Goal: Task Accomplishment & Management: Manage account settings

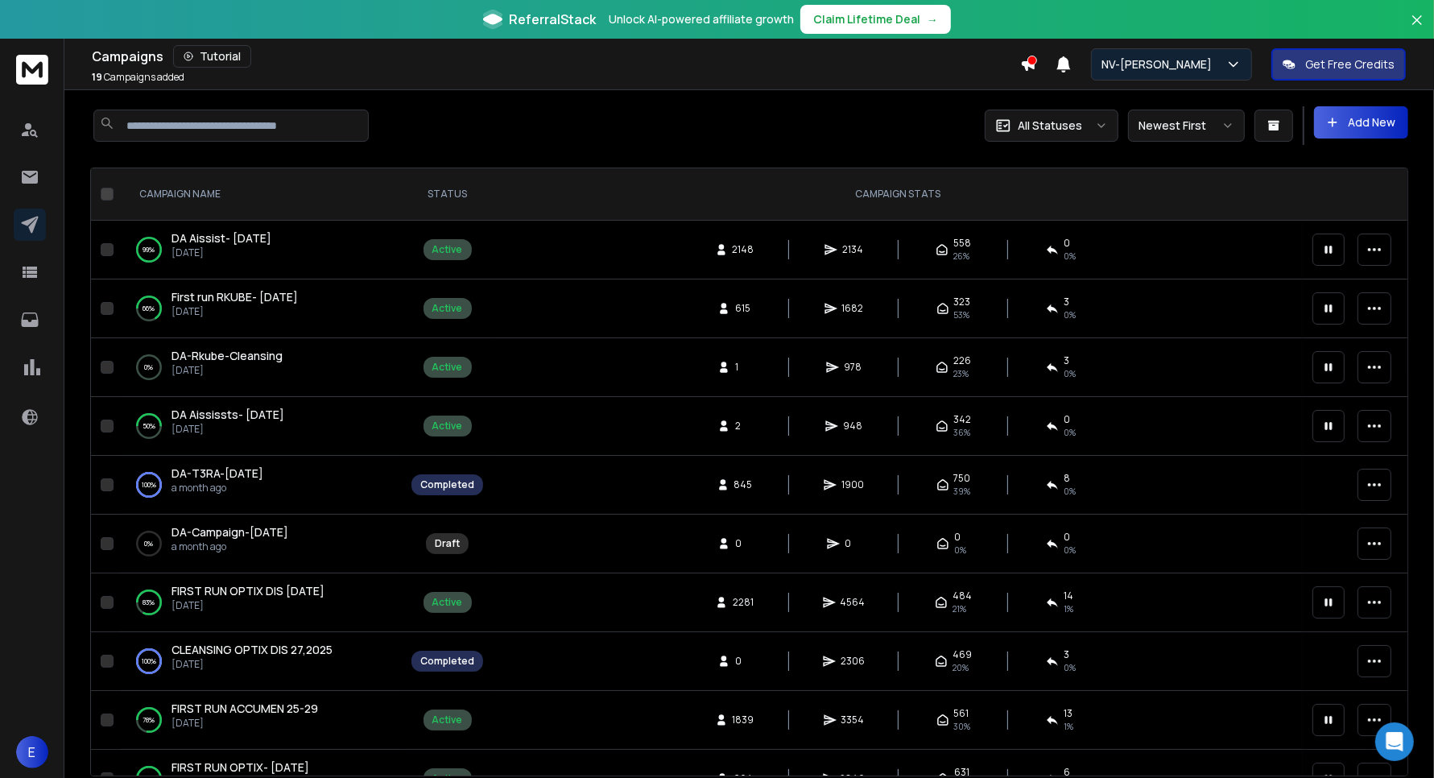
click at [1148, 73] on button "NV-Matt" at bounding box center [1171, 64] width 161 height 32
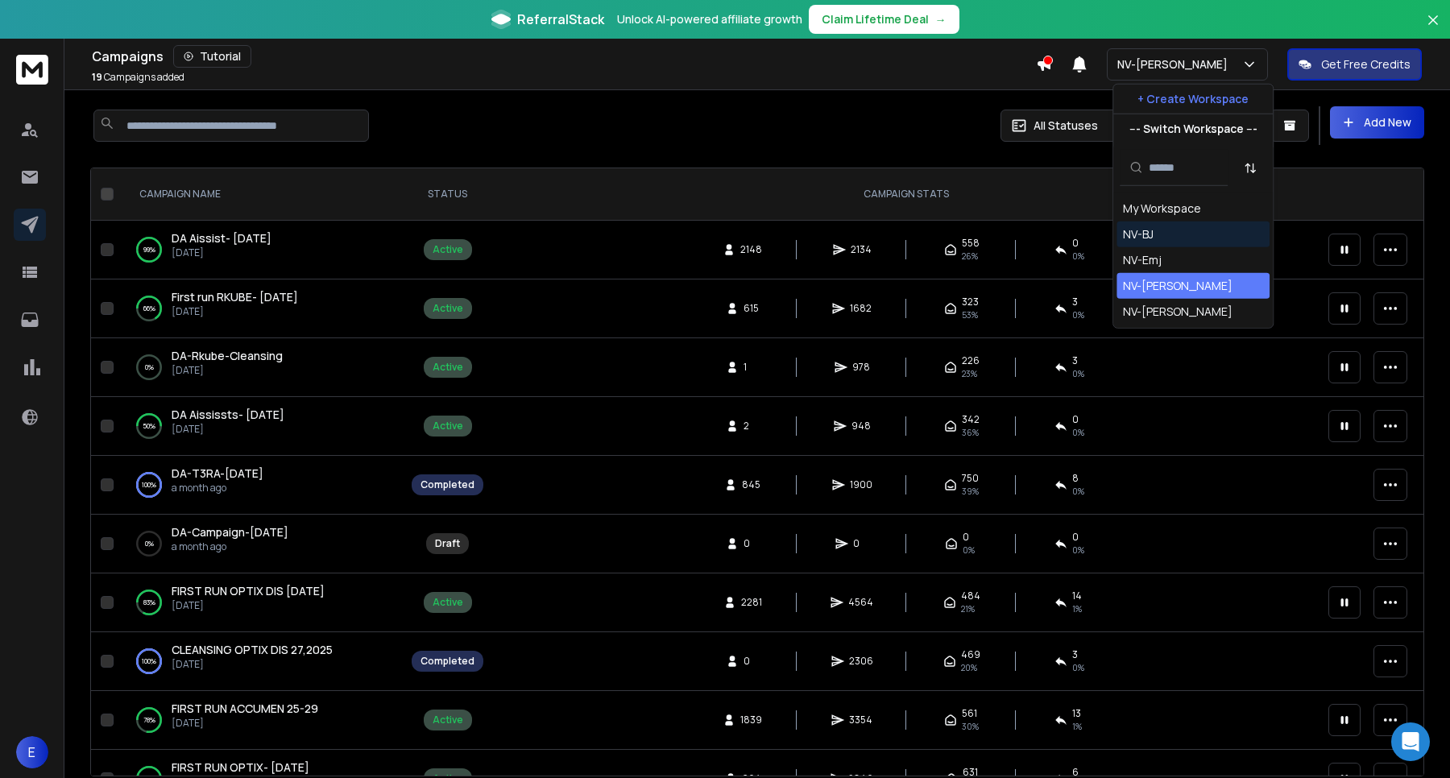
click at [1152, 228] on div "NV-BJ" at bounding box center [1138, 234] width 31 height 16
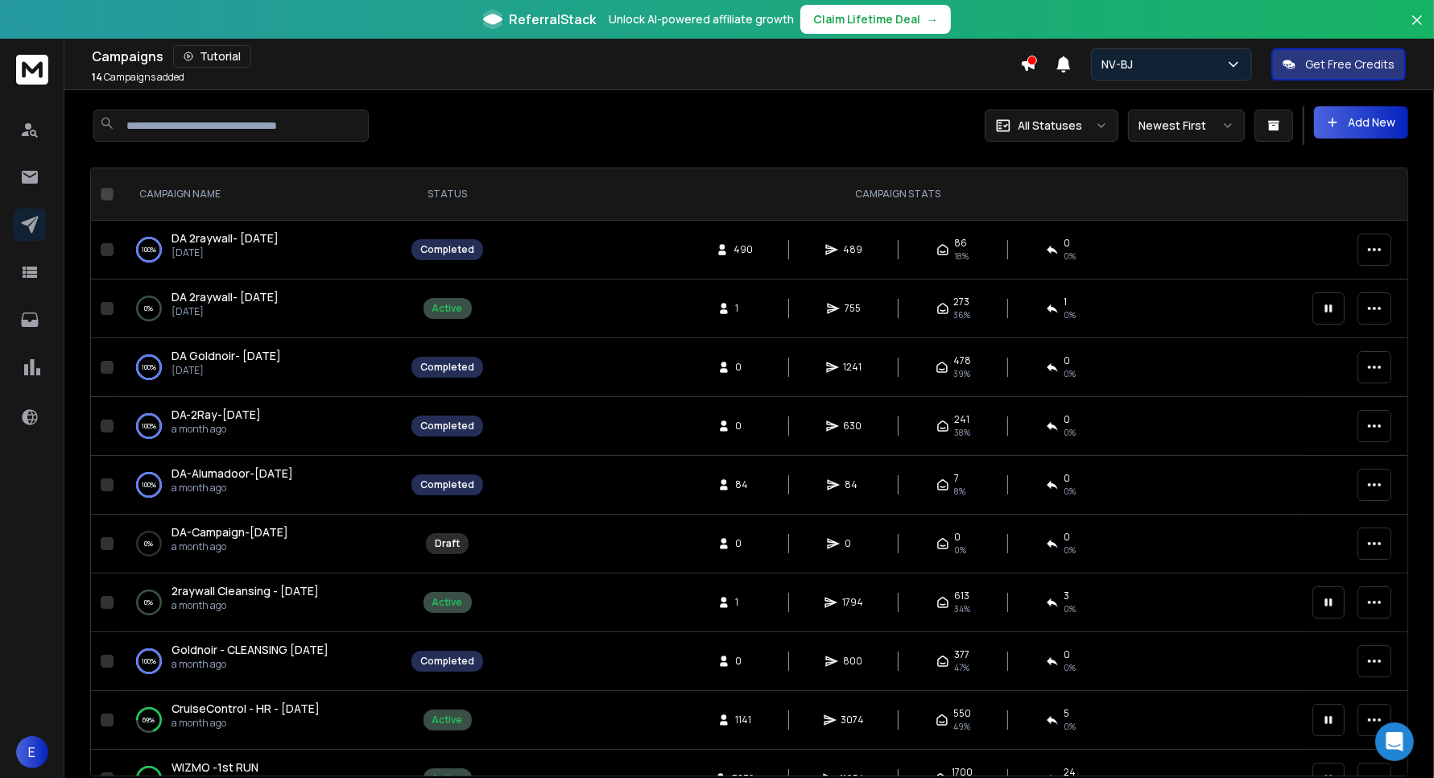
click at [1133, 68] on p "NV-BJ" at bounding box center [1121, 64] width 38 height 16
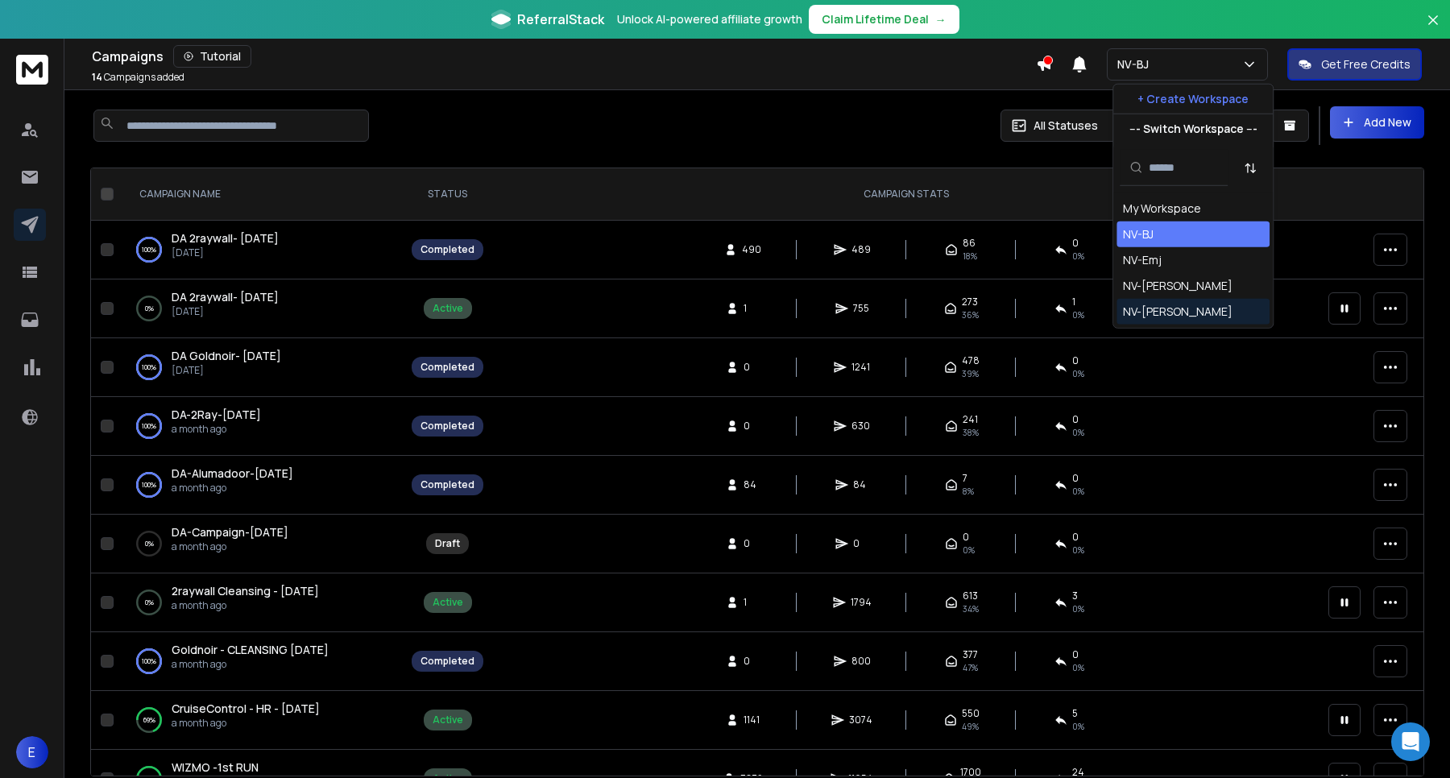
click at [1161, 312] on div "NV-[PERSON_NAME]" at bounding box center [1178, 312] width 110 height 16
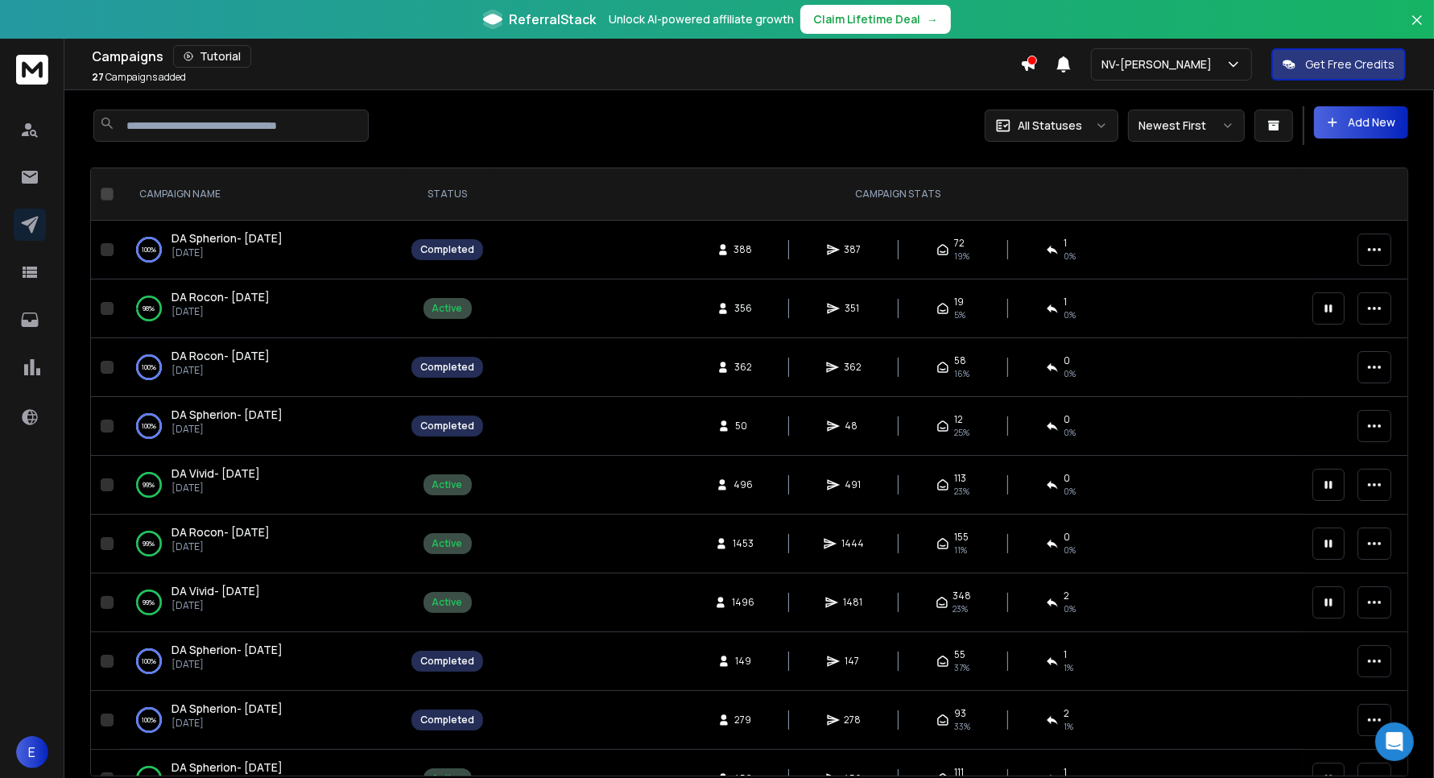
click at [1367, 255] on icon "button" at bounding box center [1375, 250] width 16 height 16
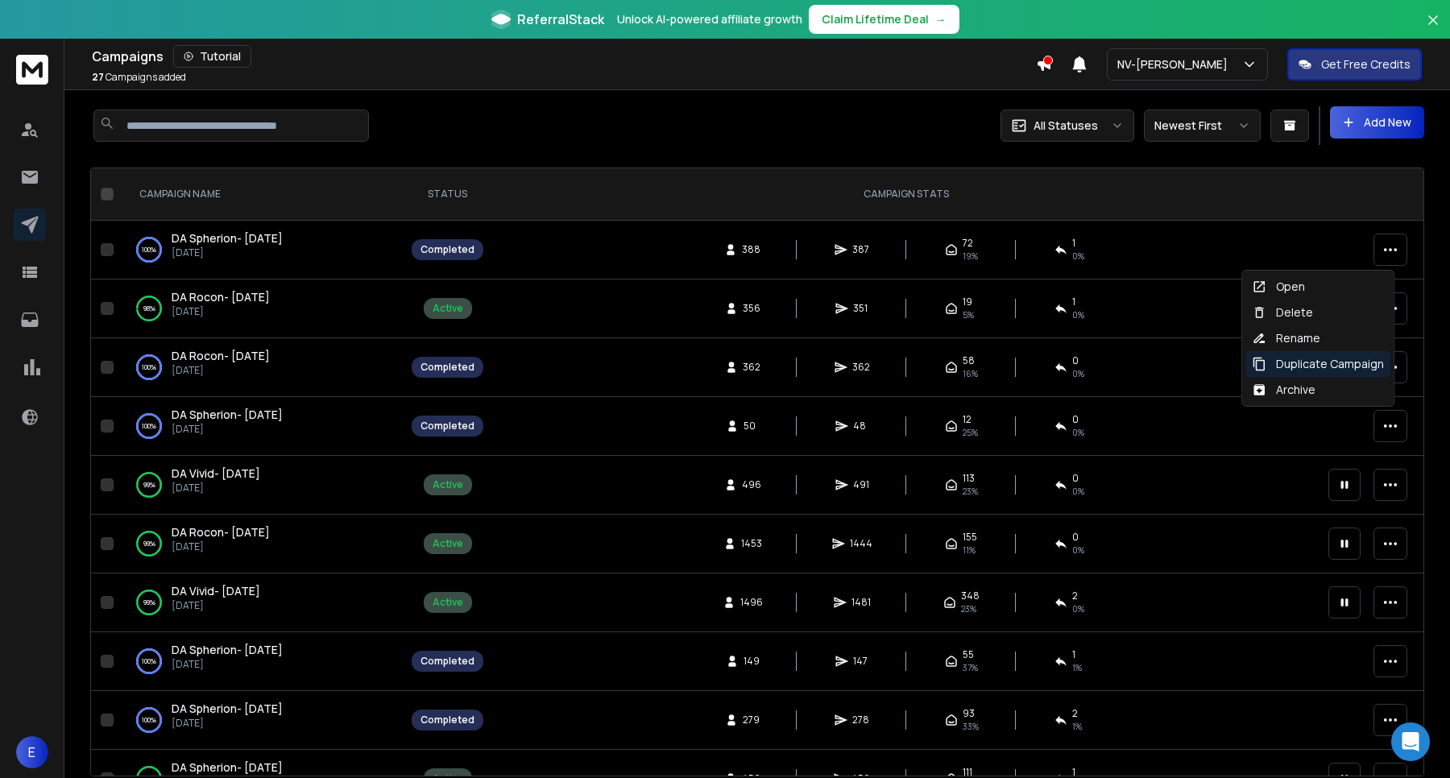
click at [1295, 358] on div "Duplicate Campaign" at bounding box center [1318, 364] width 132 height 16
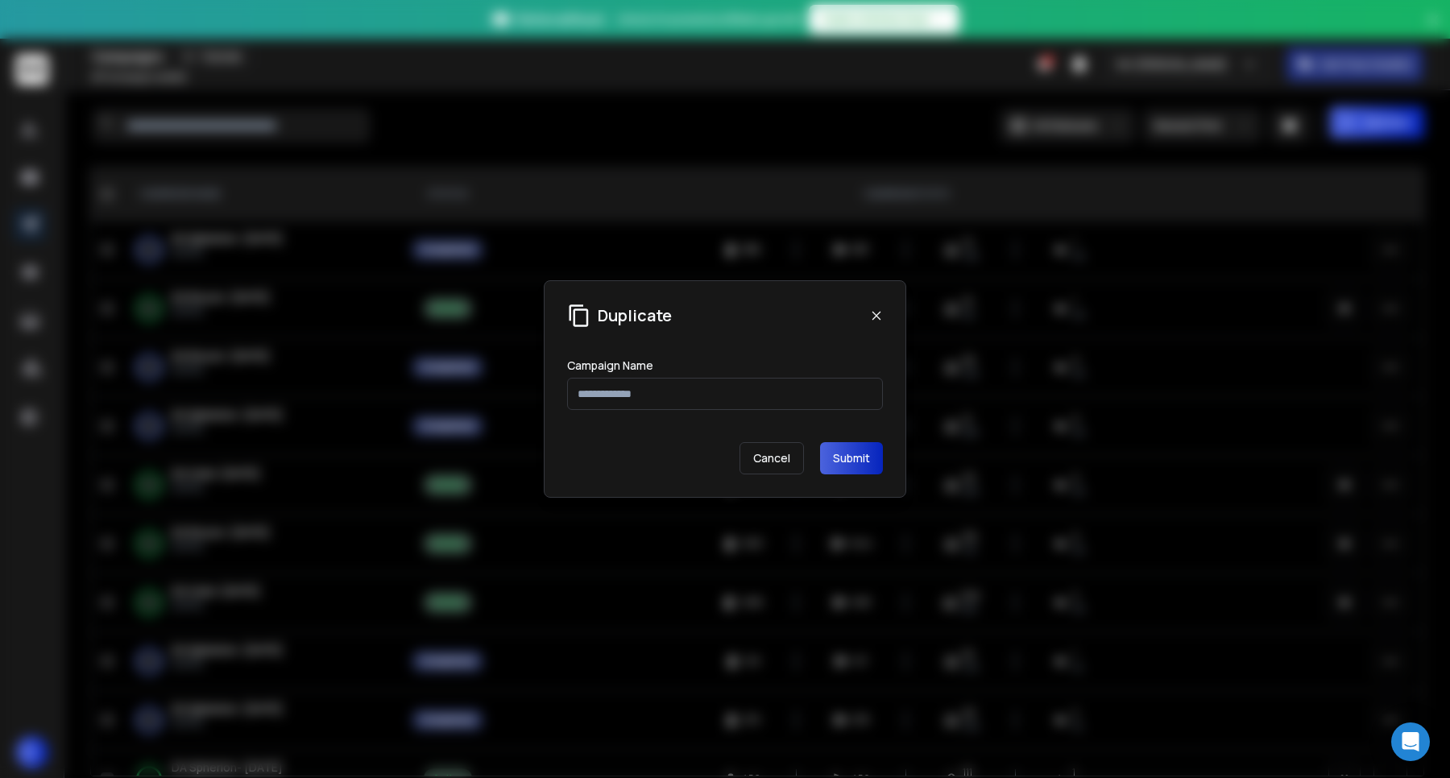
drag, startPoint x: 804, startPoint y: 380, endPoint x: 791, endPoint y: 379, distance: 12.9
click at [803, 380] on input "text" at bounding box center [725, 394] width 316 height 32
drag, startPoint x: 739, startPoint y: 395, endPoint x: 651, endPoint y: 400, distance: 88.0
click at [651, 400] on input "**********" at bounding box center [725, 394] width 316 height 32
type input "**********"
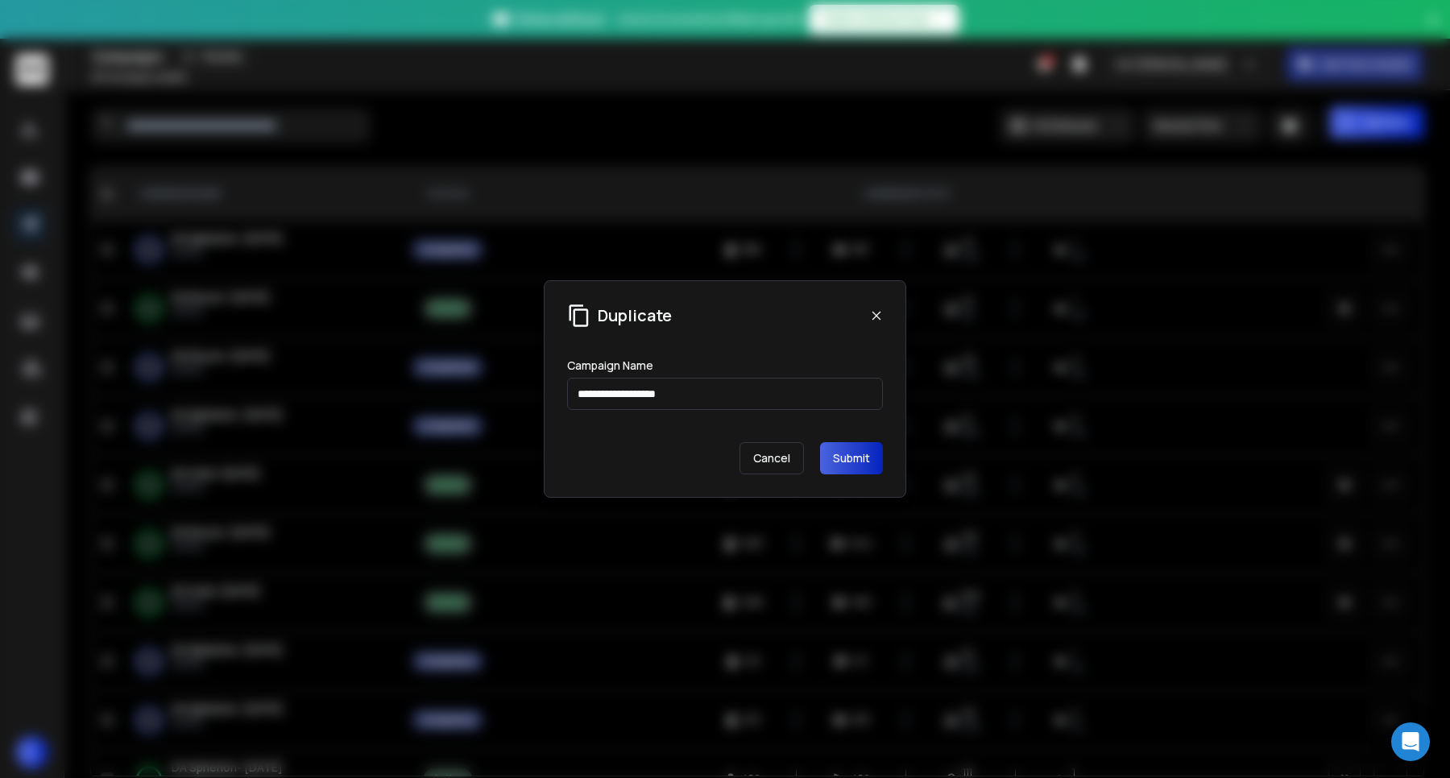
click at [875, 452] on button "Submit" at bounding box center [851, 458] width 63 height 32
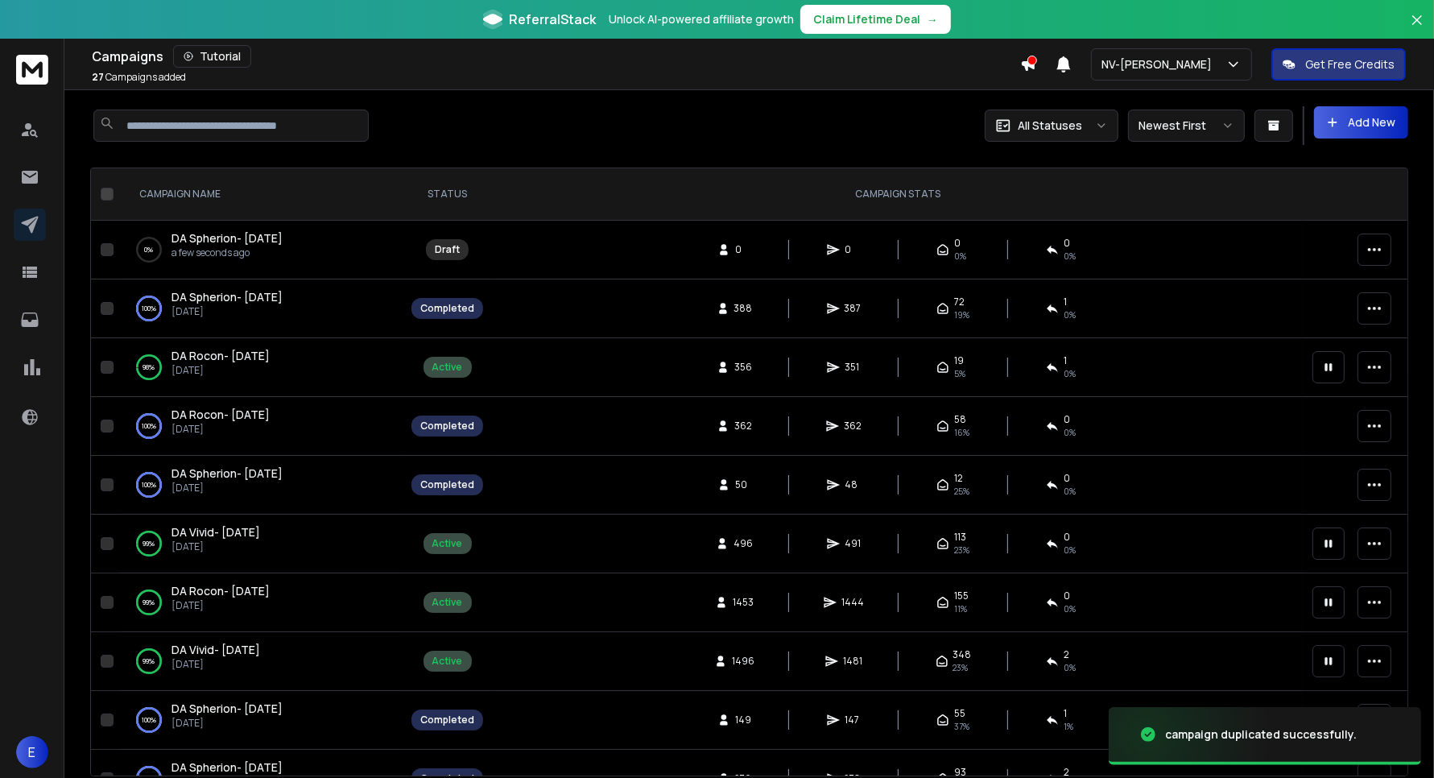
click at [554, 230] on td "0 0 0 0% 0 0%" at bounding box center [898, 250] width 810 height 59
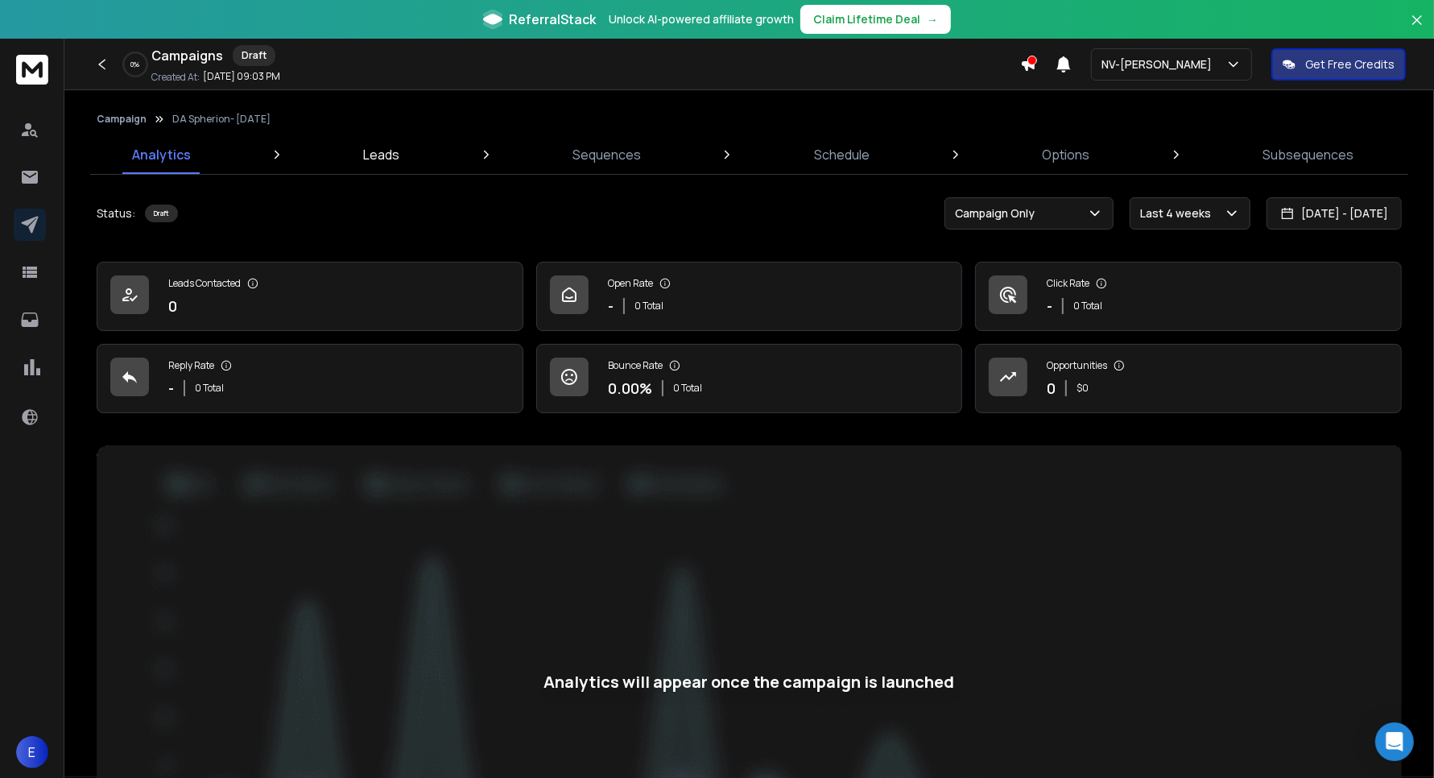
click at [399, 145] on link "Leads" at bounding box center [382, 154] width 56 height 39
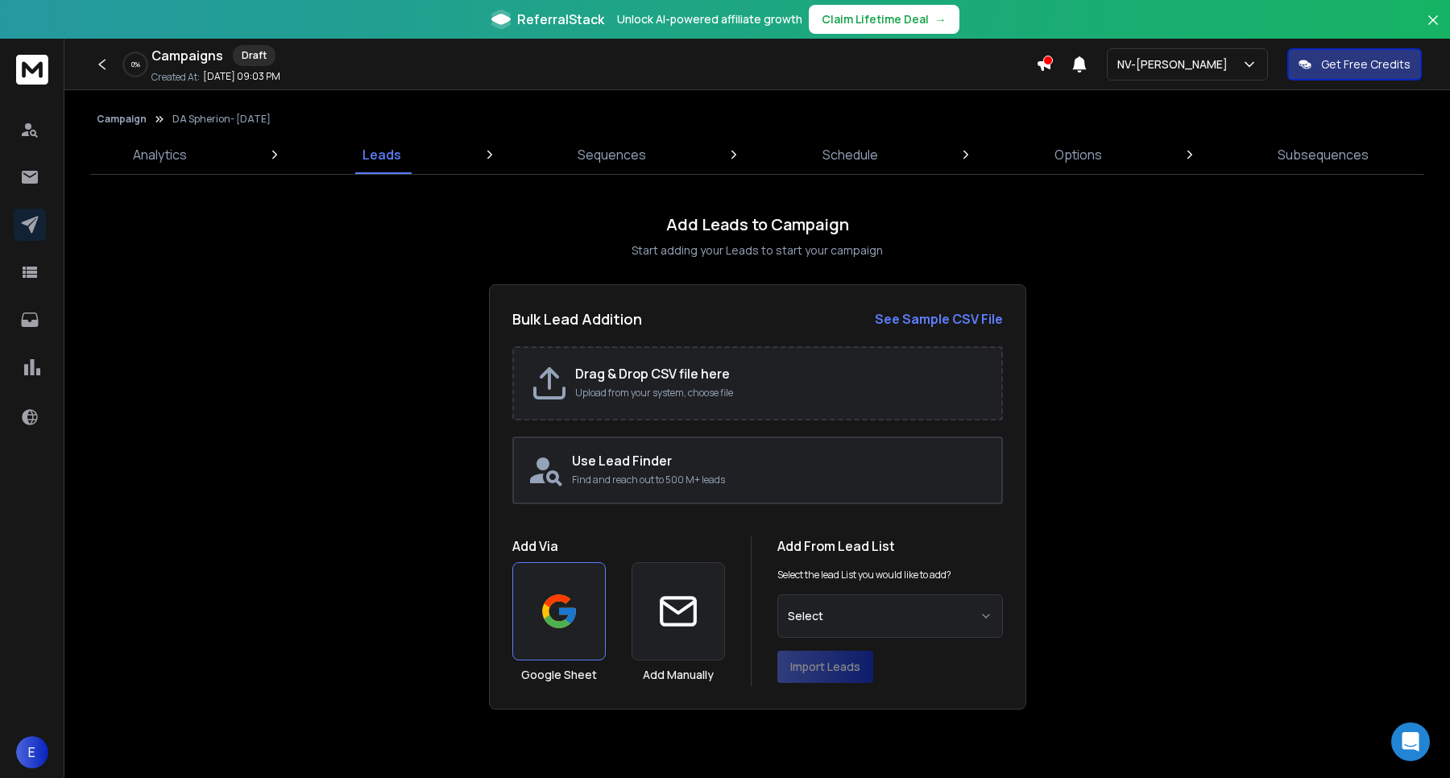
click at [554, 641] on div at bounding box center [558, 611] width 93 height 98
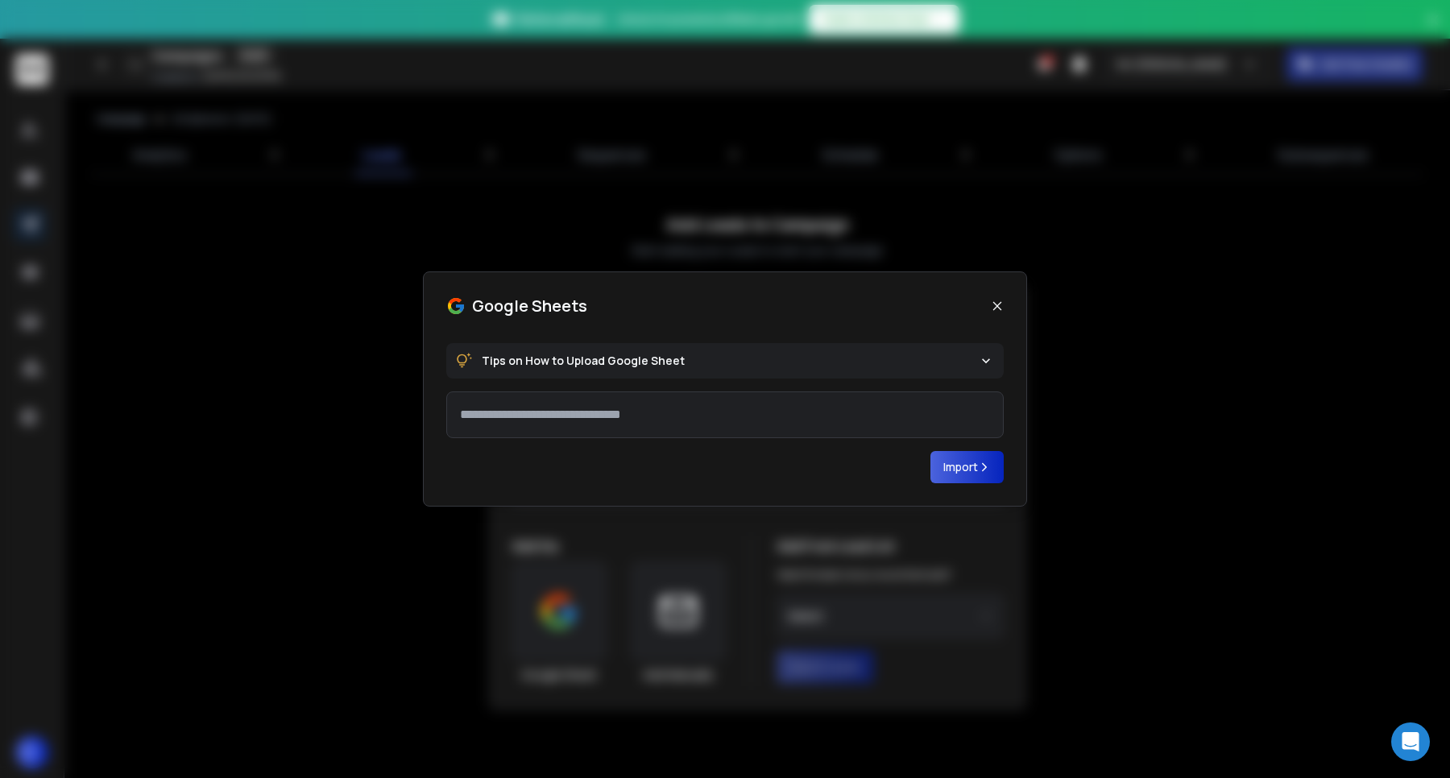
click at [618, 417] on input at bounding box center [724, 414] width 557 height 47
paste input "**********"
type input "**********"
click at [987, 464] on icon at bounding box center [984, 467] width 13 height 13
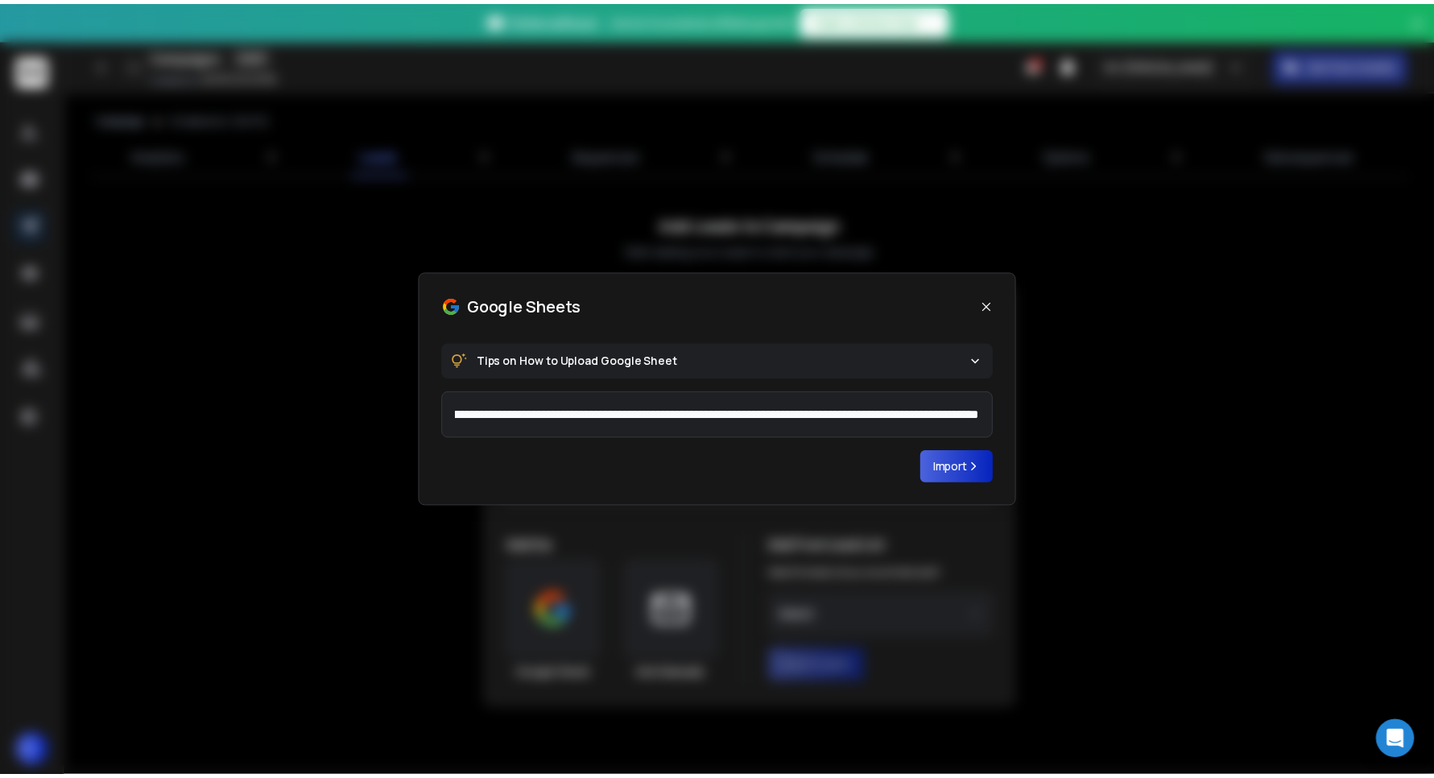
scroll to position [0, 0]
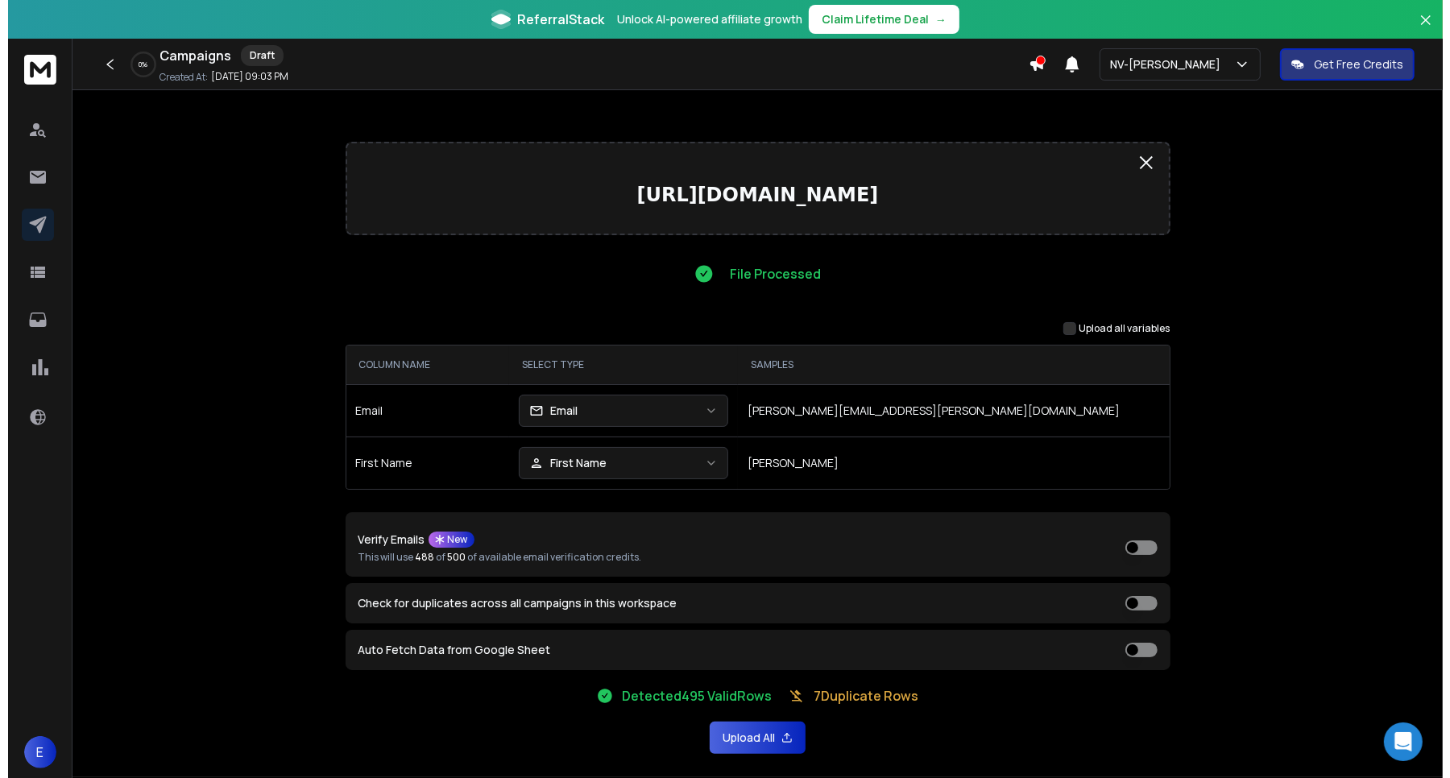
scroll to position [26, 0]
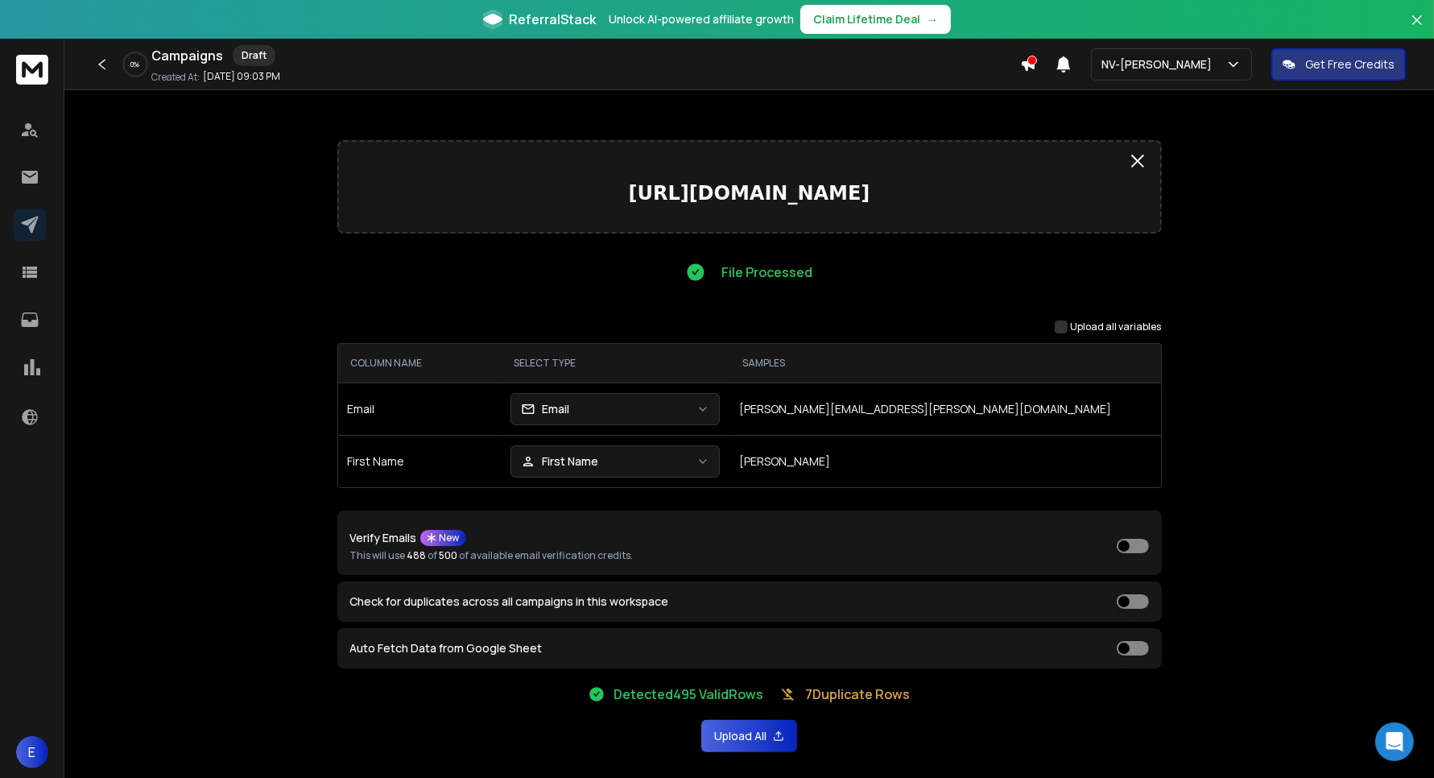
click at [751, 735] on button "Upload All" at bounding box center [749, 736] width 96 height 32
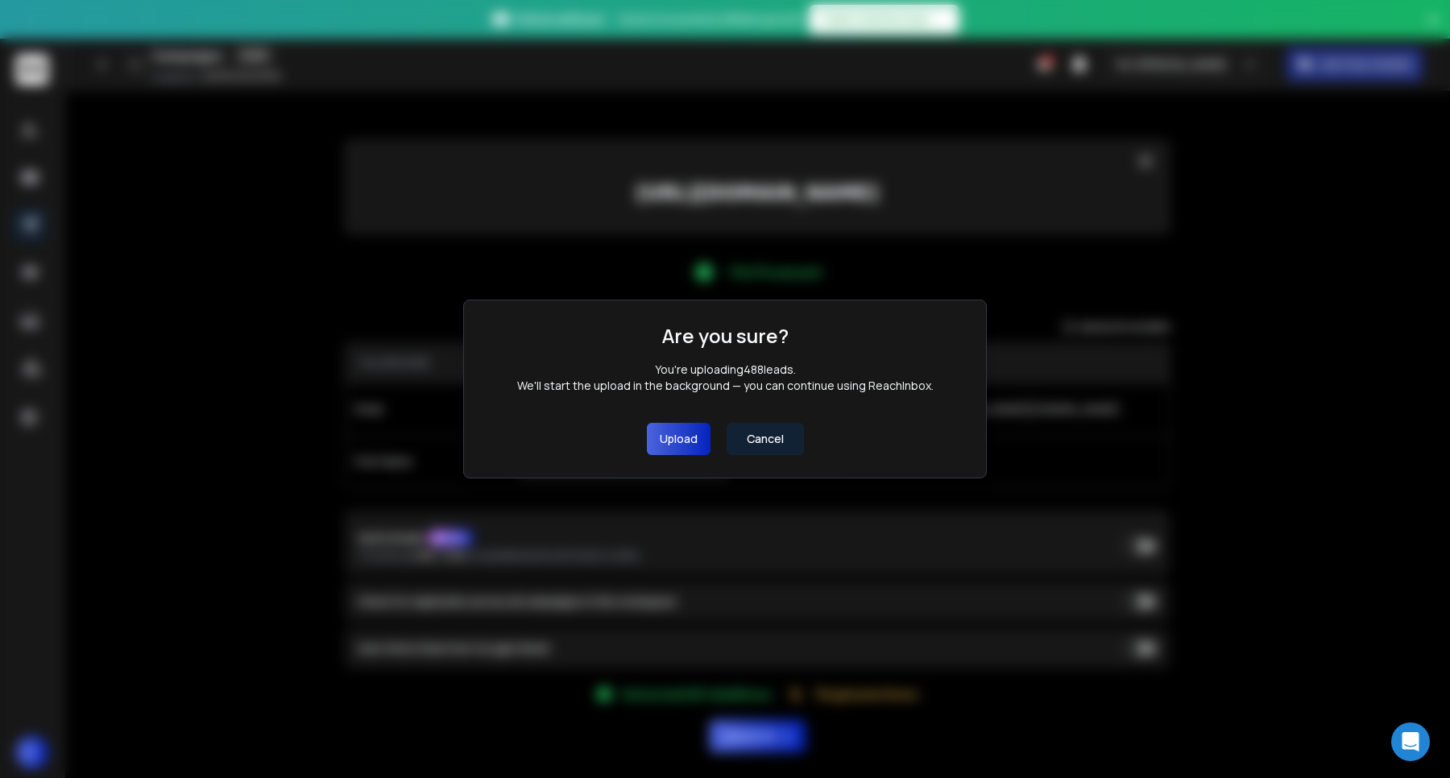
click at [673, 441] on button "Upload" at bounding box center [679, 439] width 64 height 32
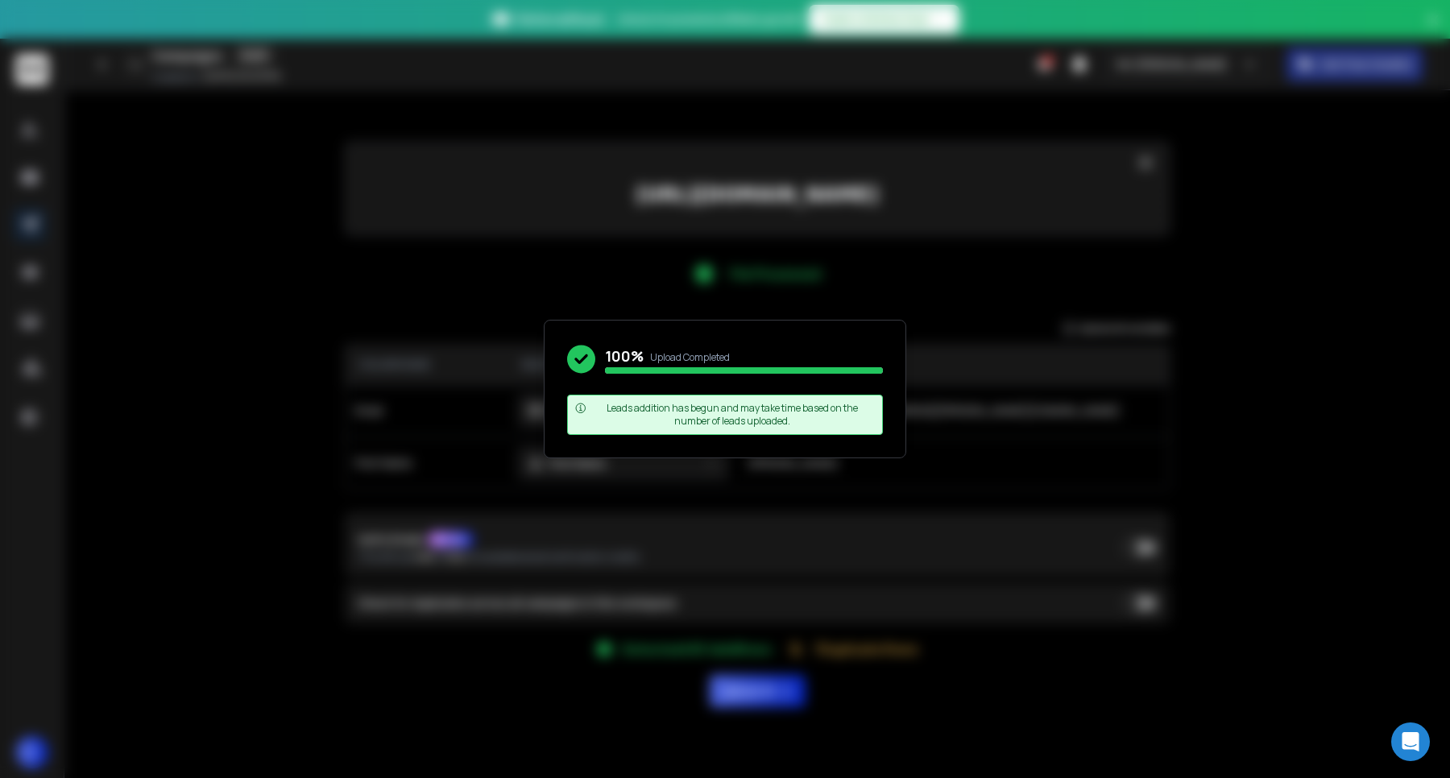
scroll to position [0, 0]
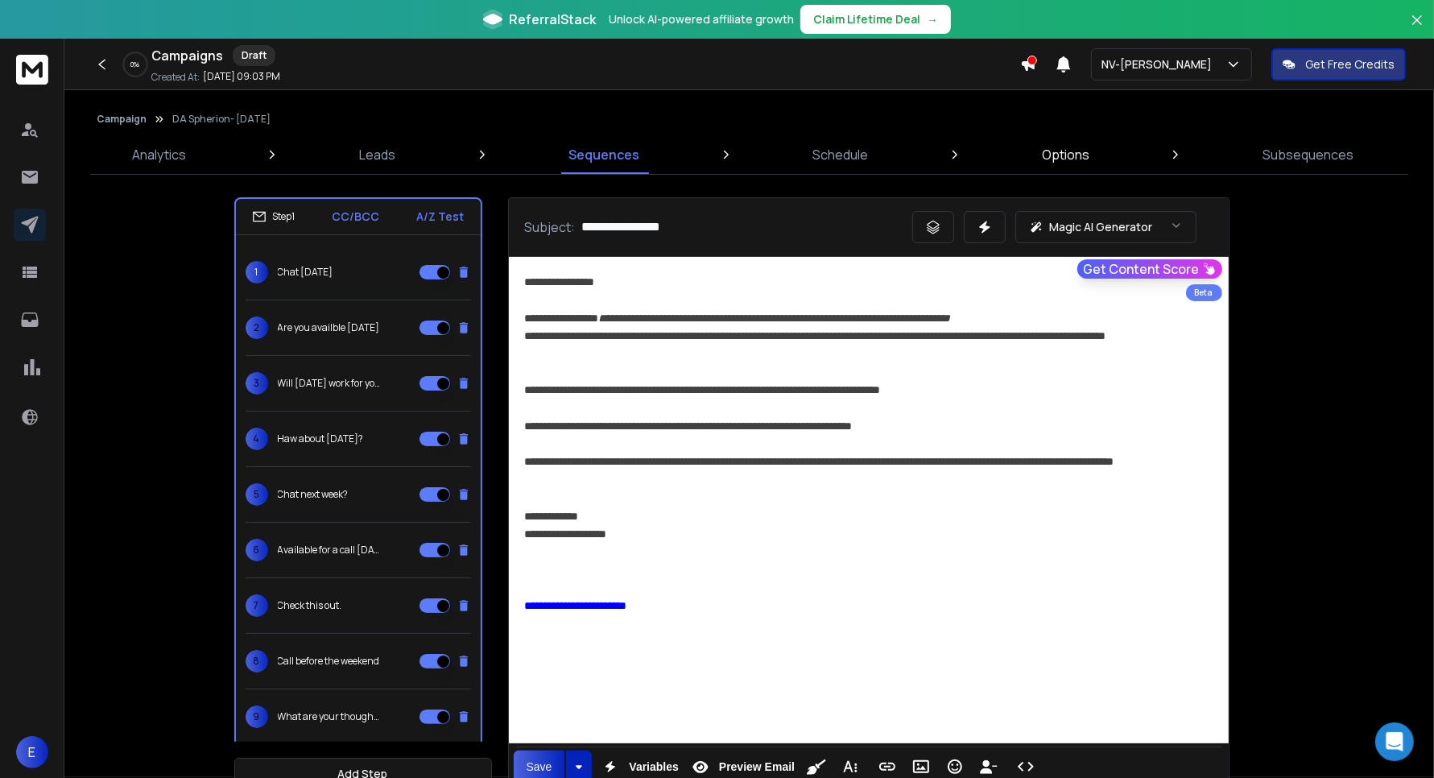
click at [1064, 147] on p "Options" at bounding box center [1066, 154] width 48 height 19
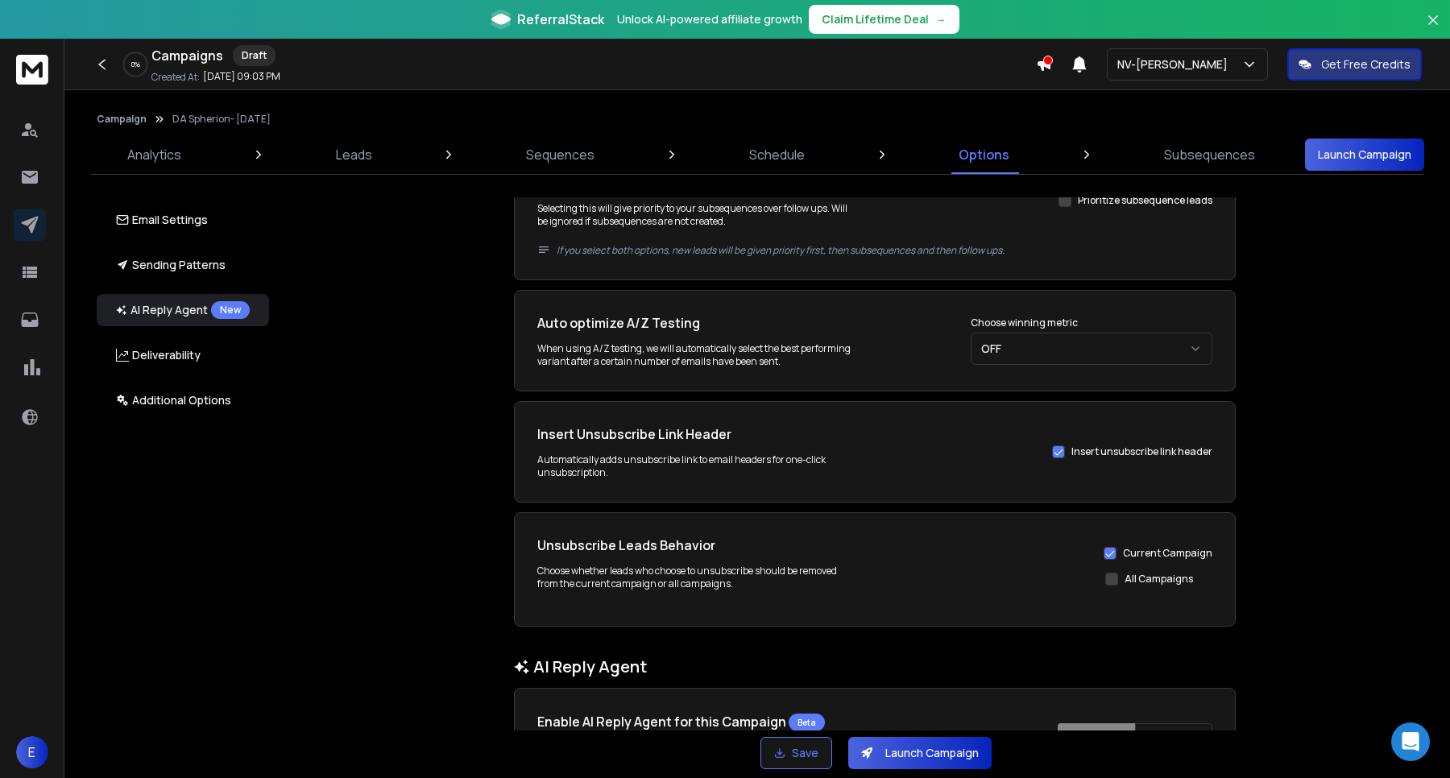
scroll to position [1563, 0]
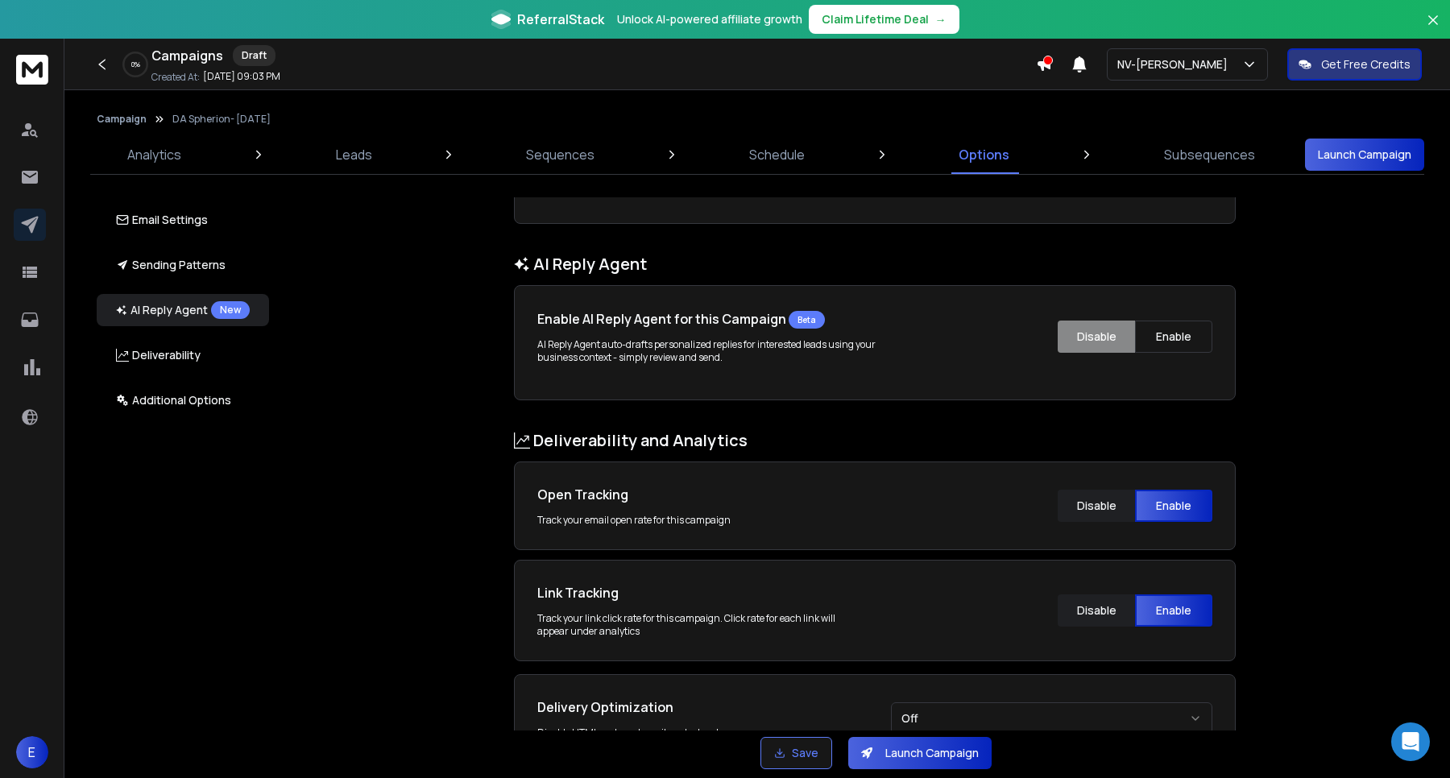
click at [920, 757] on button "Launch Campaign" at bounding box center [919, 753] width 143 height 32
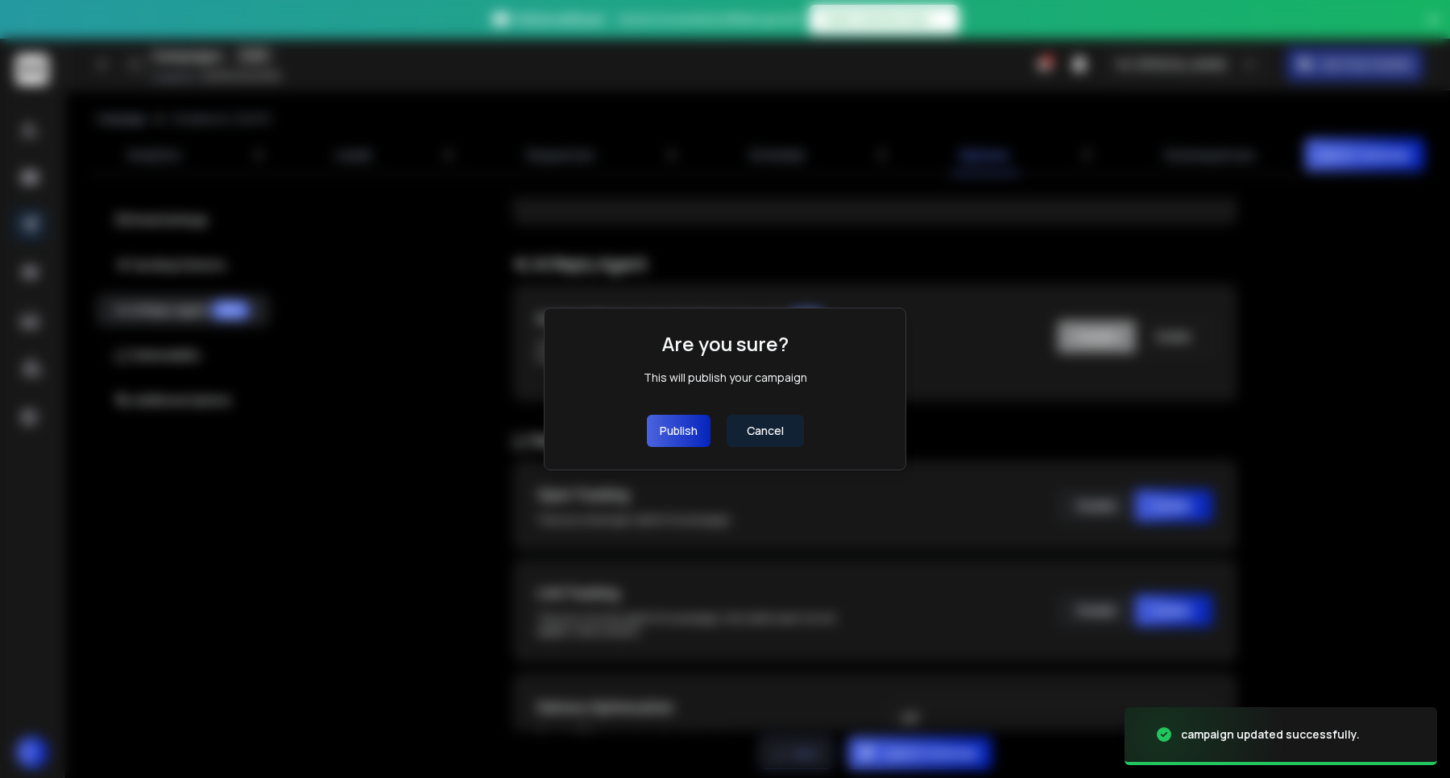
click at [673, 423] on button "Publish" at bounding box center [679, 431] width 64 height 32
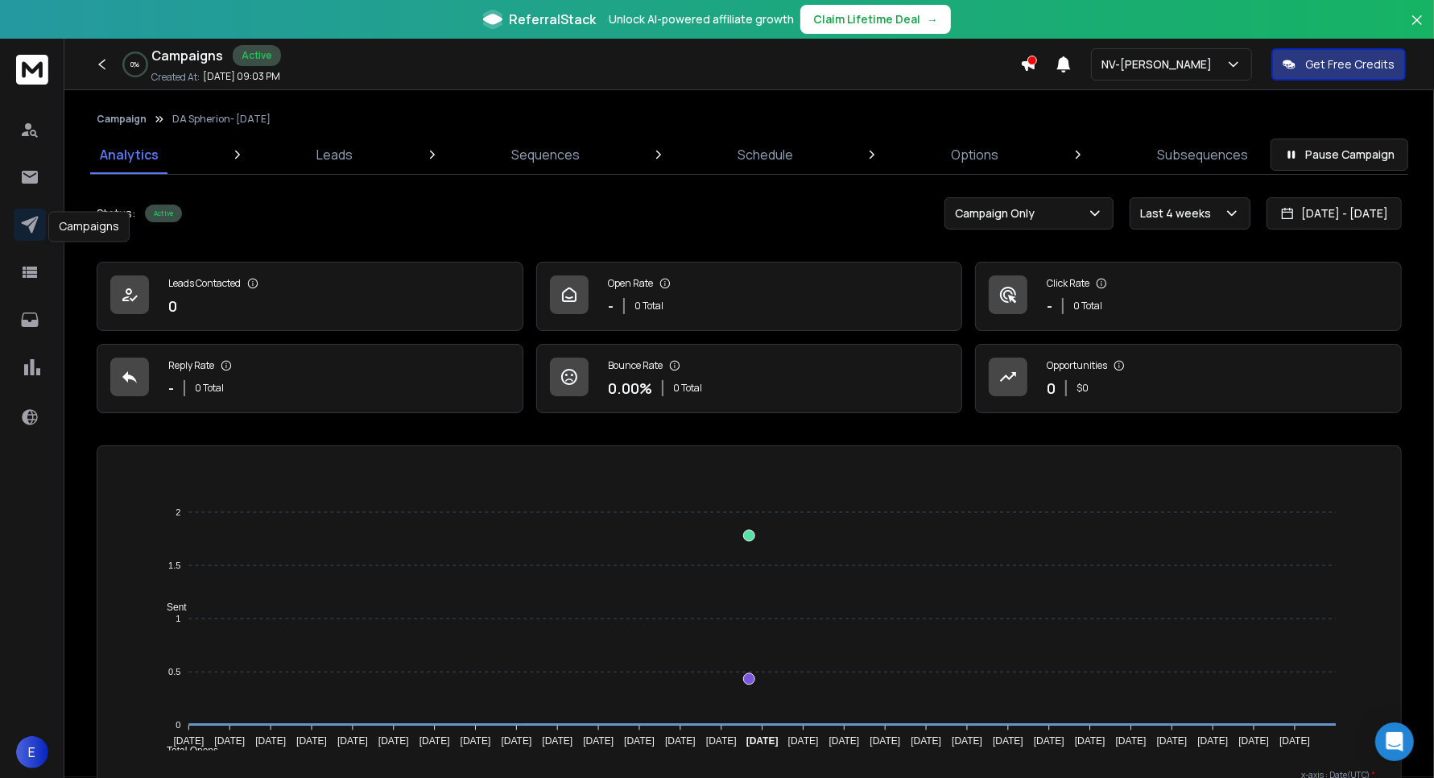
click at [37, 224] on icon at bounding box center [29, 224] width 19 height 19
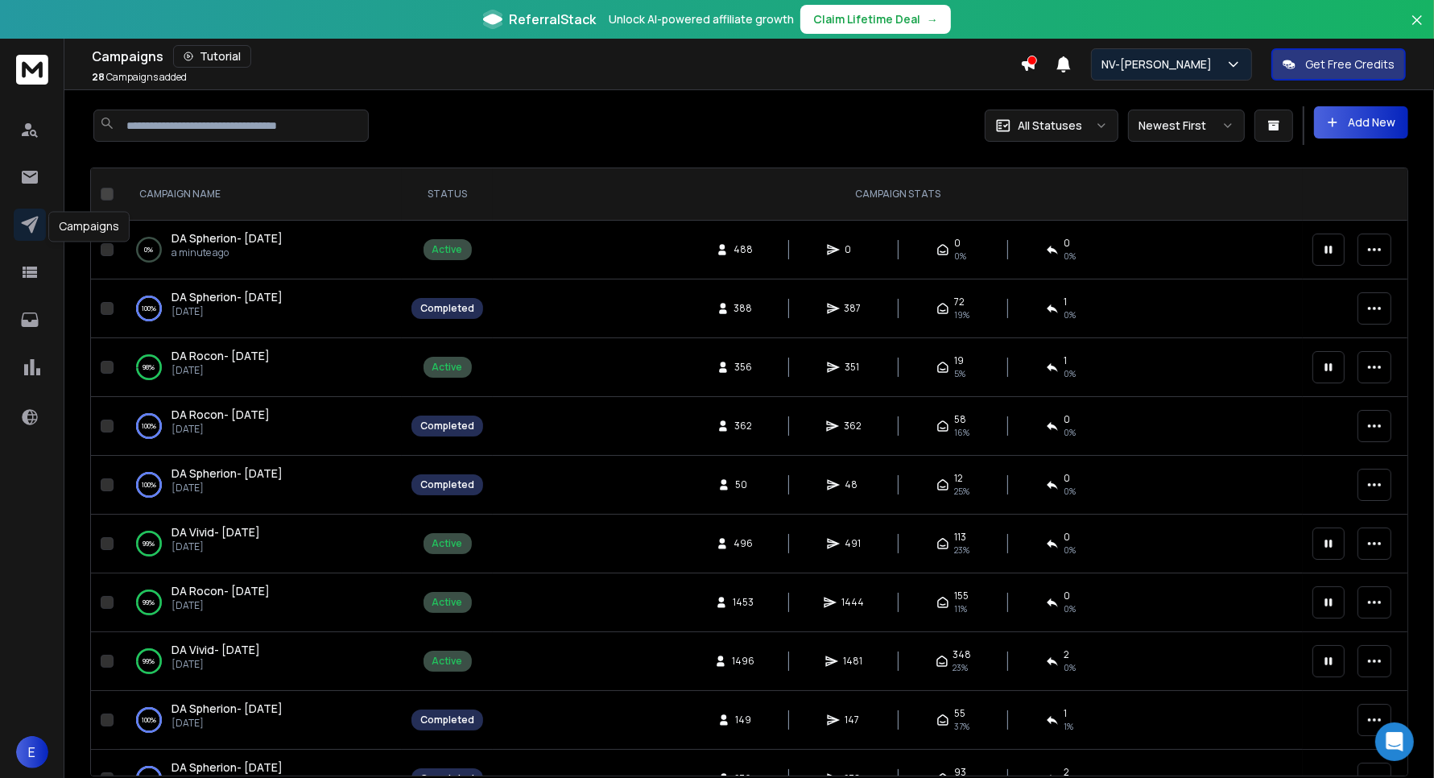
click at [1173, 68] on div "NV-Mel" at bounding box center [1172, 64] width 140 height 16
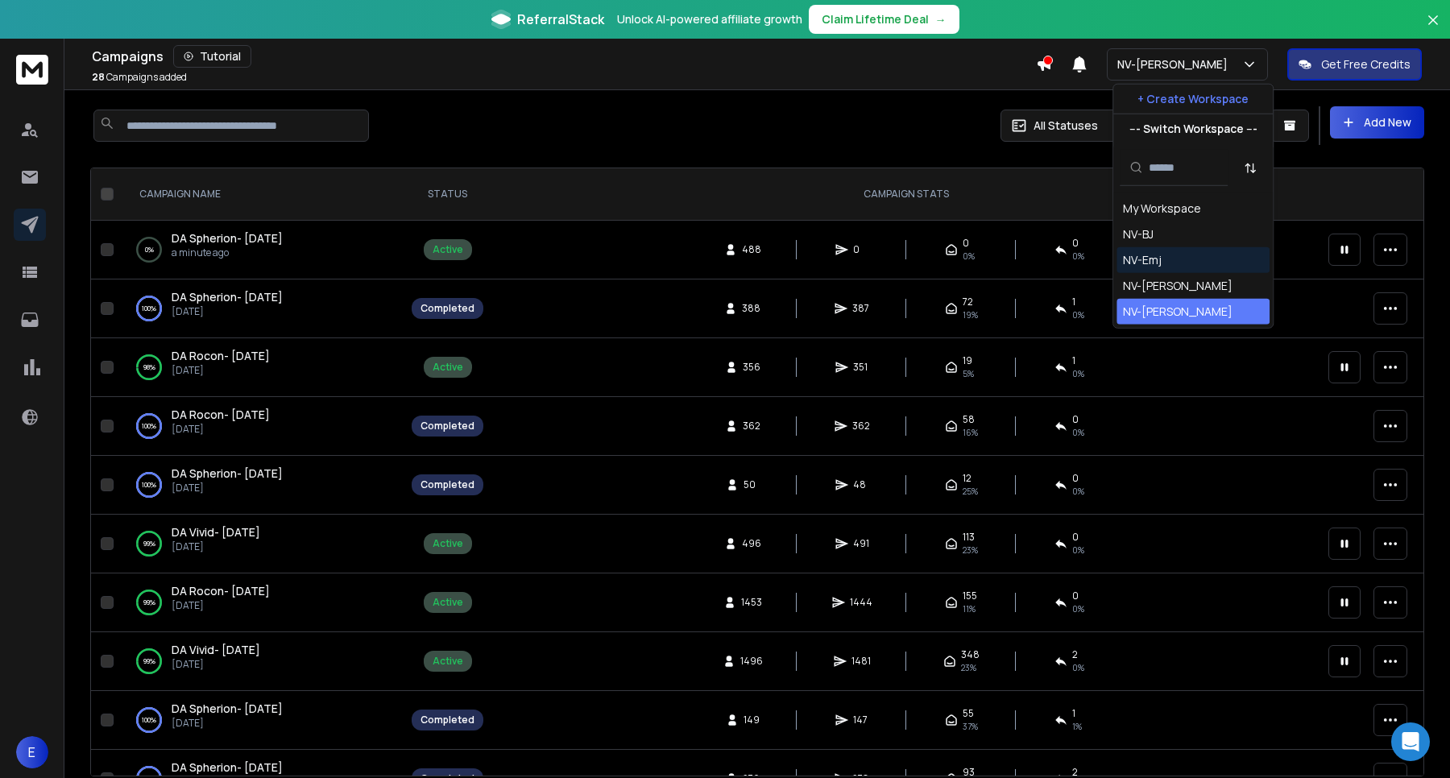
click at [1161, 260] on div "NV-Emj" at bounding box center [1192, 260] width 153 height 26
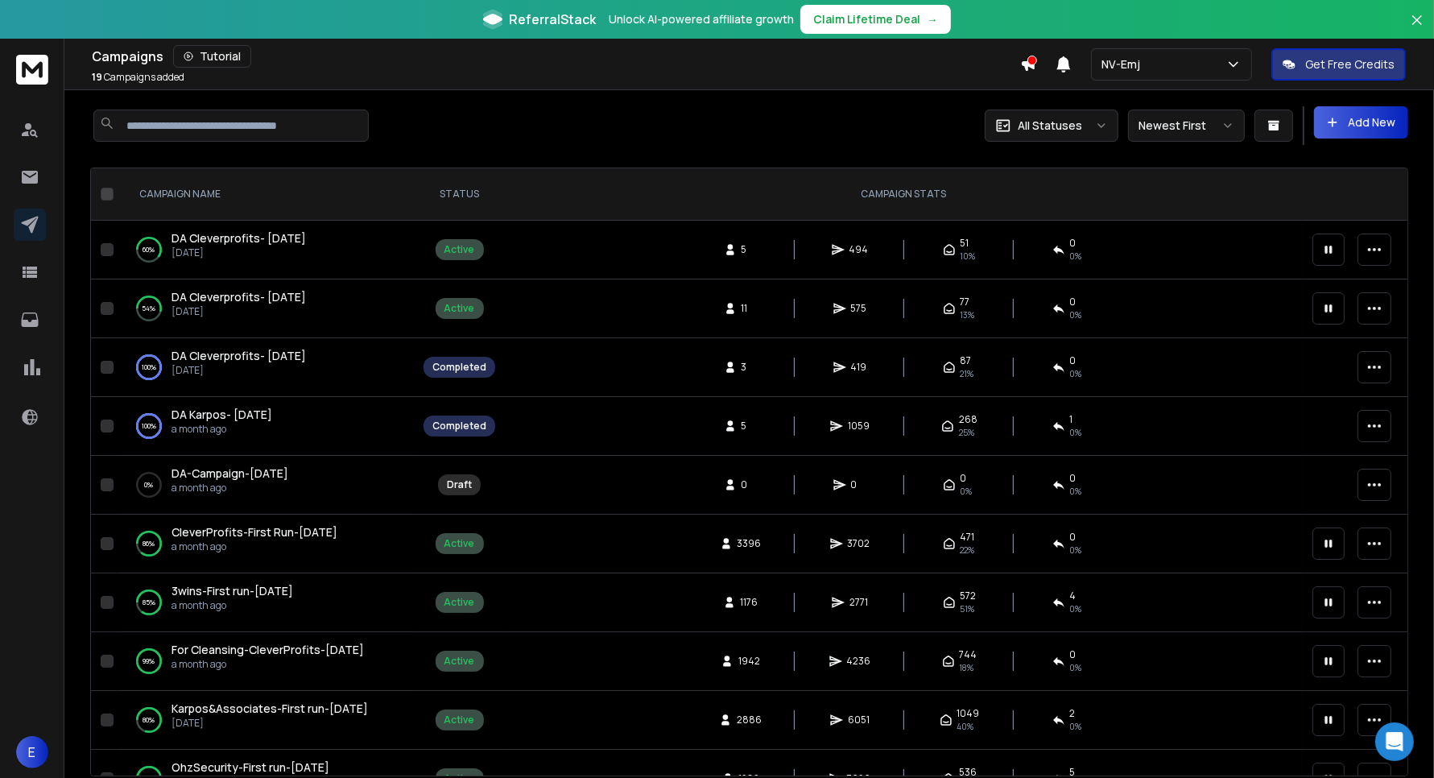
click at [1367, 247] on icon "button" at bounding box center [1375, 250] width 16 height 16
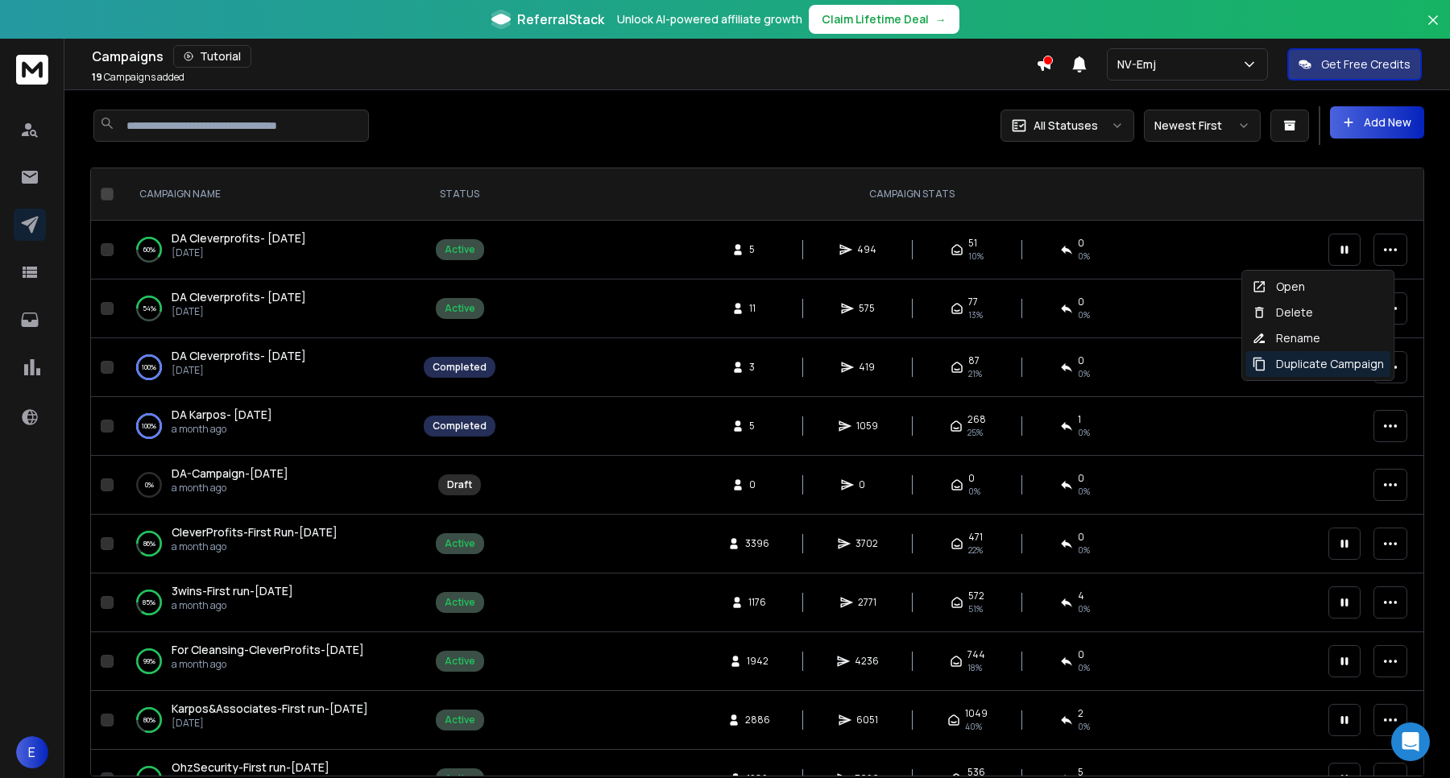
click at [1305, 365] on div "Duplicate Campaign" at bounding box center [1318, 364] width 132 height 16
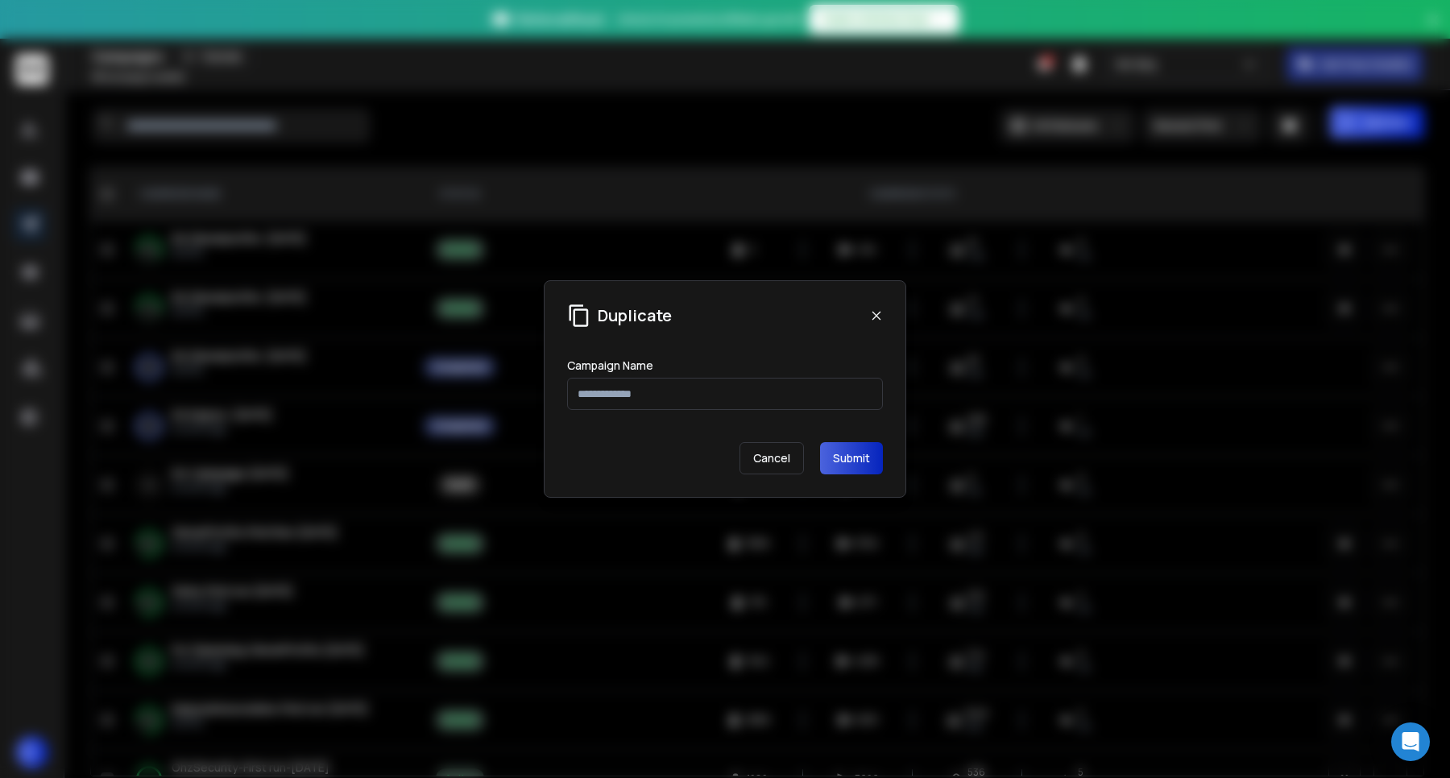
click at [734, 388] on input "text" at bounding box center [725, 394] width 316 height 32
click at [621, 391] on input "**********" at bounding box center [725, 394] width 316 height 32
click at [785, 400] on input "**********" at bounding box center [725, 394] width 316 height 32
drag, startPoint x: 743, startPoint y: 392, endPoint x: 670, endPoint y: 396, distance: 72.6
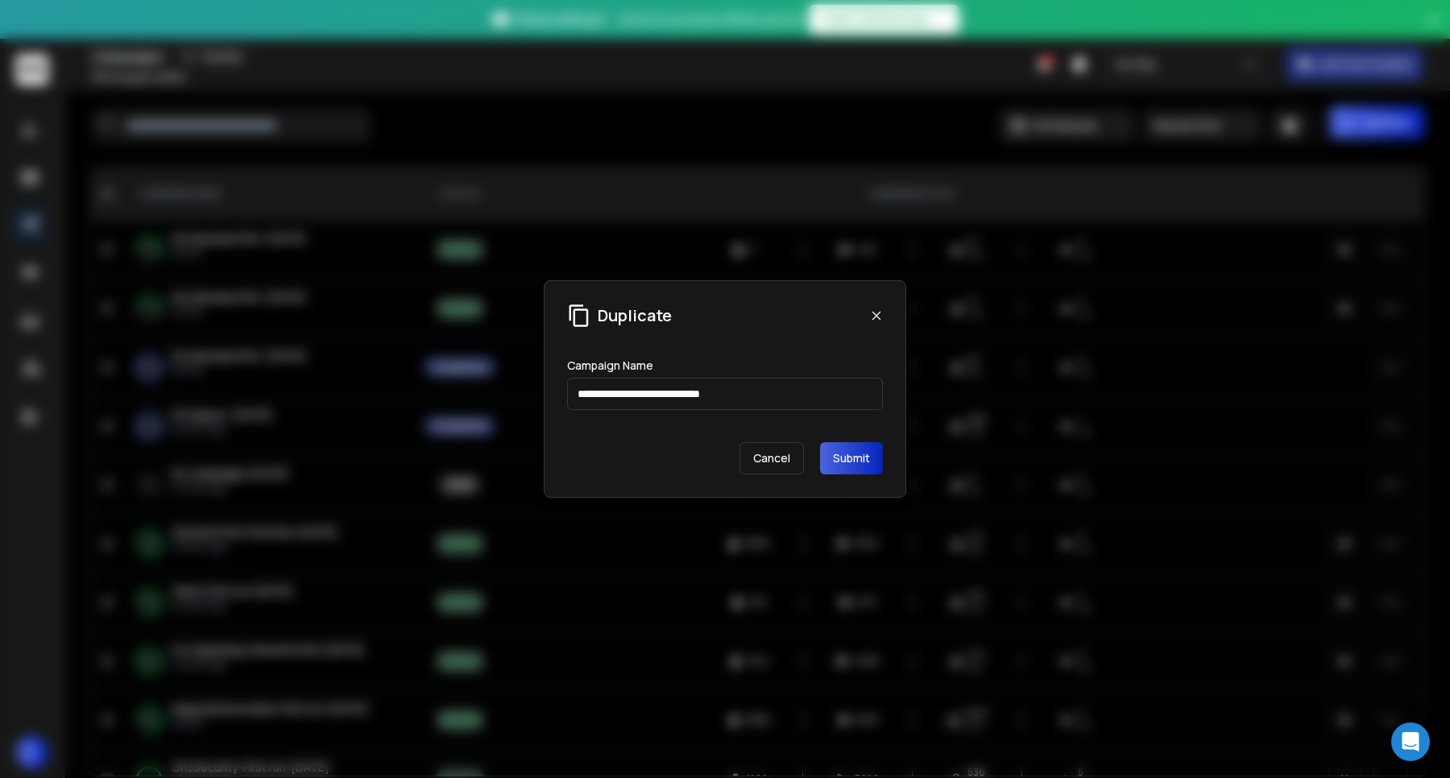
click at [670, 396] on input "**********" at bounding box center [725, 394] width 316 height 32
type input "**********"
click at [855, 457] on button "Submit" at bounding box center [851, 458] width 63 height 32
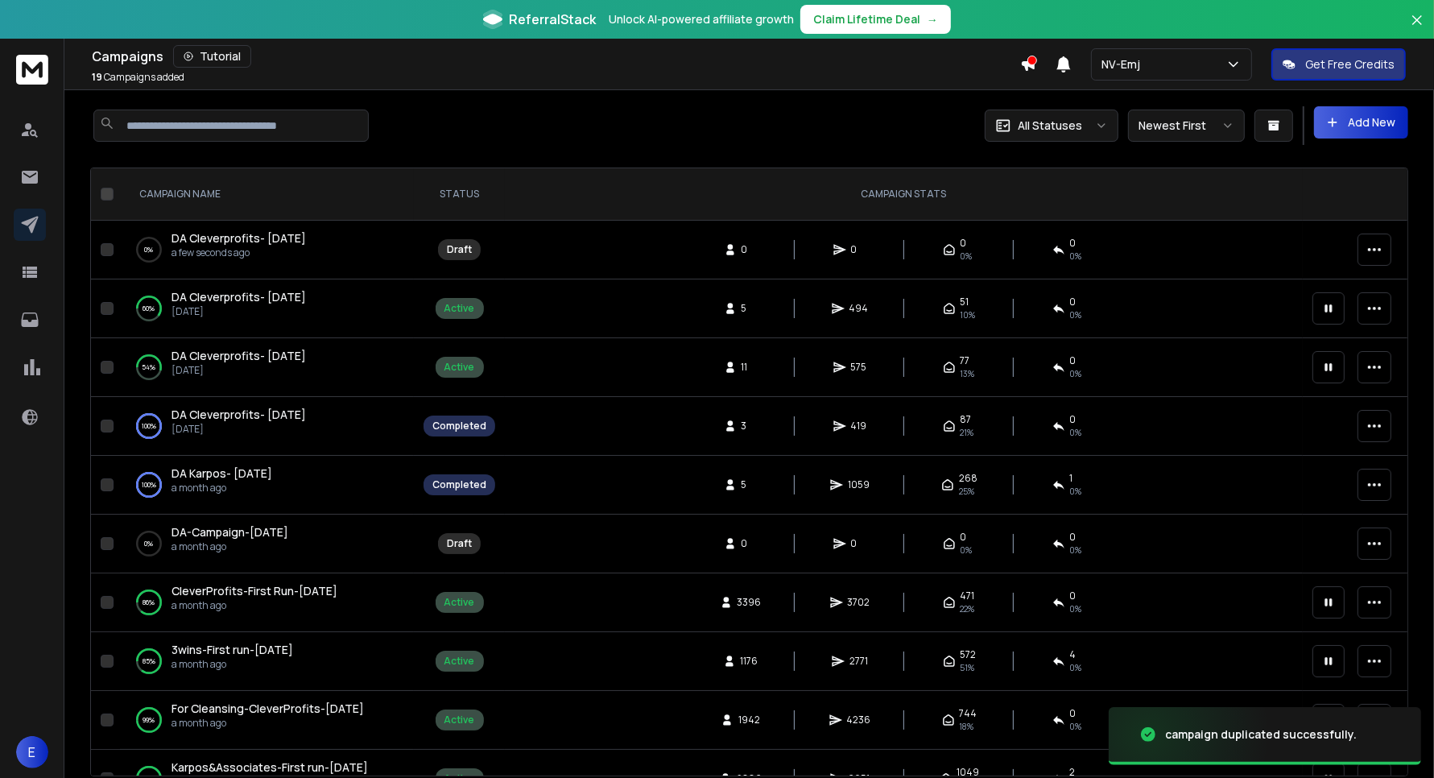
click at [548, 254] on div "0 0 0 0% 0 0%" at bounding box center [904, 250] width 779 height 26
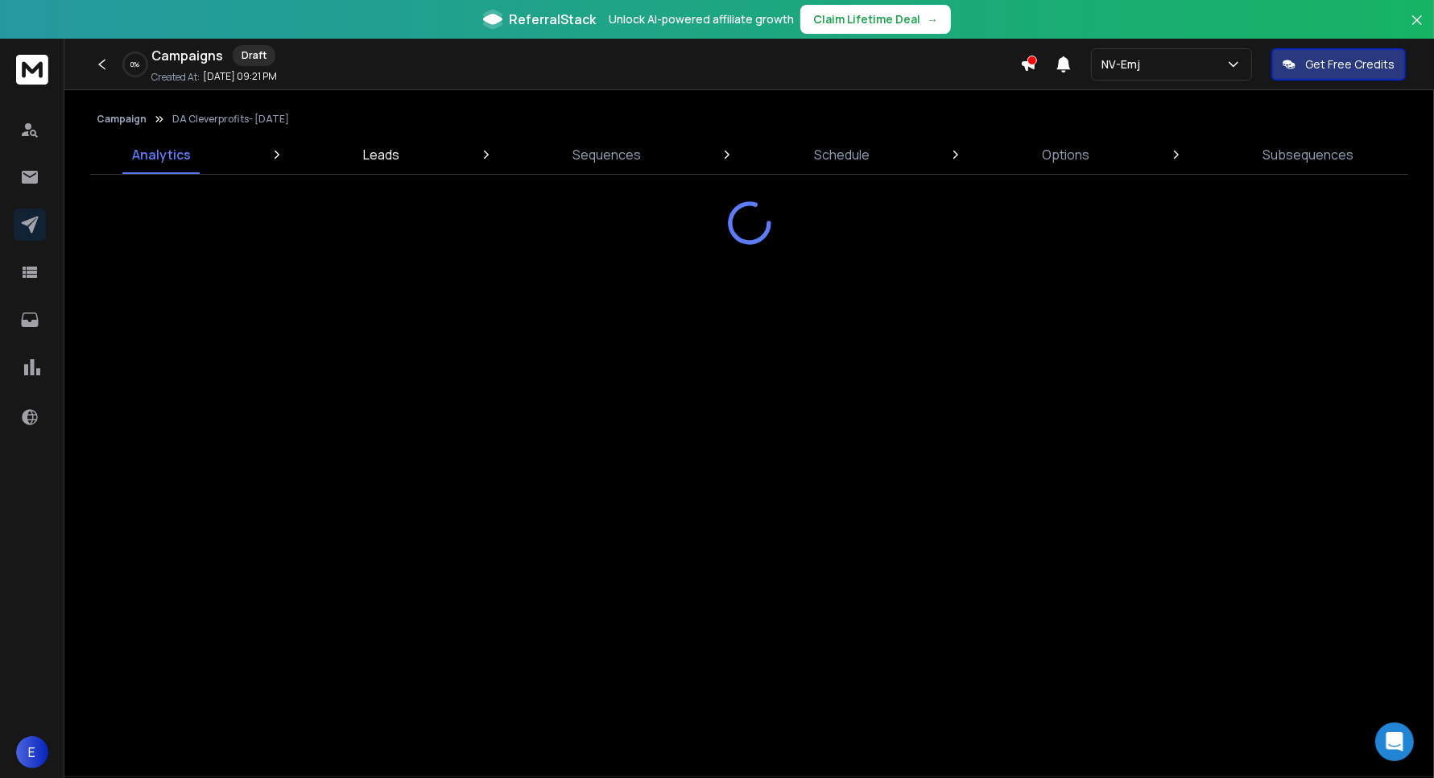
click at [384, 147] on p "Leads" at bounding box center [381, 154] width 36 height 19
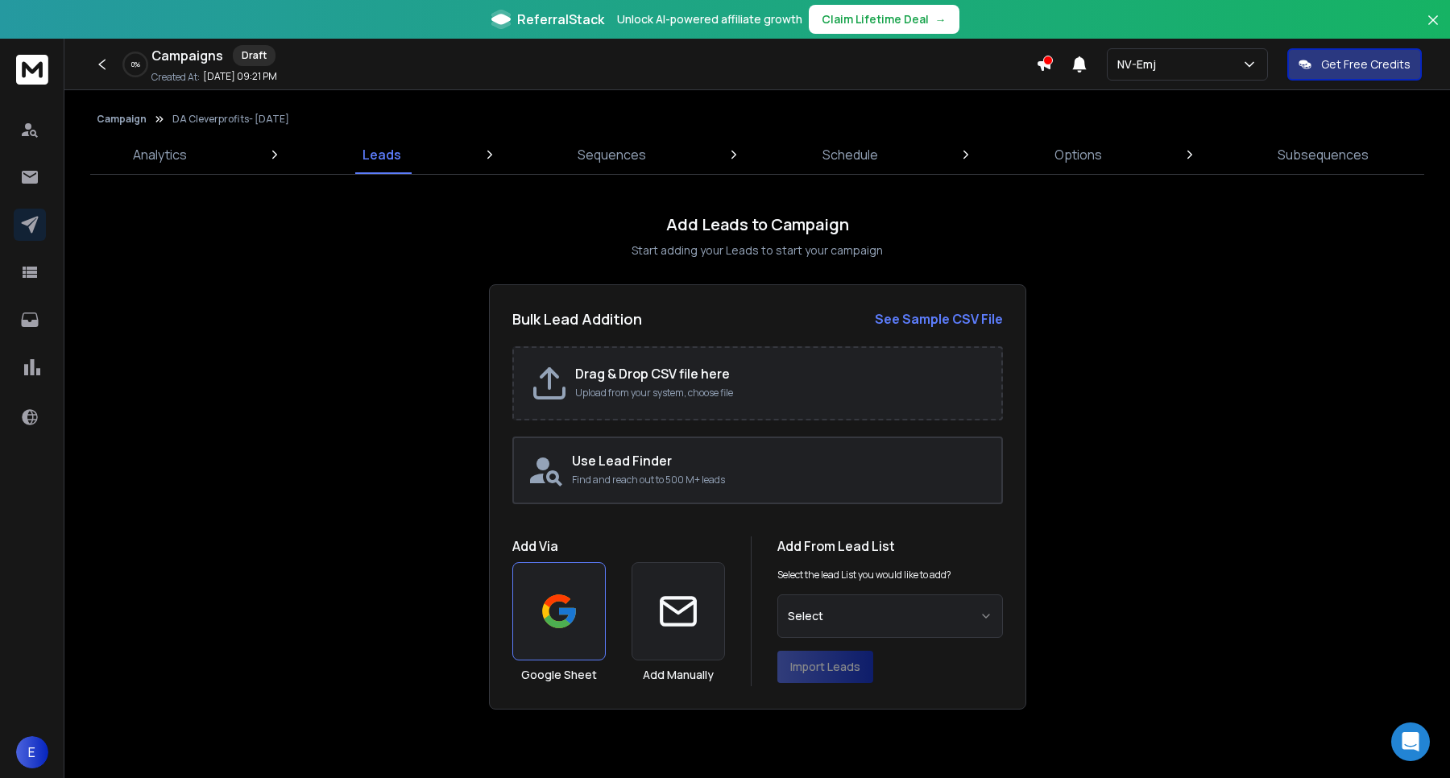
click at [565, 626] on icon at bounding box center [559, 611] width 40 height 48
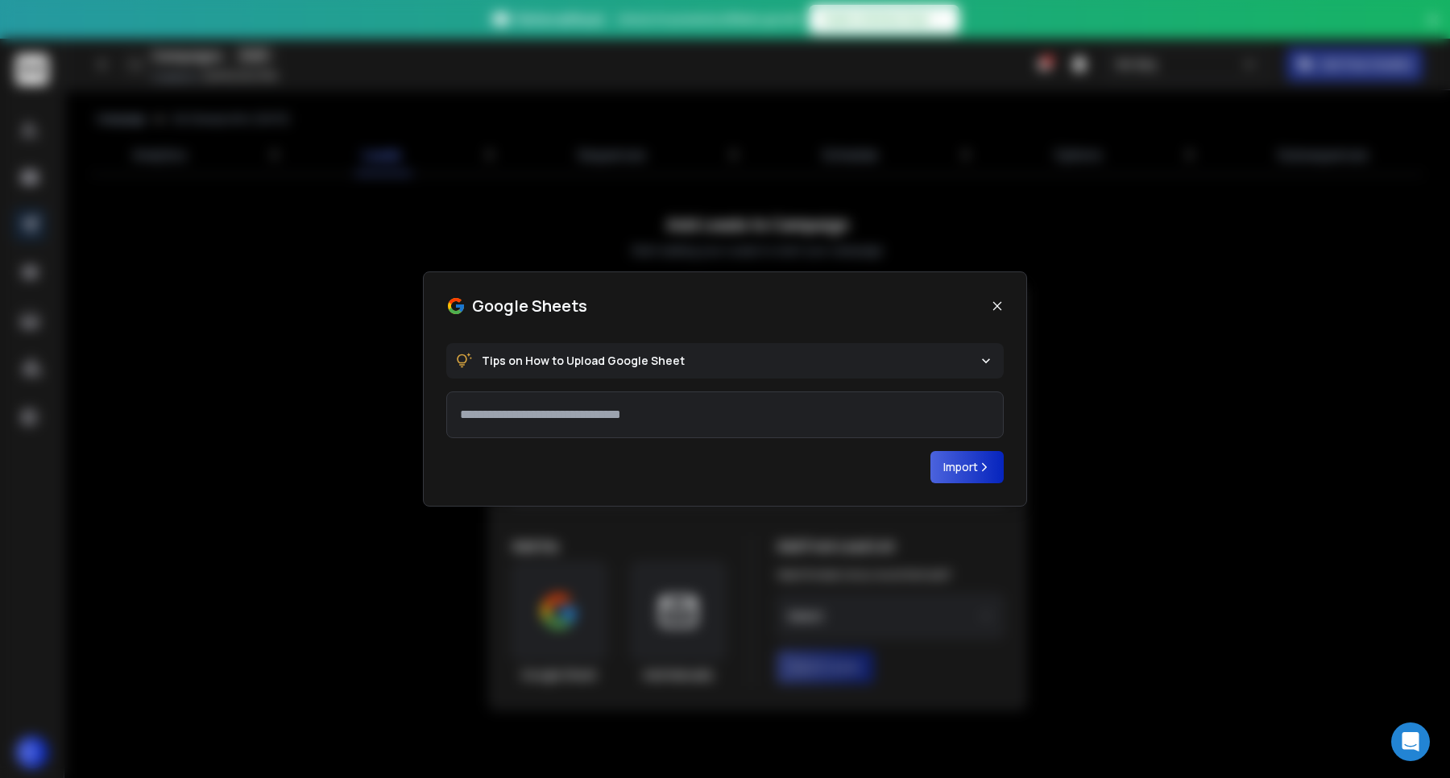
click at [590, 359] on p "Tips on How to Upload Google Sheet" at bounding box center [583, 361] width 203 height 16
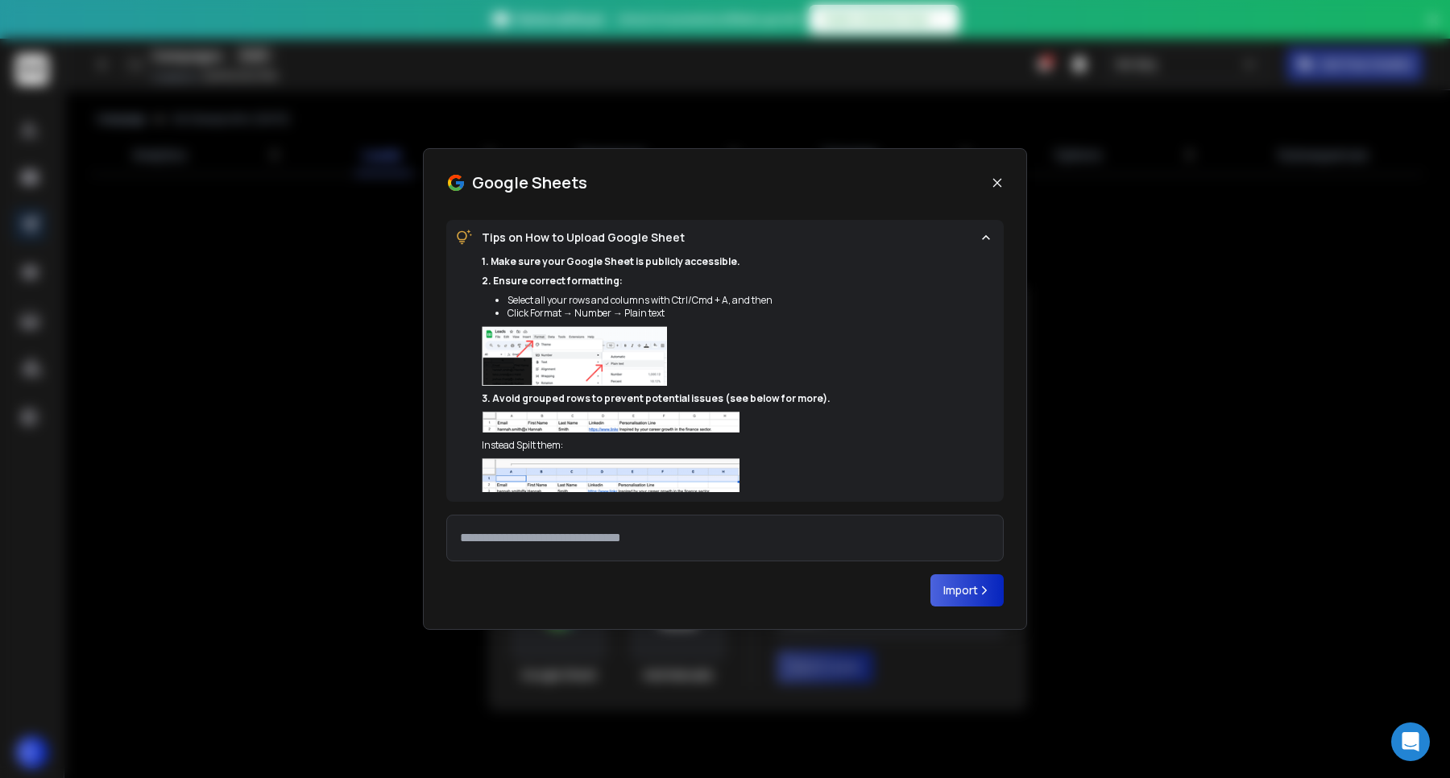
click at [1000, 179] on icon at bounding box center [997, 183] width 9 height 9
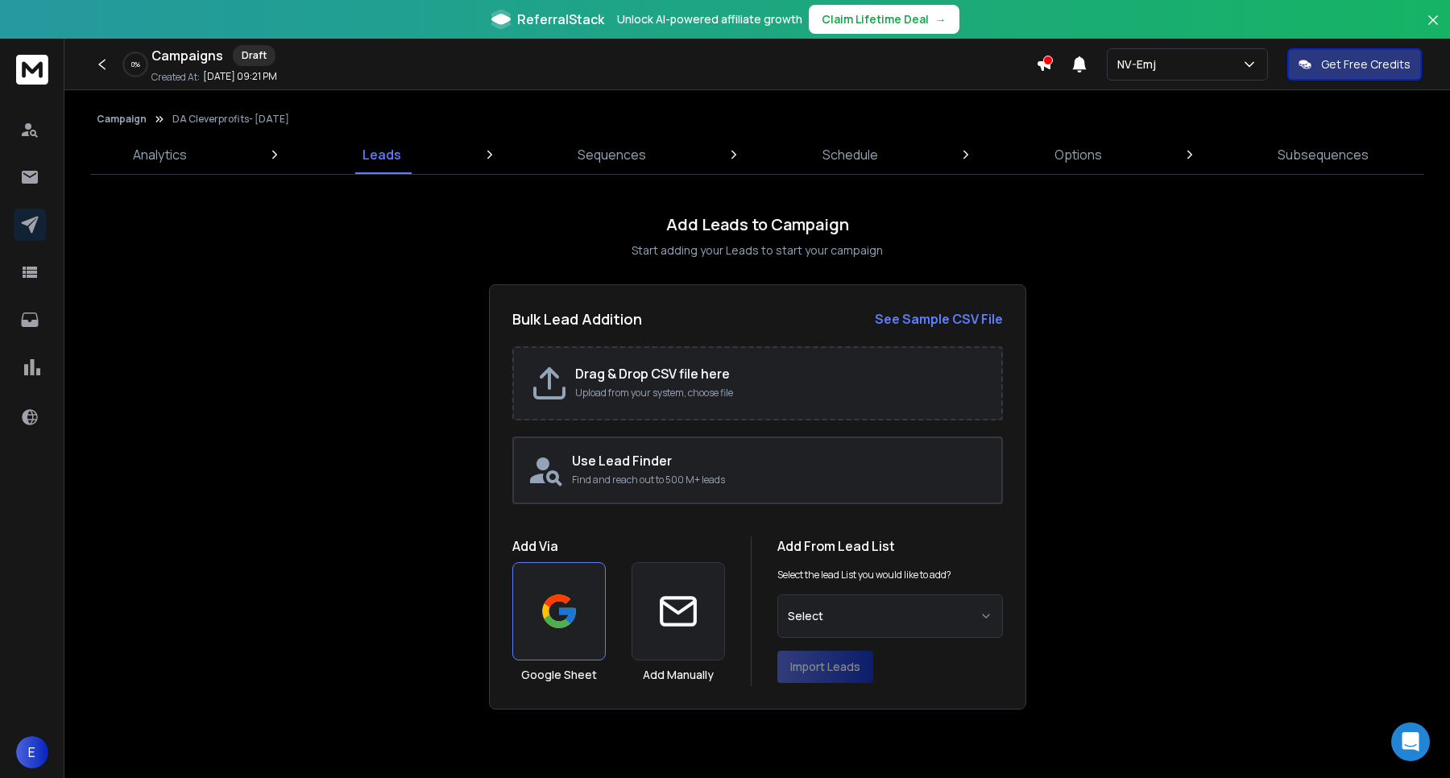
click at [565, 625] on icon at bounding box center [559, 611] width 40 height 48
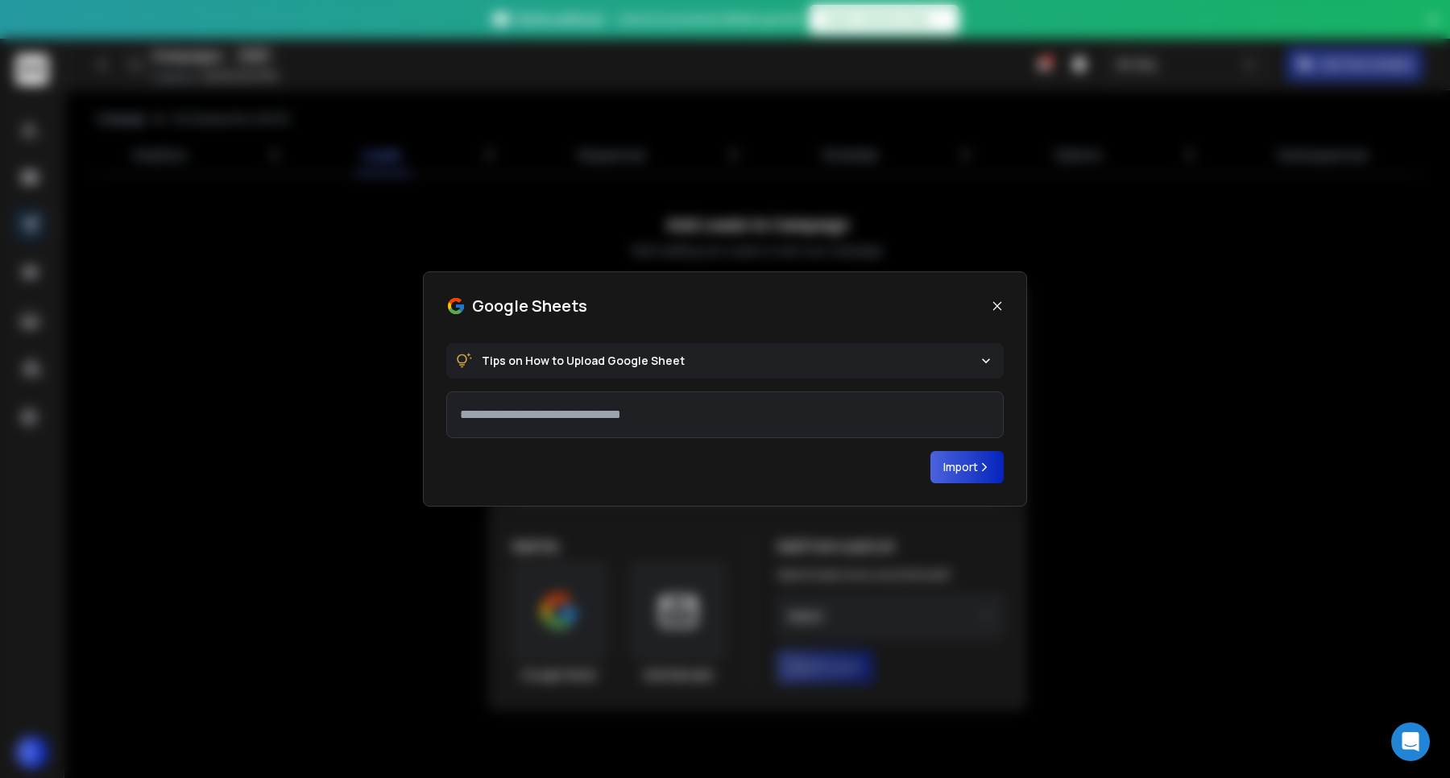
click at [693, 412] on input at bounding box center [724, 414] width 557 height 47
paste input "**********"
type input "**********"
click at [995, 465] on button "Import" at bounding box center [966, 467] width 73 height 32
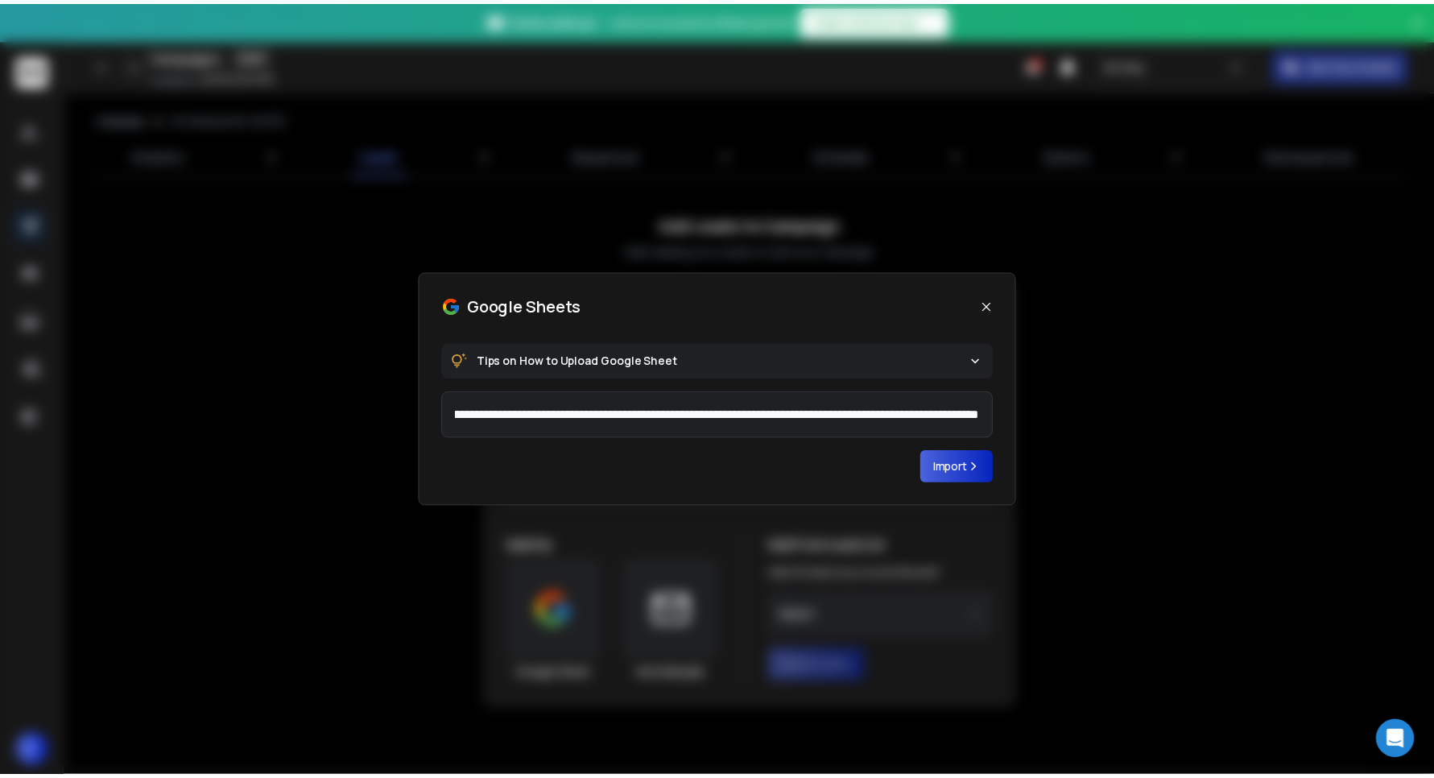
scroll to position [0, 0]
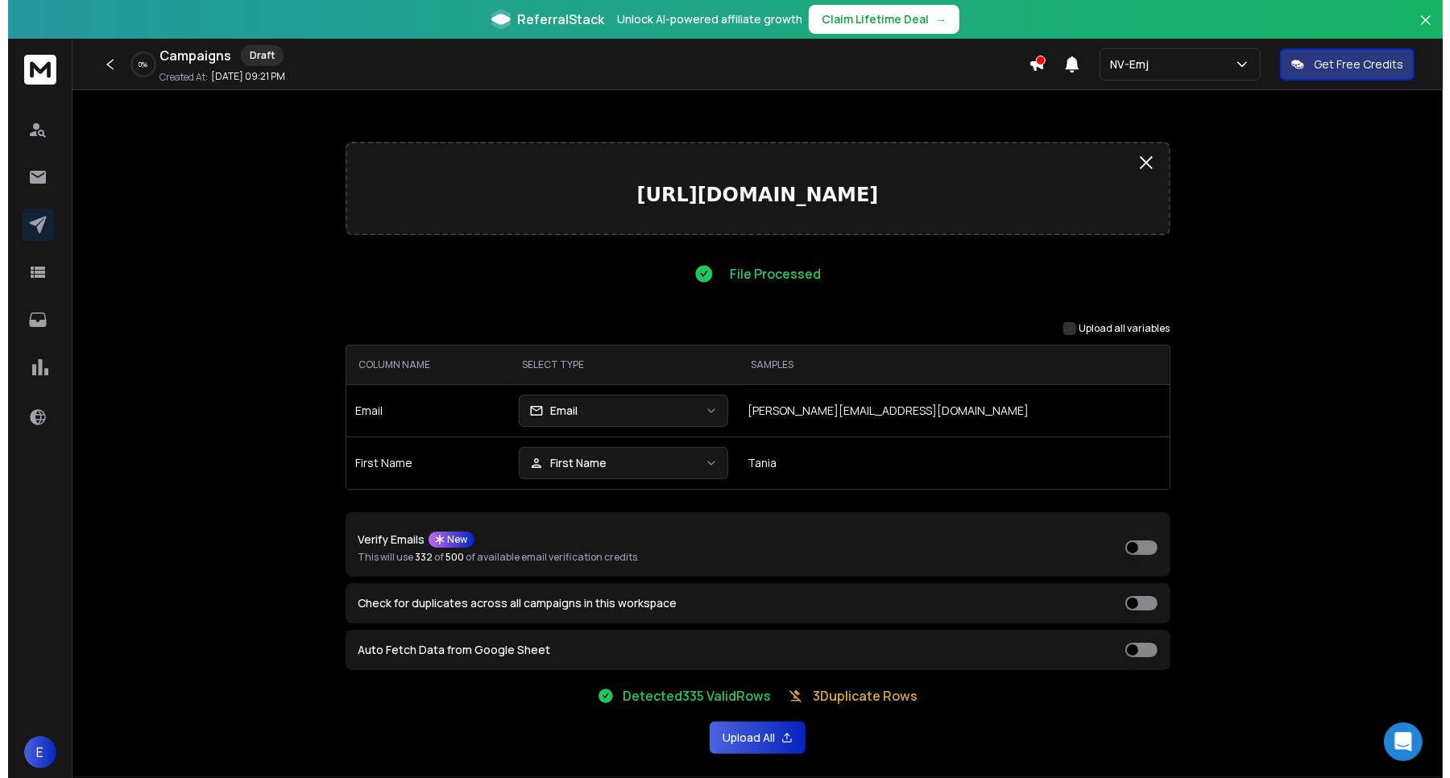
scroll to position [26, 0]
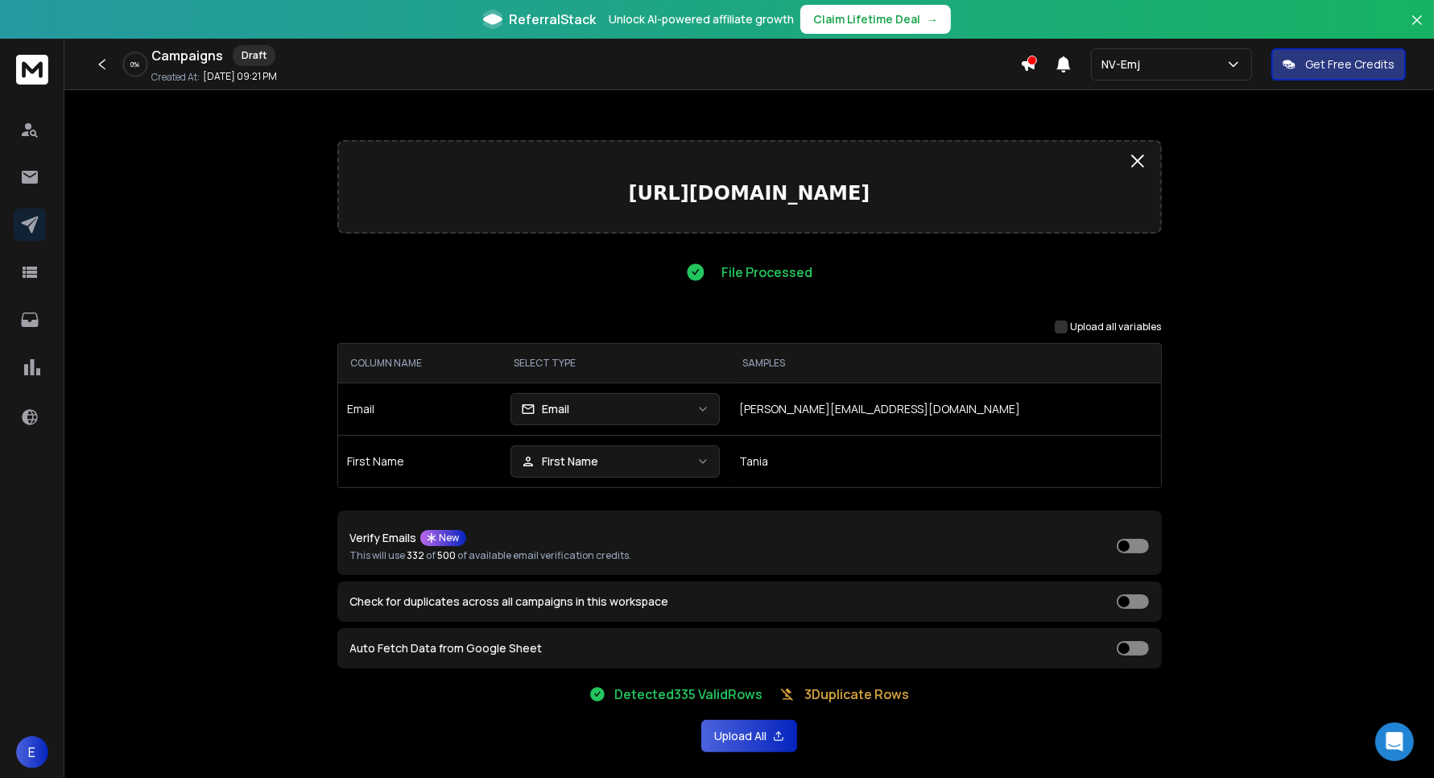
click at [763, 734] on button "Upload All" at bounding box center [749, 736] width 96 height 32
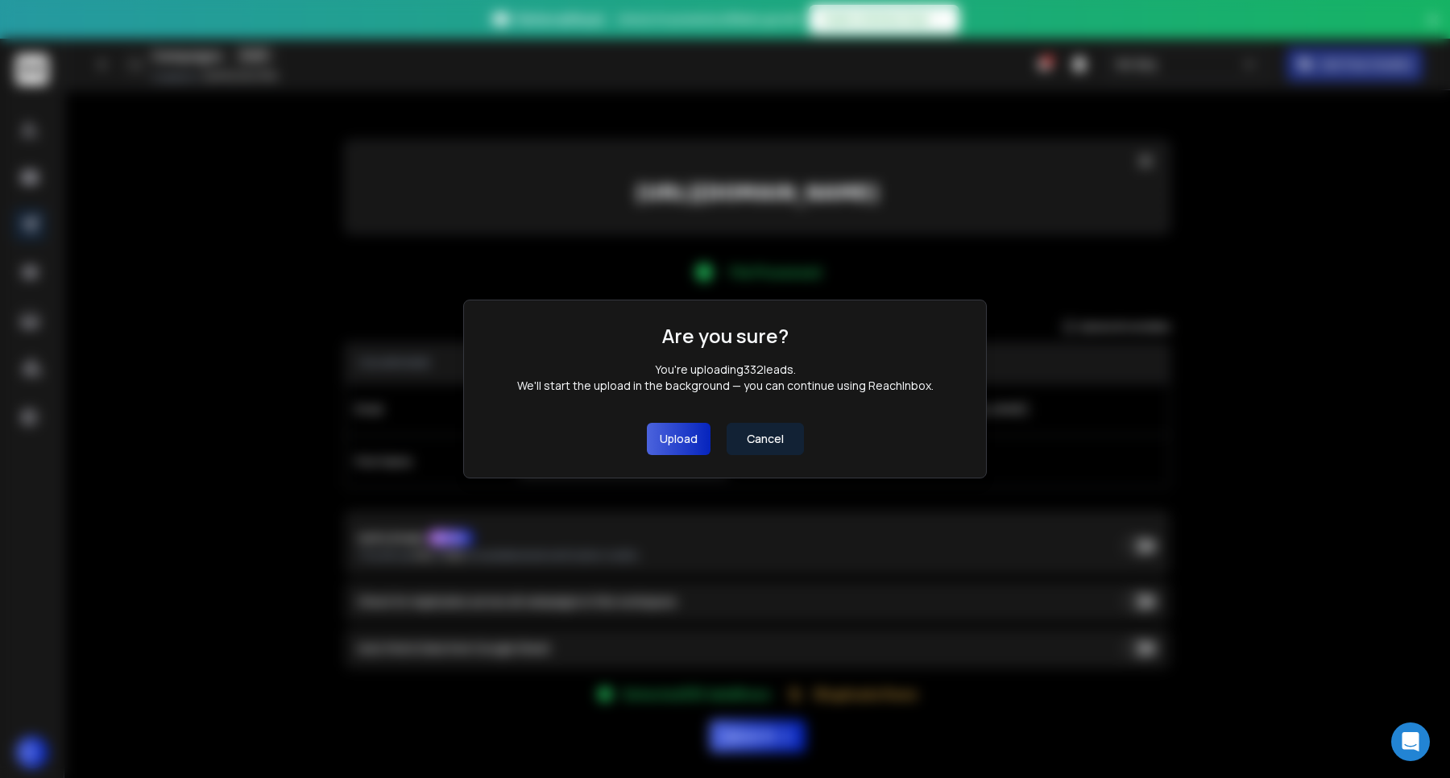
click at [672, 445] on button "Upload" at bounding box center [679, 439] width 64 height 32
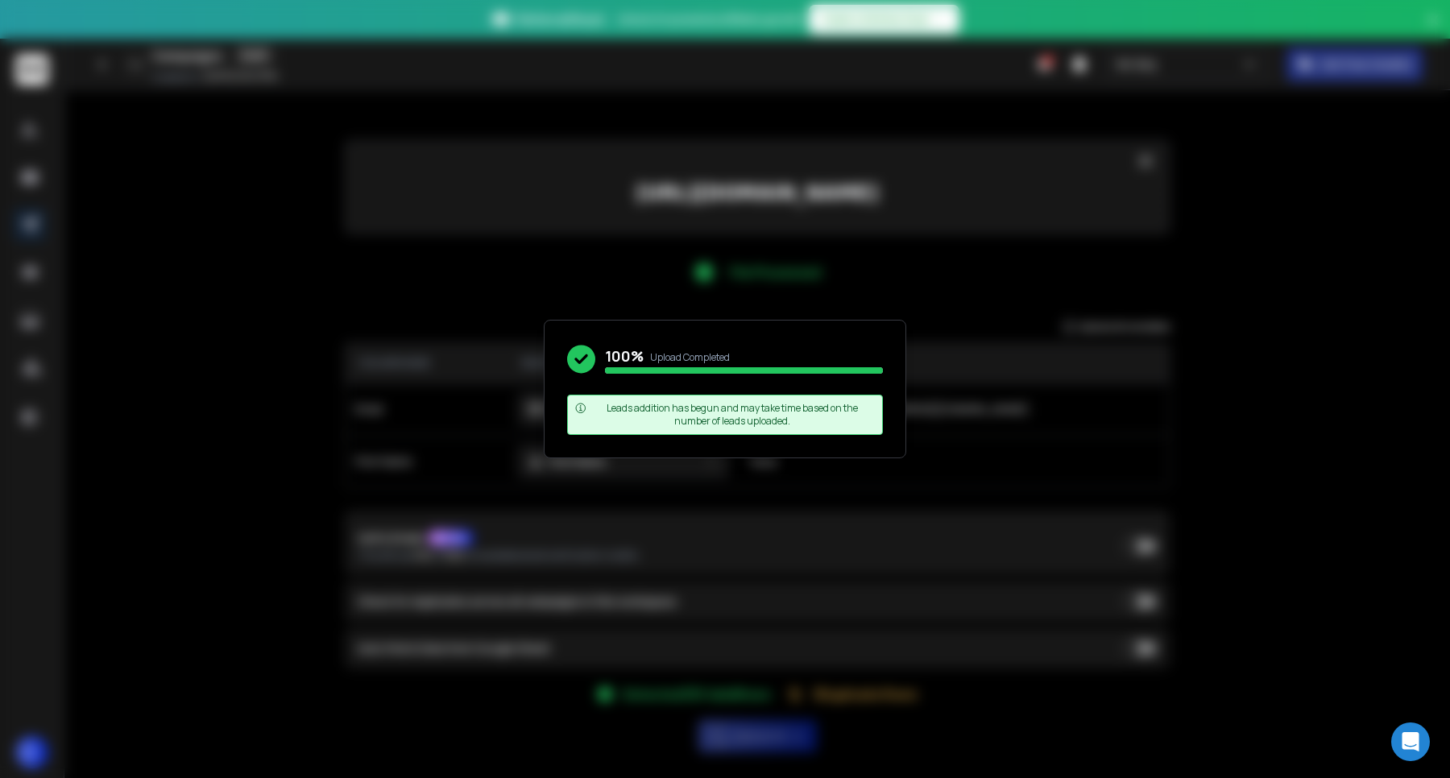
scroll to position [0, 0]
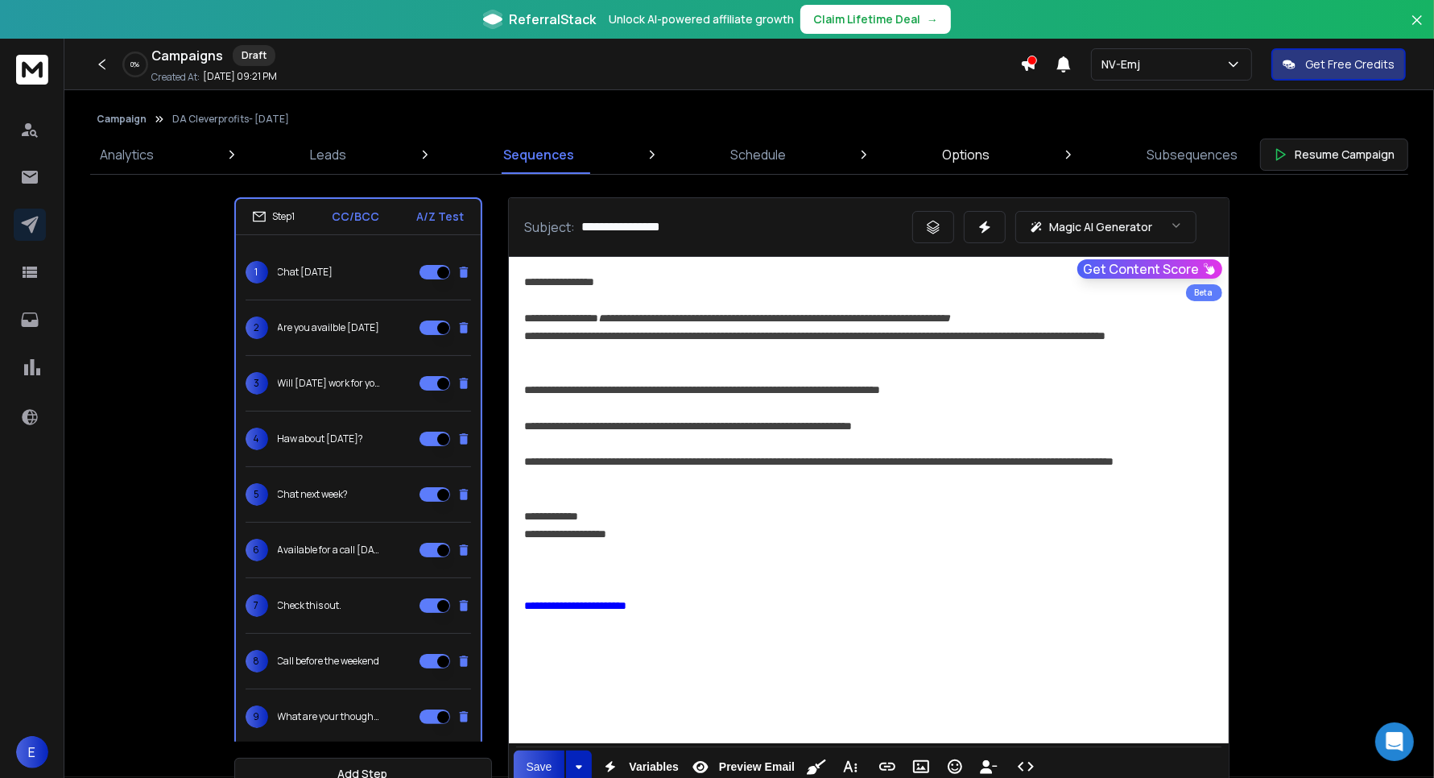
click at [972, 147] on p "Options" at bounding box center [967, 154] width 48 height 19
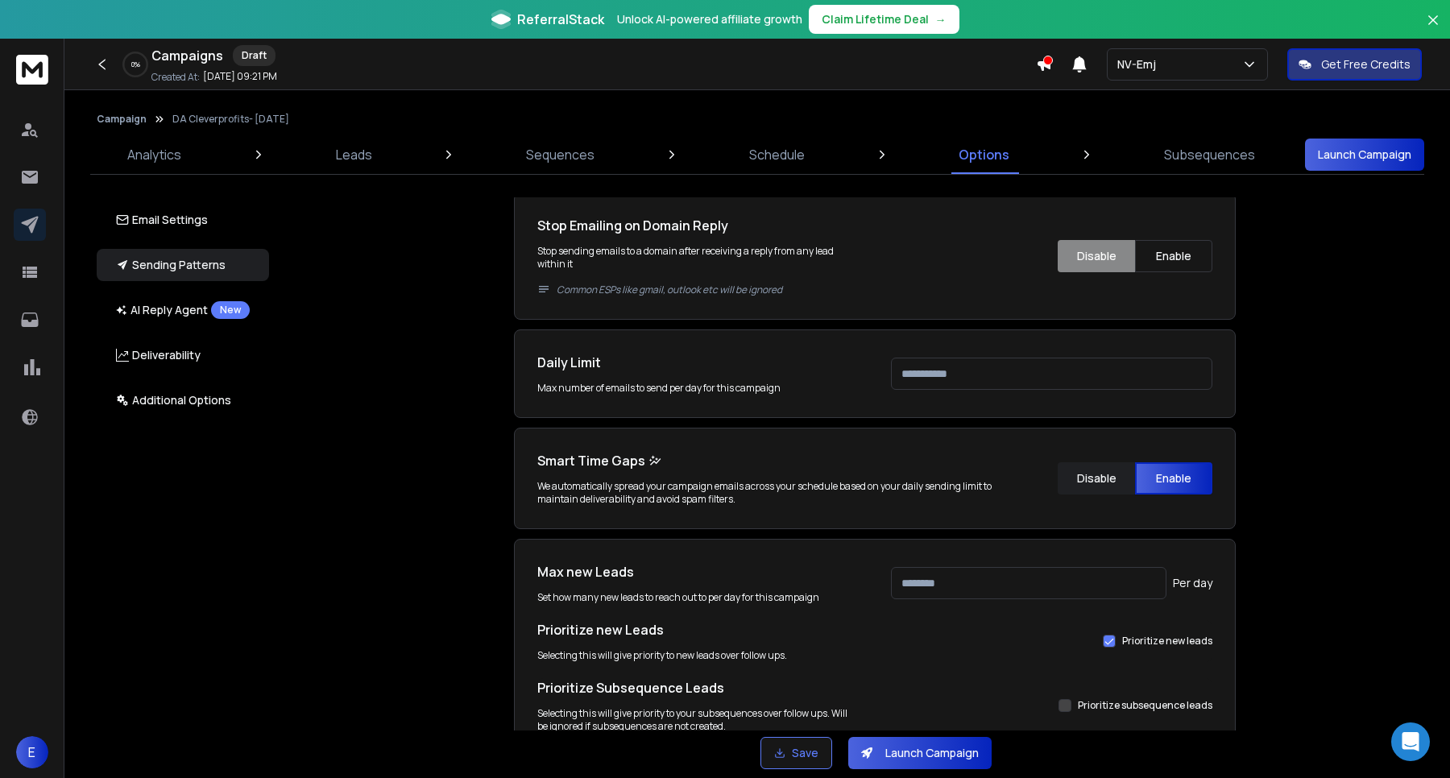
scroll to position [503, 0]
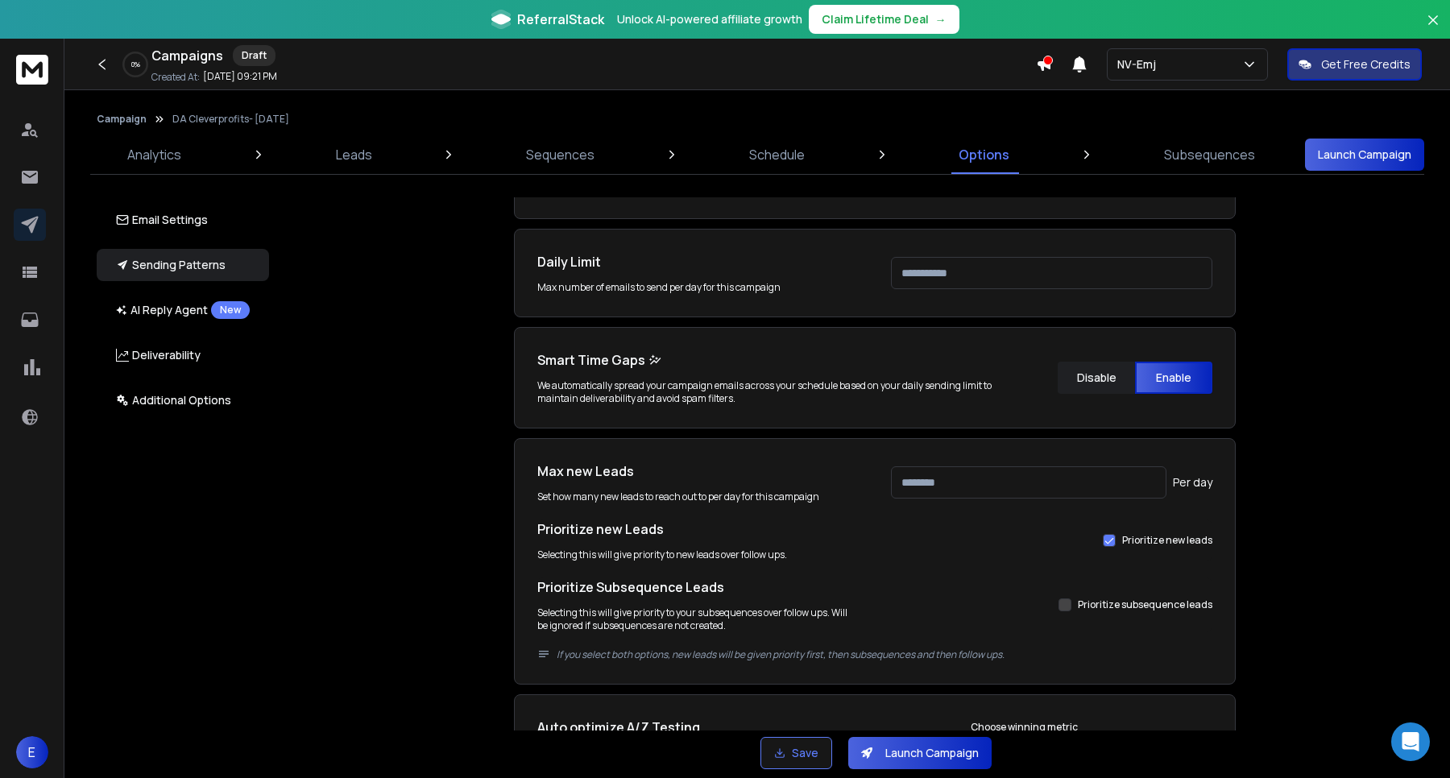
click at [931, 751] on button "Launch Campaign" at bounding box center [919, 753] width 143 height 32
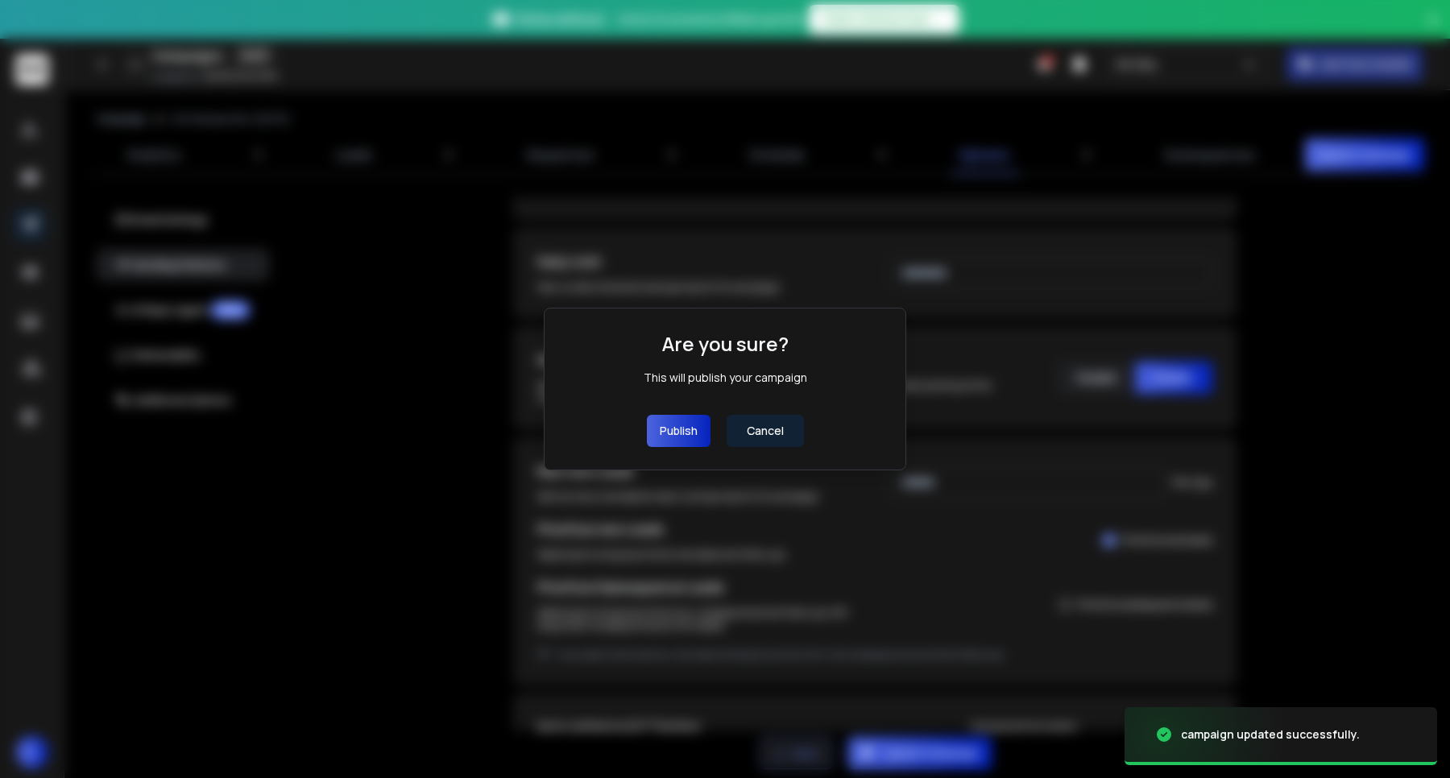
scroll to position [758, 0]
click at [685, 431] on button "Publish" at bounding box center [679, 431] width 64 height 32
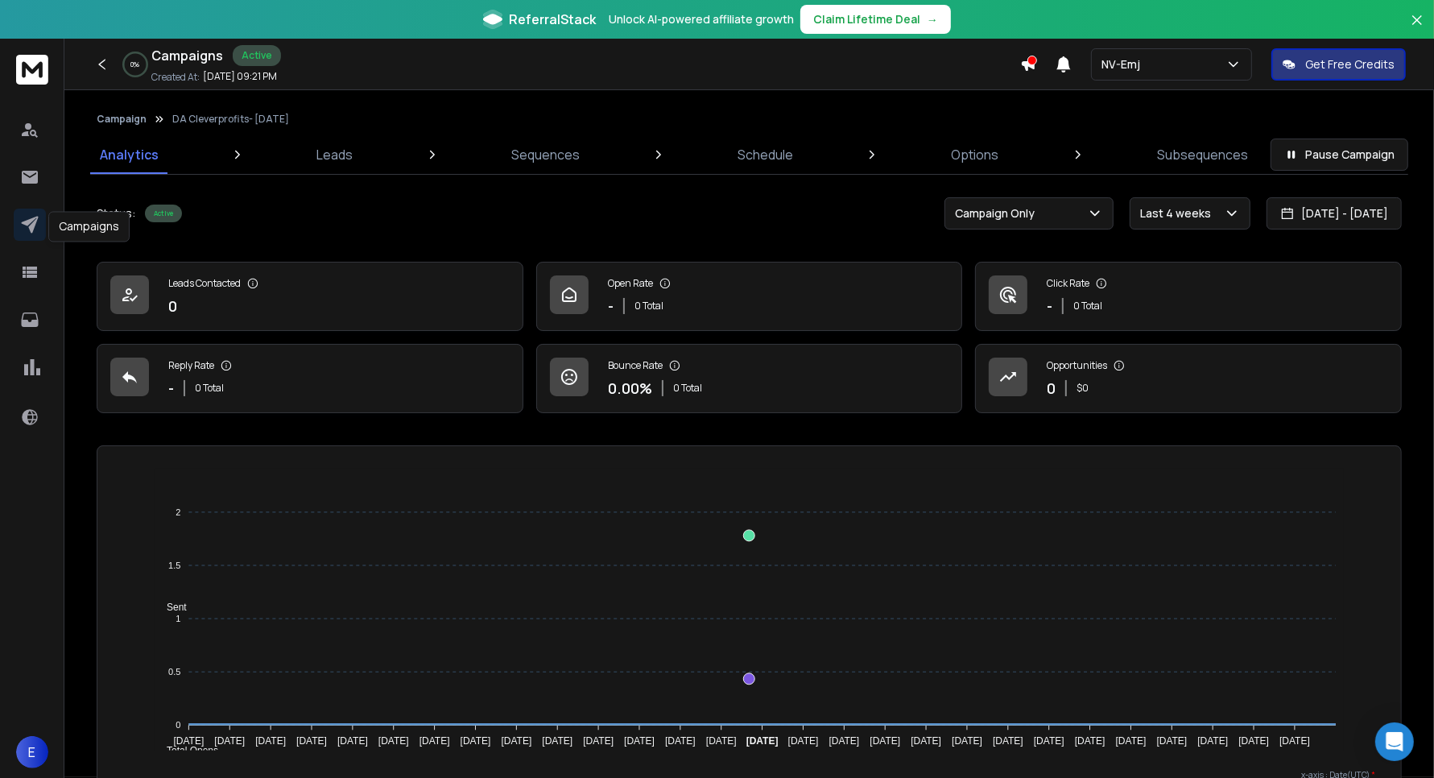
click at [25, 240] on link at bounding box center [30, 225] width 32 height 32
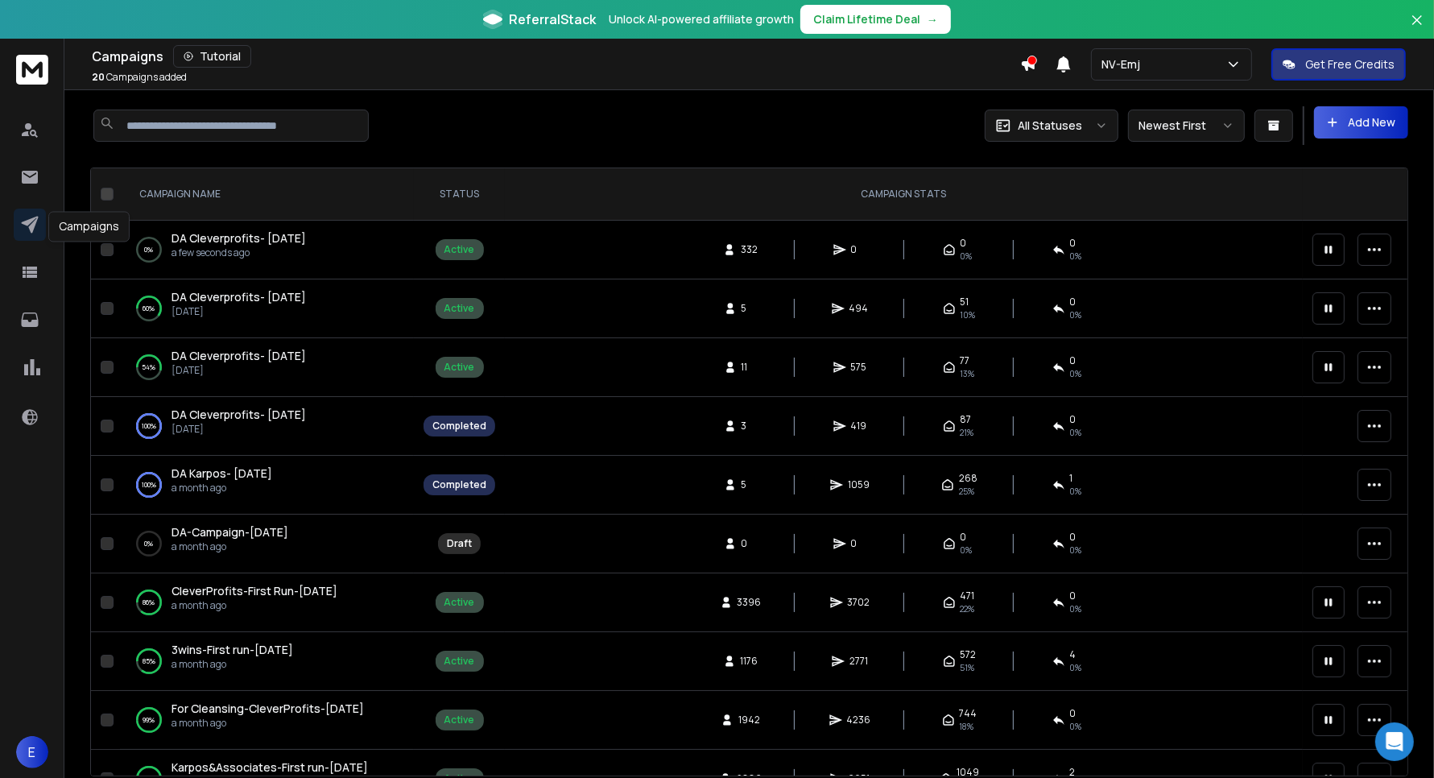
click at [538, 436] on div "3 419 87 21 % 0 0 %" at bounding box center [904, 426] width 779 height 26
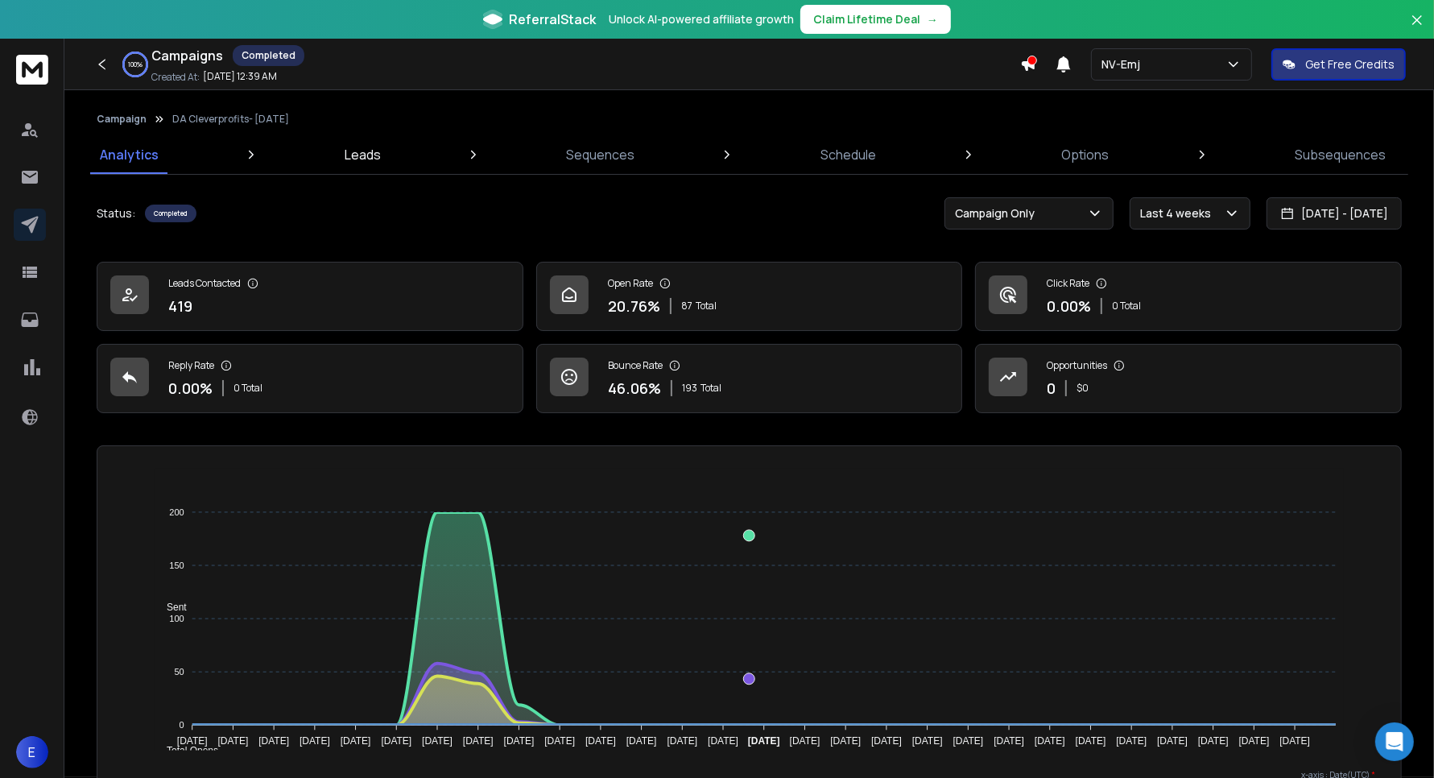
click at [356, 167] on link "Leads" at bounding box center [363, 154] width 56 height 39
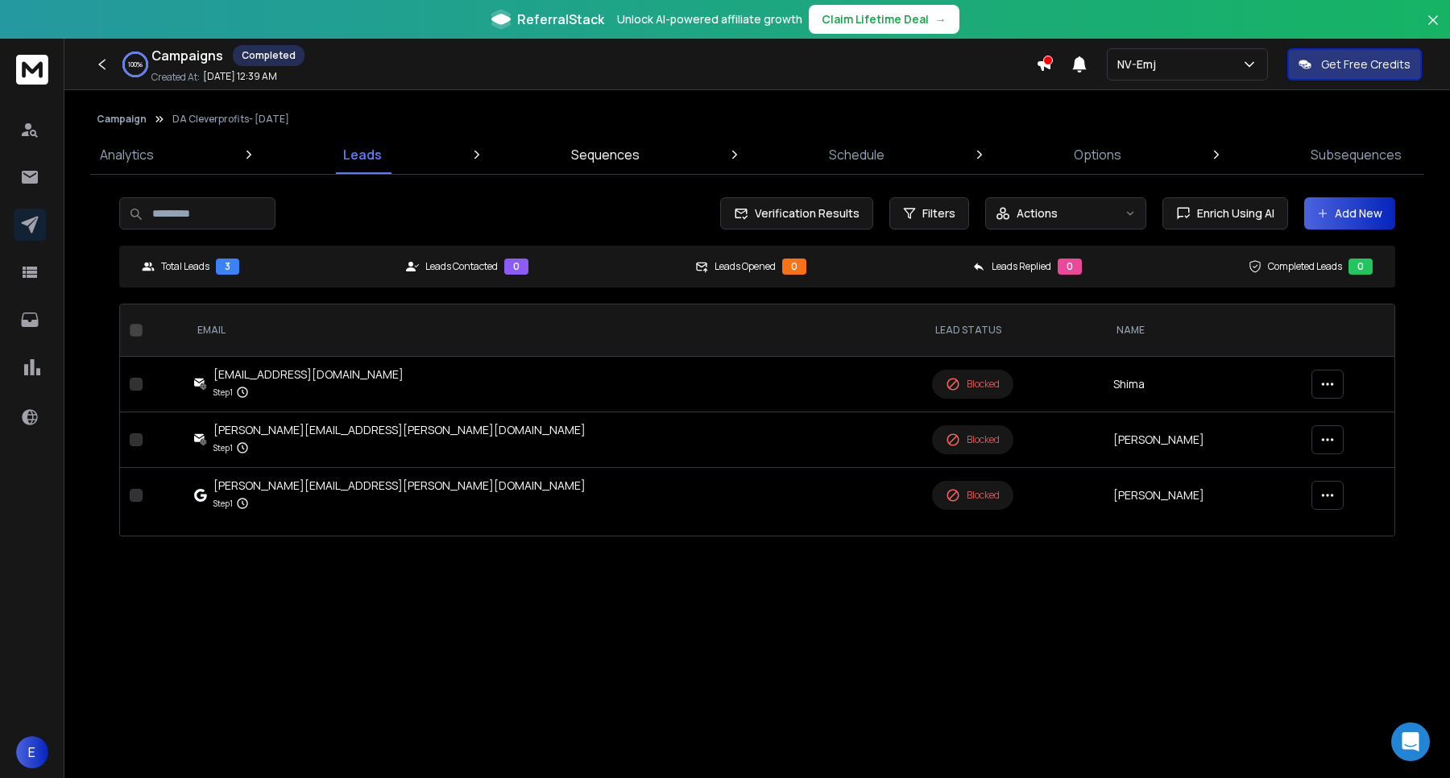
click at [604, 157] on p "Sequences" at bounding box center [605, 154] width 68 height 19
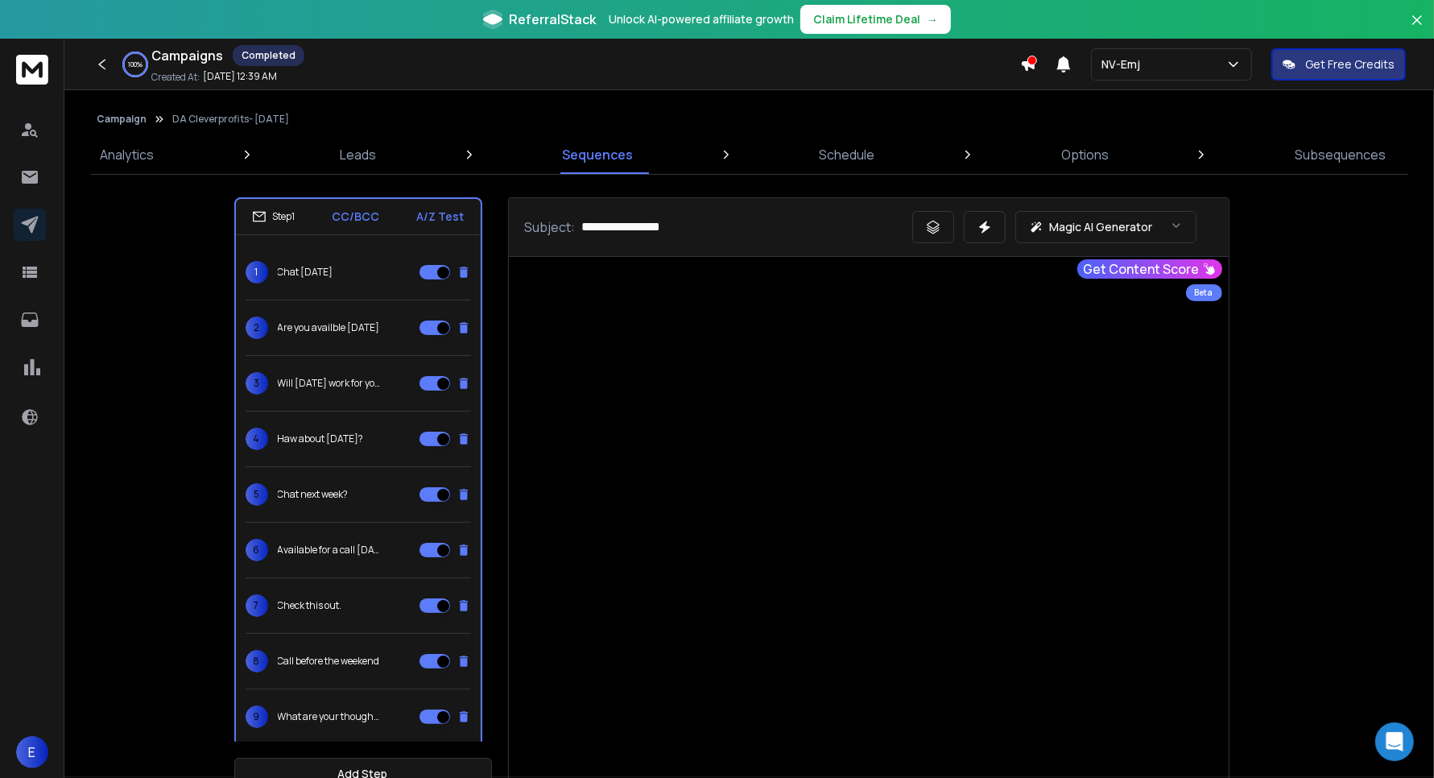
click at [395, 159] on div "Analytics Leads Sequences Schedule Options Subsequences" at bounding box center [742, 154] width 1305 height 39
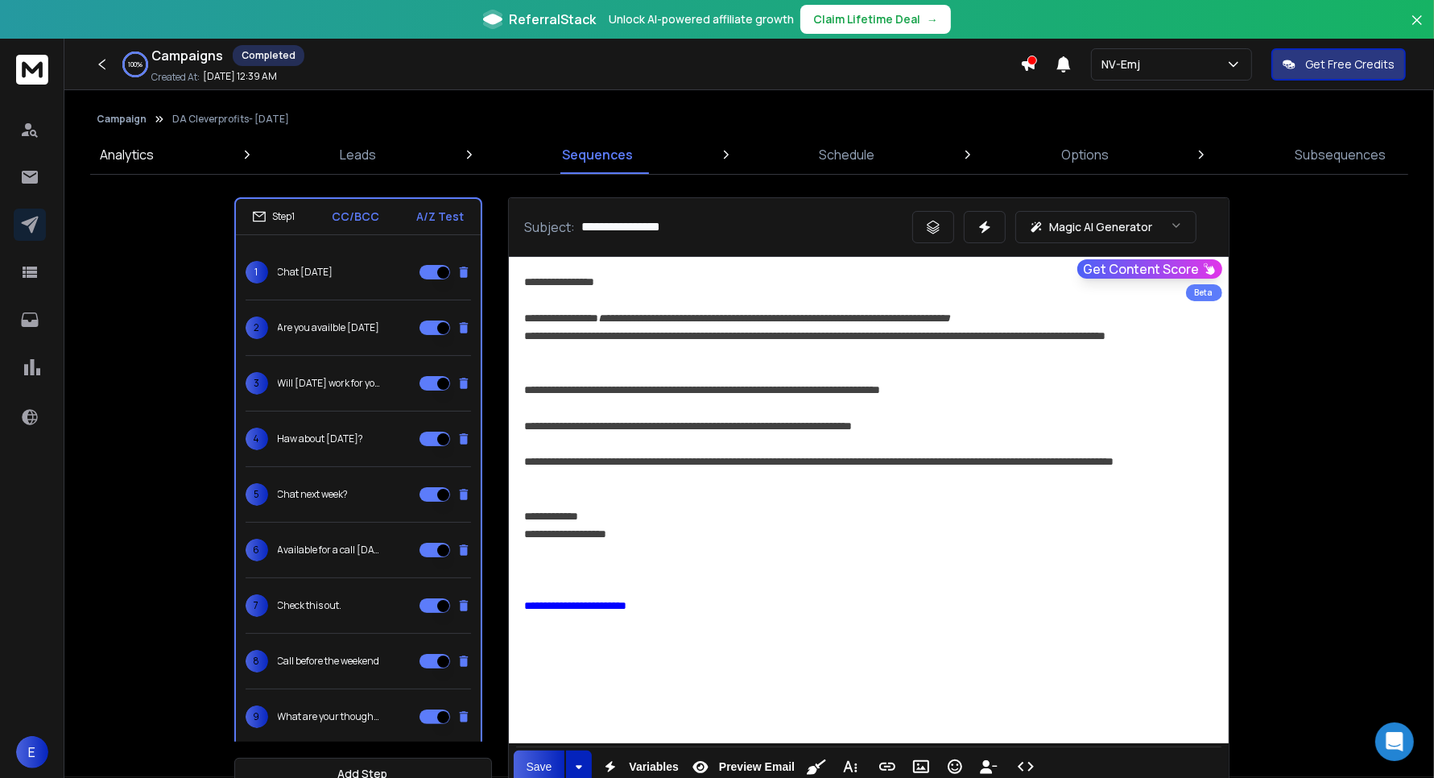
click at [139, 161] on p "Analytics" at bounding box center [127, 154] width 54 height 19
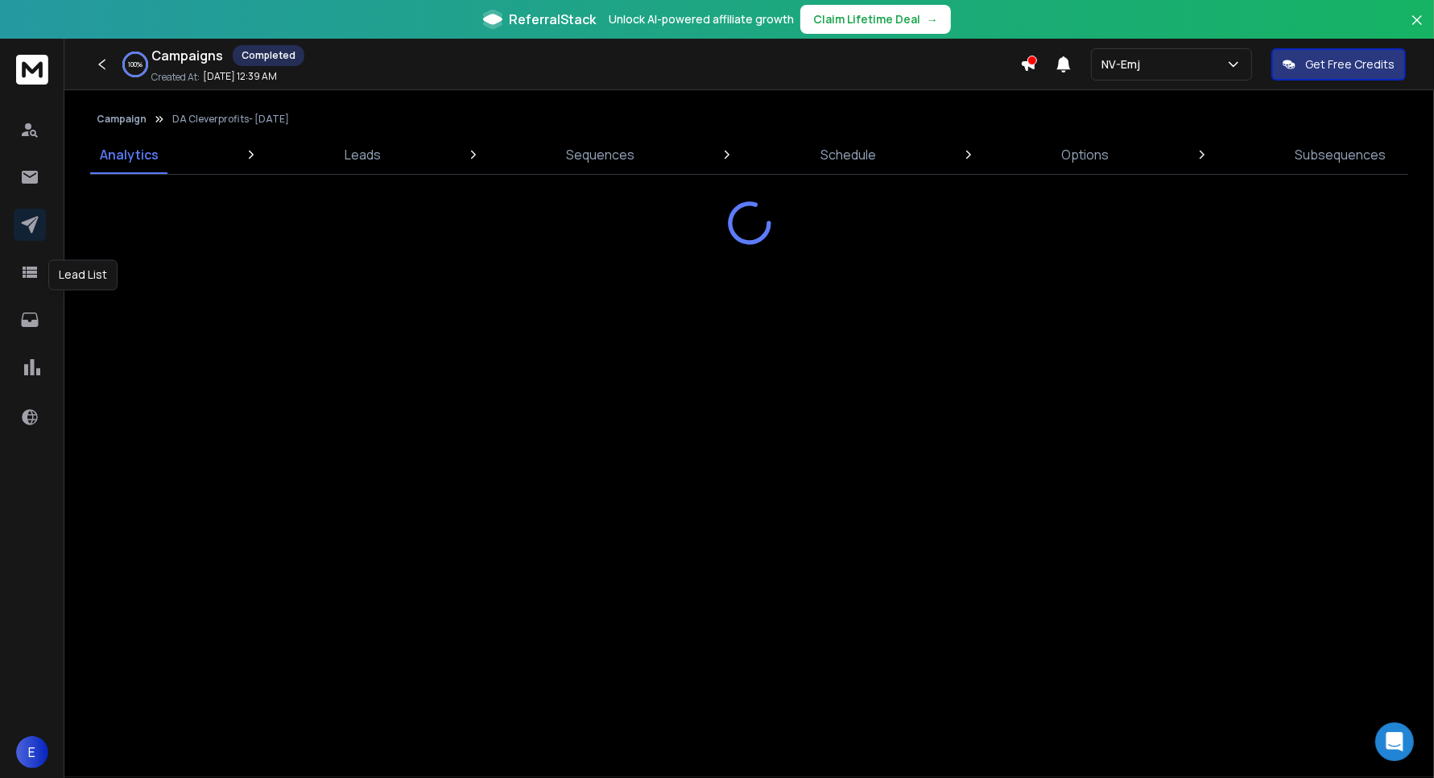
click at [26, 234] on icon at bounding box center [29, 224] width 19 height 19
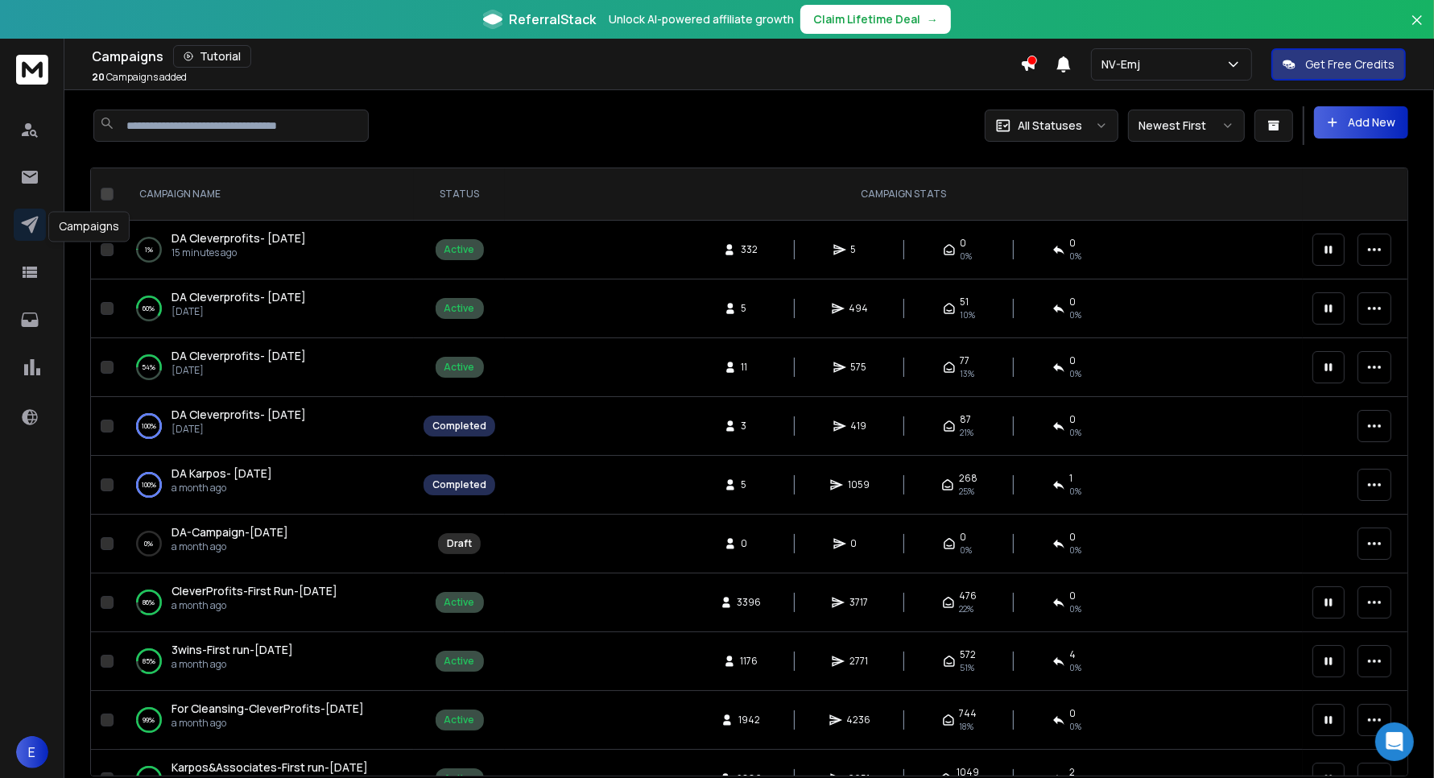
click at [1367, 246] on icon "button" at bounding box center [1375, 250] width 16 height 16
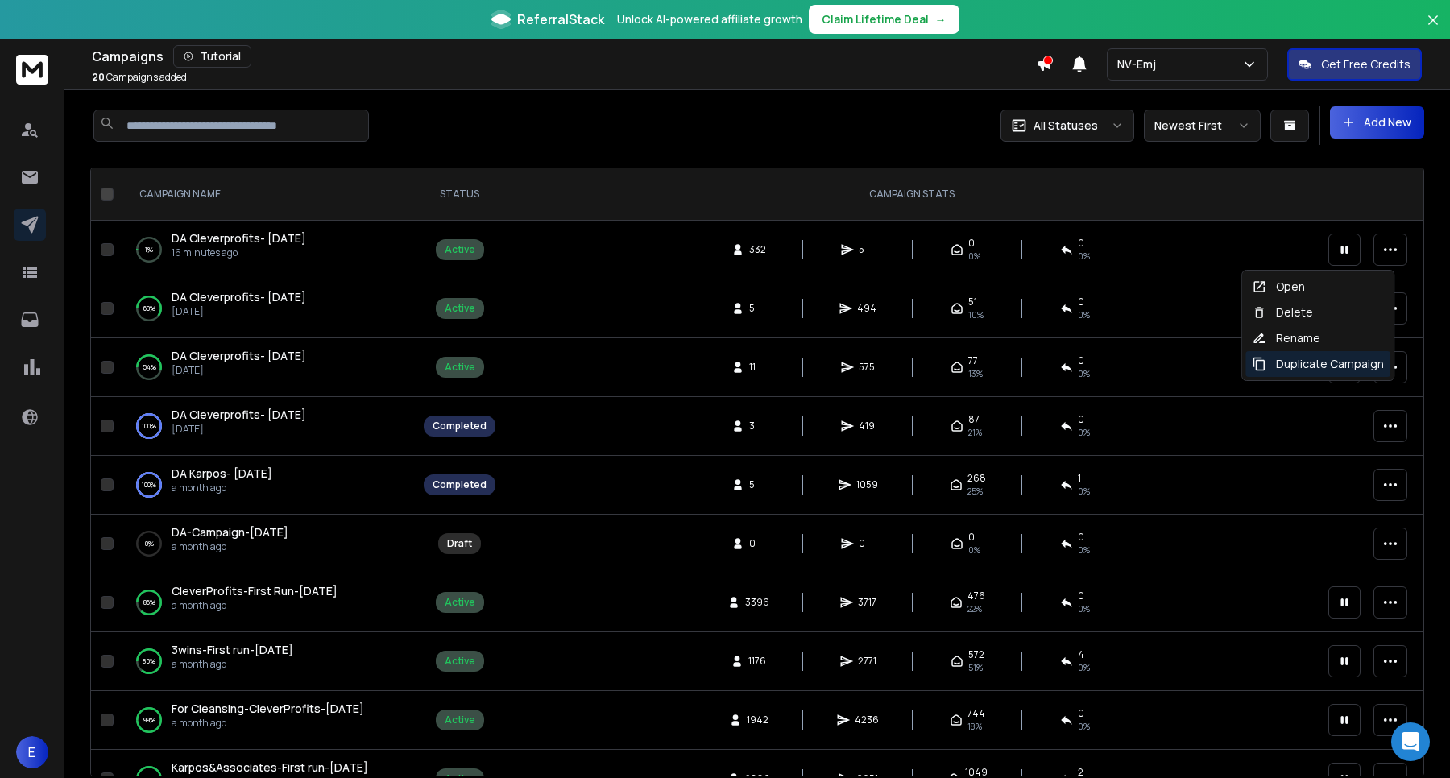
click at [1305, 363] on div "Duplicate Campaign" at bounding box center [1318, 364] width 132 height 16
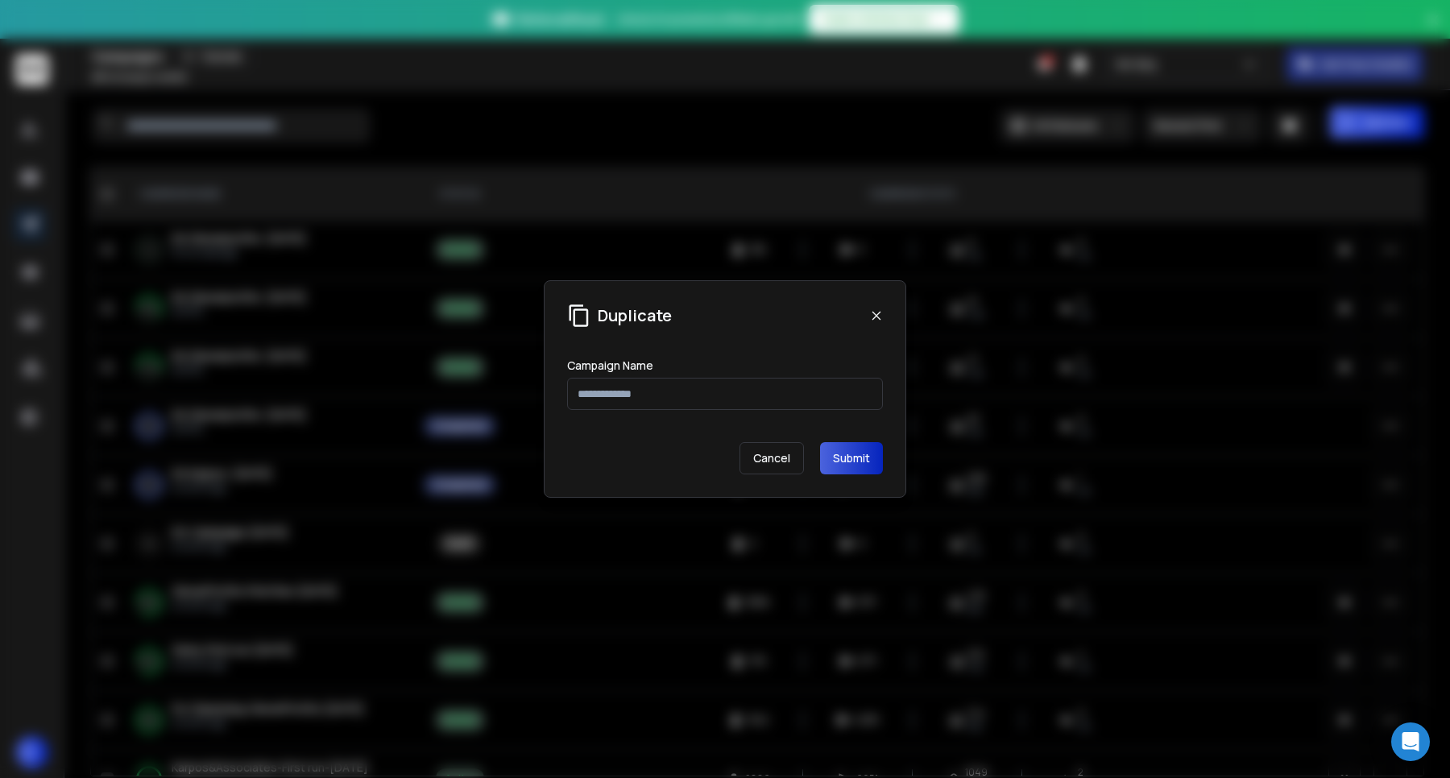
click at [679, 397] on input "text" at bounding box center [725, 394] width 316 height 32
click at [617, 401] on input "**********" at bounding box center [725, 394] width 316 height 32
click at [703, 399] on input "**********" at bounding box center [725, 394] width 316 height 32
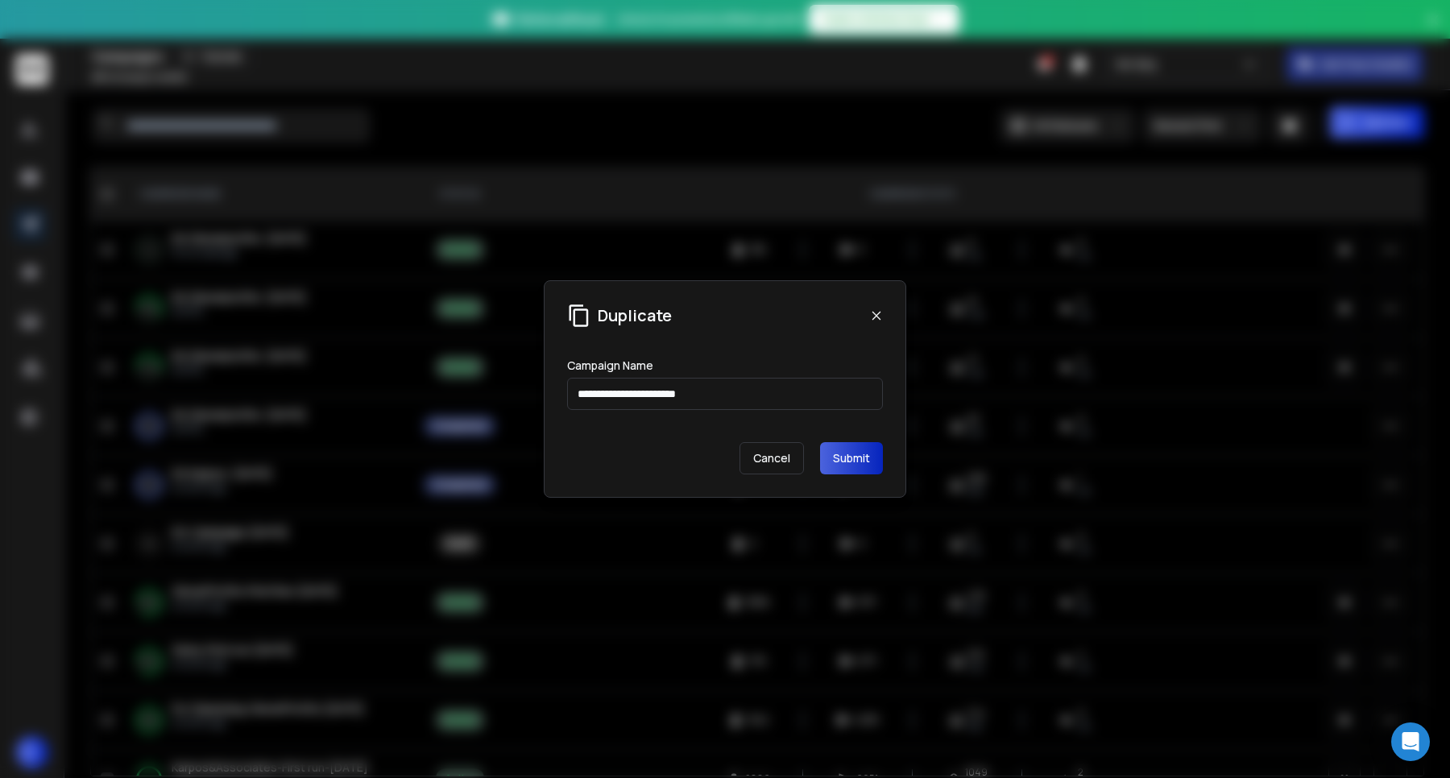
click at [703, 399] on input "**********" at bounding box center [725, 394] width 316 height 32
type input "**********"
click at [870, 457] on button "Submit" at bounding box center [851, 458] width 63 height 32
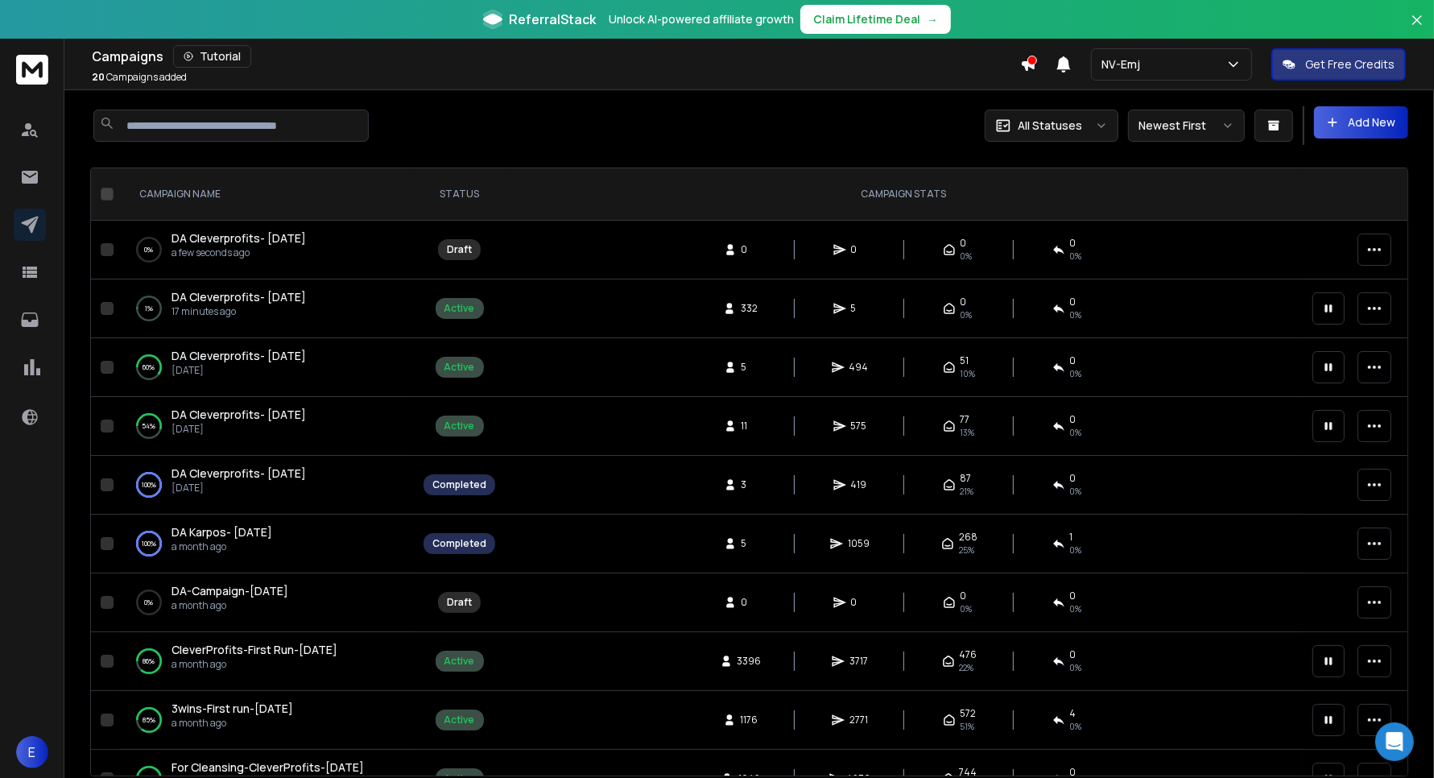
click at [519, 243] on div "0 0 0 0% 0 0%" at bounding box center [904, 250] width 779 height 26
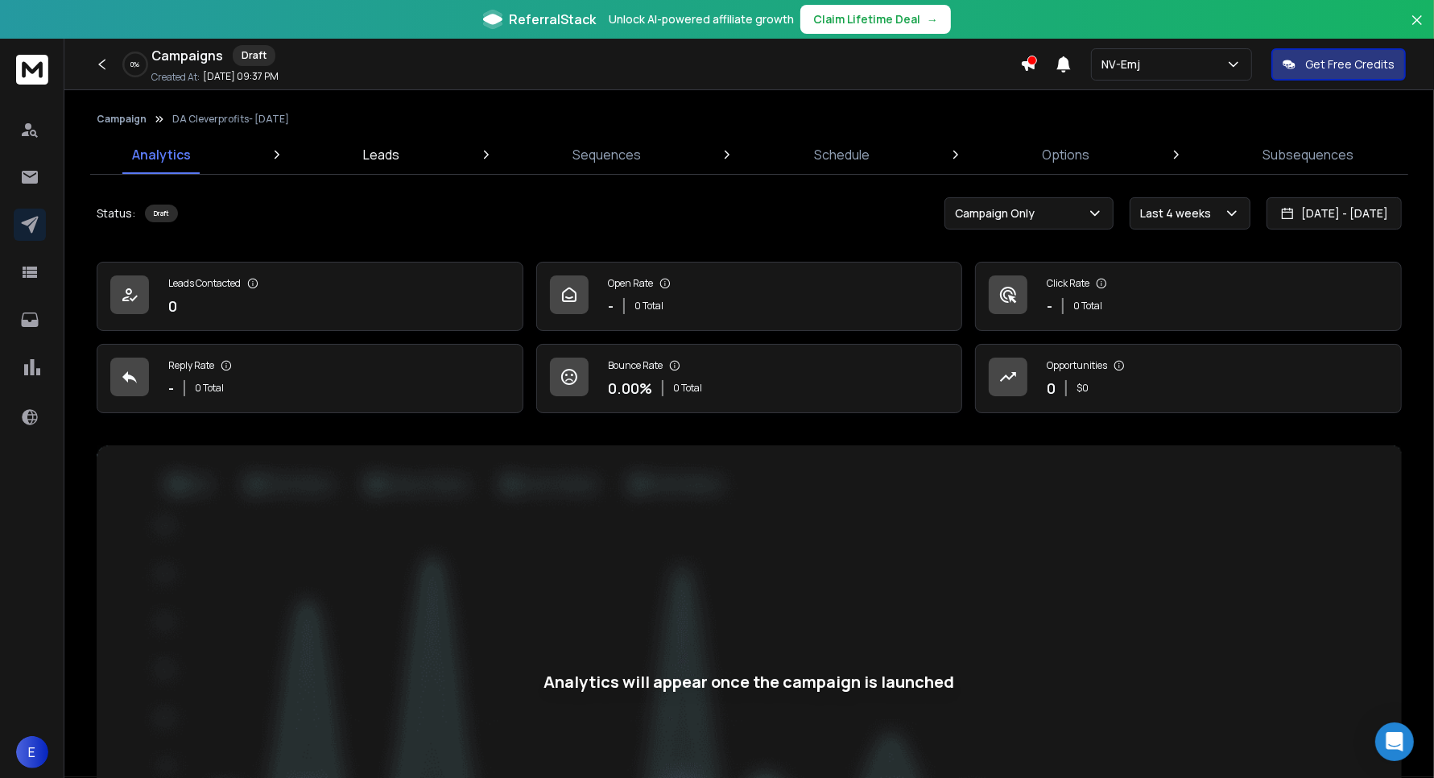
click at [359, 165] on link "Leads" at bounding box center [382, 154] width 56 height 39
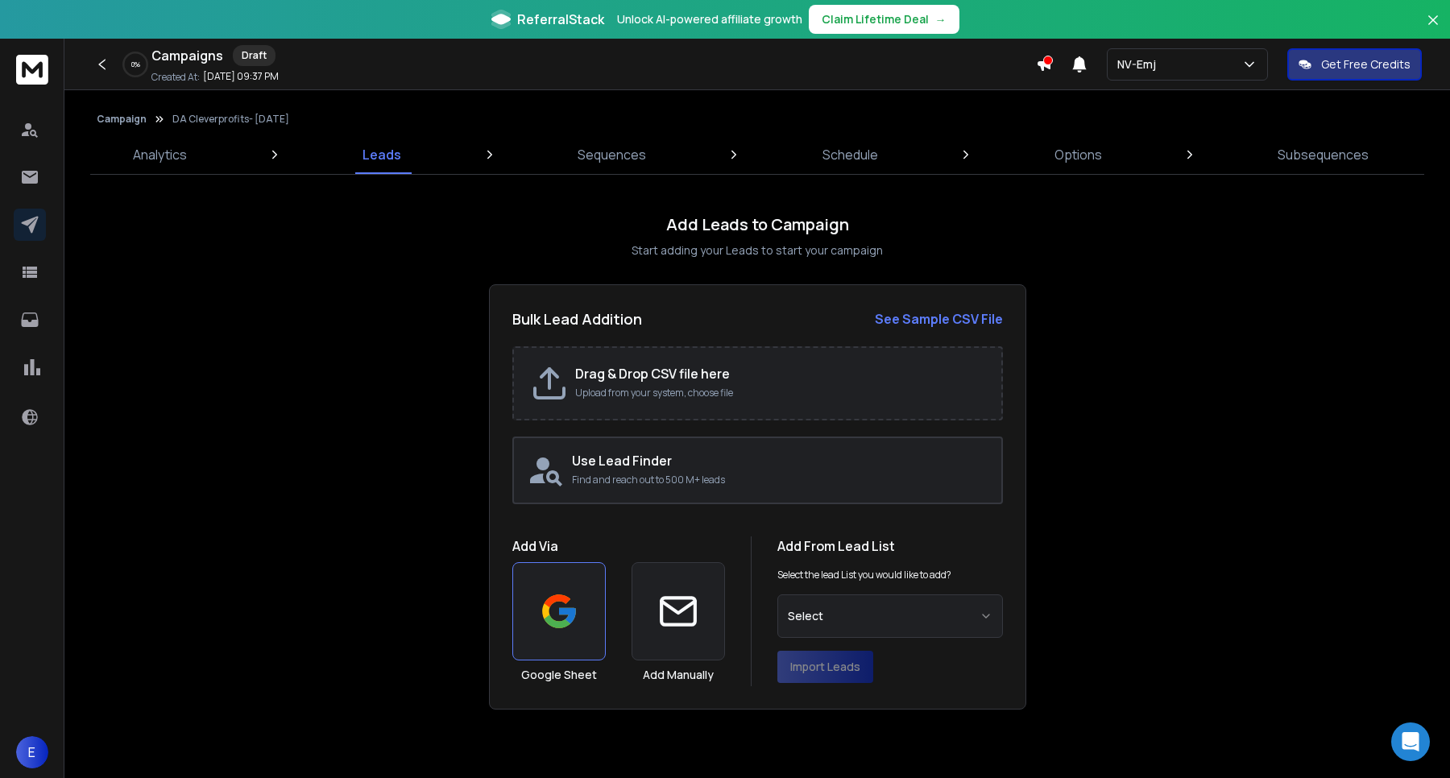
click at [580, 606] on div at bounding box center [558, 611] width 93 height 98
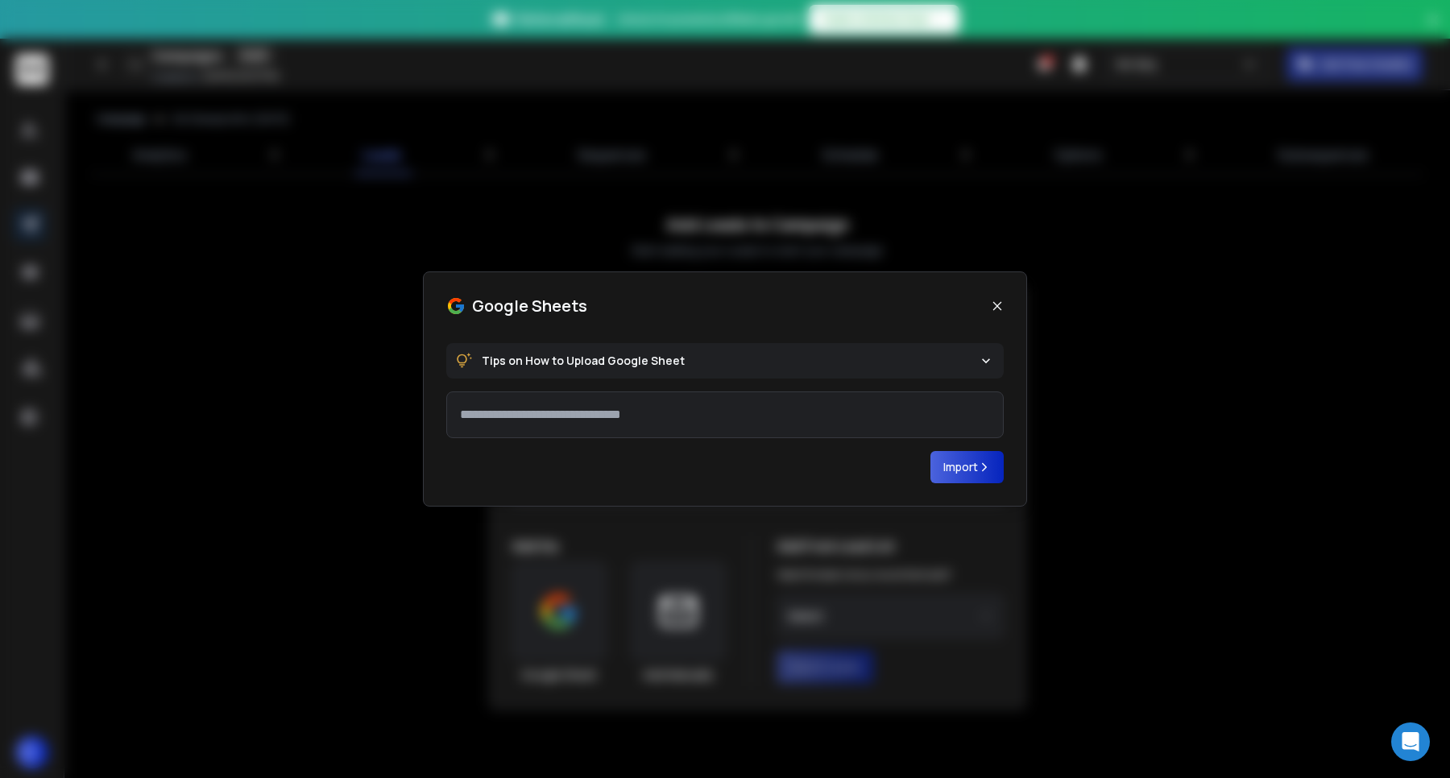
click at [585, 399] on input at bounding box center [724, 414] width 557 height 47
paste input "**********"
type input "**********"
click at [975, 463] on button "Import" at bounding box center [966, 467] width 73 height 32
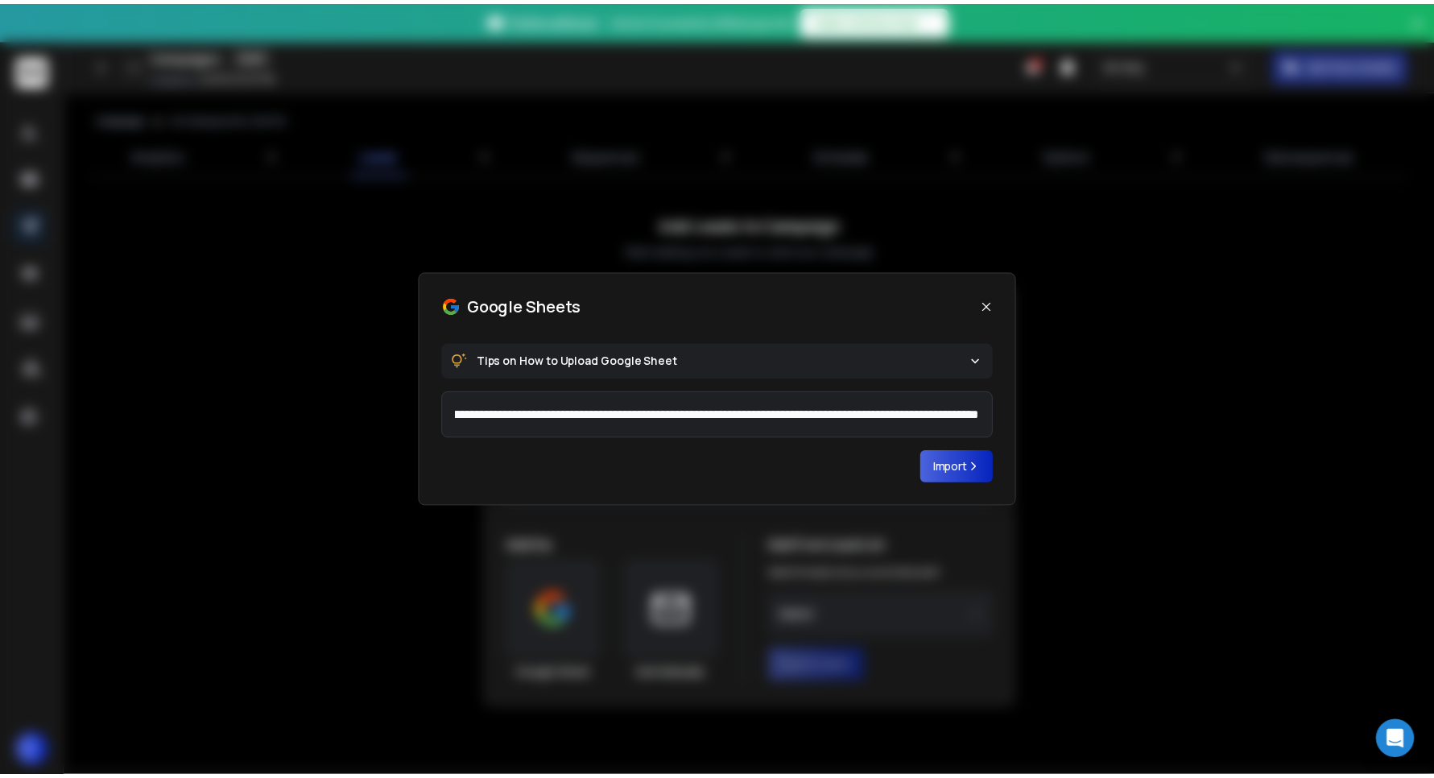
scroll to position [0, 0]
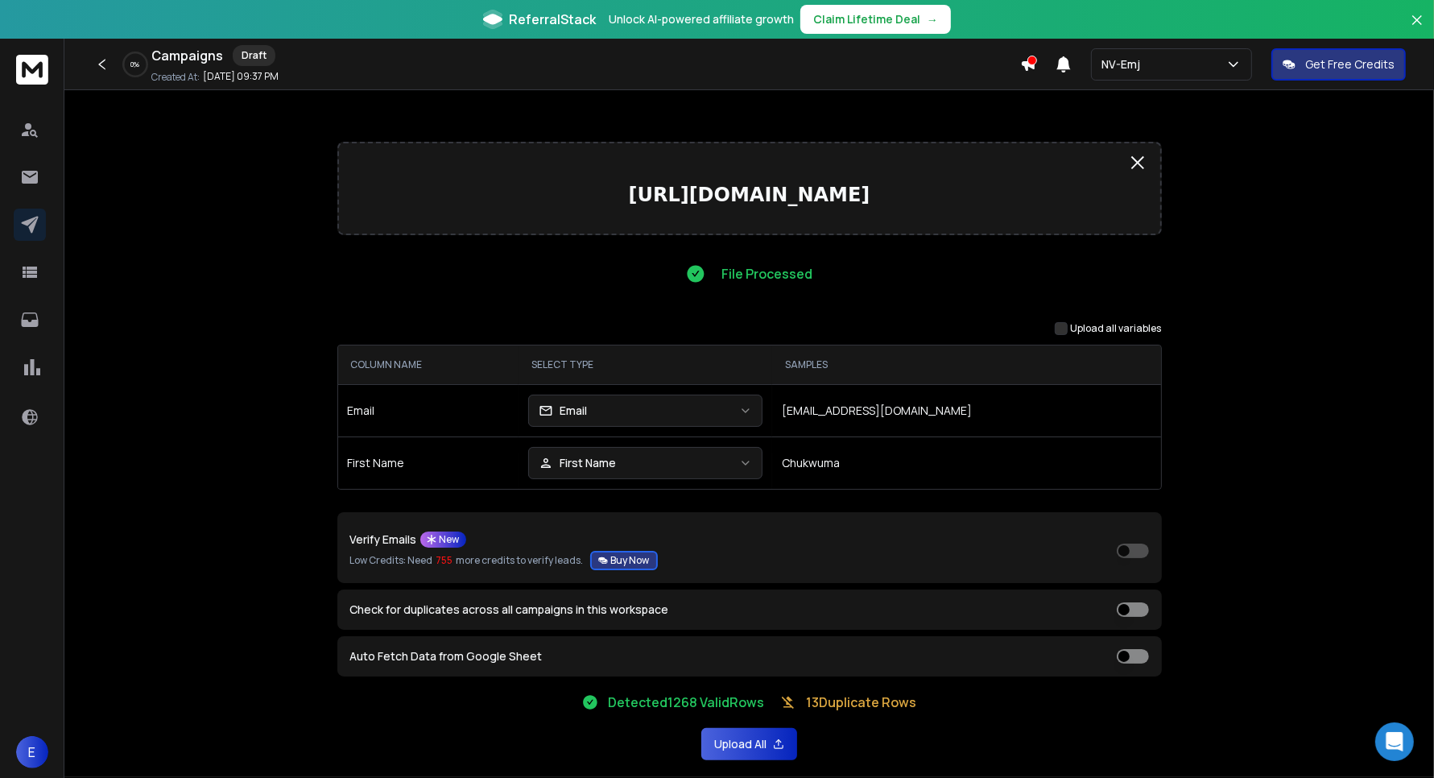
scroll to position [32, 0]
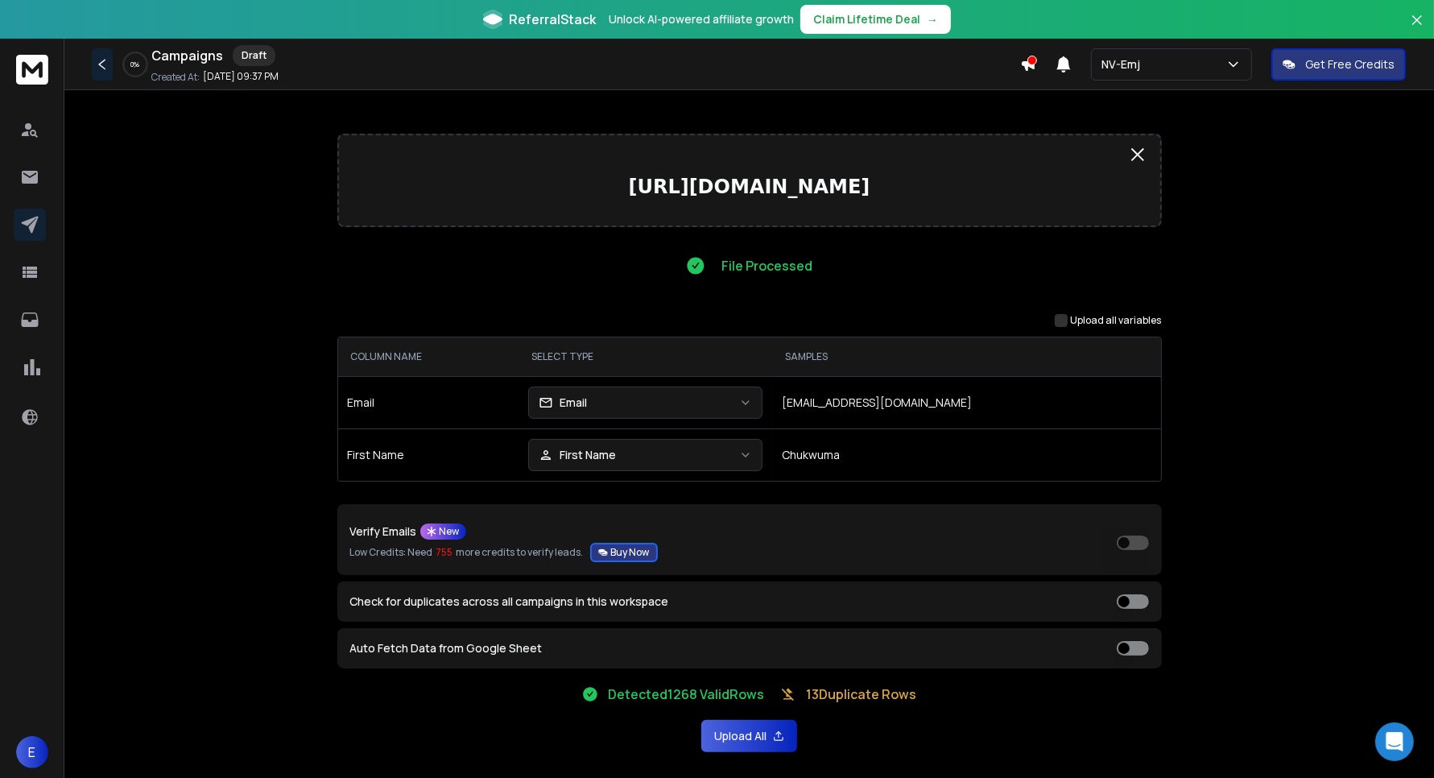
click at [110, 60] on button at bounding box center [102, 64] width 21 height 32
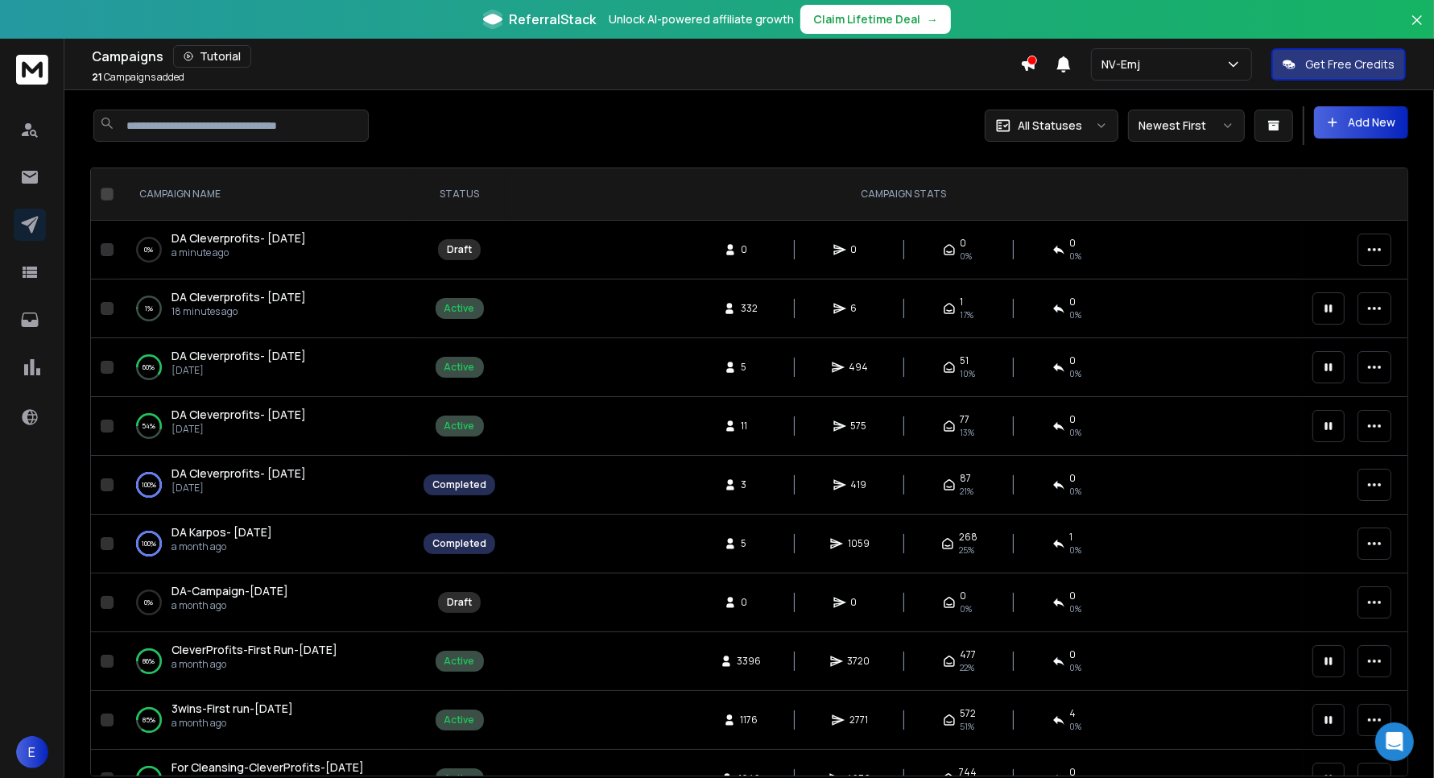
click at [521, 252] on div "0 0 0 0% 0 0%" at bounding box center [904, 250] width 779 height 26
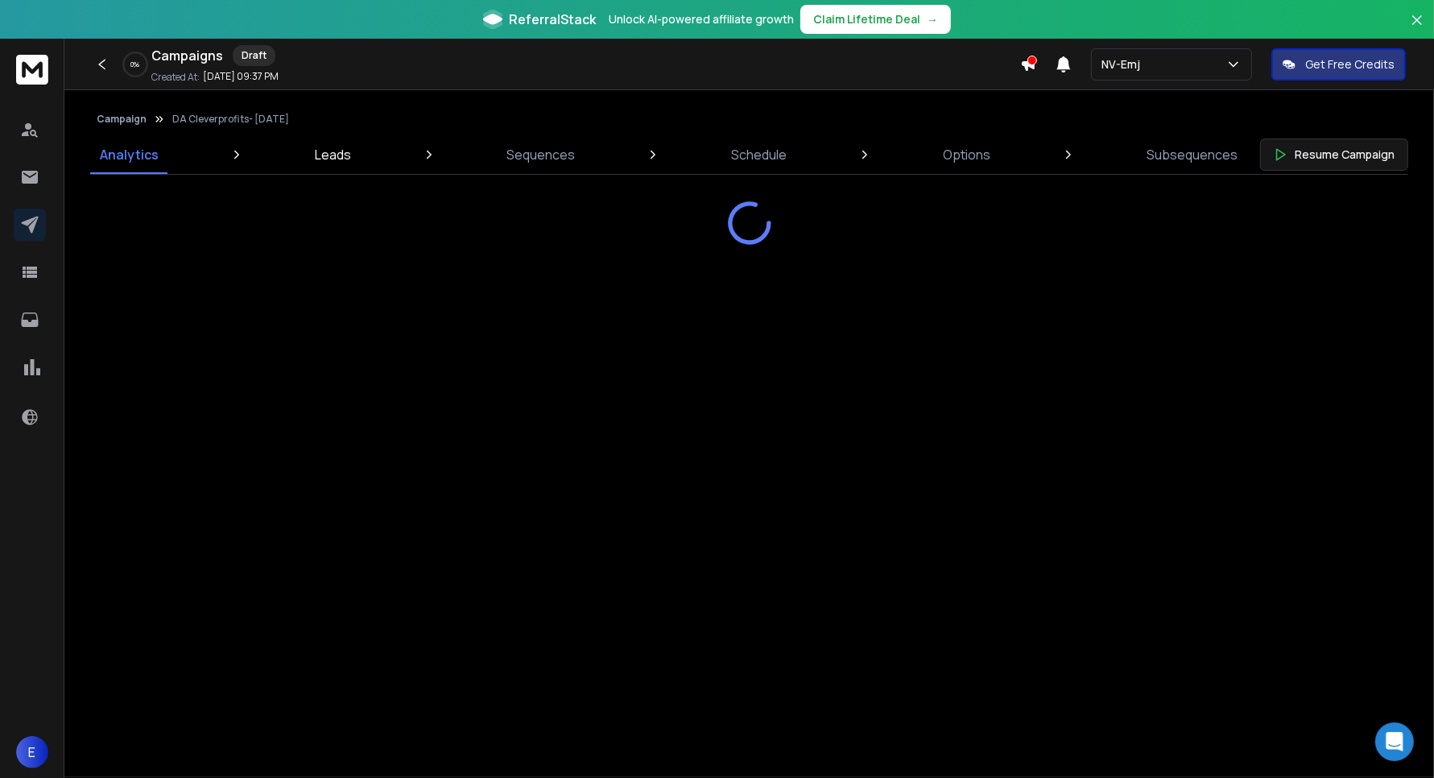
click at [353, 159] on link "Leads" at bounding box center [333, 154] width 56 height 39
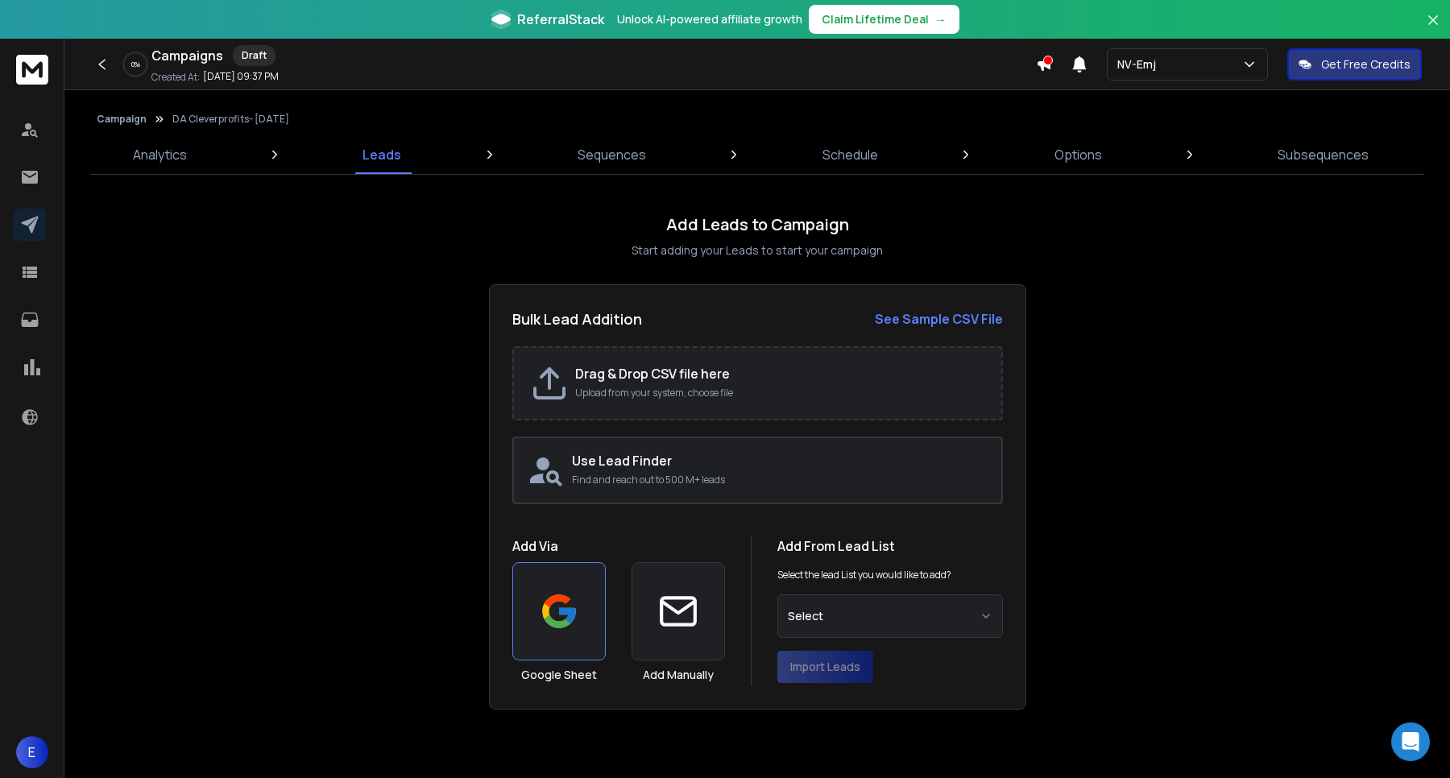
click at [568, 621] on icon at bounding box center [557, 621] width 27 height 14
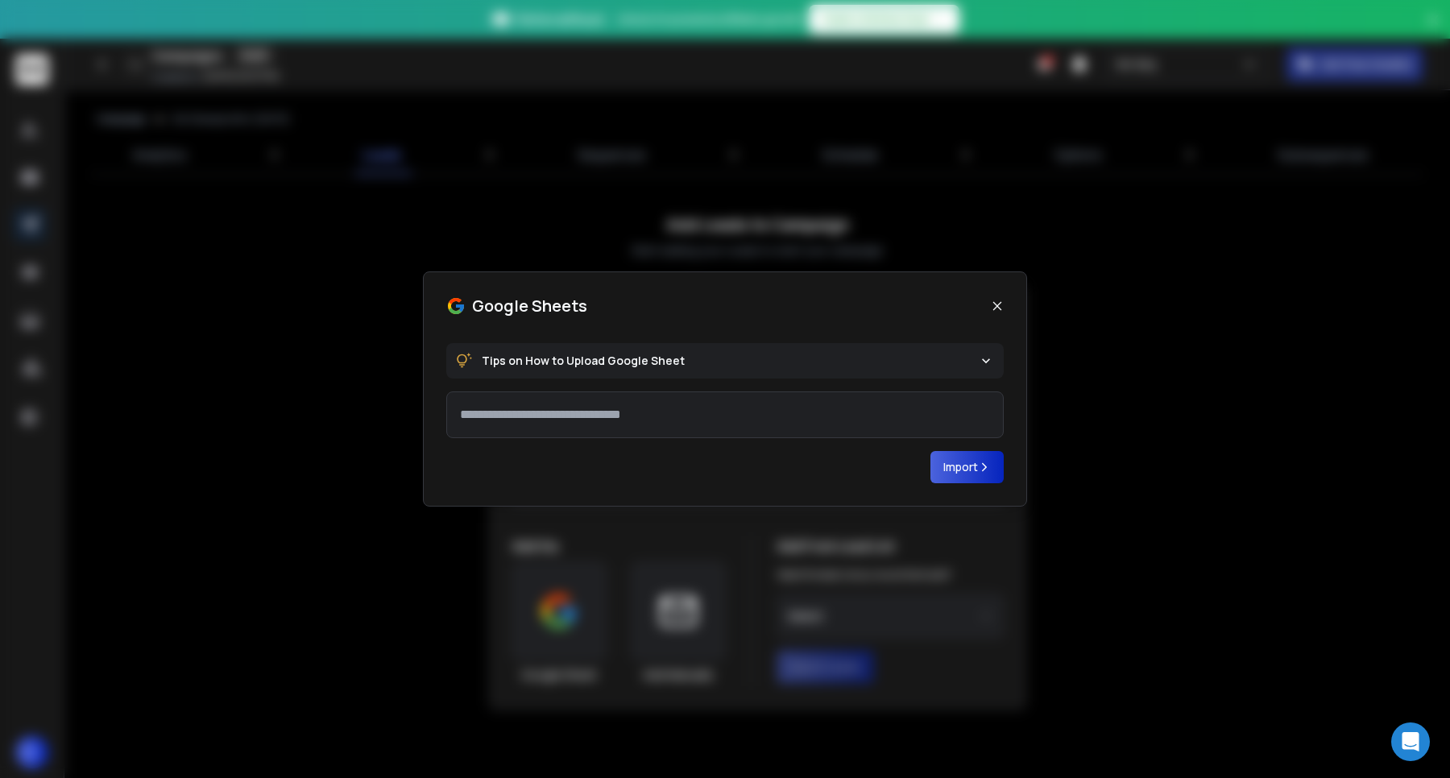
click at [610, 416] on input at bounding box center [724, 414] width 557 height 47
paste input "**********"
type input "**********"
click at [979, 477] on button "Import" at bounding box center [966, 467] width 73 height 32
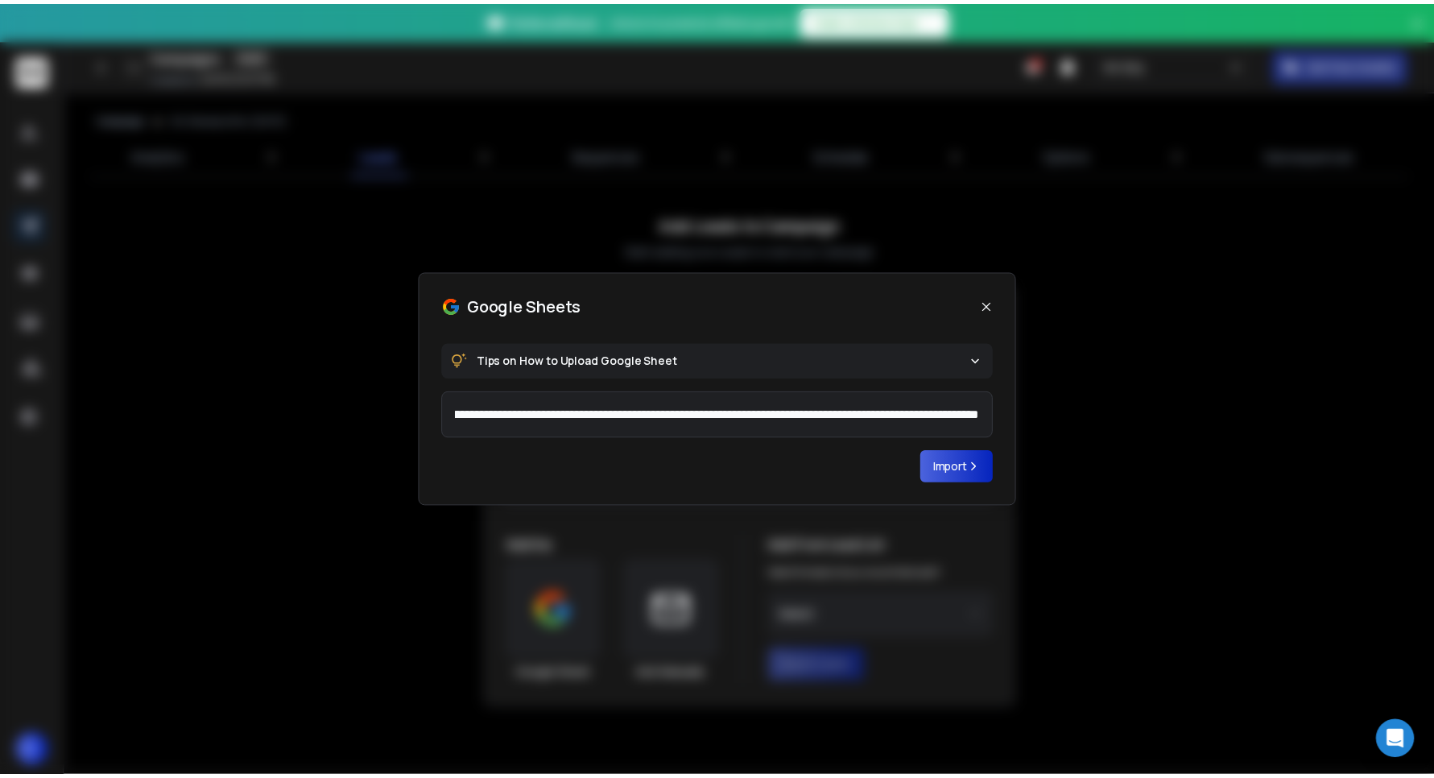
scroll to position [0, 0]
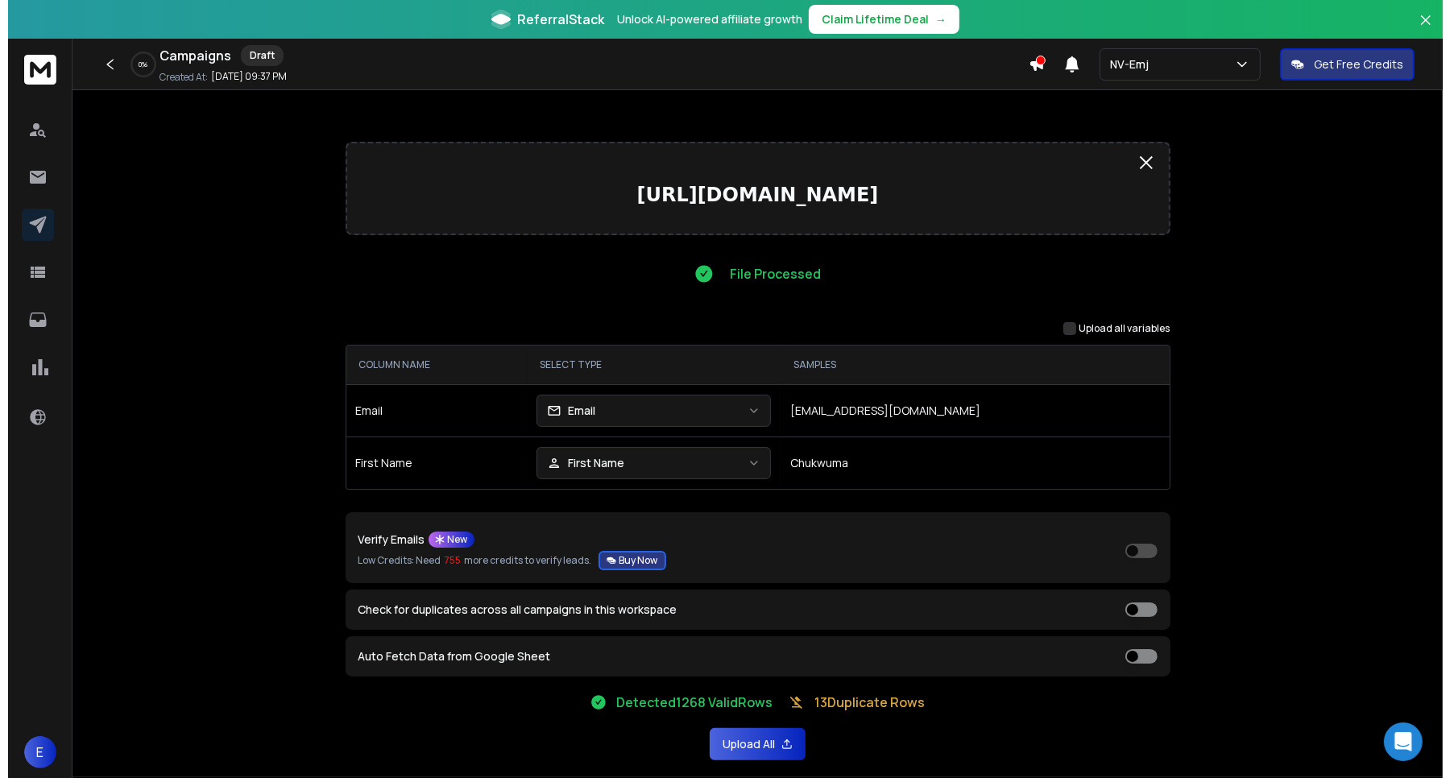
scroll to position [32, 0]
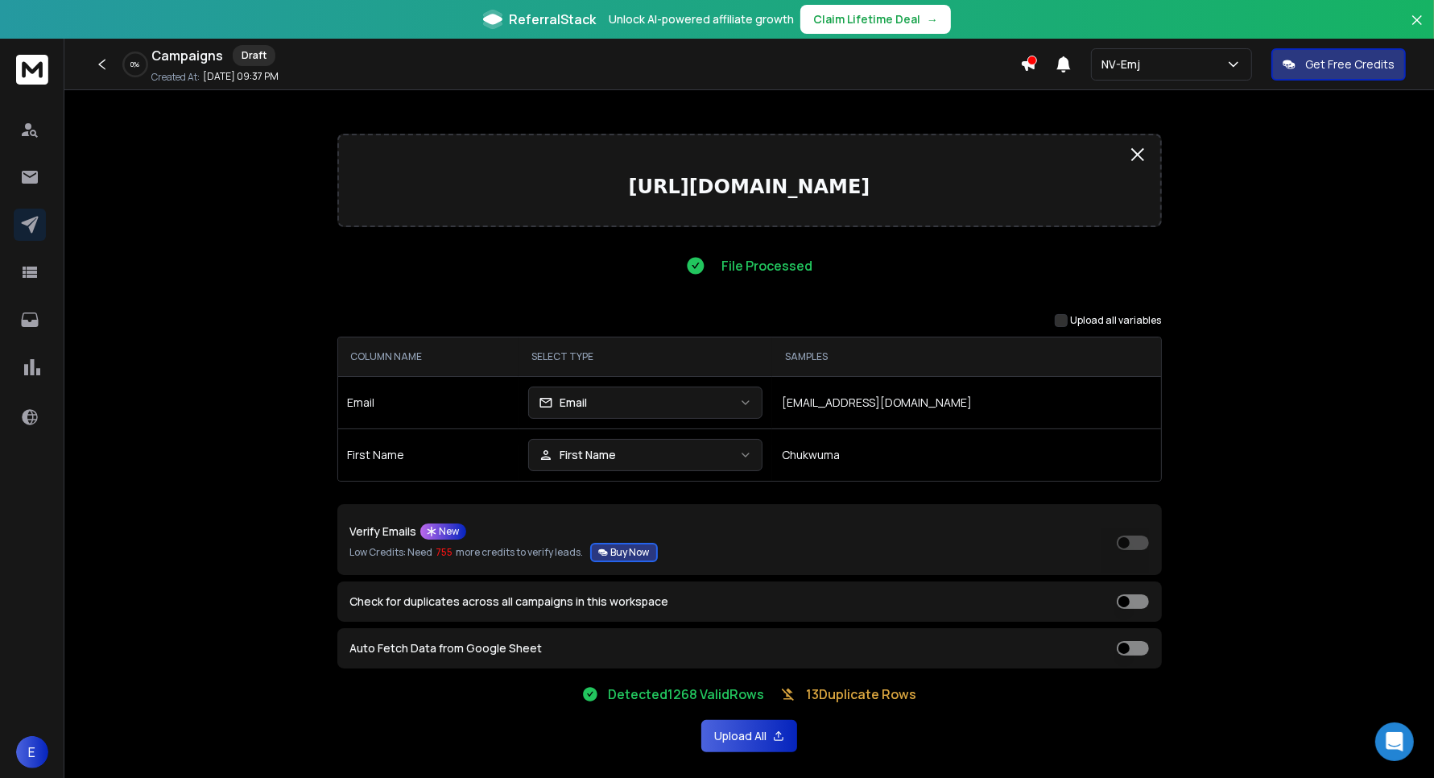
click at [767, 729] on button "Upload All" at bounding box center [749, 736] width 96 height 32
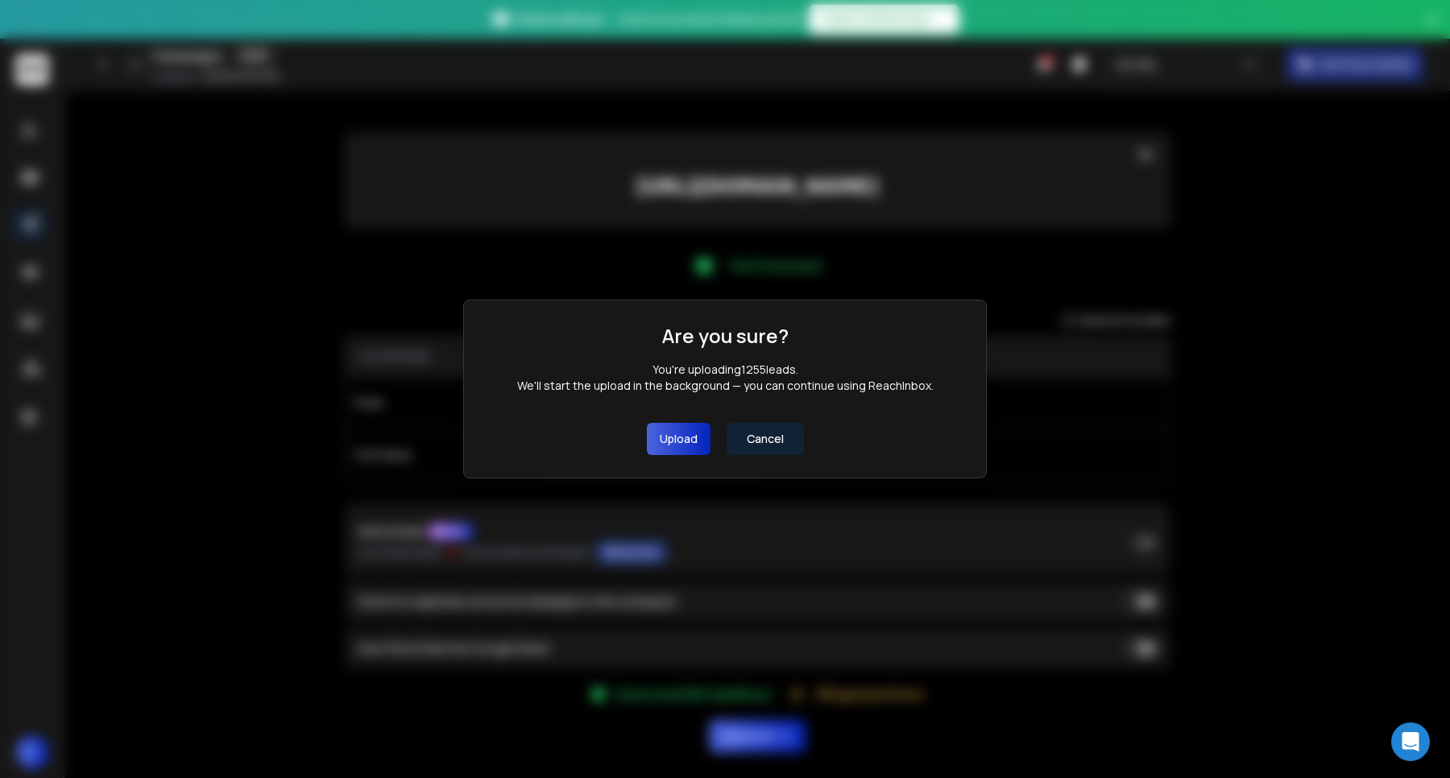
click at [660, 425] on button "Upload" at bounding box center [679, 439] width 64 height 32
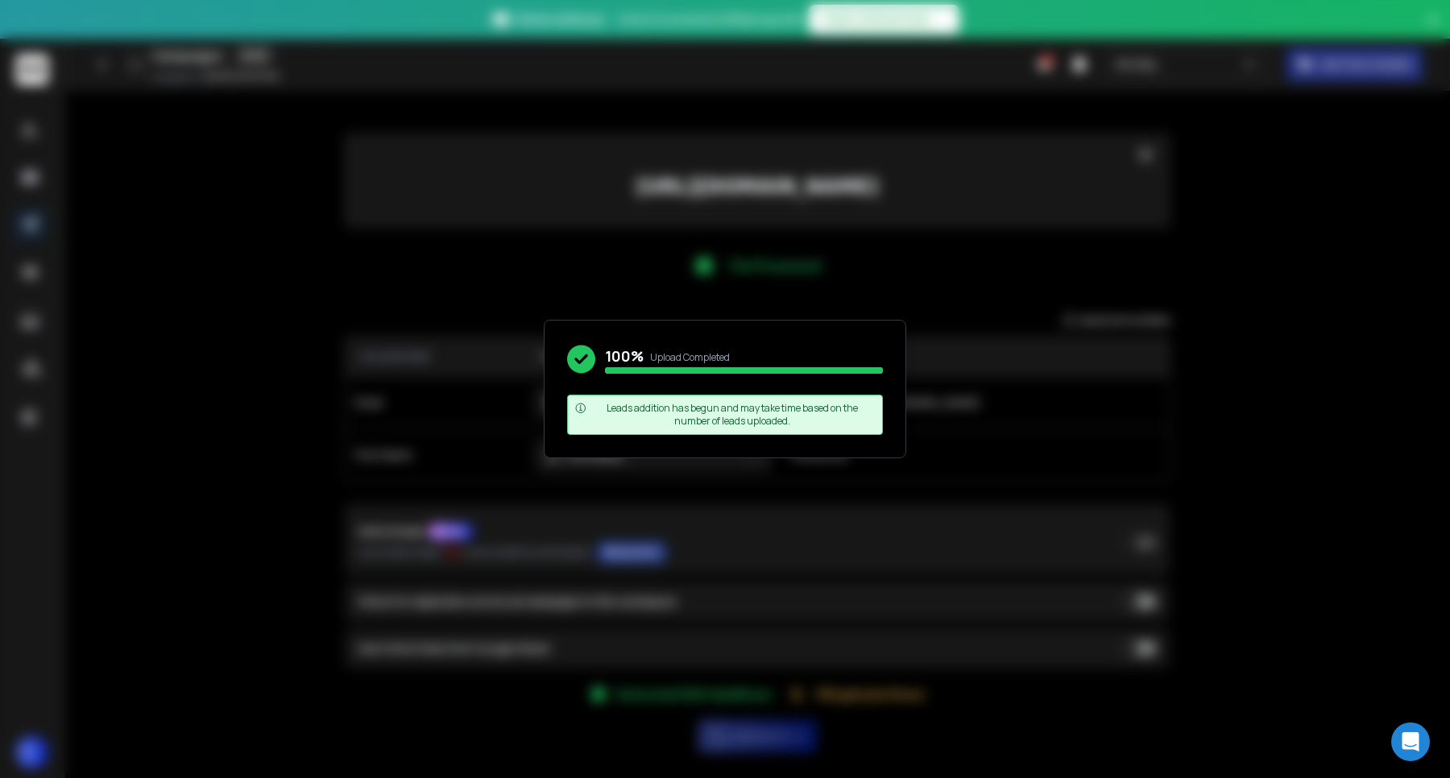
scroll to position [0, 0]
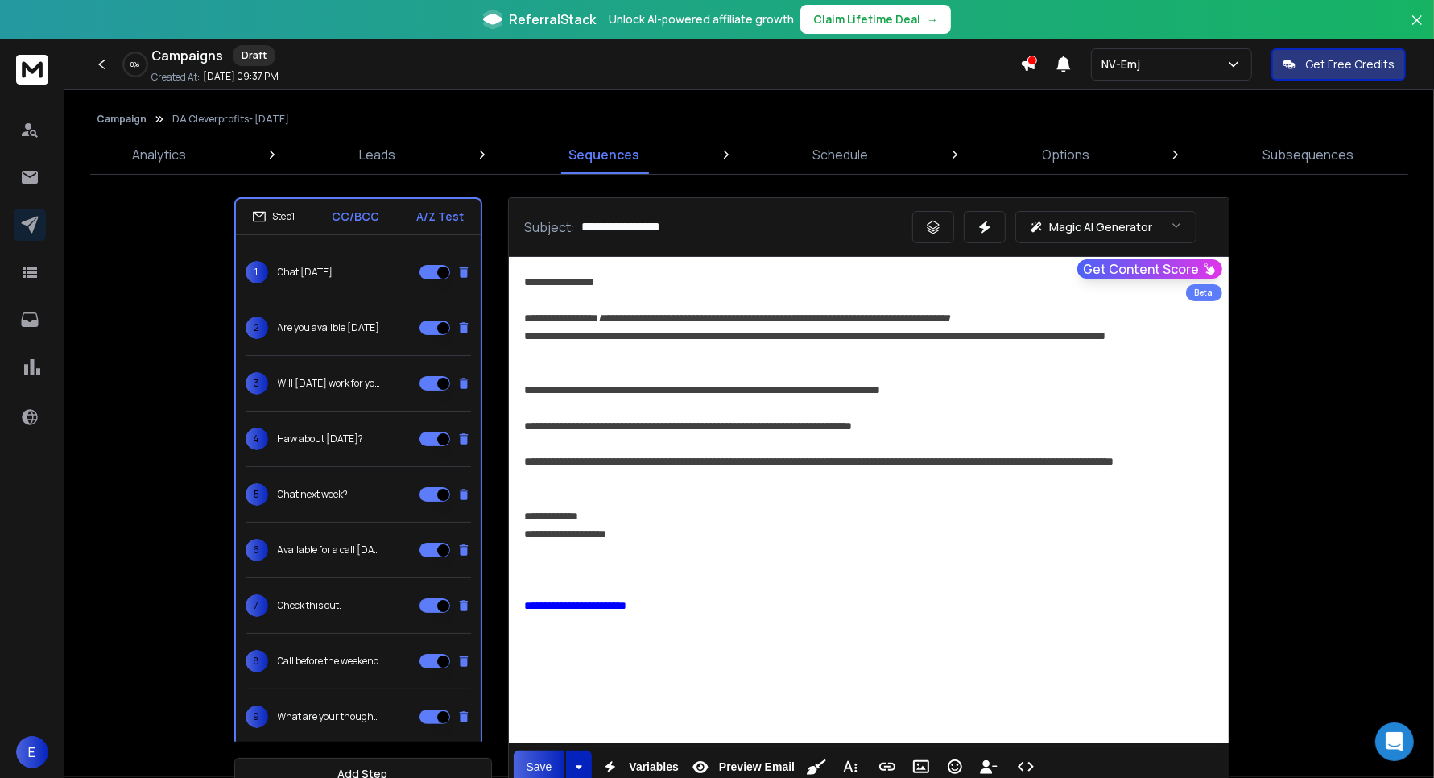
click at [961, 157] on icon at bounding box center [955, 154] width 13 height 13
click at [868, 162] on p "Schedule" at bounding box center [841, 154] width 56 height 19
click at [1076, 162] on p "Options" at bounding box center [1066, 154] width 48 height 19
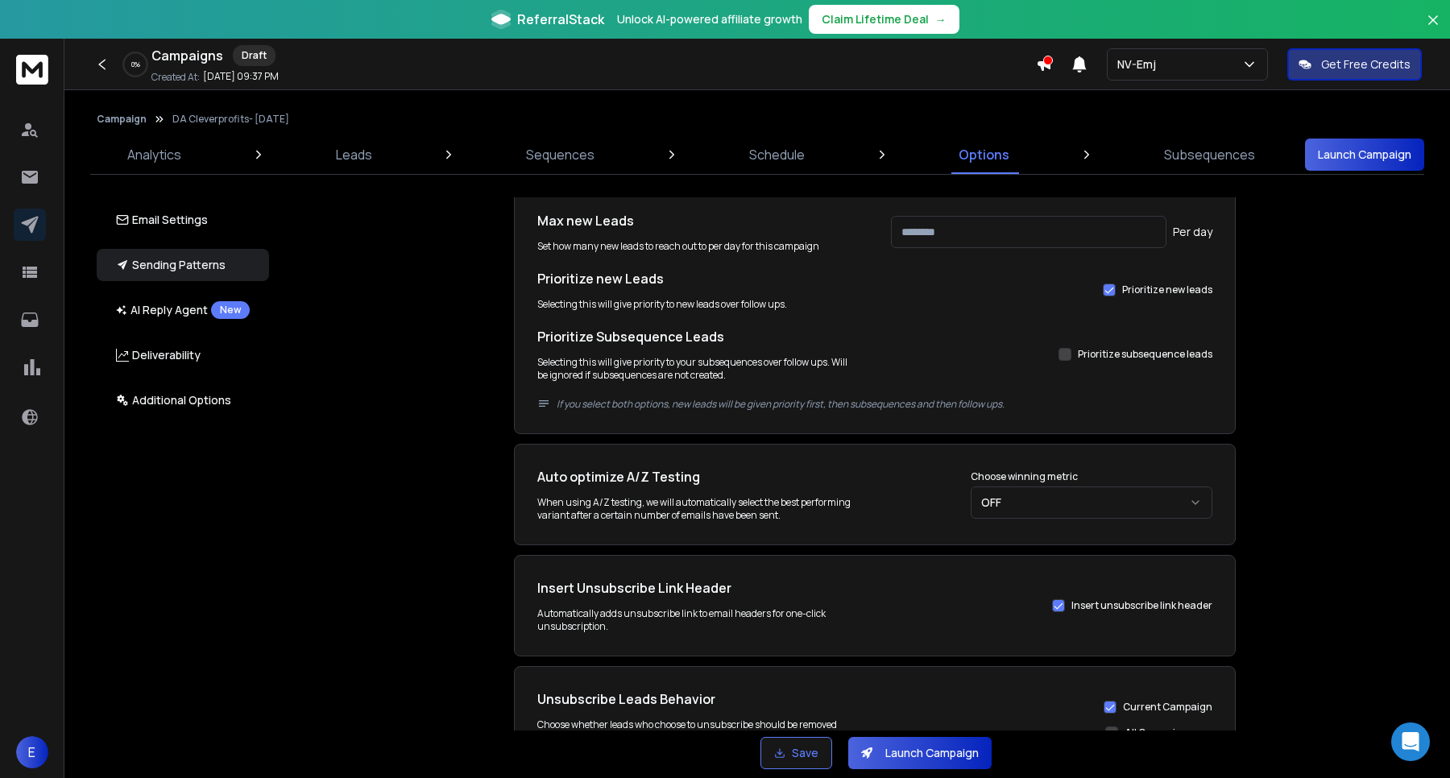
scroll to position [1107, 0]
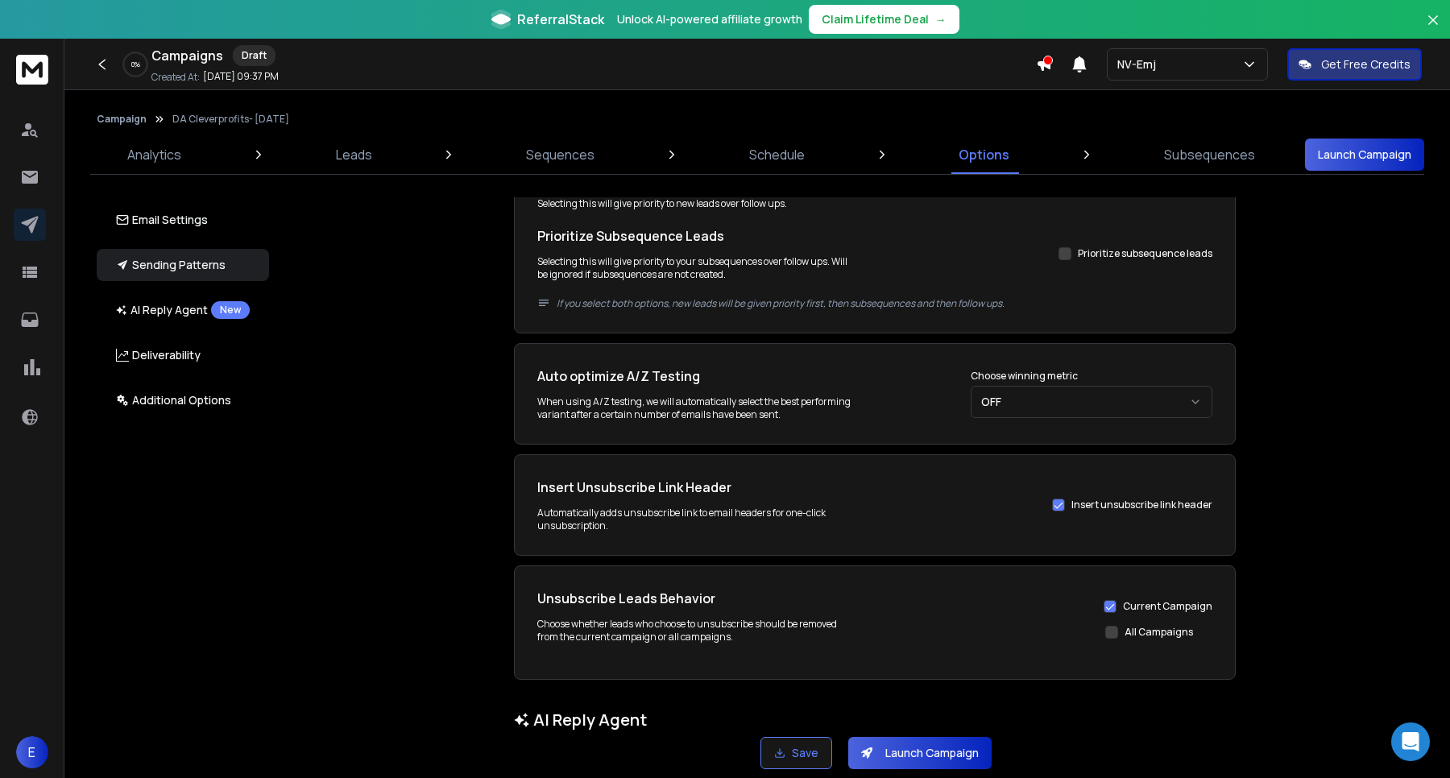
click at [908, 751] on button "Launch Campaign" at bounding box center [919, 753] width 143 height 32
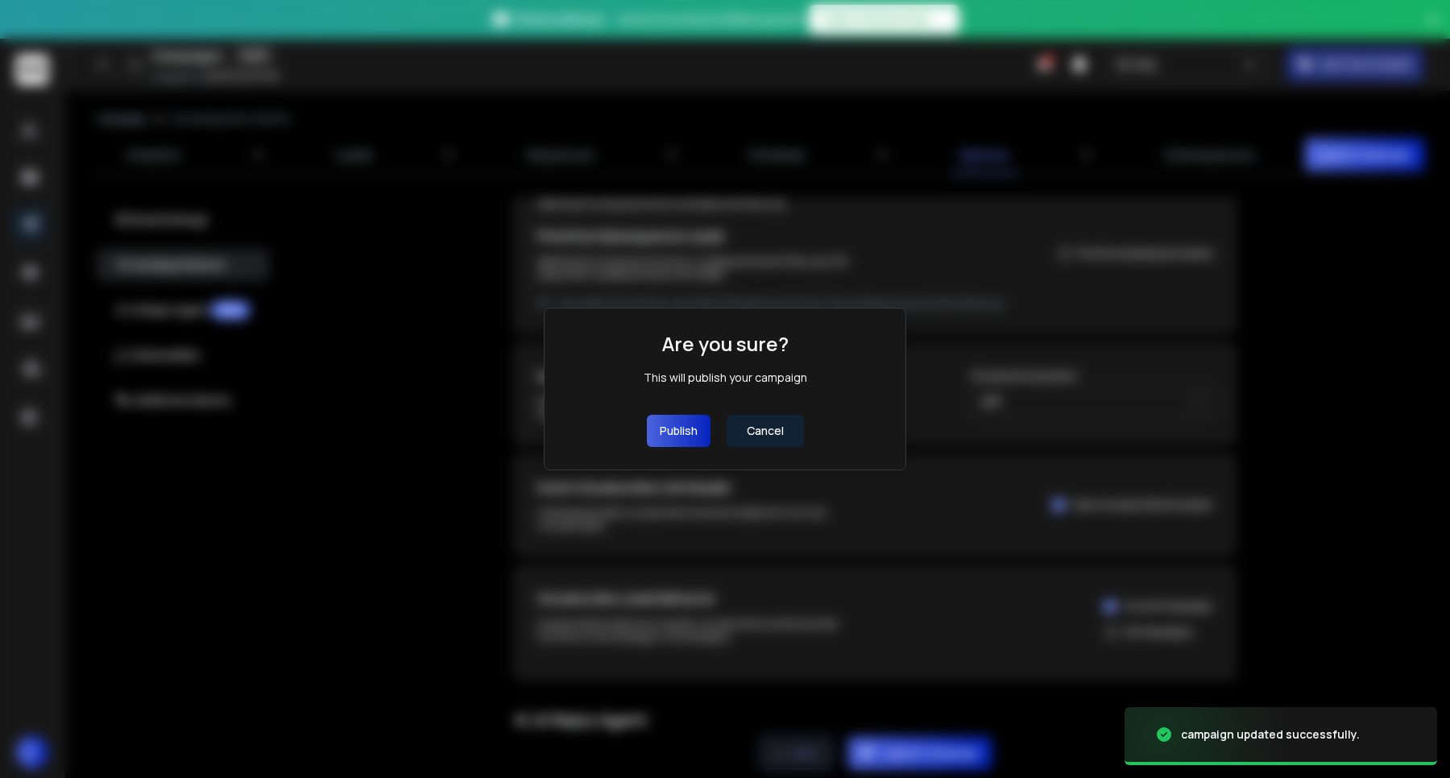
click at [698, 443] on button "Publish" at bounding box center [679, 431] width 64 height 32
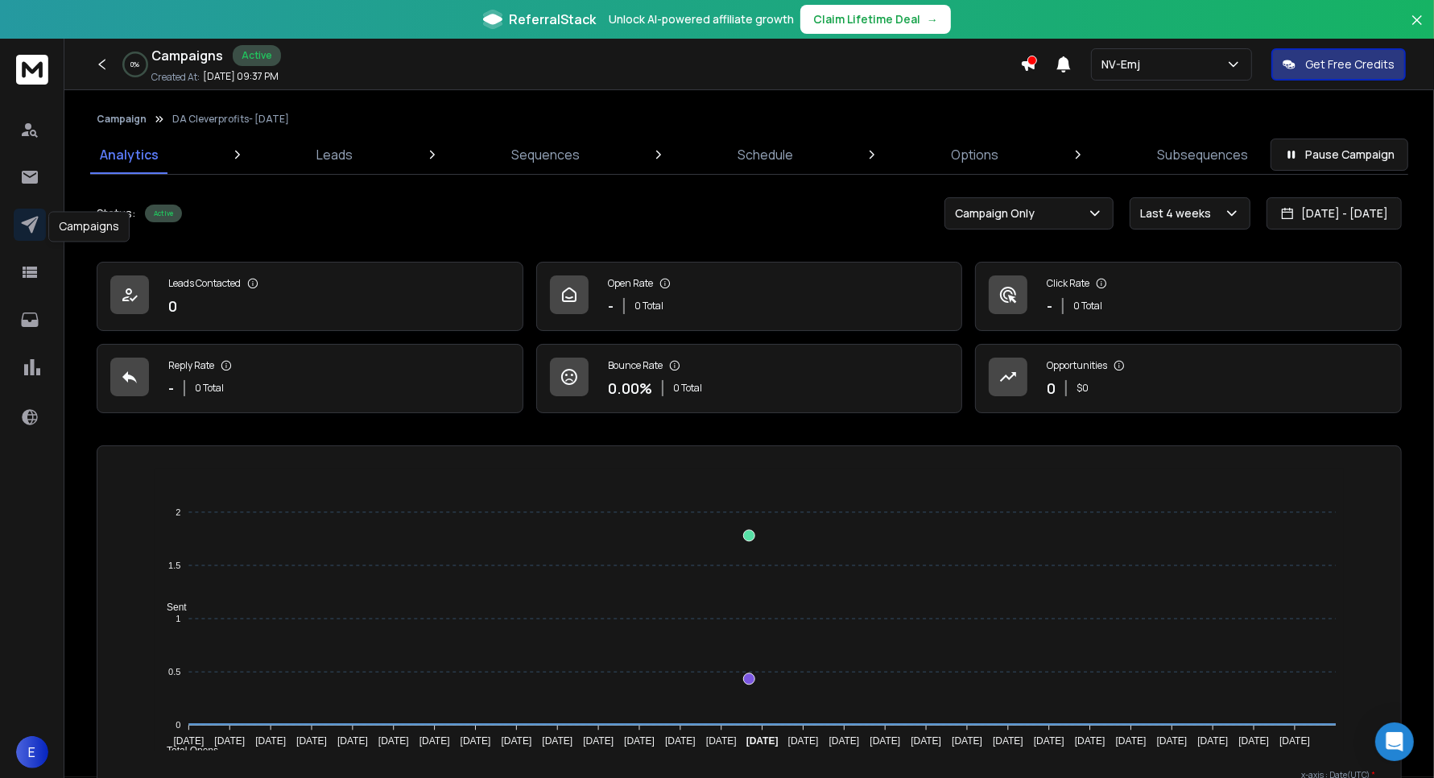
click at [32, 234] on icon at bounding box center [29, 225] width 17 height 17
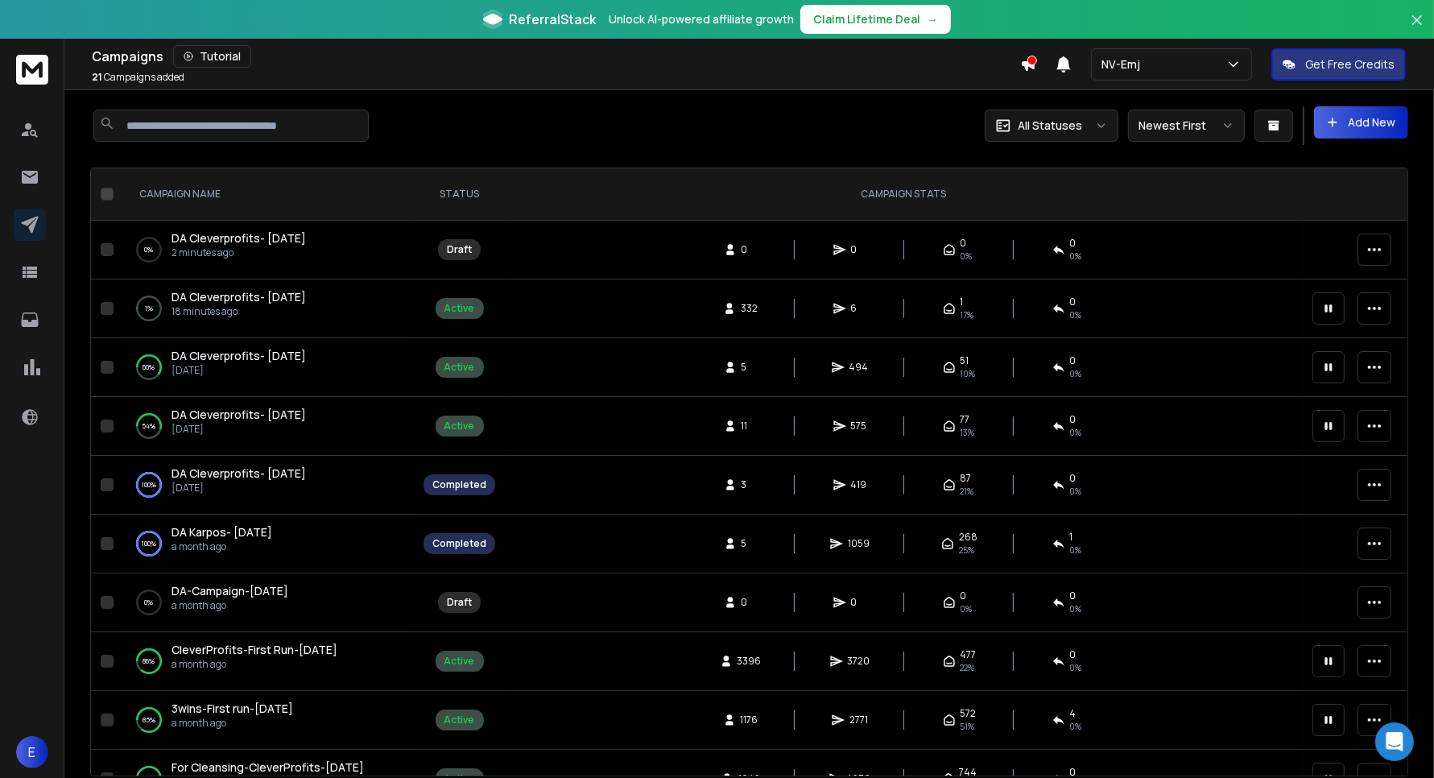
click at [576, 254] on div "0 0 0 0% 0 0%" at bounding box center [904, 250] width 779 height 26
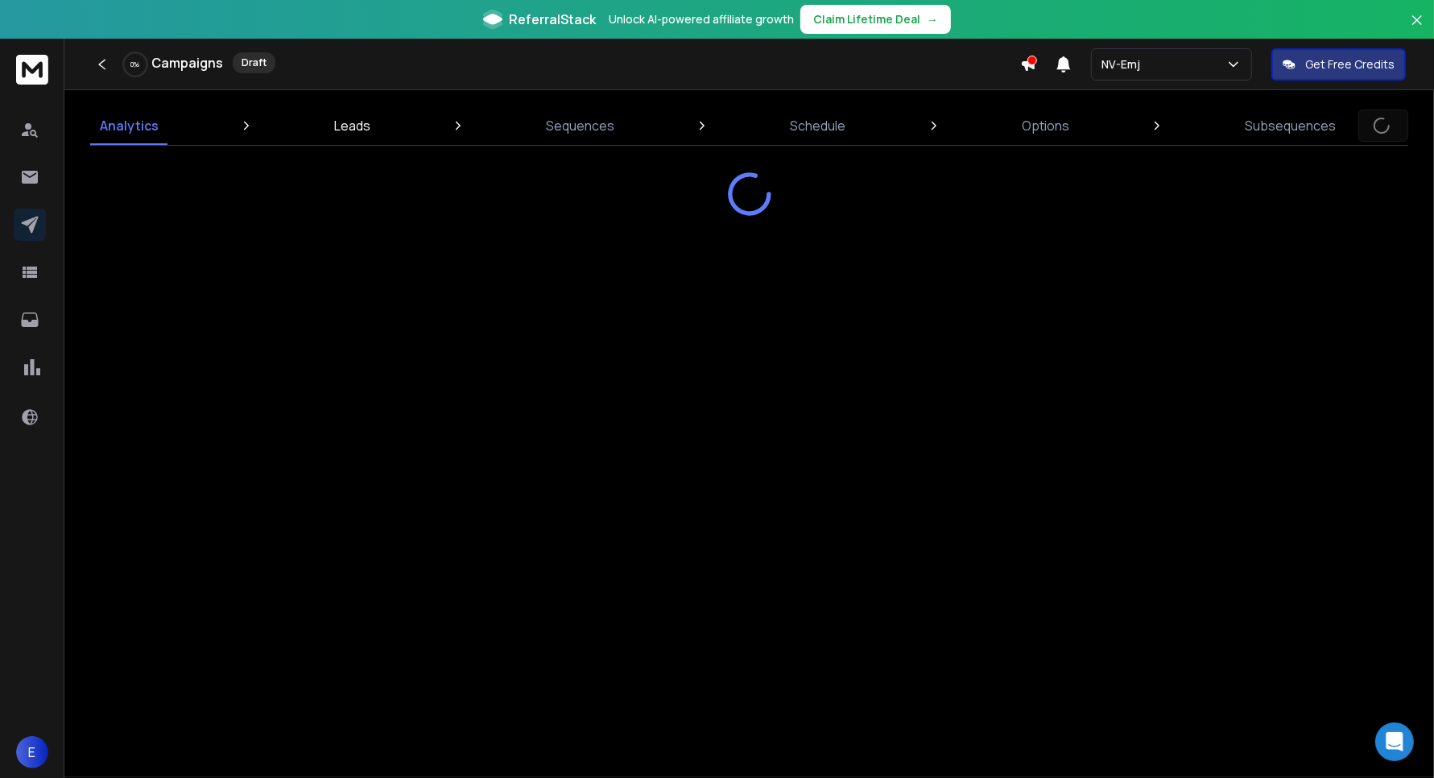
click at [358, 122] on p "Leads" at bounding box center [352, 125] width 36 height 19
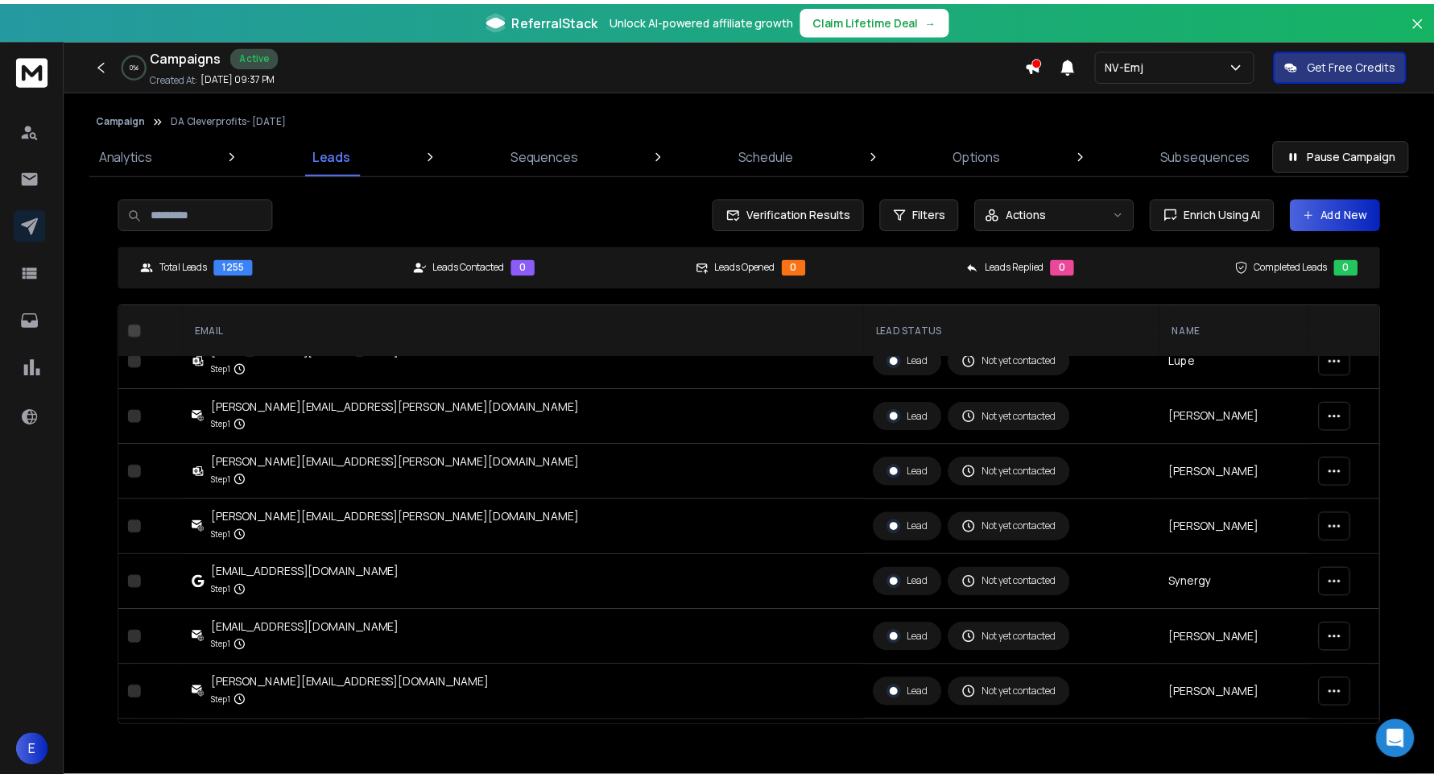
scroll to position [1222, 0]
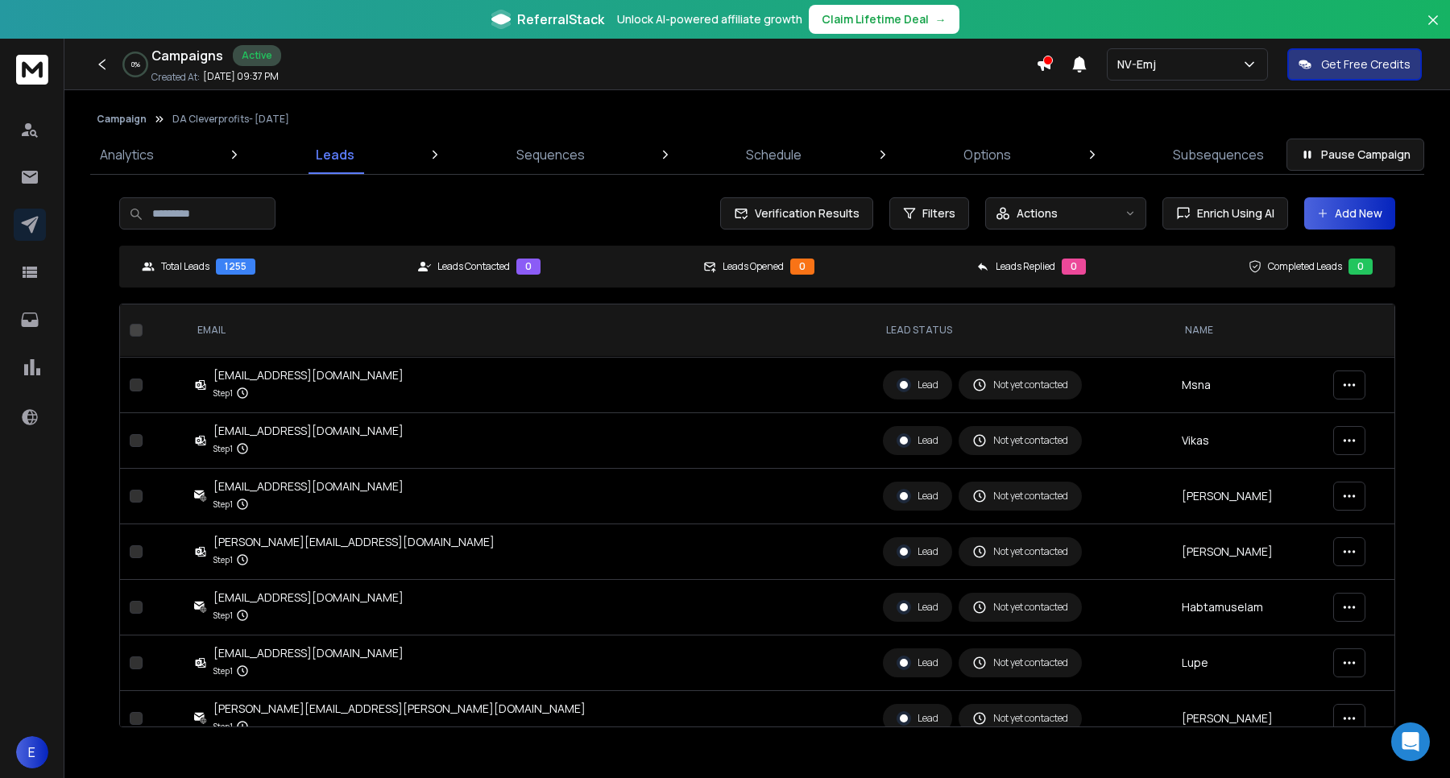
click at [50, 234] on div "E" at bounding box center [32, 412] width 64 height 746
click at [38, 230] on icon at bounding box center [29, 224] width 19 height 19
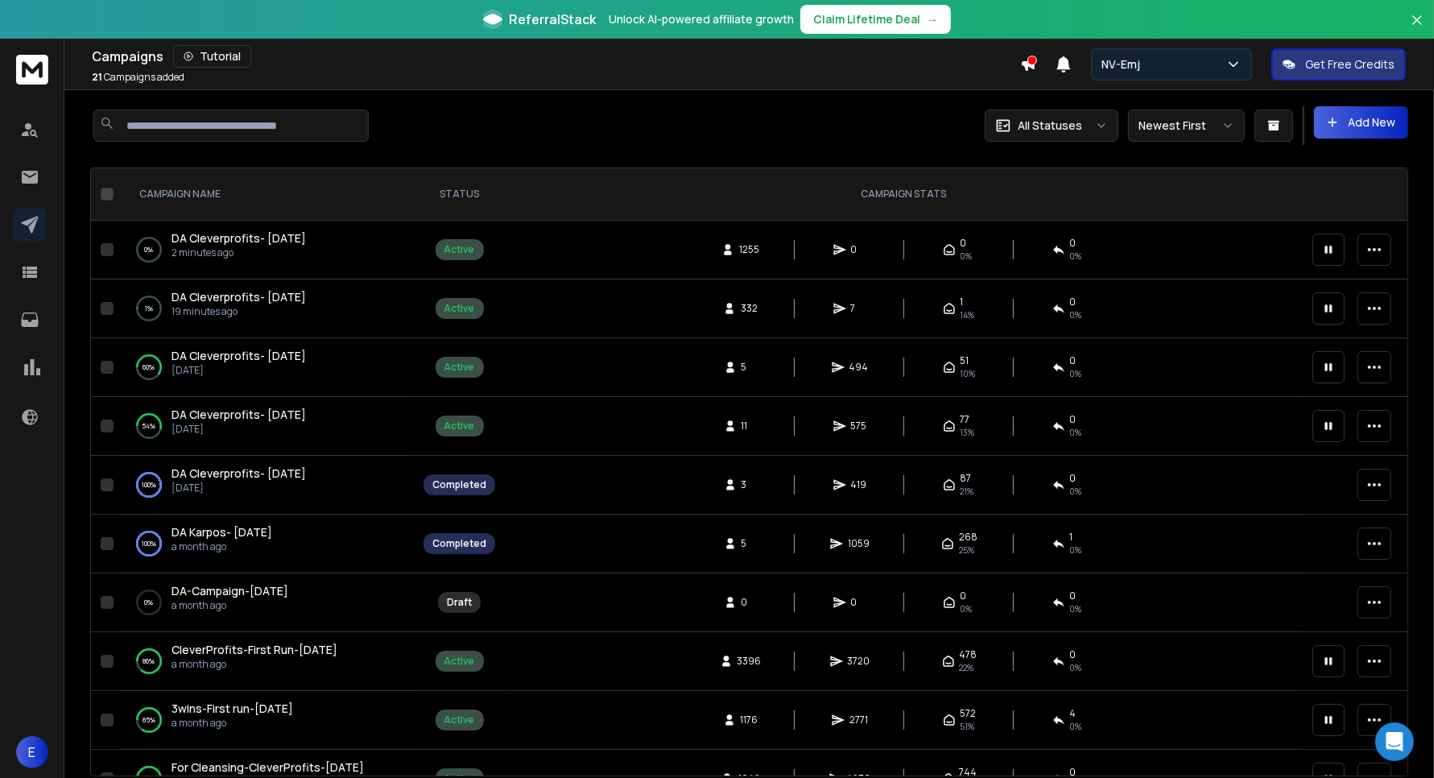
click at [1127, 63] on p "NV-Emj" at bounding box center [1124, 64] width 45 height 16
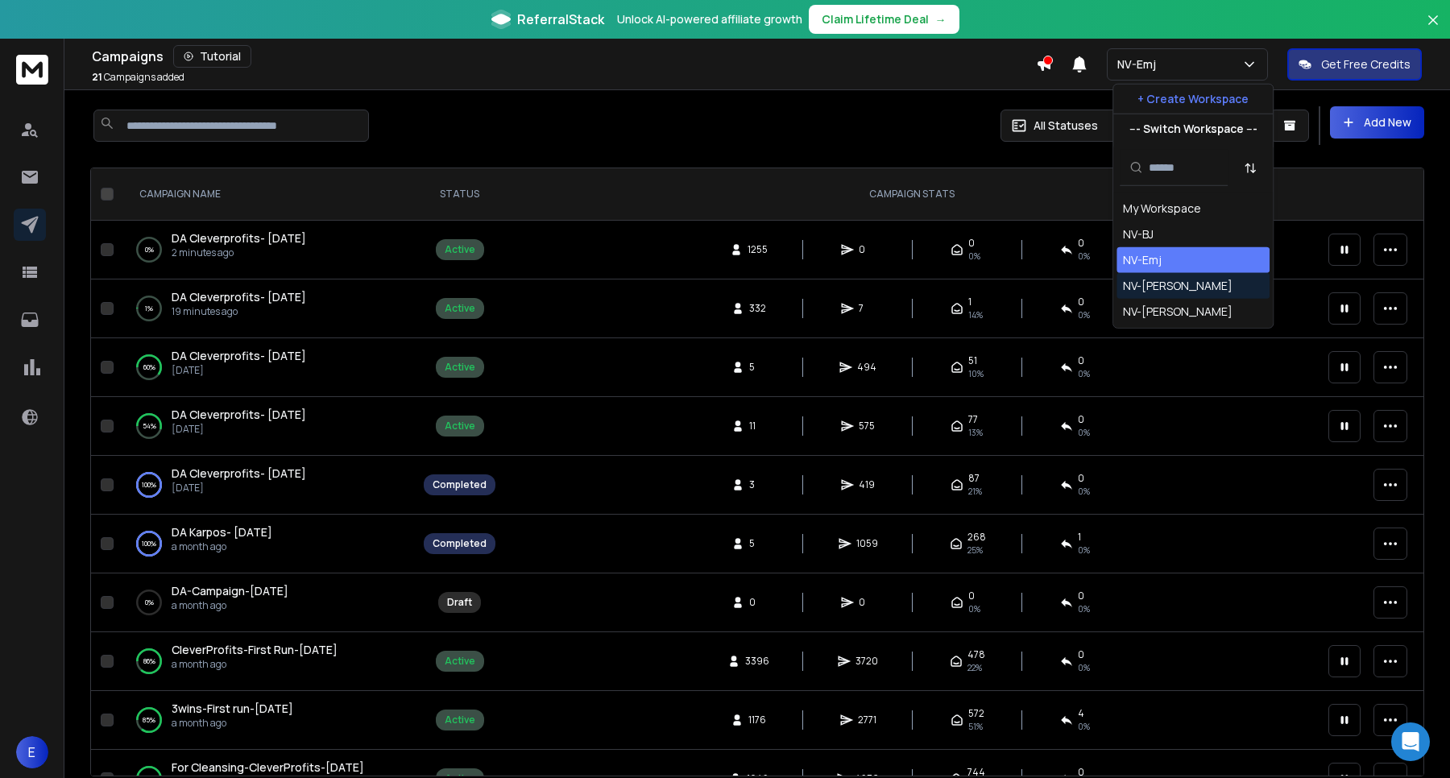
click at [1153, 283] on div "NV-[PERSON_NAME]" at bounding box center [1178, 286] width 110 height 16
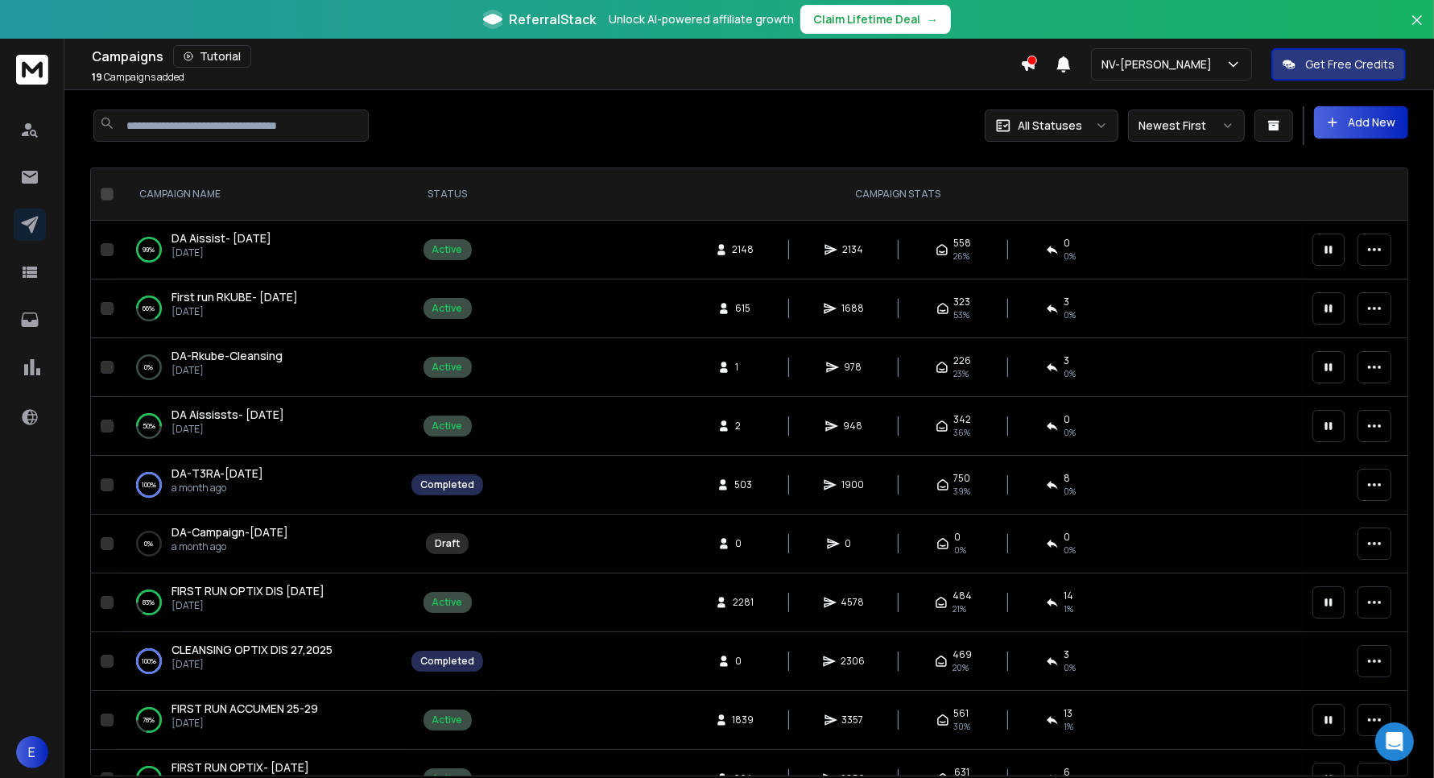
click at [616, 255] on div "2148 2134 558 26 % 0 0 %" at bounding box center [898, 250] width 791 height 26
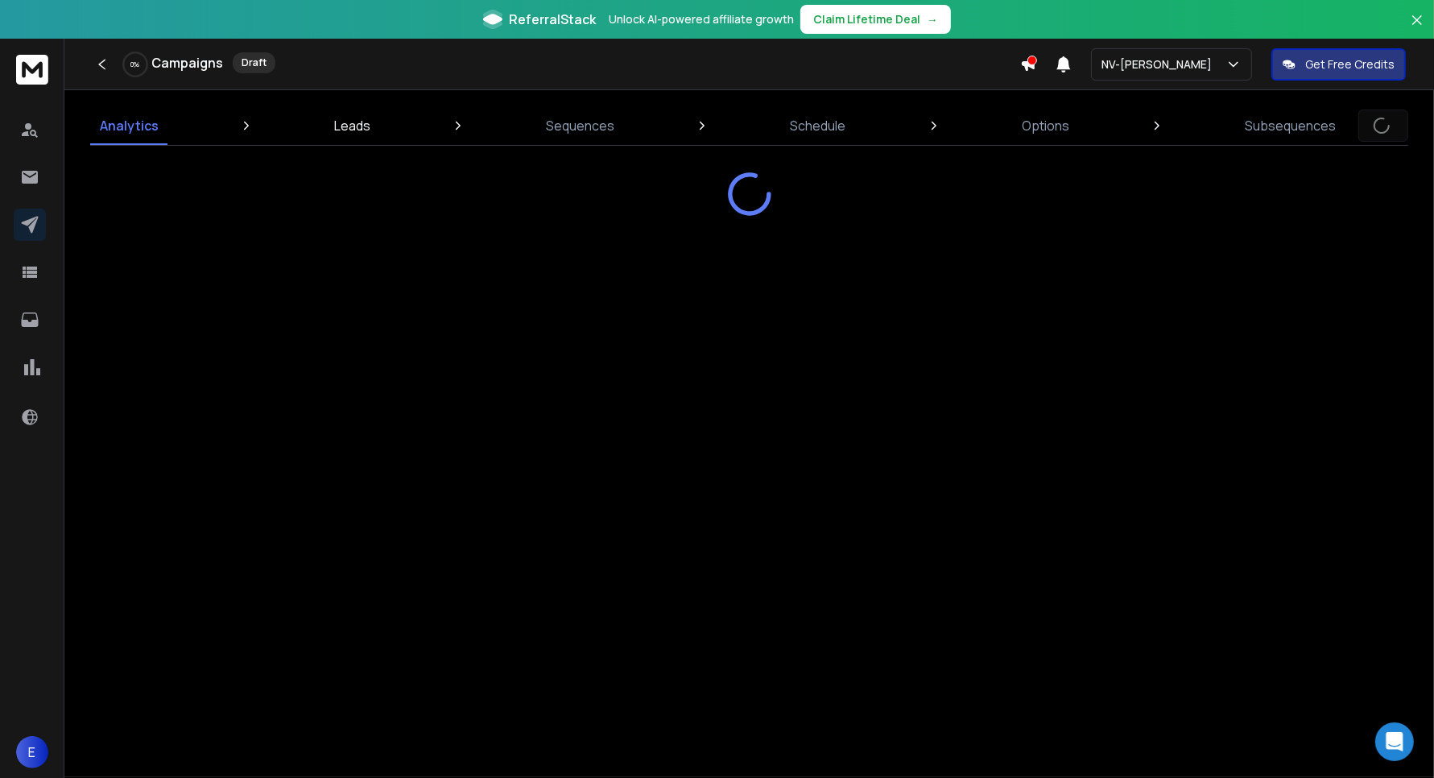
click at [346, 130] on p "Leads" at bounding box center [352, 125] width 36 height 19
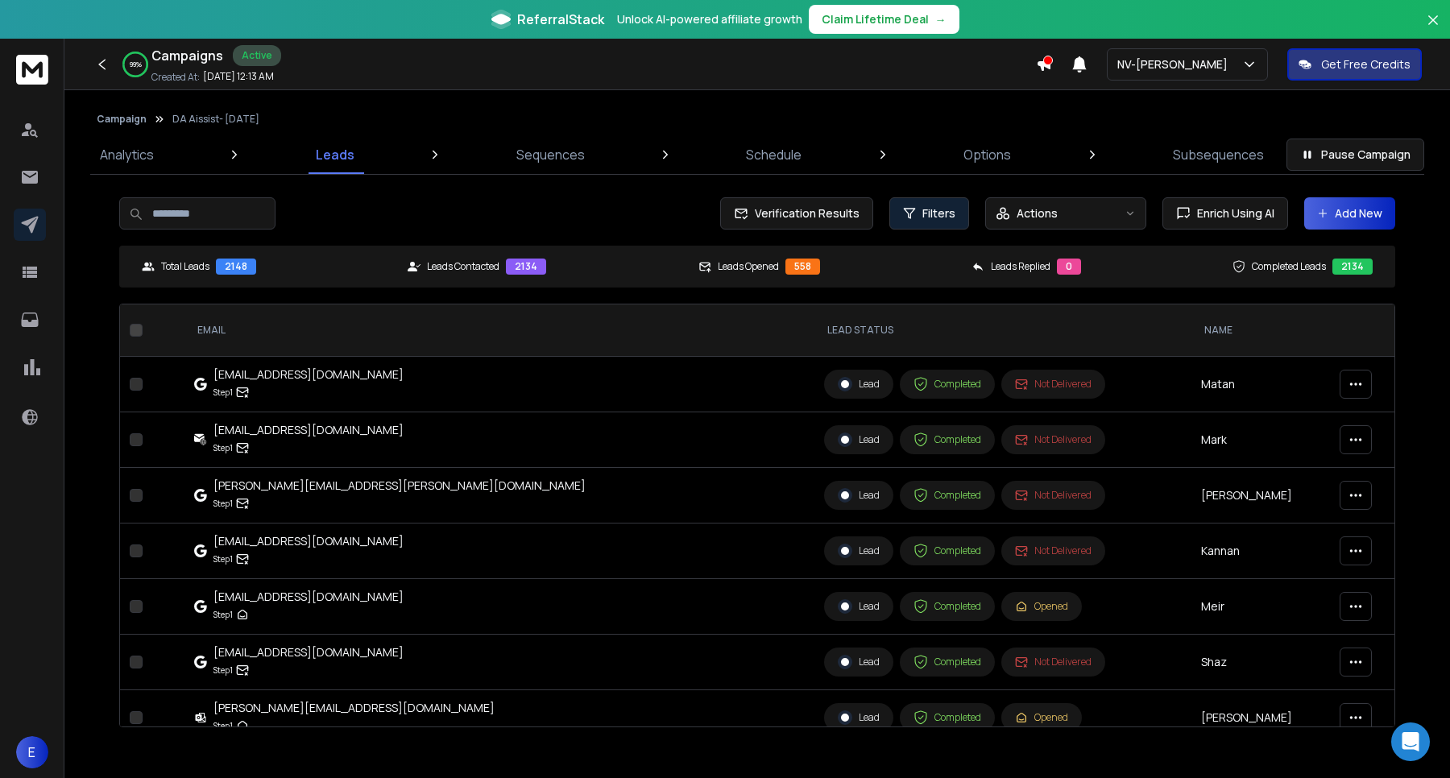
click at [934, 221] on span "Filters" at bounding box center [938, 213] width 33 height 16
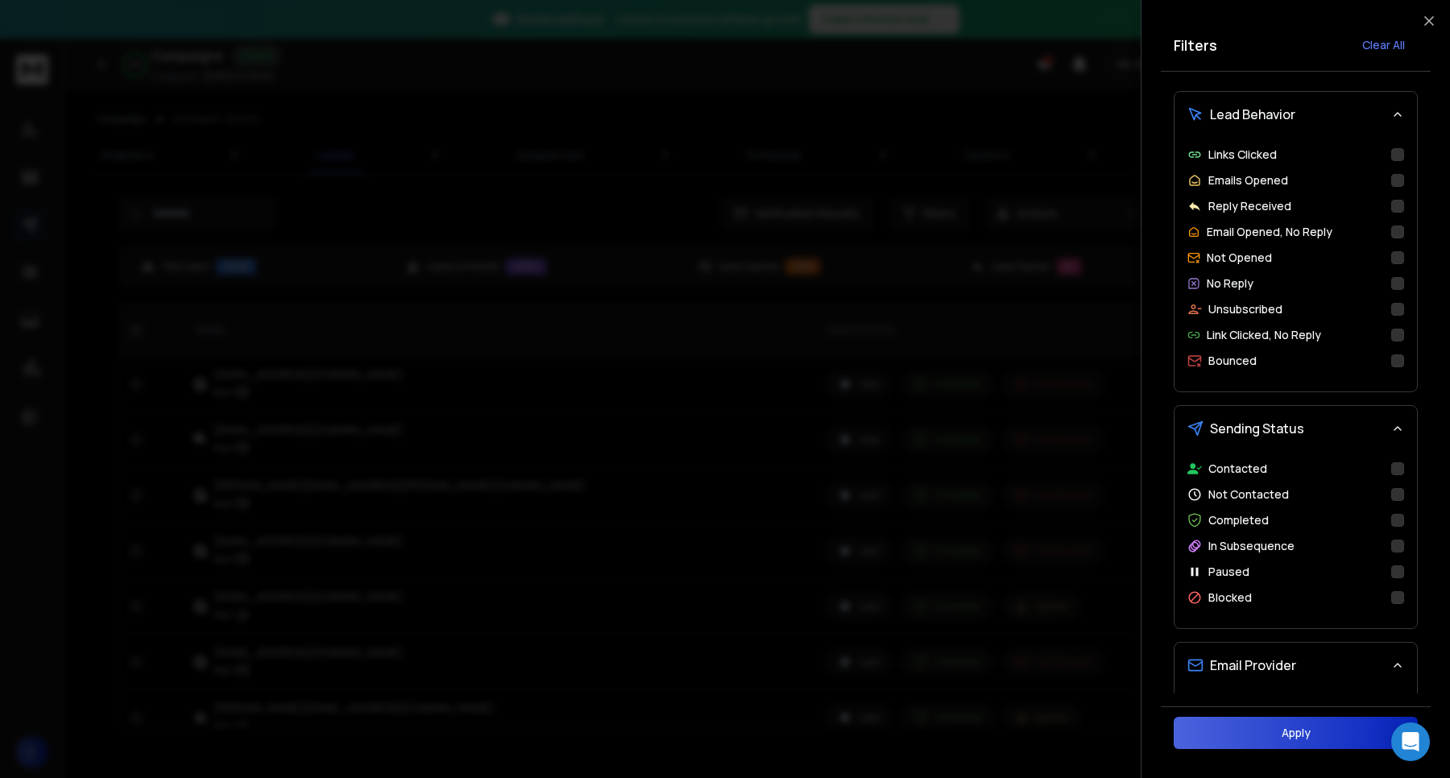
click at [1229, 364] on p "Bounced" at bounding box center [1232, 361] width 48 height 16
click at [1391, 364] on button "Bounced" at bounding box center [1397, 360] width 13 height 13
click at [1237, 308] on p "Unsubscribed" at bounding box center [1245, 309] width 74 height 16
click at [1391, 308] on button "Unsubscribed" at bounding box center [1397, 309] width 13 height 13
click at [1231, 312] on p "Unsubscribed" at bounding box center [1245, 309] width 74 height 16
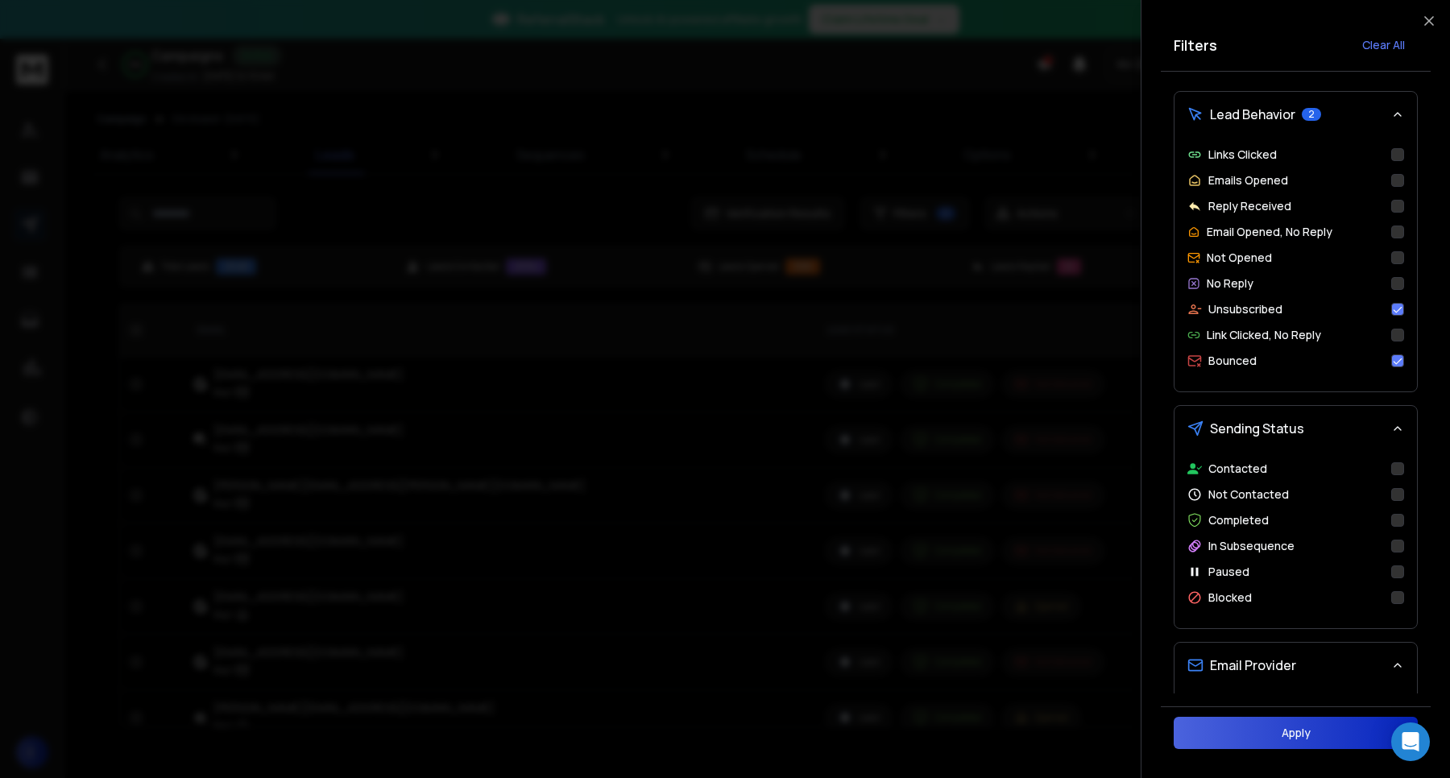
click at [1391, 312] on button "Unsubscribed" at bounding box center [1397, 309] width 13 height 13
click at [1301, 743] on button "Apply" at bounding box center [1295, 733] width 244 height 32
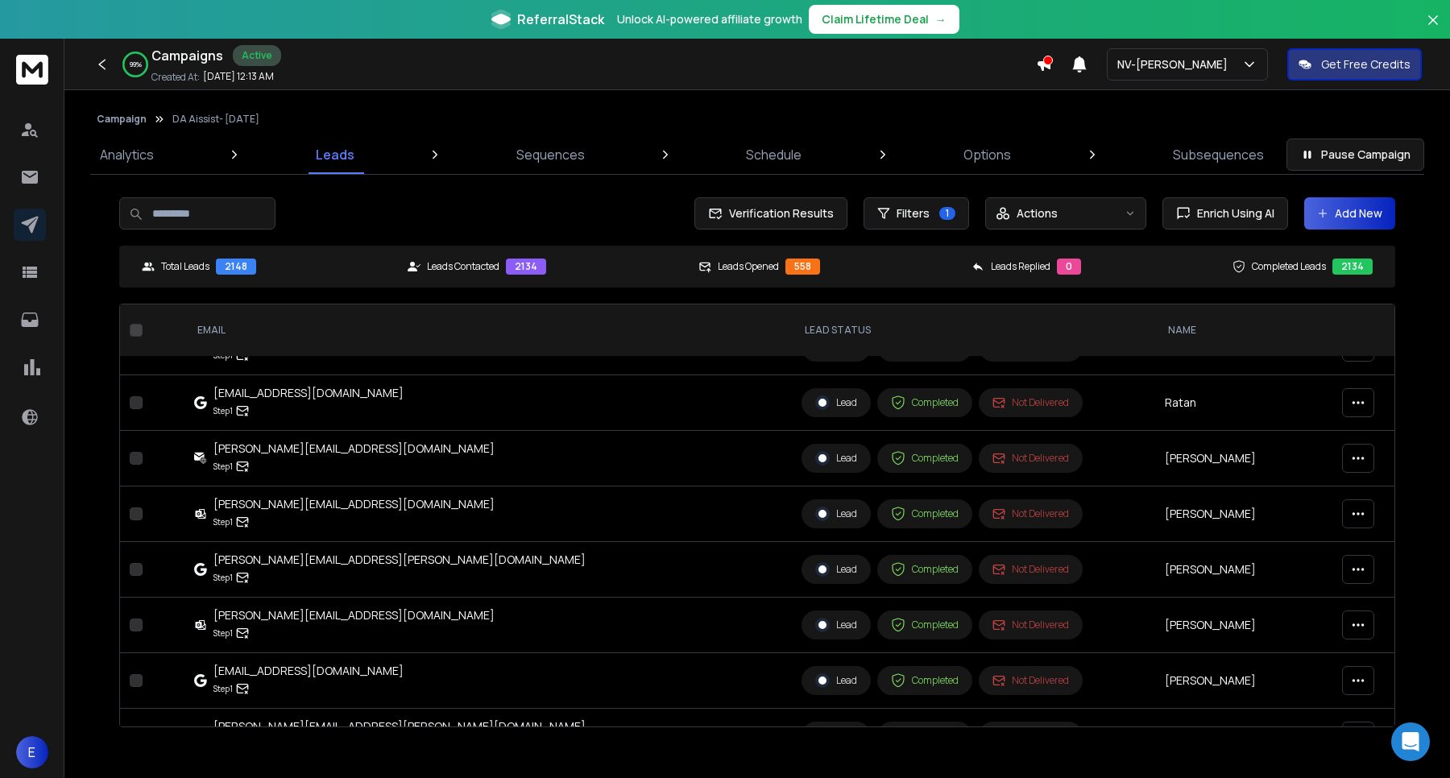
scroll to position [7338, 0]
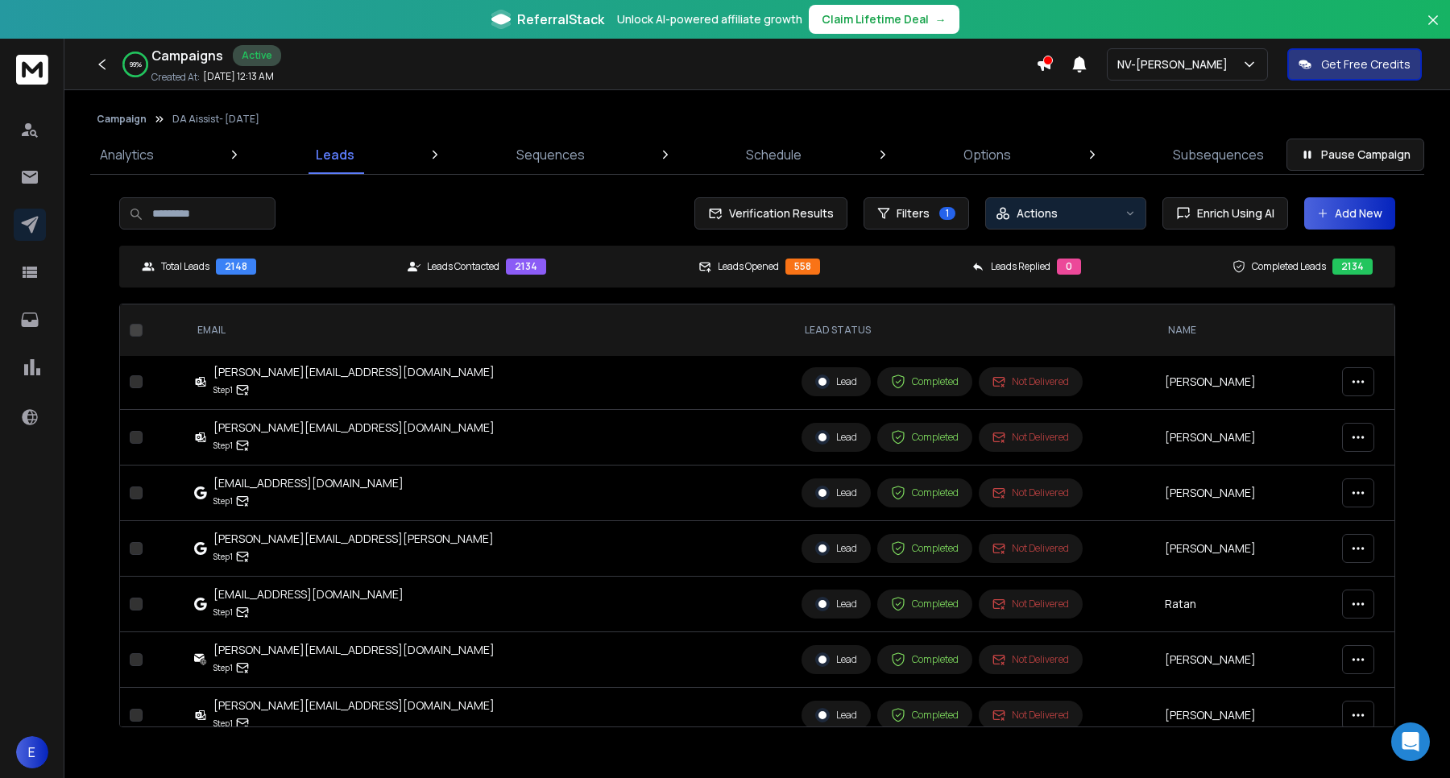
click at [1093, 215] on div "Actions" at bounding box center [1056, 213] width 122 height 16
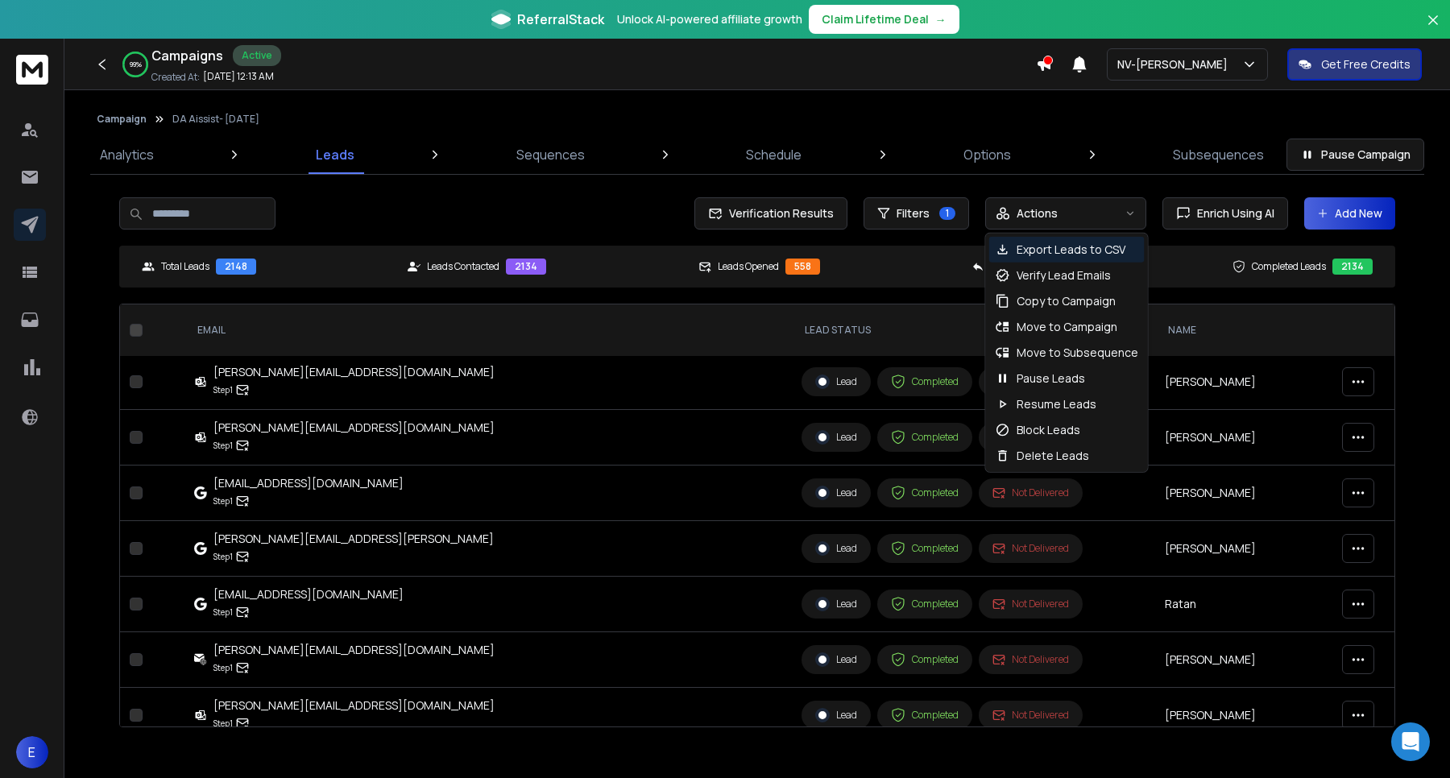
click at [1076, 248] on p "Export Leads to CSV" at bounding box center [1070, 250] width 109 height 16
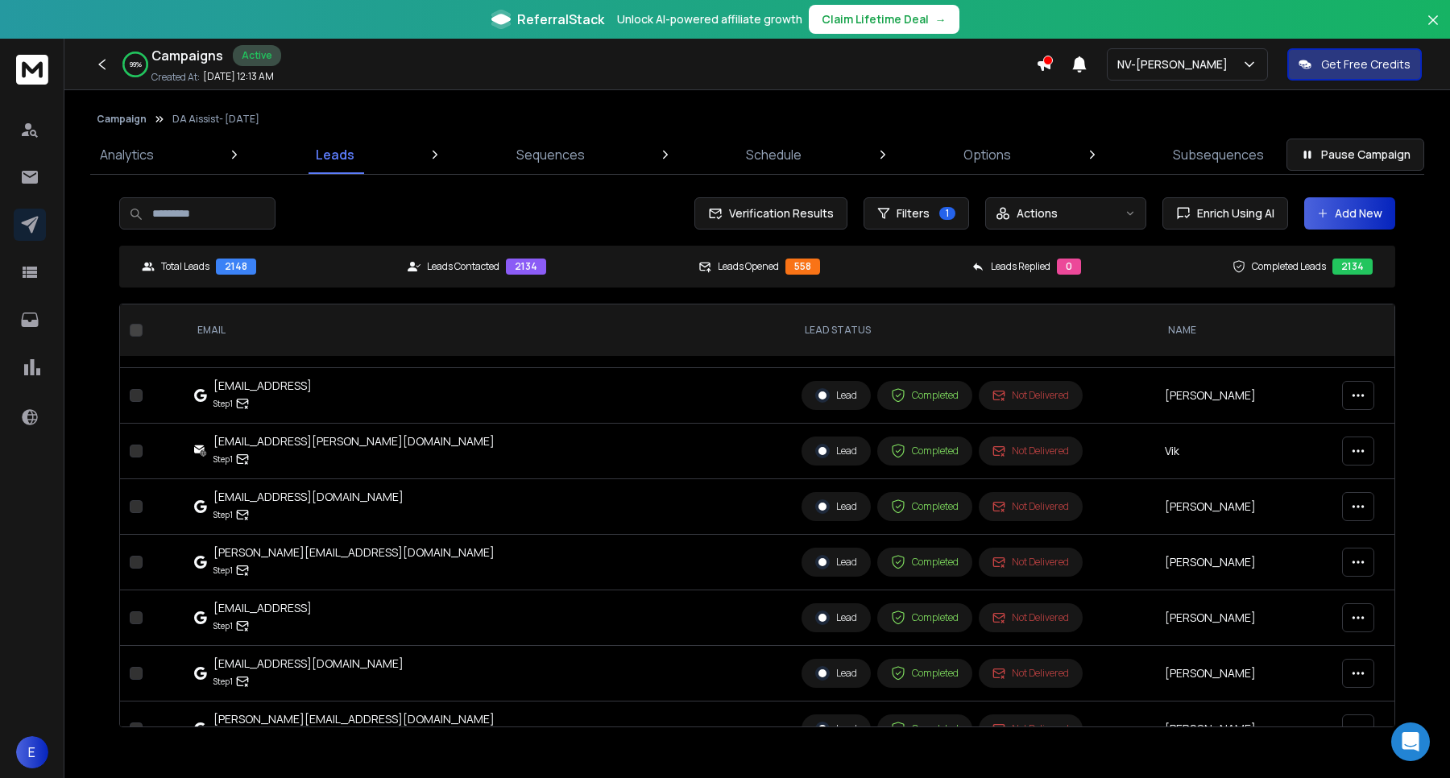
scroll to position [6734, 0]
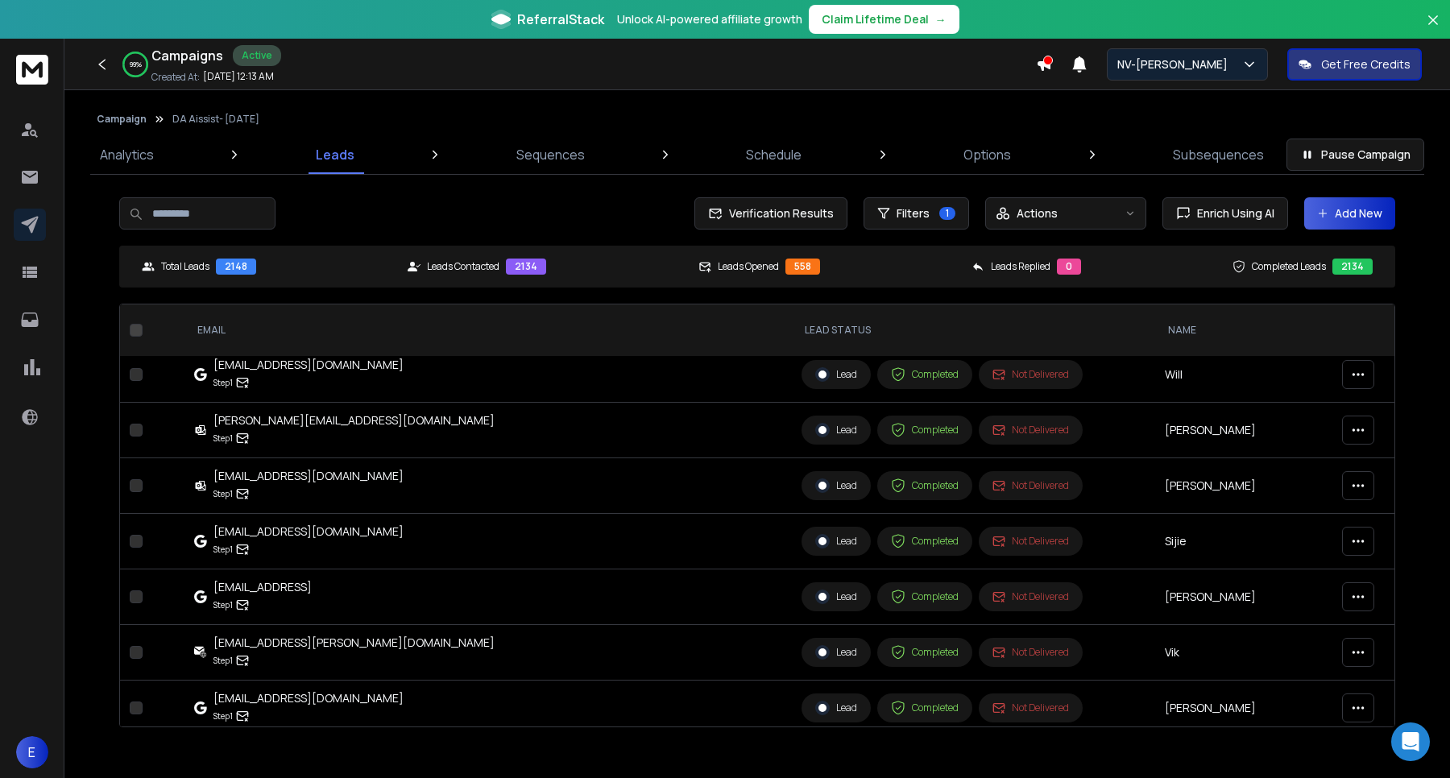
click at [1202, 69] on div "NV-[PERSON_NAME]" at bounding box center [1187, 64] width 140 height 16
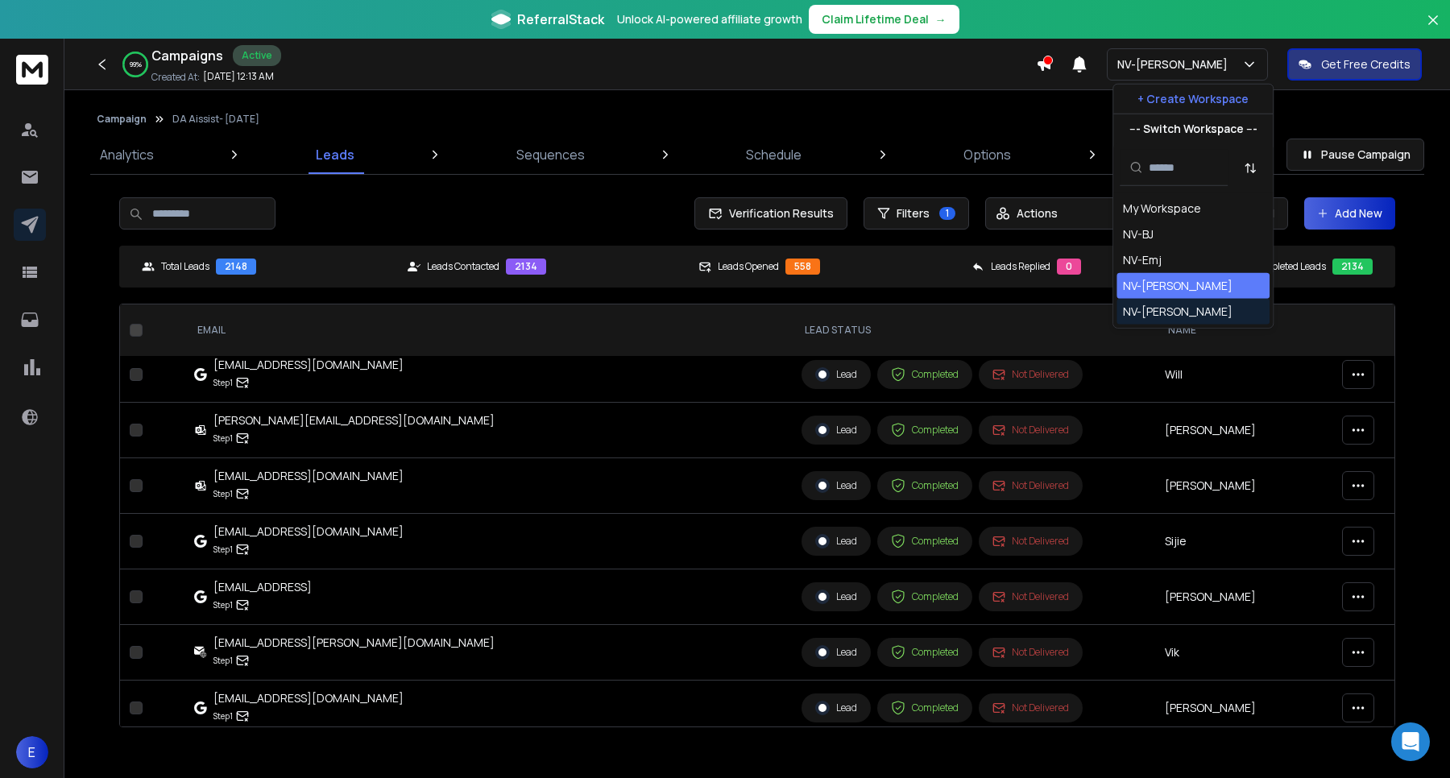
click at [1169, 312] on div "NV-[PERSON_NAME]" at bounding box center [1192, 312] width 153 height 26
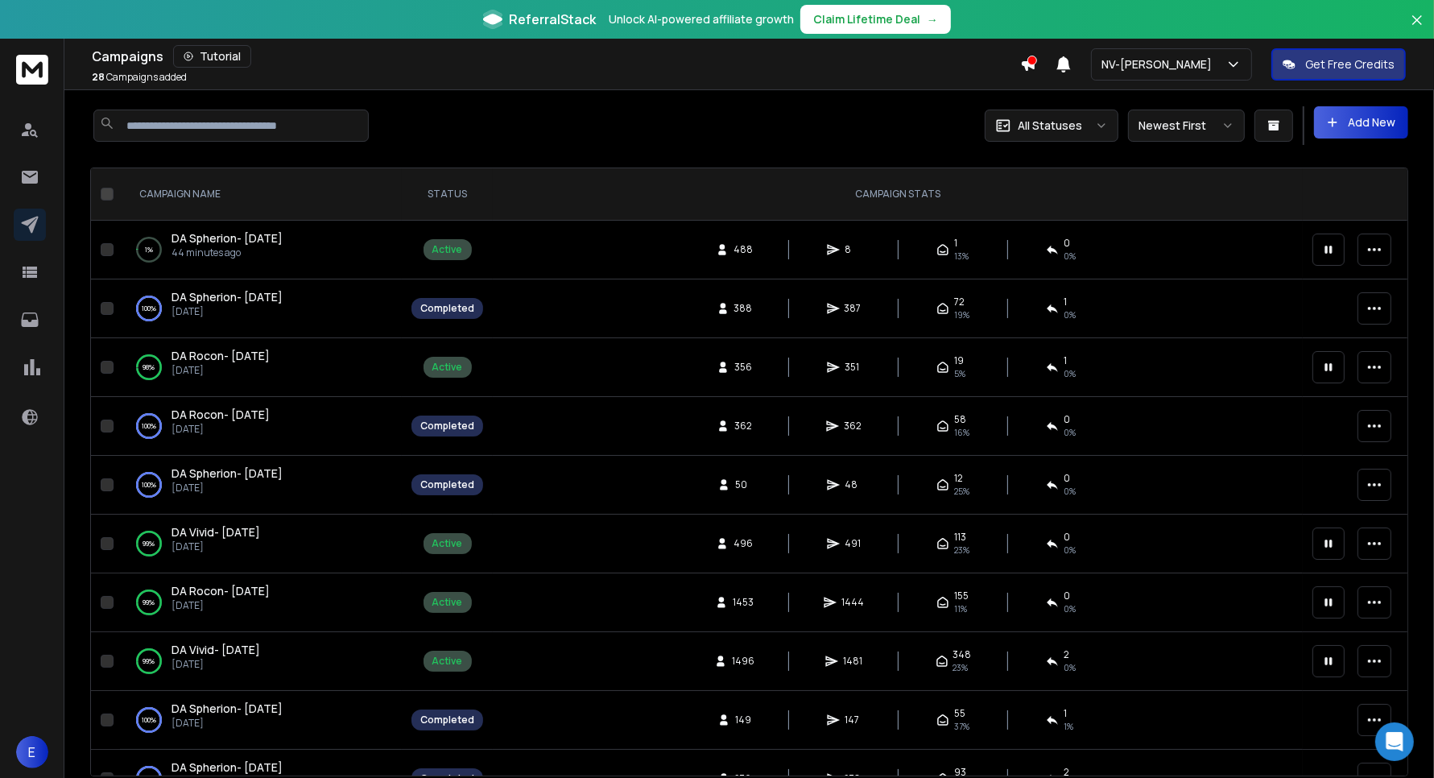
click at [327, 440] on div "100 % DA Rocon- [DATE] [DATE]" at bounding box center [261, 426] width 250 height 39
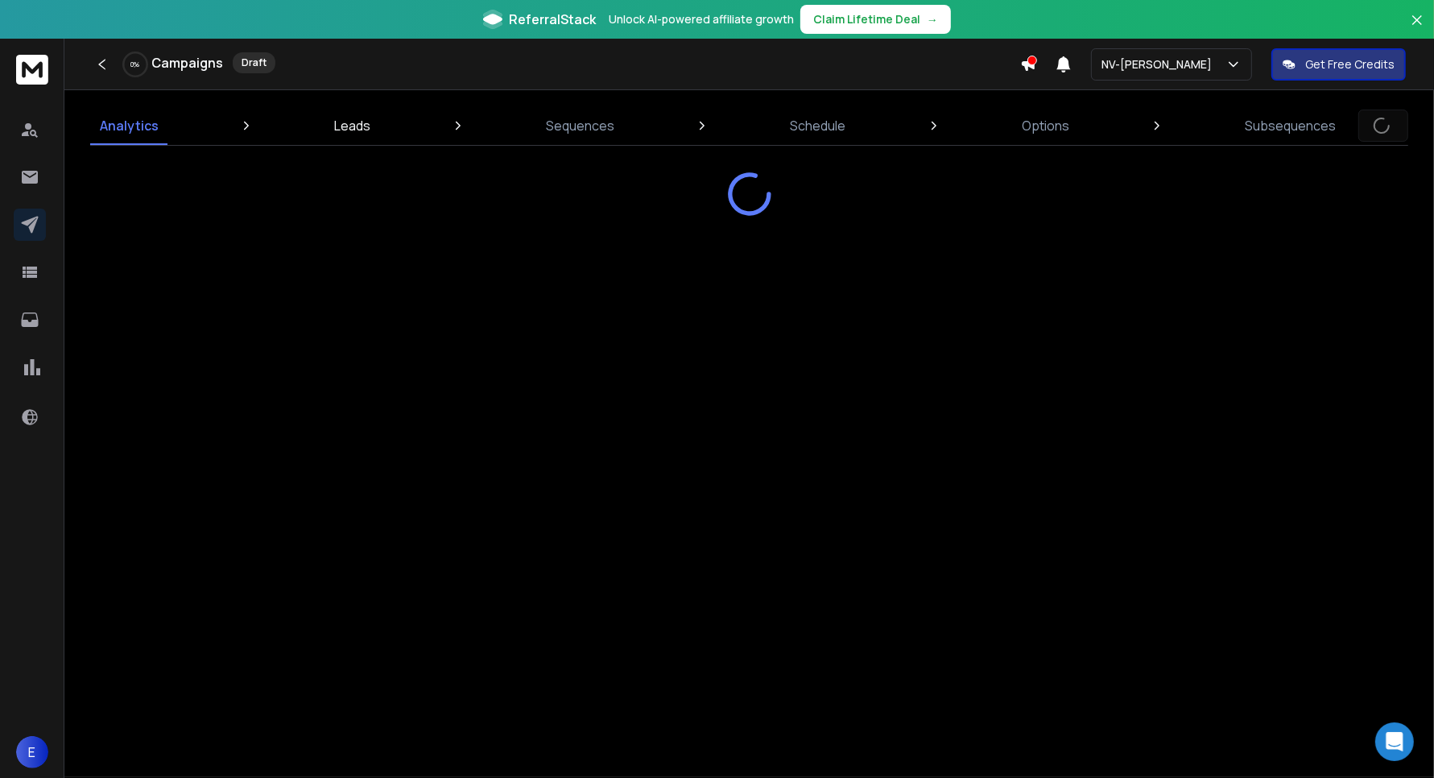
click at [368, 127] on p "Leads" at bounding box center [352, 125] width 36 height 19
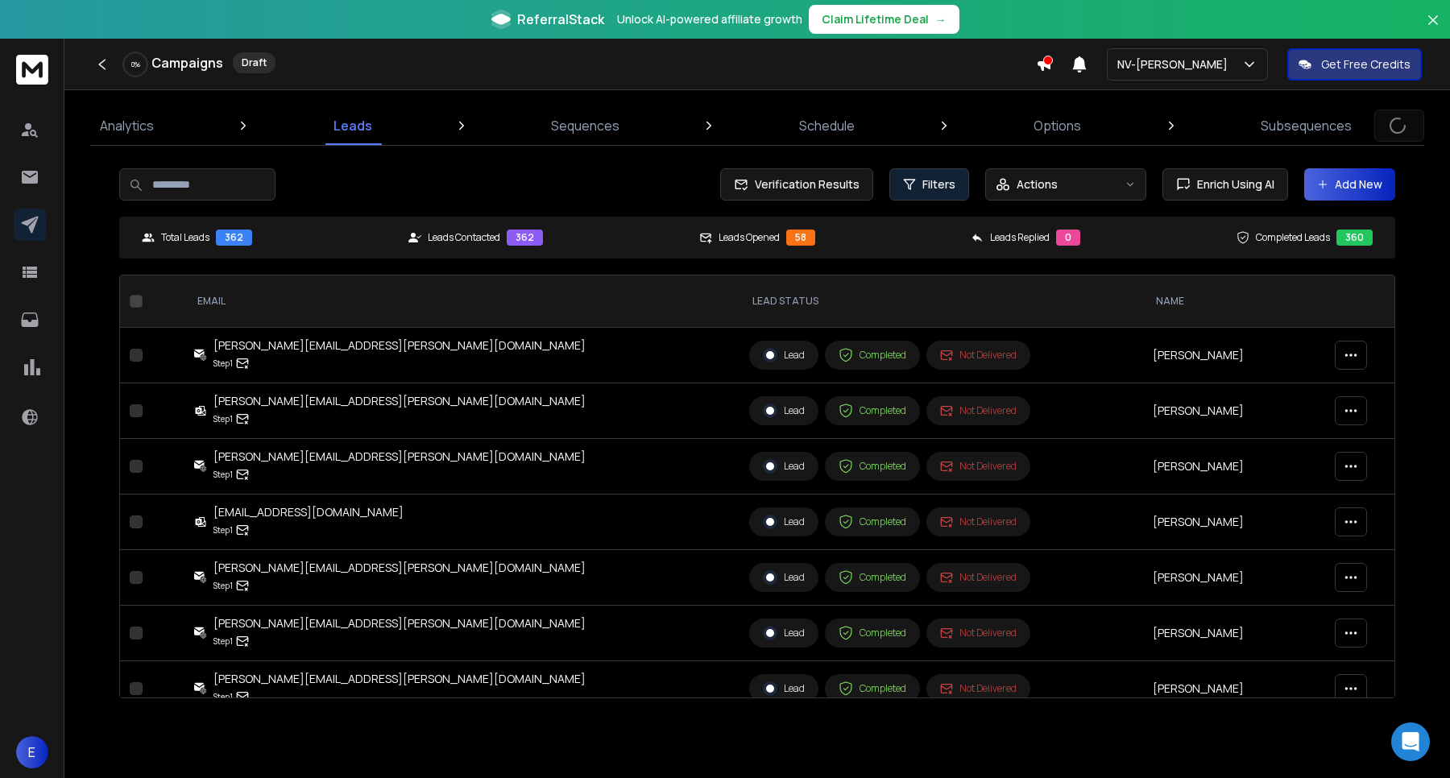
click at [931, 184] on span "Filters" at bounding box center [938, 184] width 33 height 16
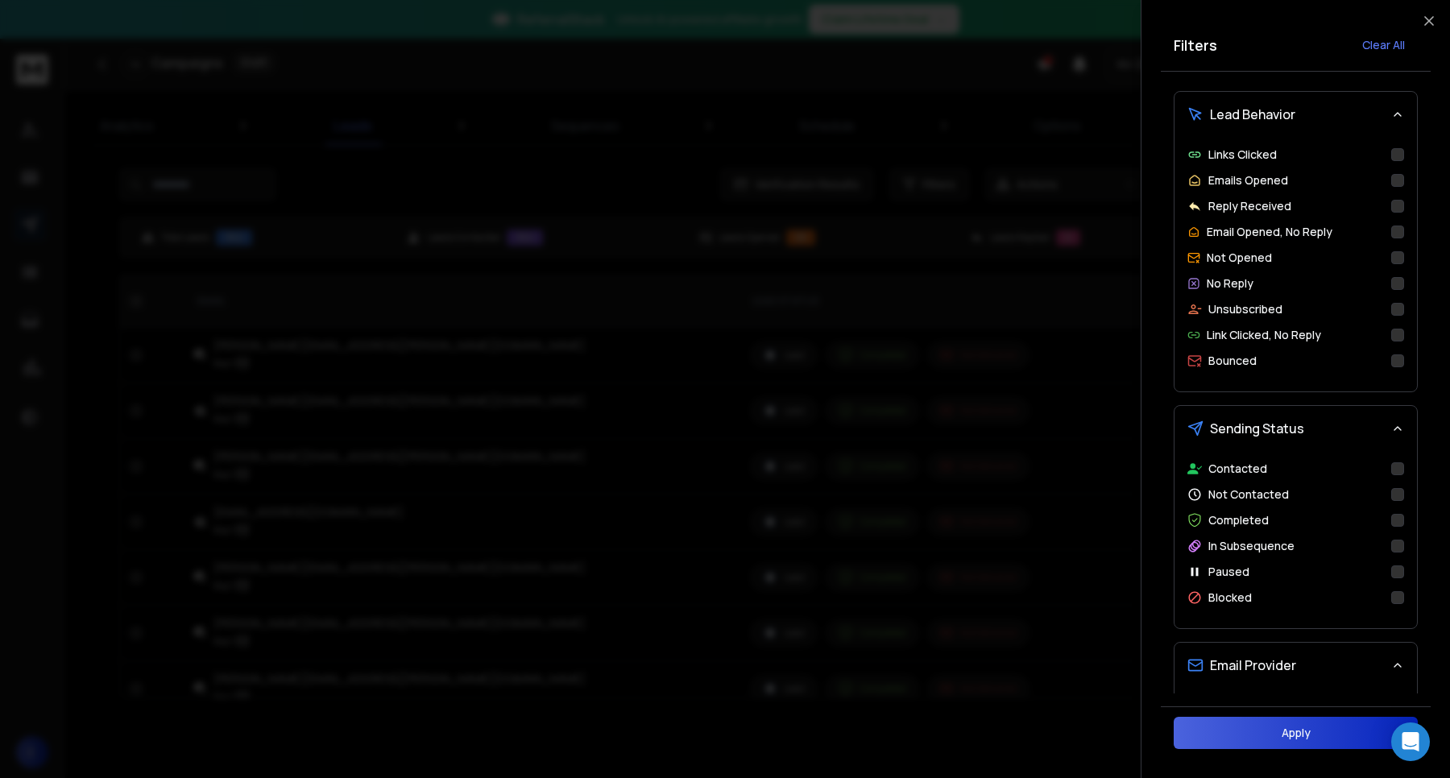
click at [1277, 362] on div "Bounced" at bounding box center [1295, 361] width 217 height 16
click at [1391, 362] on button "Bounced" at bounding box center [1397, 360] width 13 height 13
click at [1305, 729] on button "Apply" at bounding box center [1295, 733] width 244 height 32
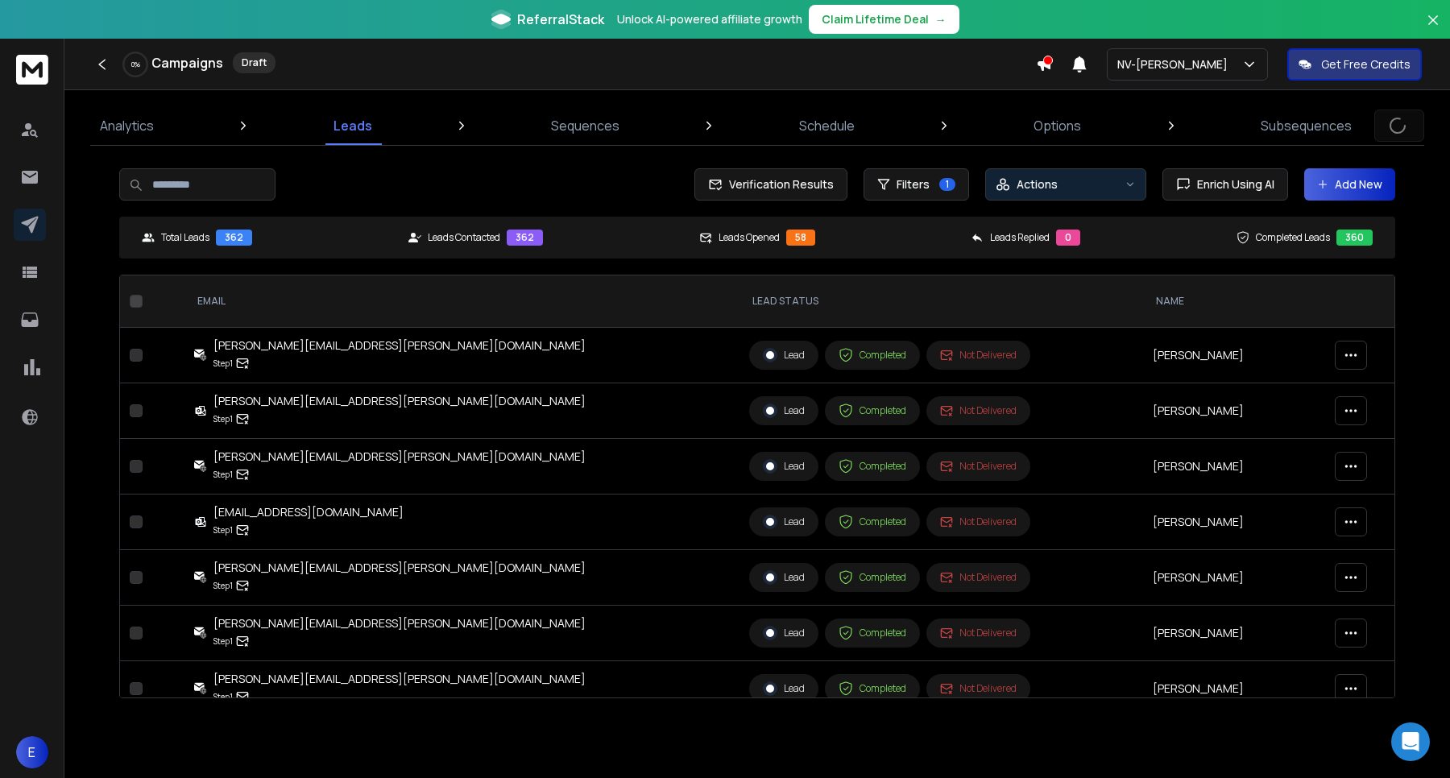
click at [1045, 189] on p "Actions" at bounding box center [1036, 184] width 41 height 16
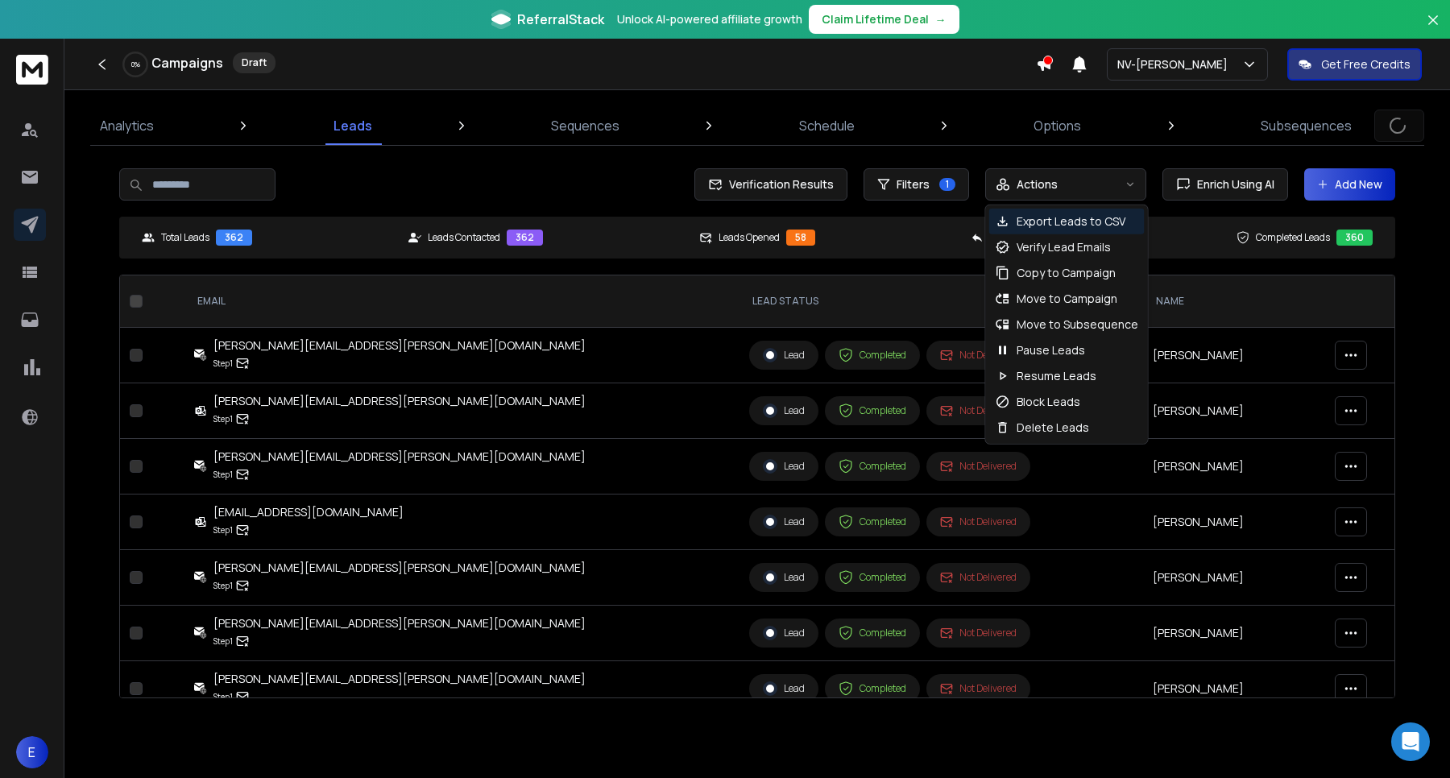
click at [1084, 222] on p "Export Leads to CSV" at bounding box center [1070, 221] width 109 height 16
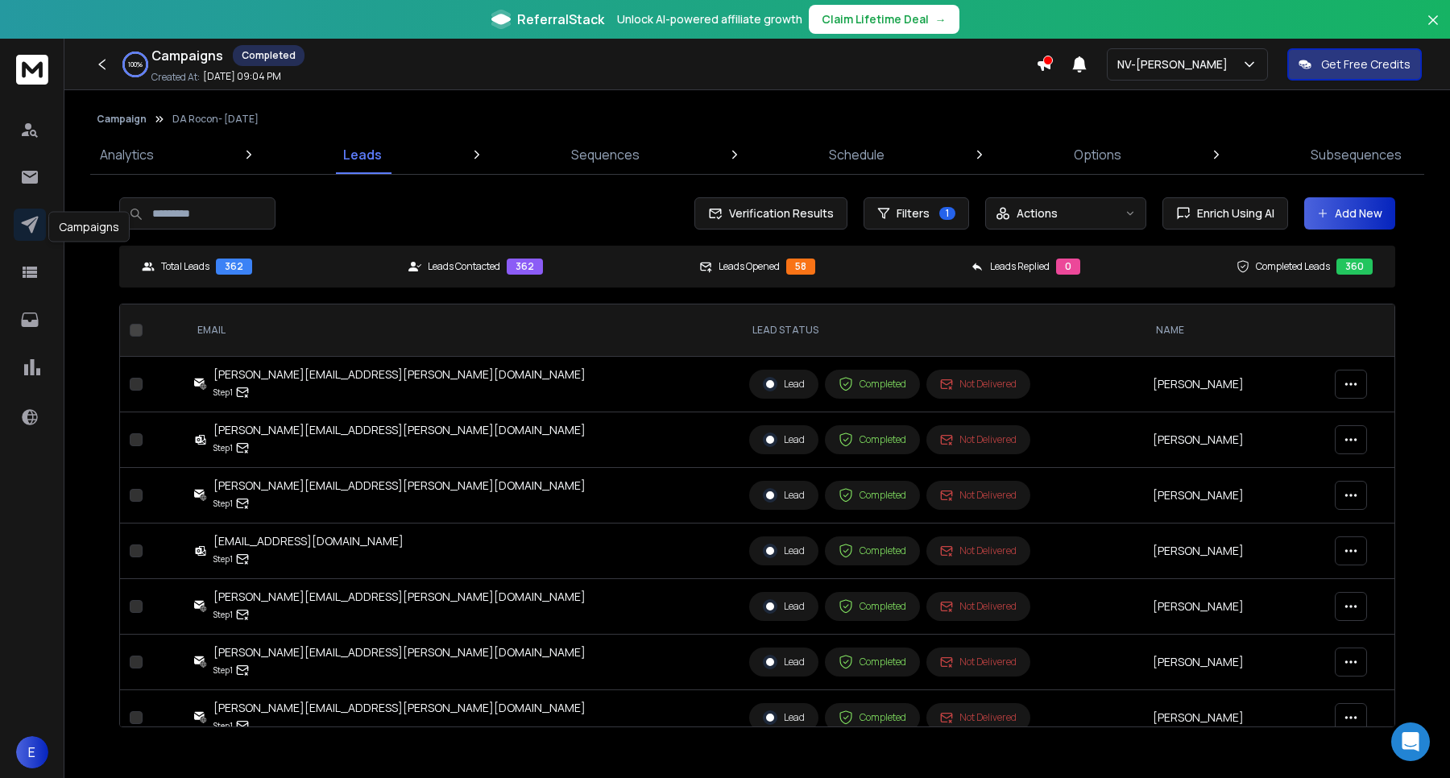
click at [35, 231] on icon at bounding box center [29, 224] width 19 height 19
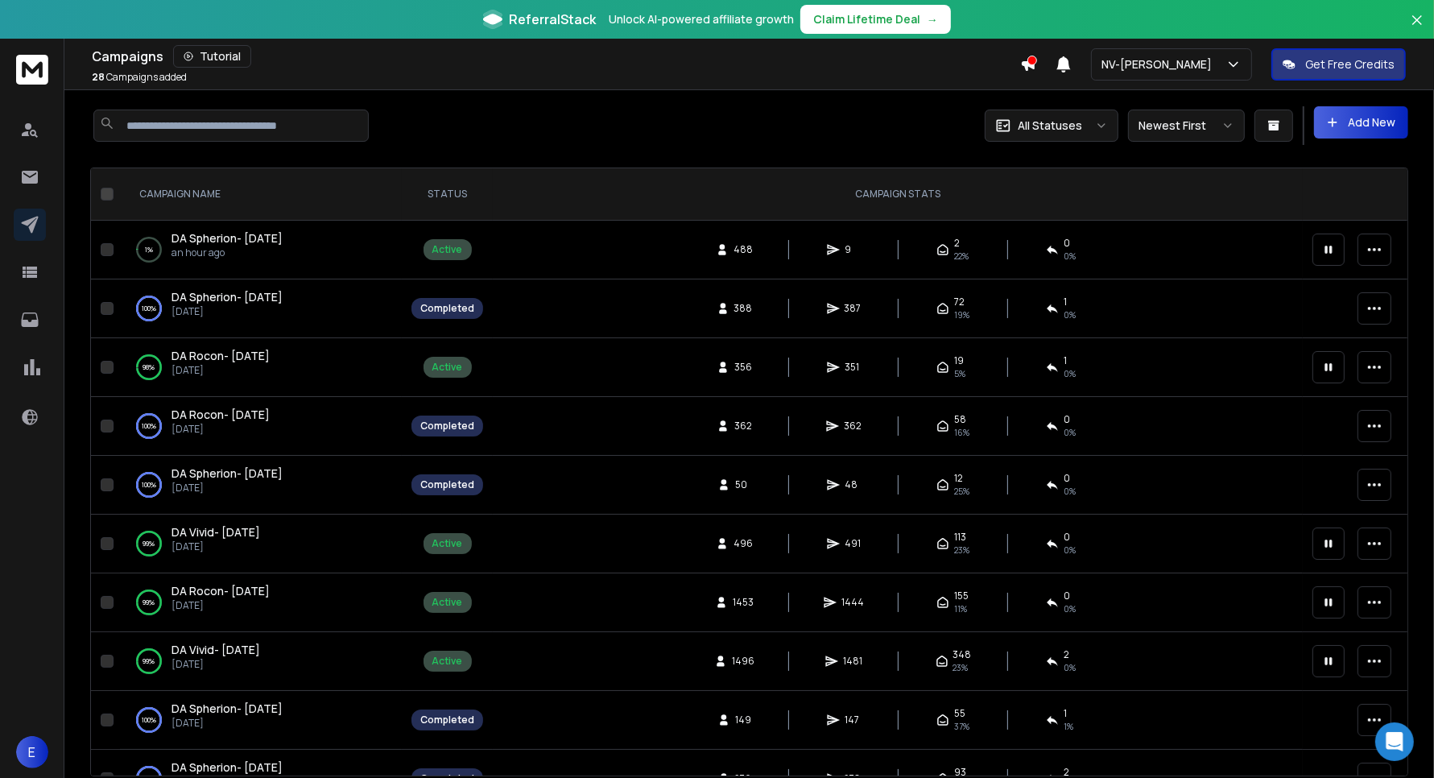
click at [578, 383] on td "356 351 19 5 % 1 0 %" at bounding box center [898, 367] width 810 height 59
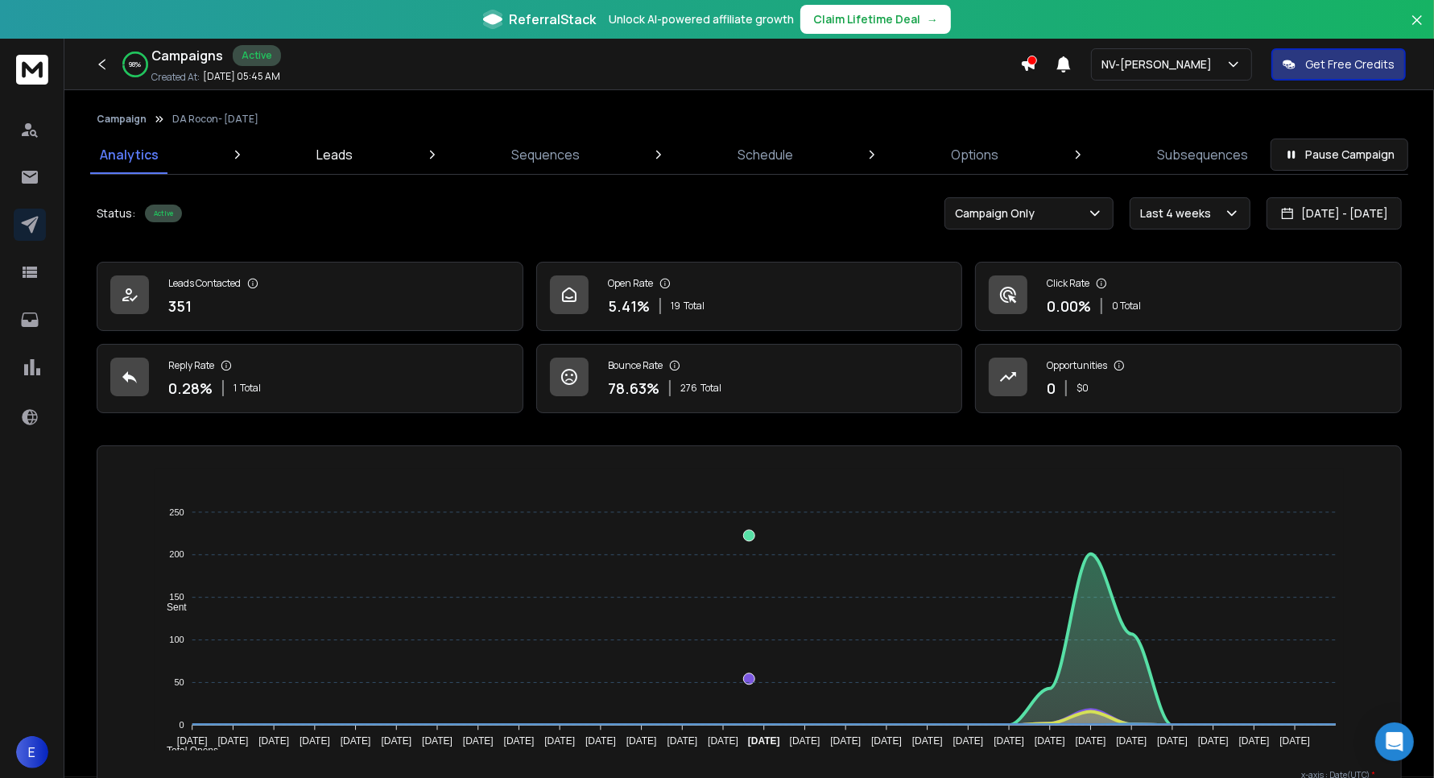
click at [383, 163] on div "Analytics Leads Sequences Schedule Options Subsequences" at bounding box center [674, 154] width 1168 height 39
click at [347, 159] on p "Leads" at bounding box center [335, 154] width 36 height 19
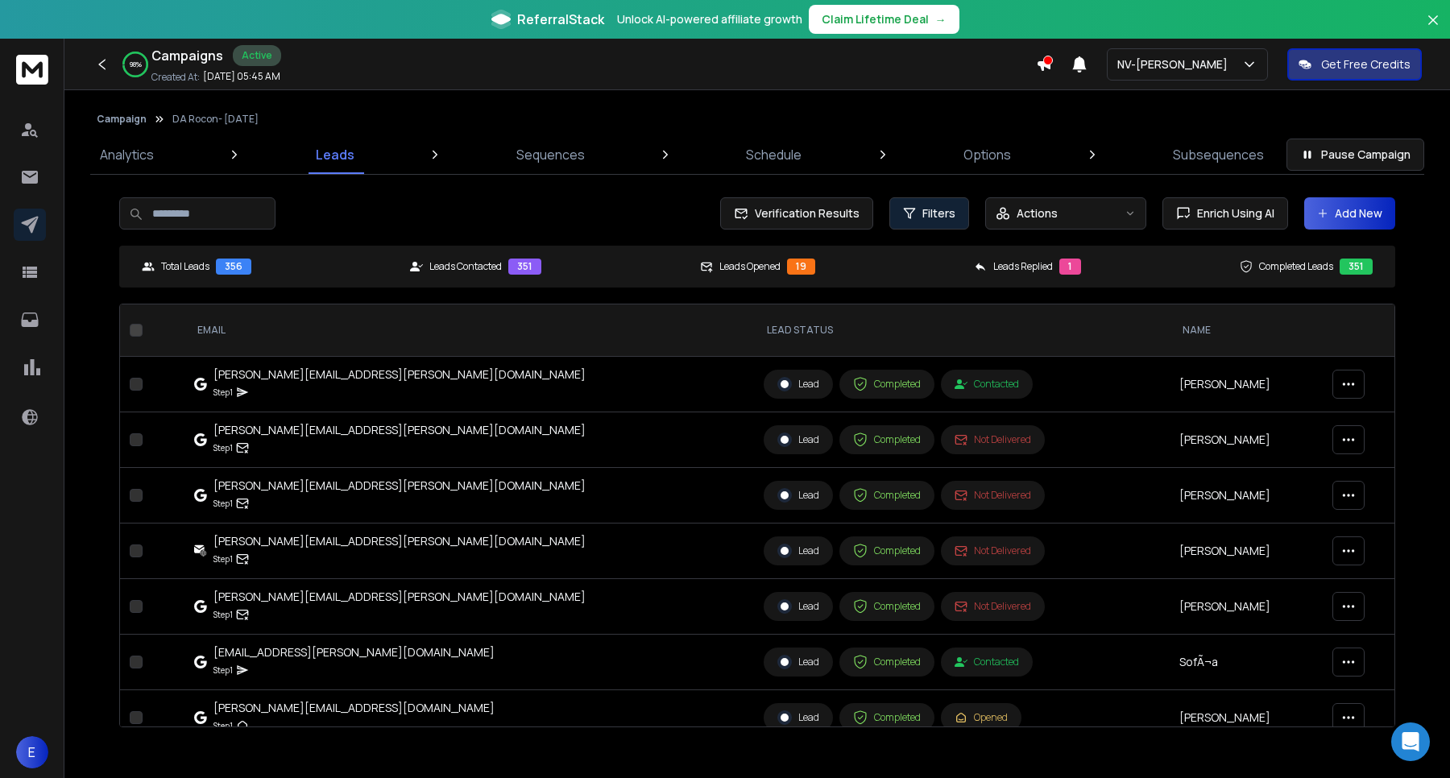
click at [944, 217] on span "Filters" at bounding box center [938, 213] width 33 height 16
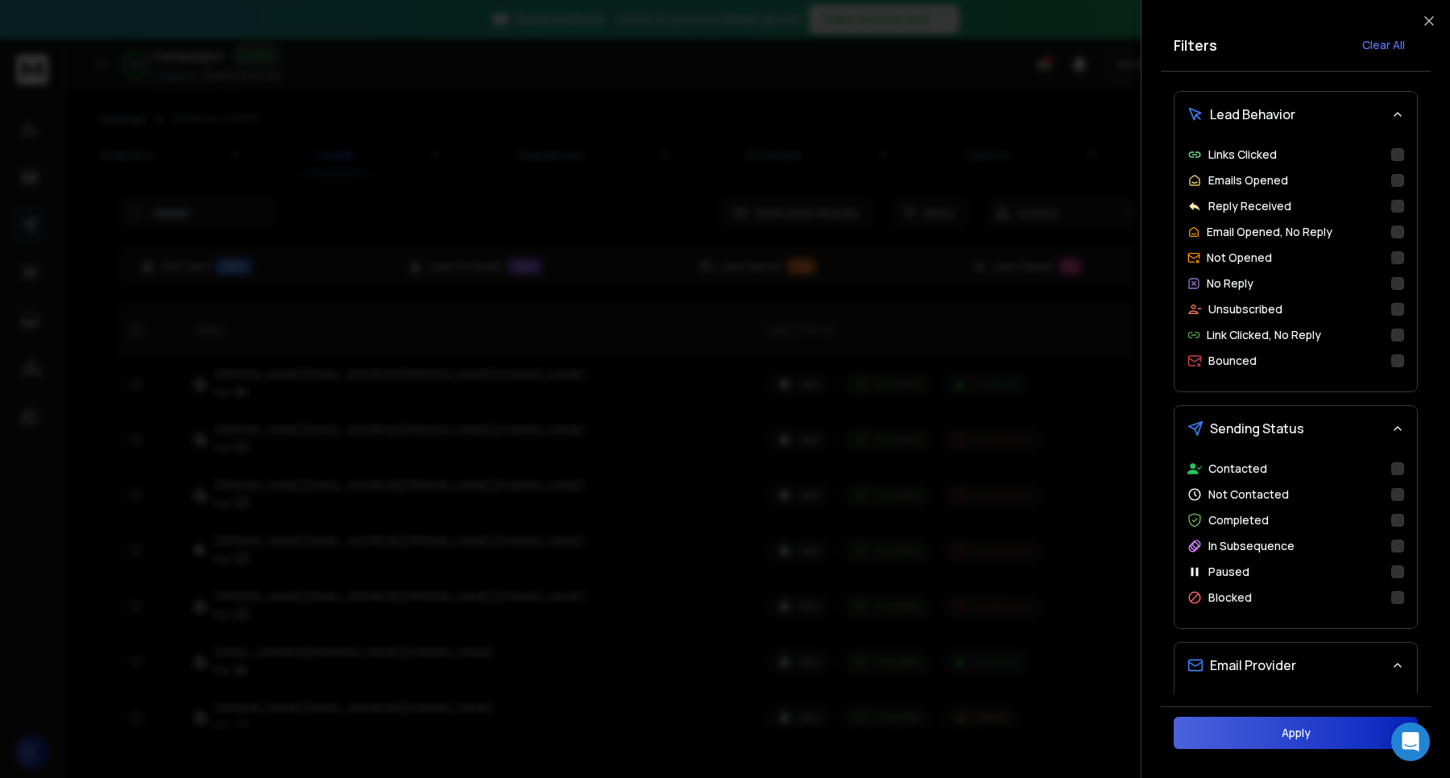
click at [1225, 370] on div "Links Clicked Emails Opened Reply Received Email Opened, No Reply Not Opened No…" at bounding box center [1295, 269] width 242 height 245
click at [1231, 363] on p "Bounced" at bounding box center [1232, 361] width 48 height 16
click at [1391, 363] on button "Bounced" at bounding box center [1397, 360] width 13 height 13
click at [1282, 738] on button "Apply" at bounding box center [1295, 733] width 244 height 32
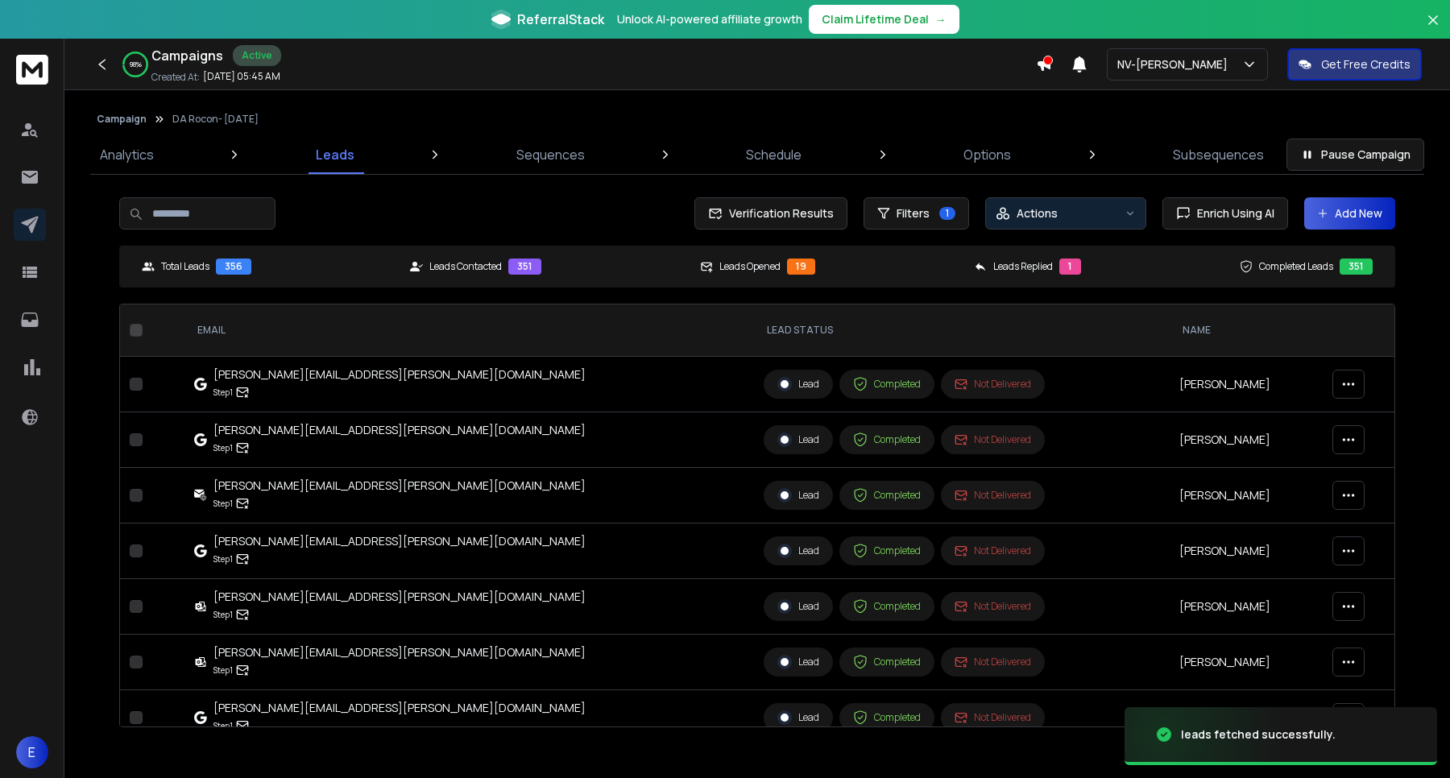
drag, startPoint x: 1067, startPoint y: 204, endPoint x: 1085, endPoint y: 223, distance: 26.2
click at [1065, 205] on button "Actions" at bounding box center [1065, 213] width 161 height 32
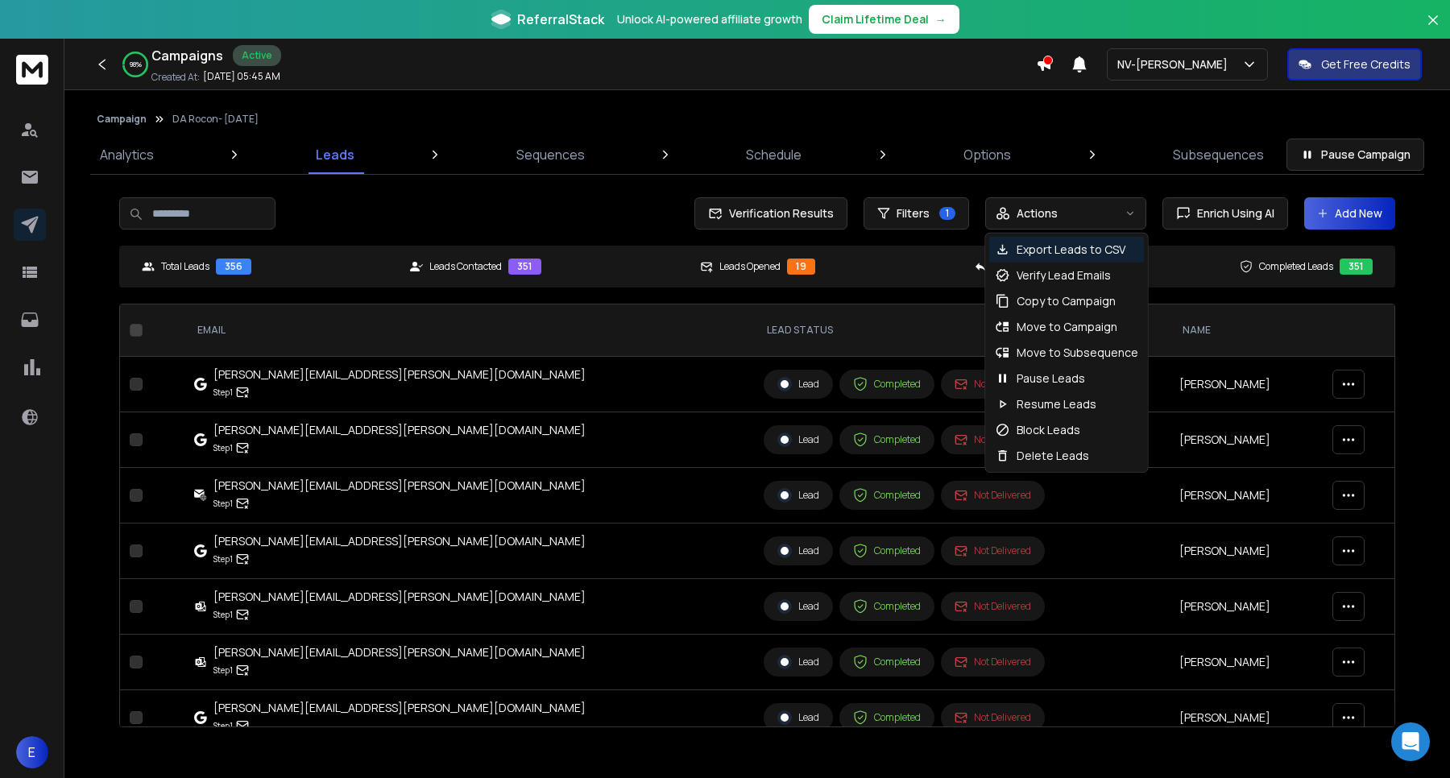
click at [1074, 252] on p "Export Leads to CSV" at bounding box center [1070, 250] width 109 height 16
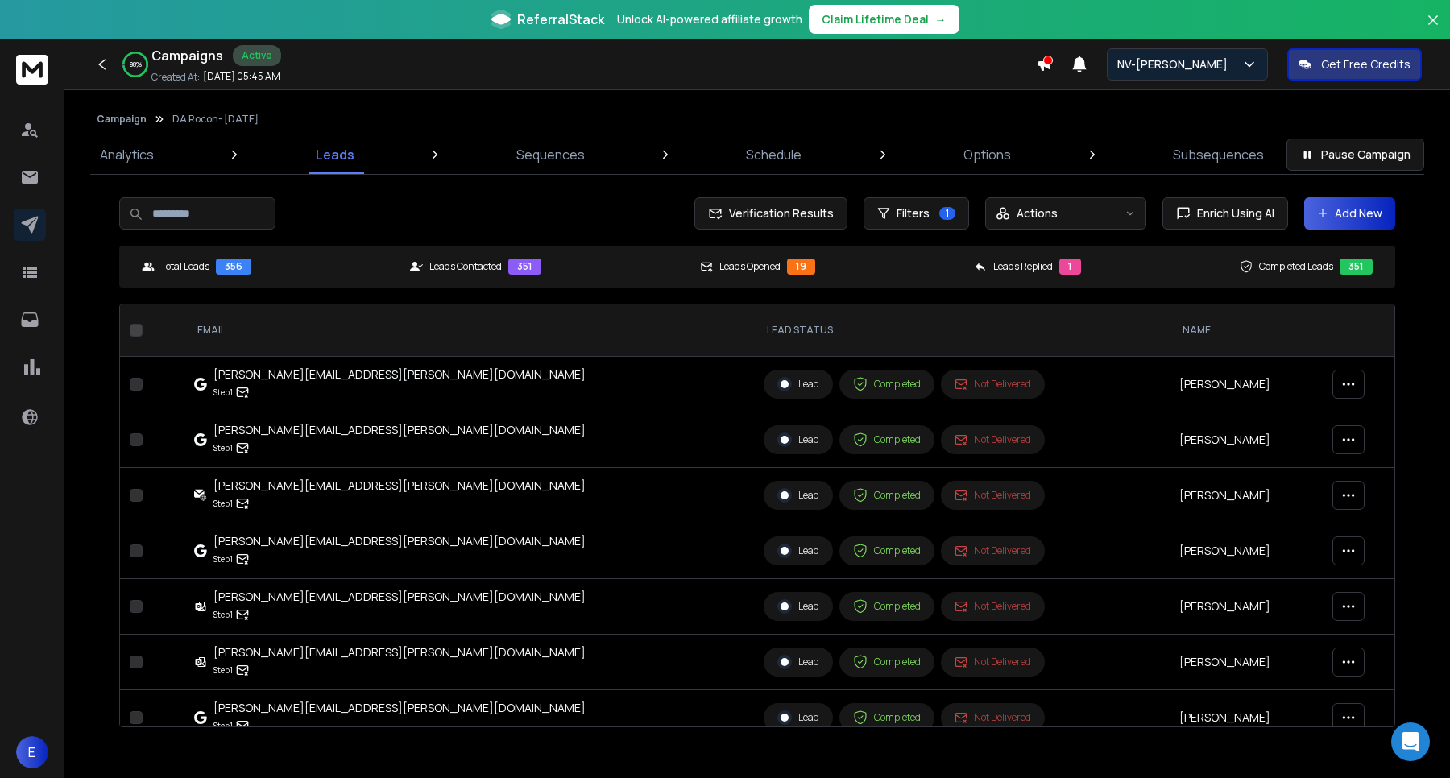
click at [1145, 59] on p "NV-[PERSON_NAME]" at bounding box center [1175, 64] width 117 height 16
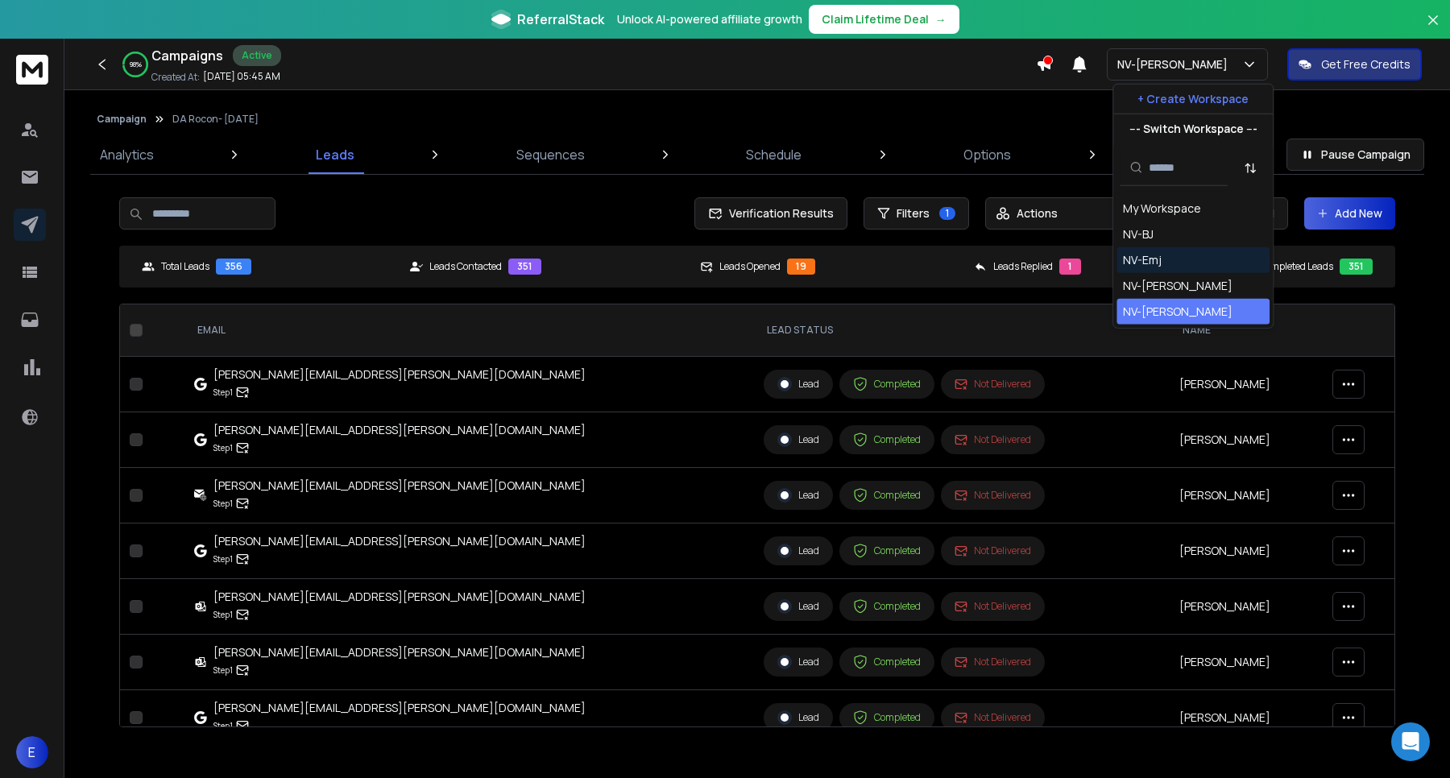
click at [1158, 263] on div "NV-Emj" at bounding box center [1142, 260] width 39 height 16
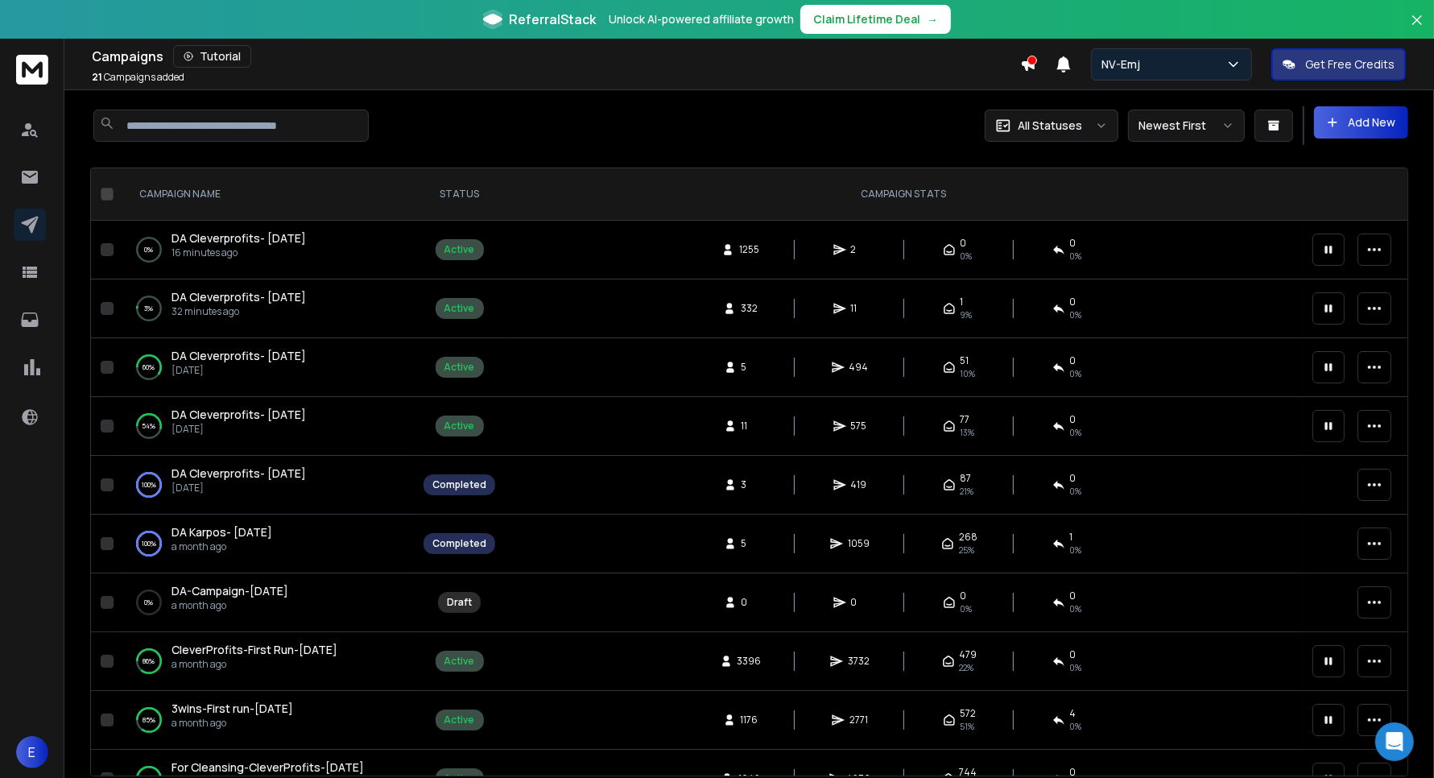
click at [1147, 67] on p "NV-Emj" at bounding box center [1124, 64] width 45 height 16
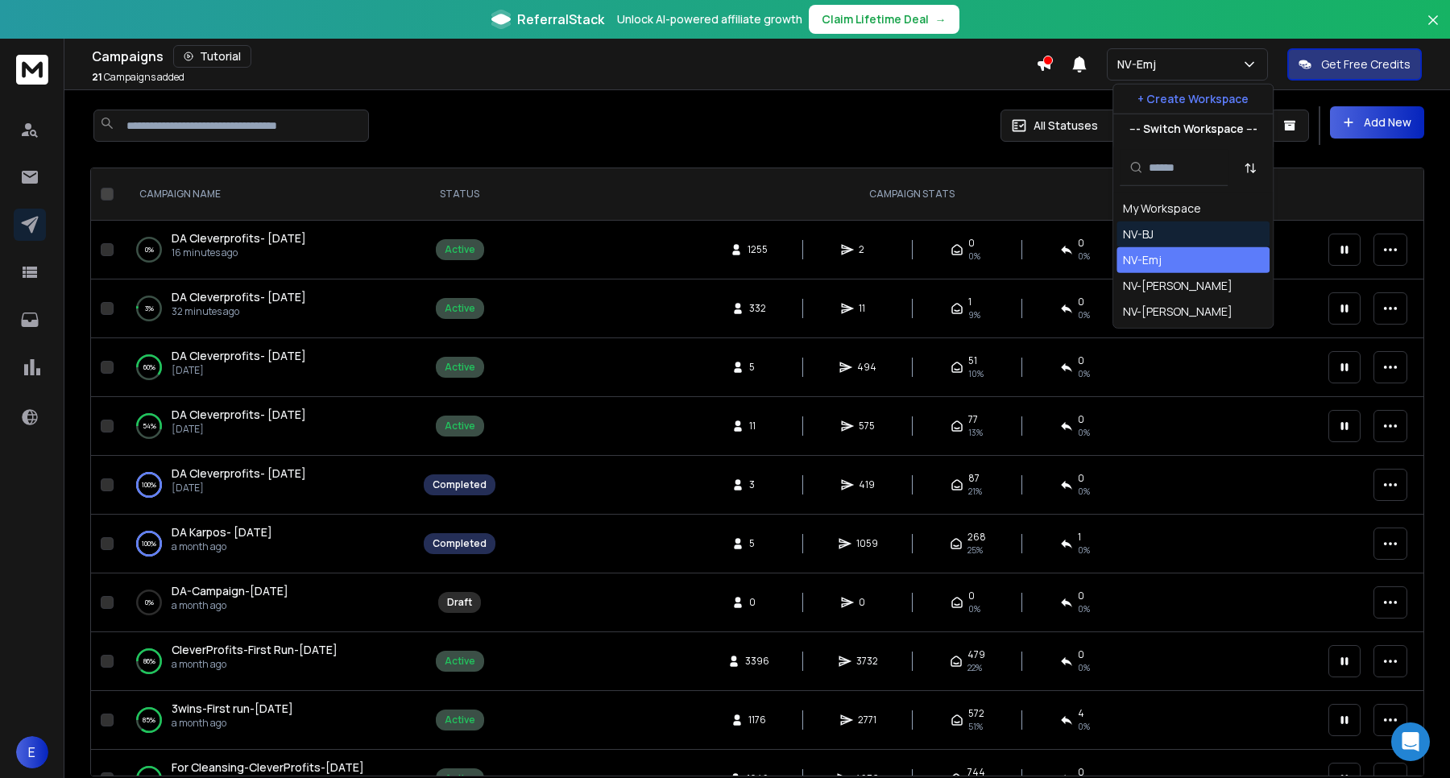
click at [1148, 226] on div "NV-BJ" at bounding box center [1138, 234] width 31 height 16
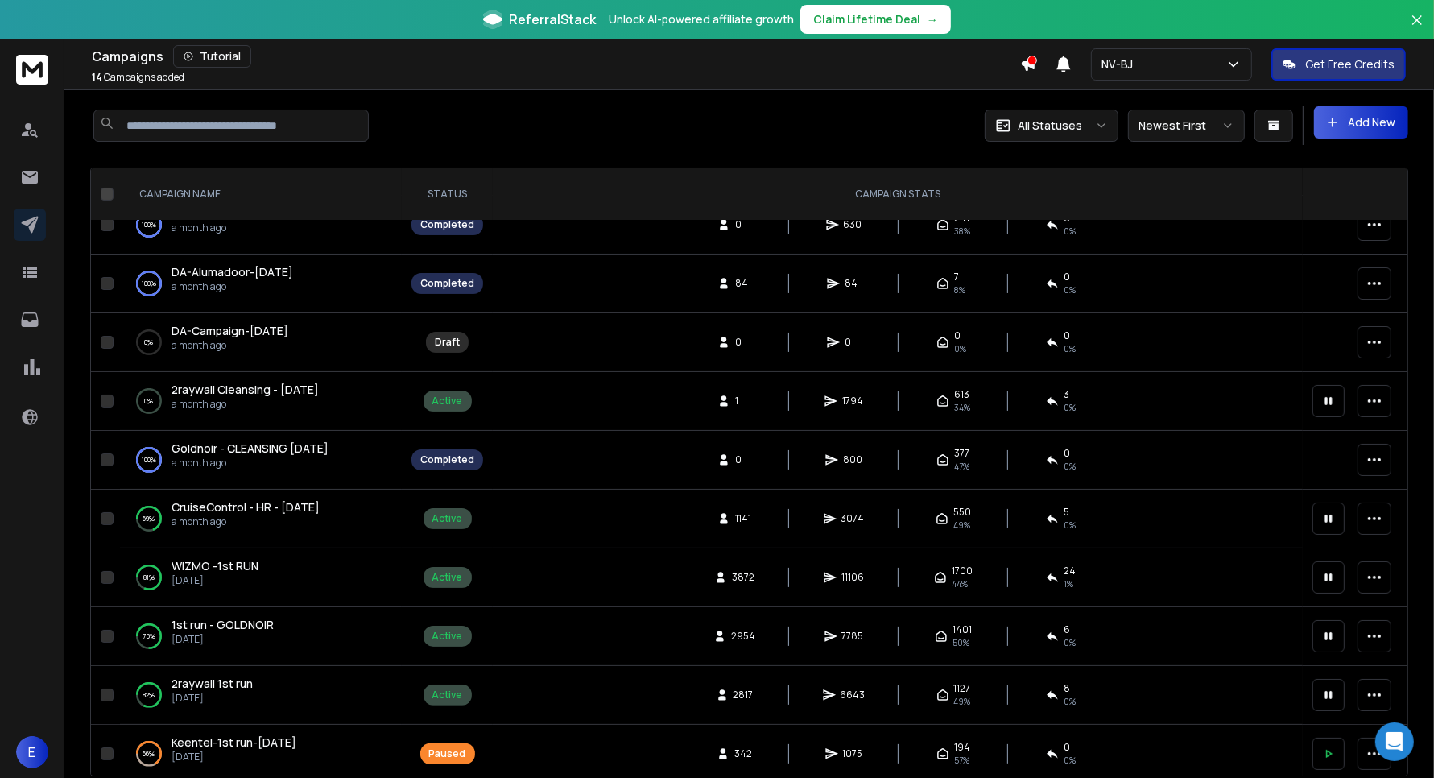
scroll to position [283, 0]
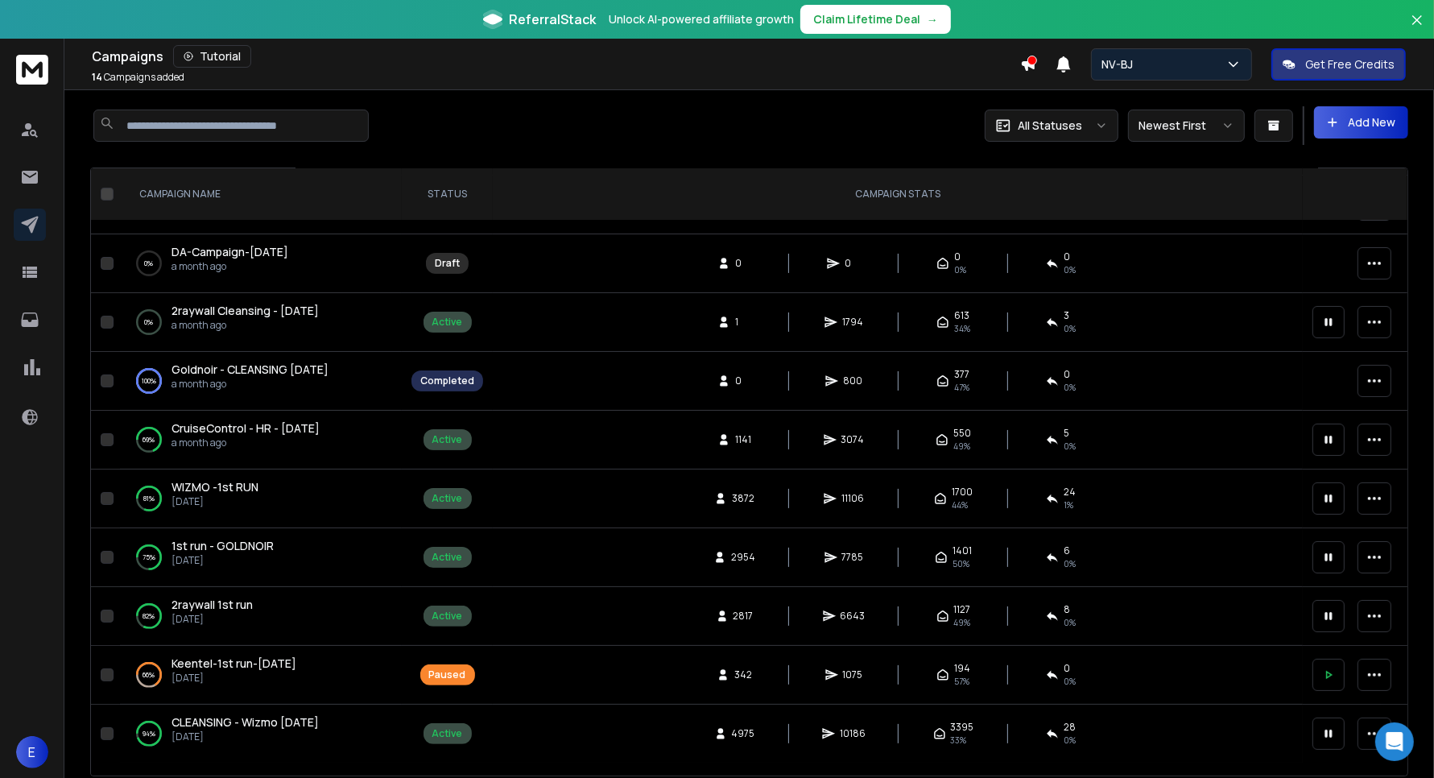
click at [1138, 56] on p "NV-BJ" at bounding box center [1121, 64] width 38 height 16
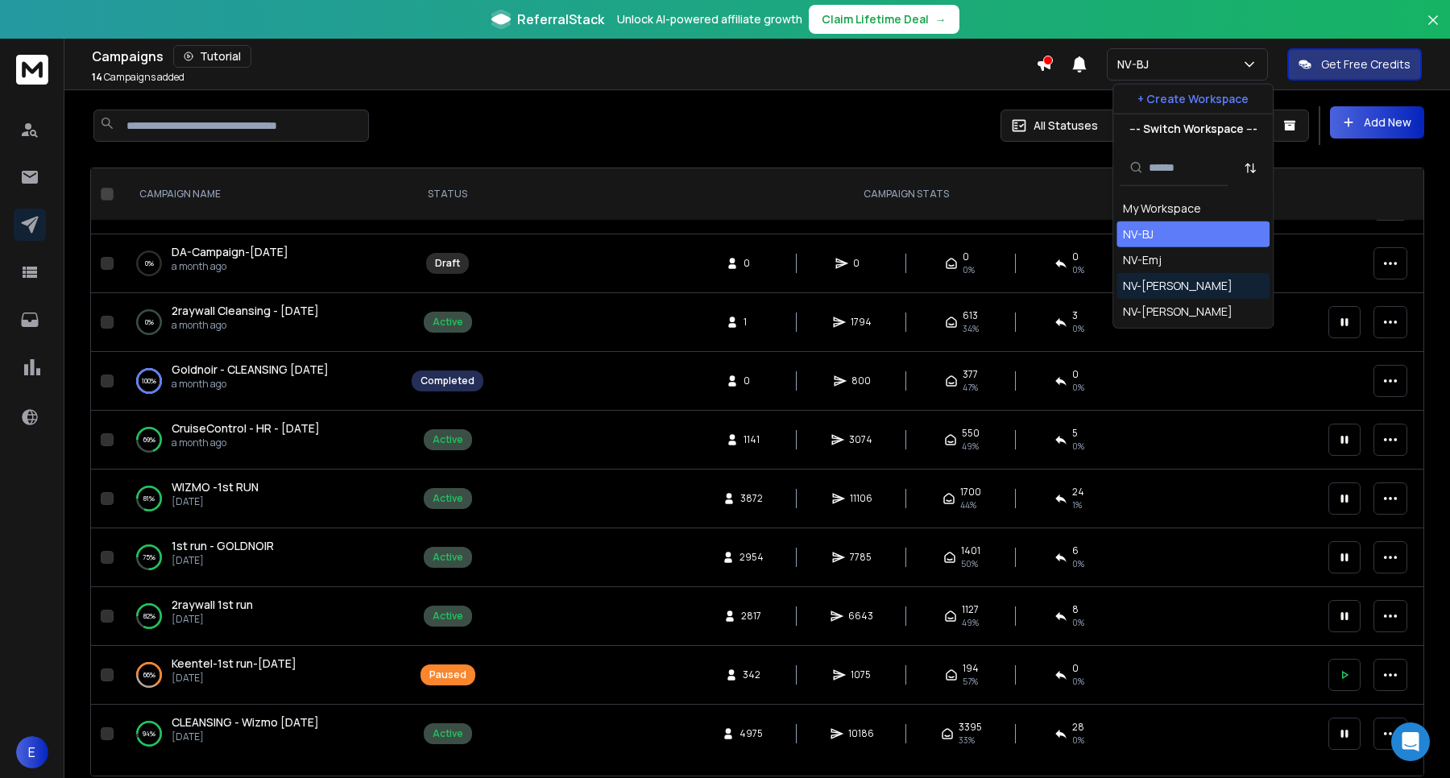
click at [1152, 292] on div "NV-[PERSON_NAME]" at bounding box center [1178, 286] width 110 height 16
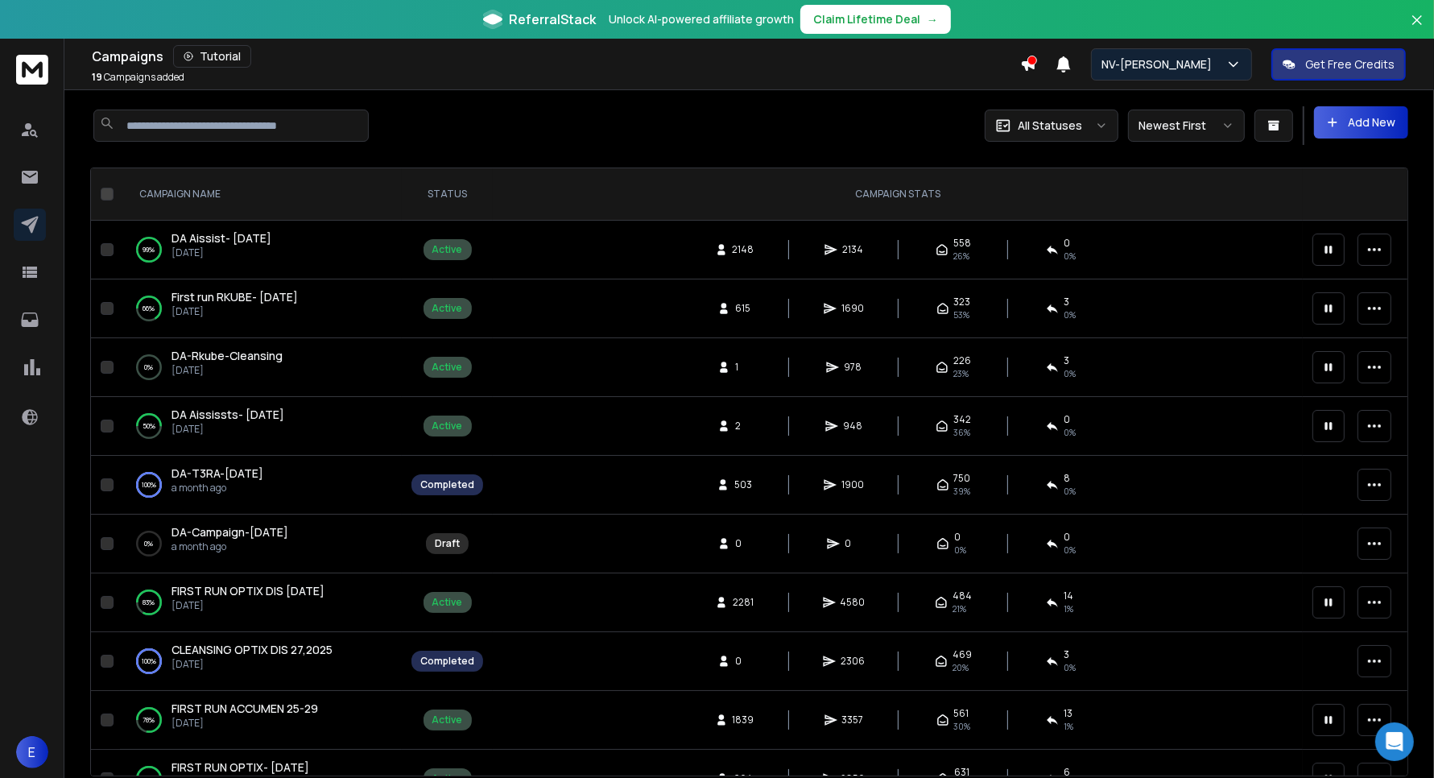
click at [1154, 61] on p "NV-[PERSON_NAME]" at bounding box center [1160, 64] width 117 height 16
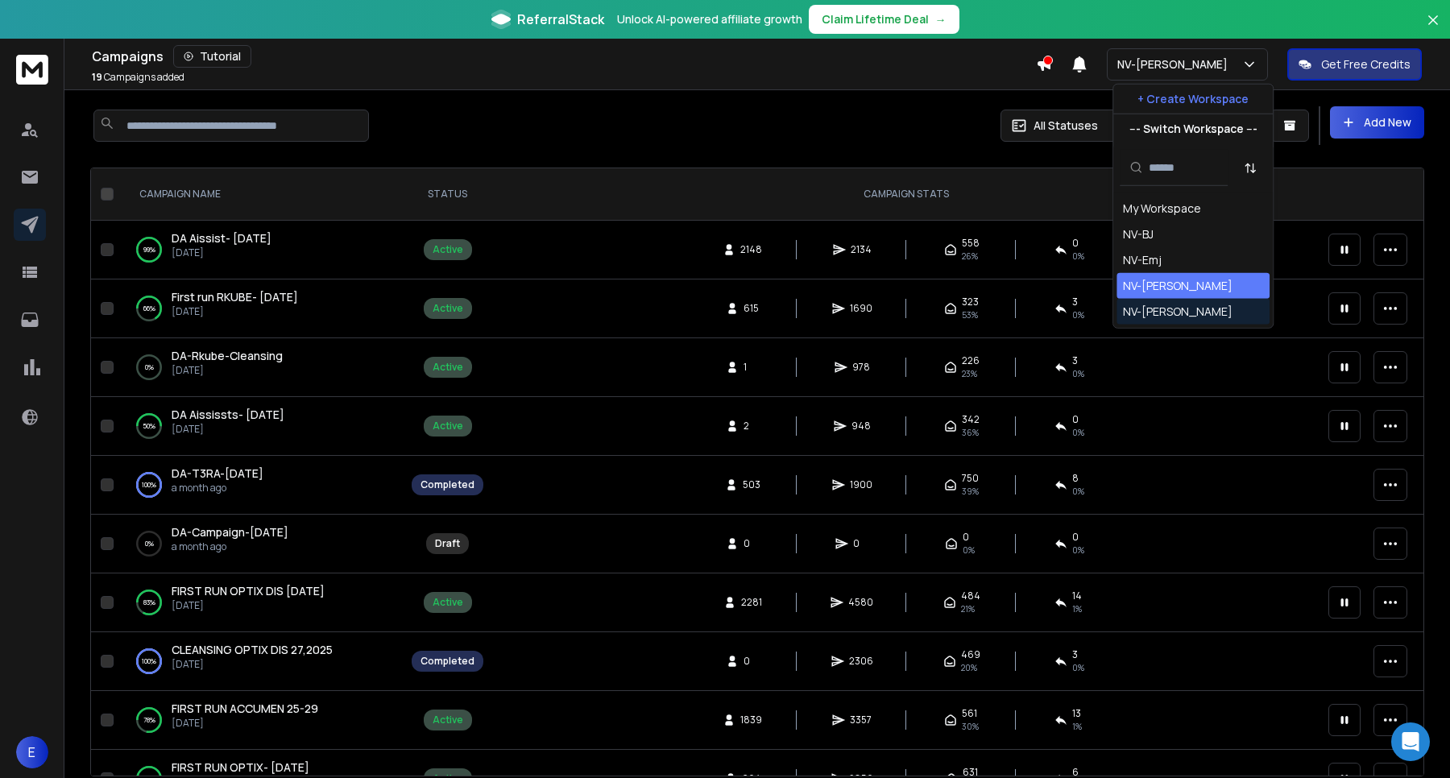
click at [1153, 312] on div "NV-[PERSON_NAME]" at bounding box center [1178, 312] width 110 height 16
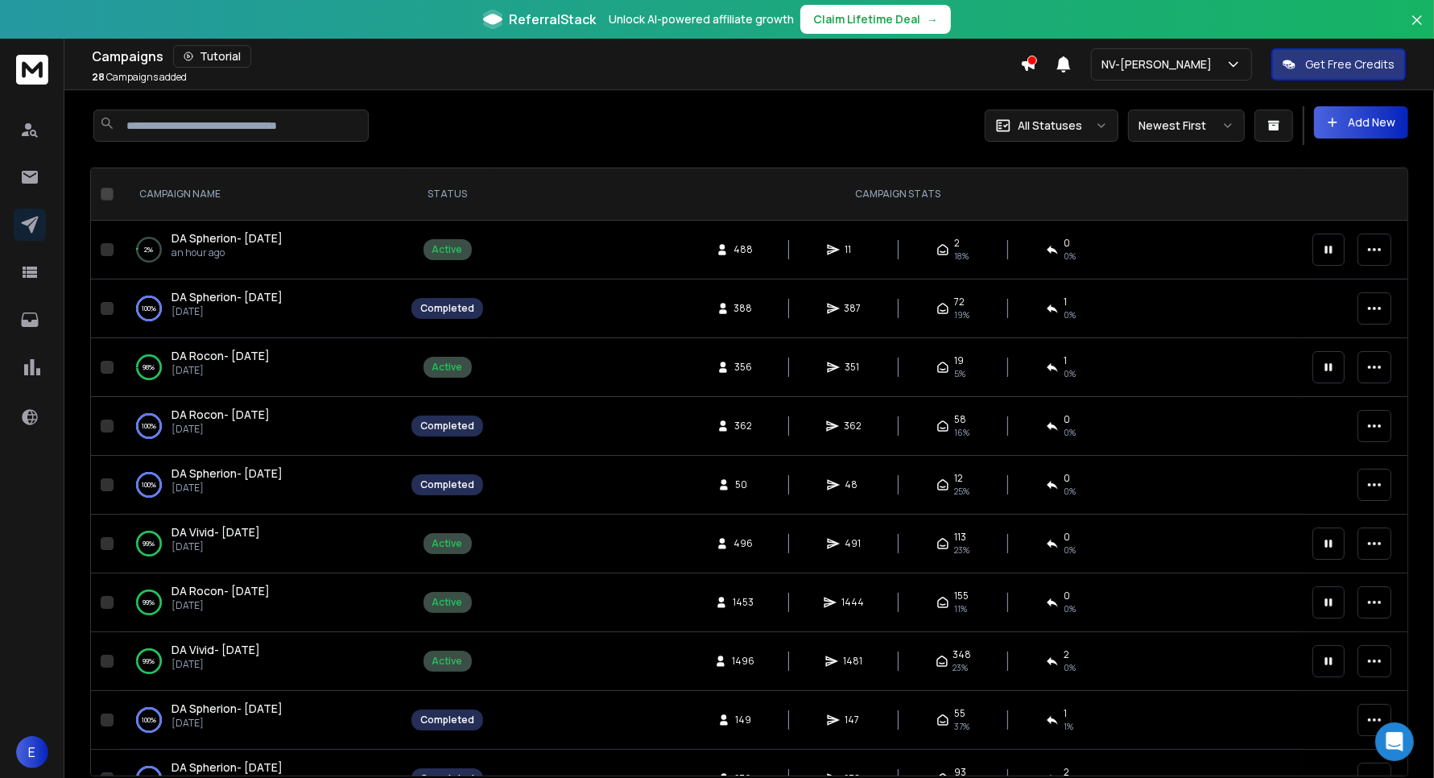
click at [588, 477] on div "50 48 12 25 % 0 0 %" at bounding box center [898, 485] width 791 height 26
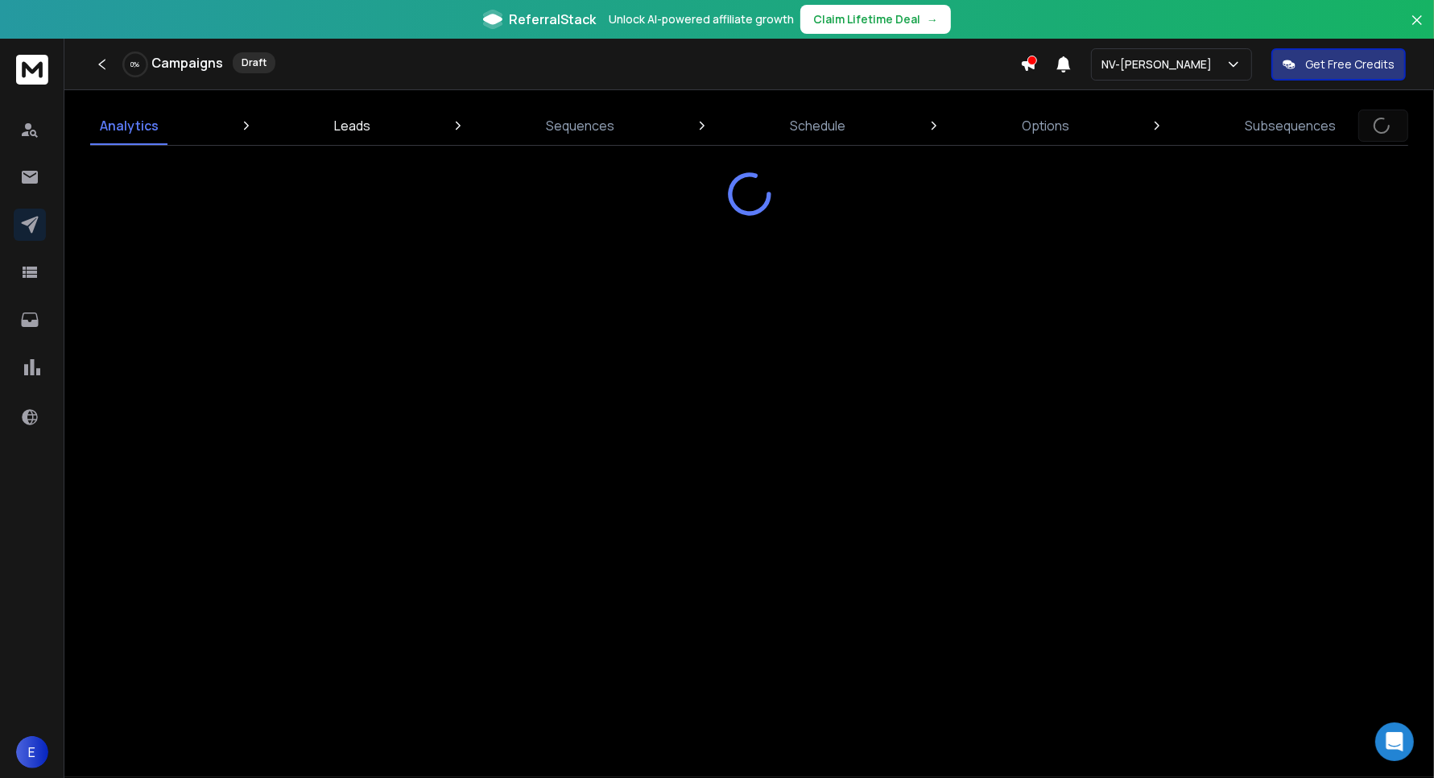
click at [366, 127] on p "Leads" at bounding box center [352, 125] width 36 height 19
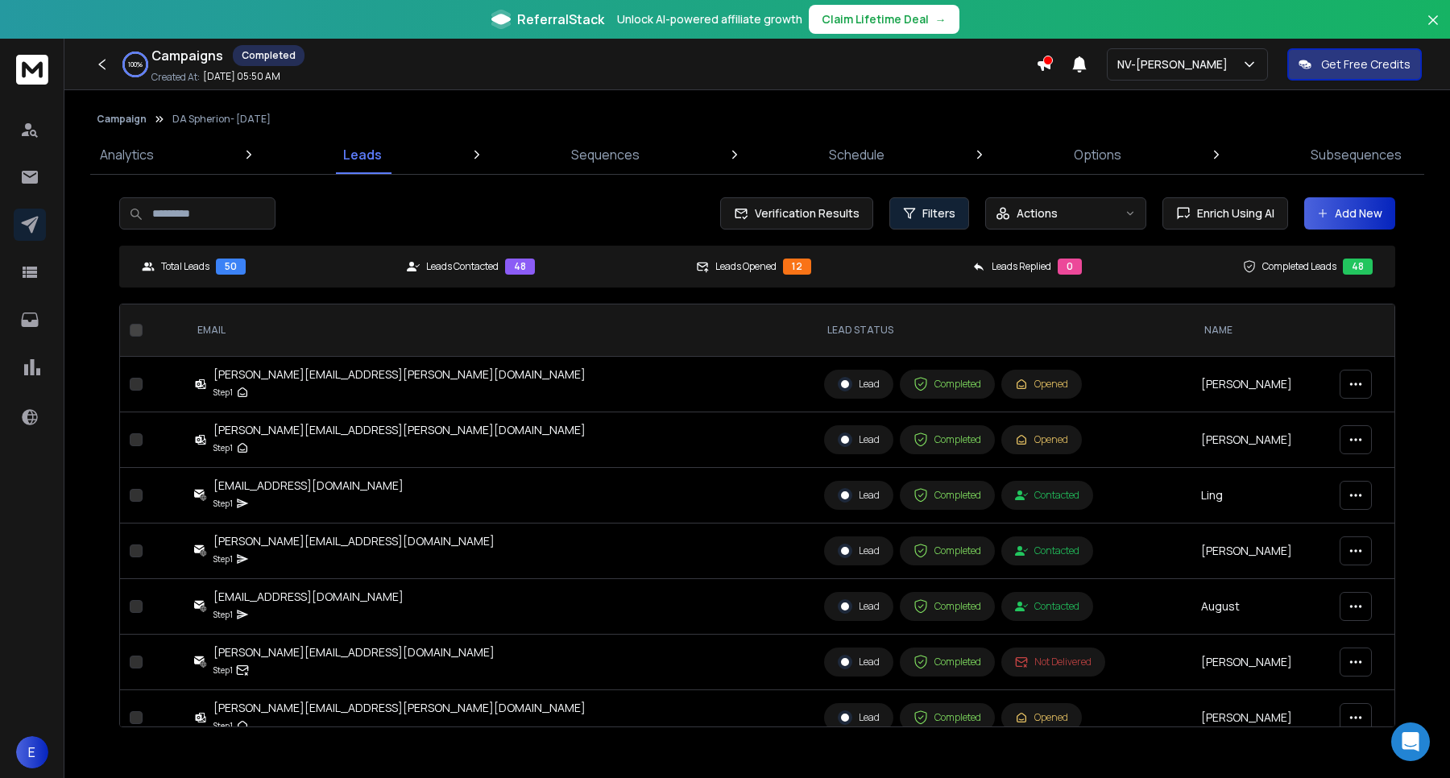
click at [924, 206] on span "Filters" at bounding box center [938, 213] width 33 height 16
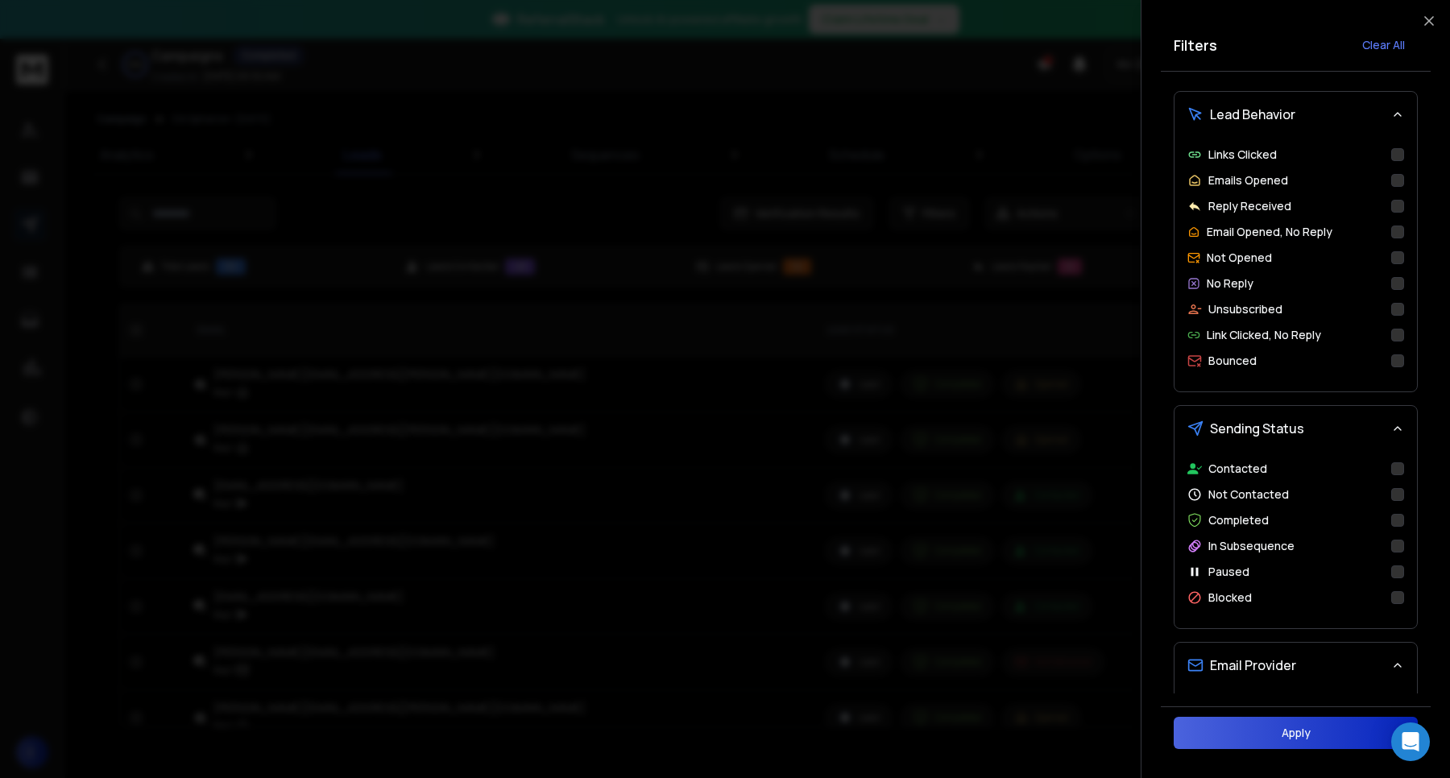
click at [1247, 362] on p "Bounced" at bounding box center [1232, 361] width 48 height 16
click at [1391, 362] on button "Bounced" at bounding box center [1397, 360] width 13 height 13
drag, startPoint x: 1305, startPoint y: 730, endPoint x: 1279, endPoint y: 705, distance: 35.9
click at [1303, 726] on button "Apply" at bounding box center [1295, 733] width 244 height 32
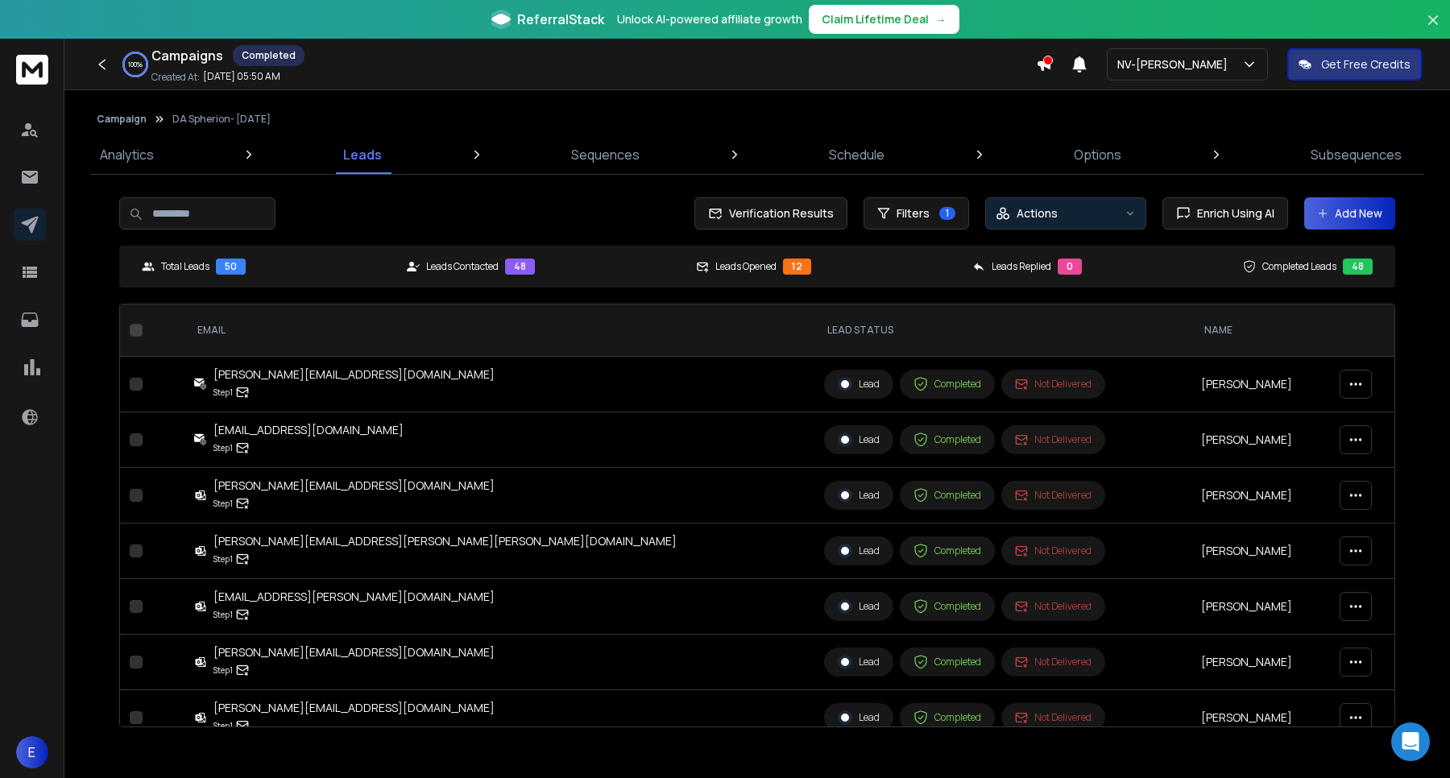
click at [1102, 219] on div "Actions" at bounding box center [1056, 213] width 122 height 16
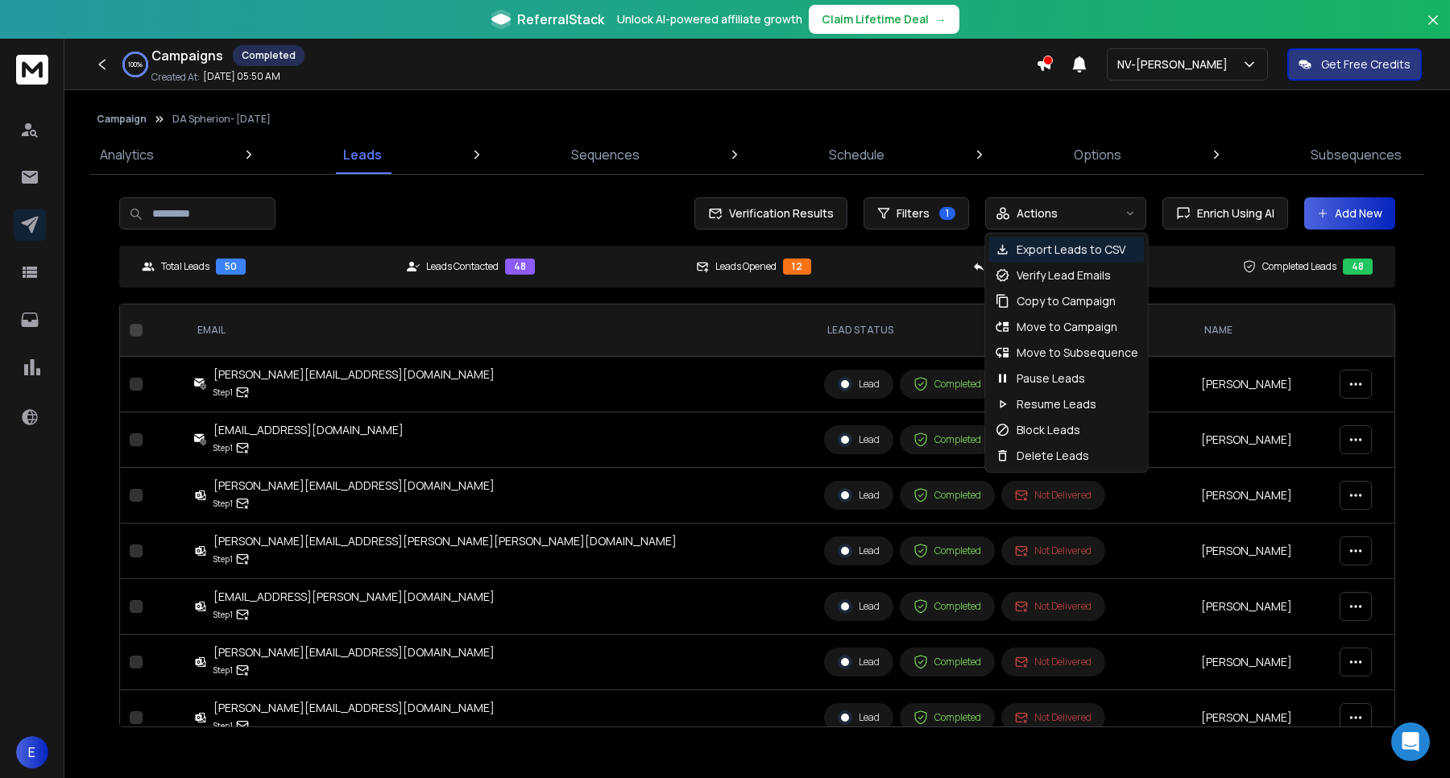
click at [1060, 254] on p "Export Leads to CSV" at bounding box center [1070, 250] width 109 height 16
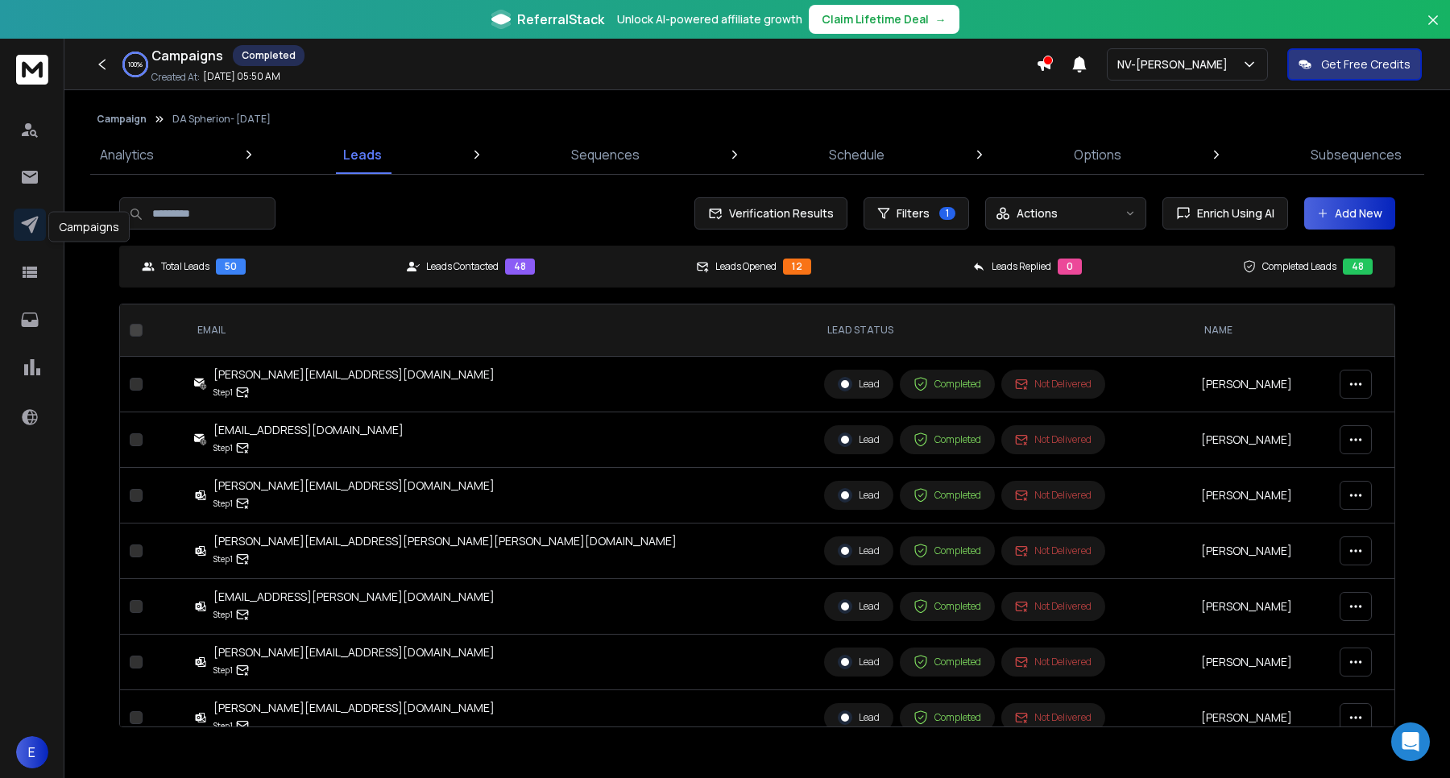
click at [34, 238] on link at bounding box center [30, 225] width 32 height 32
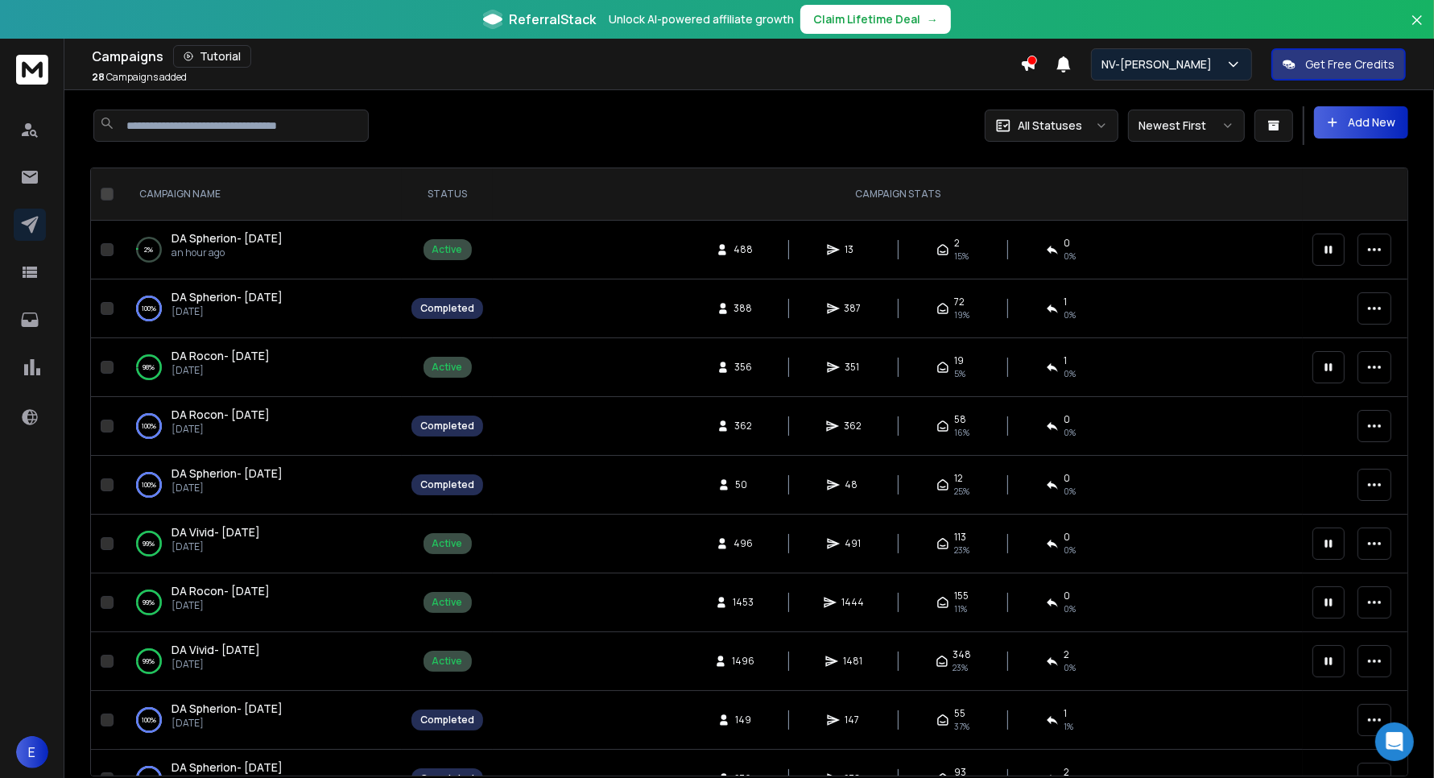
click at [1150, 58] on p "NV-[PERSON_NAME]" at bounding box center [1160, 64] width 117 height 16
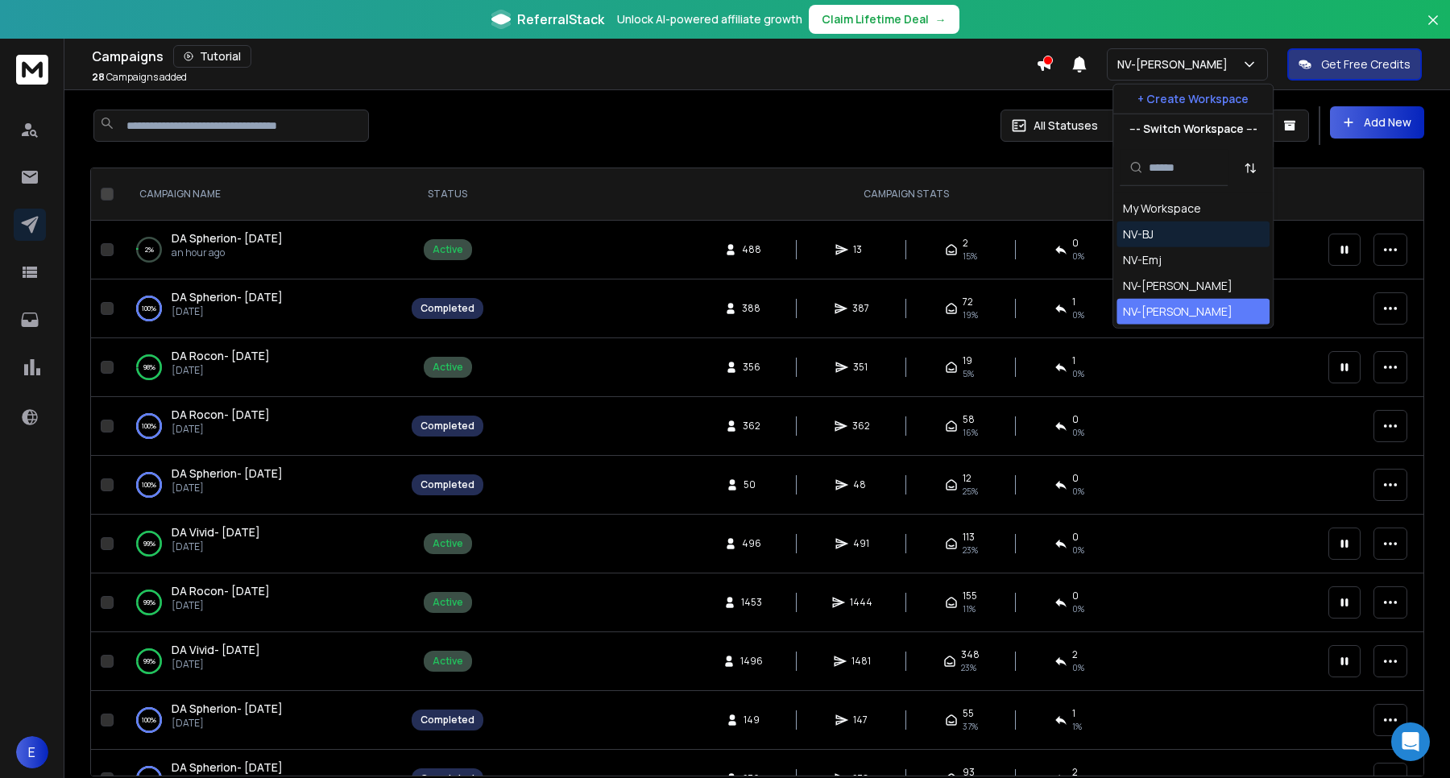
click at [1157, 238] on div "NV-BJ" at bounding box center [1192, 234] width 153 height 26
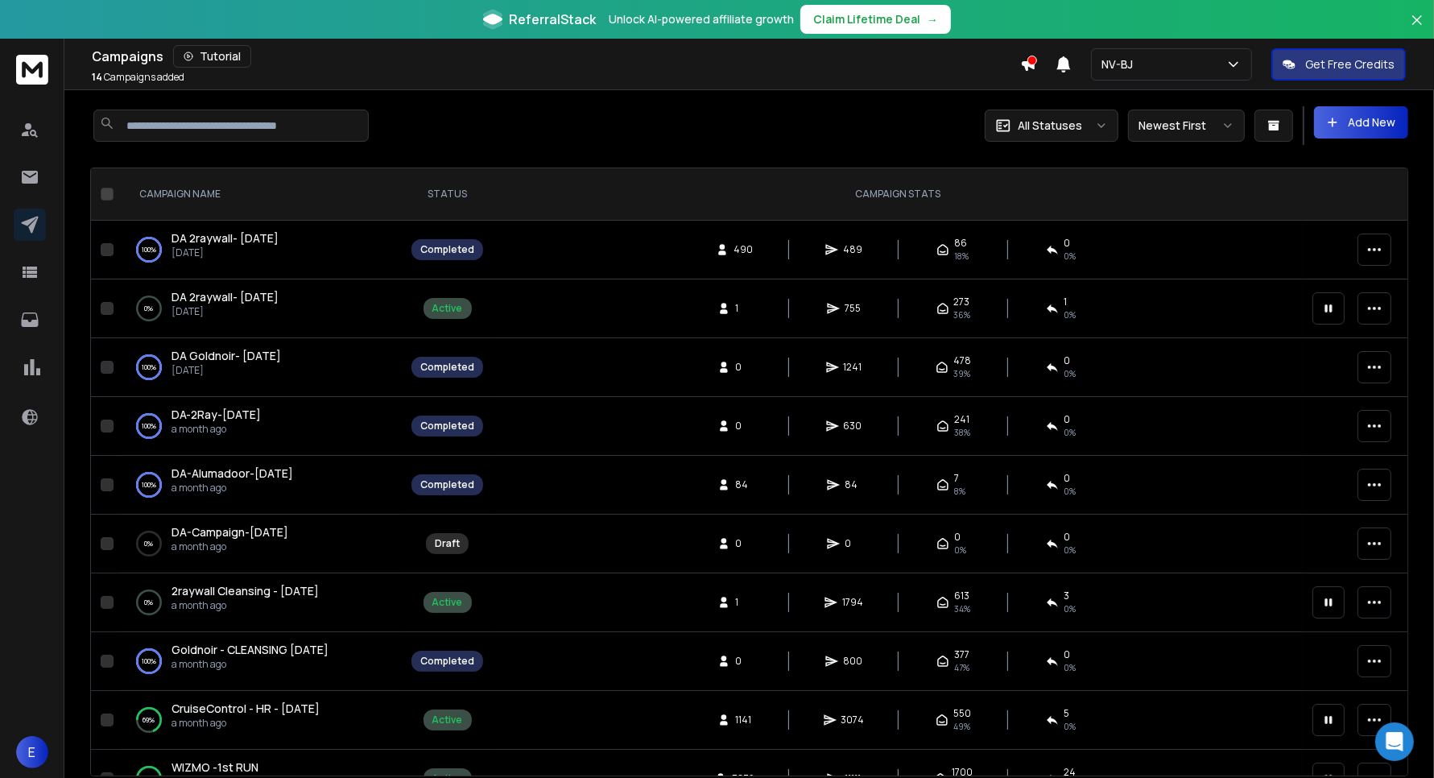
click at [570, 255] on div "490 489 86 18 % 0 0 %" at bounding box center [898, 250] width 791 height 26
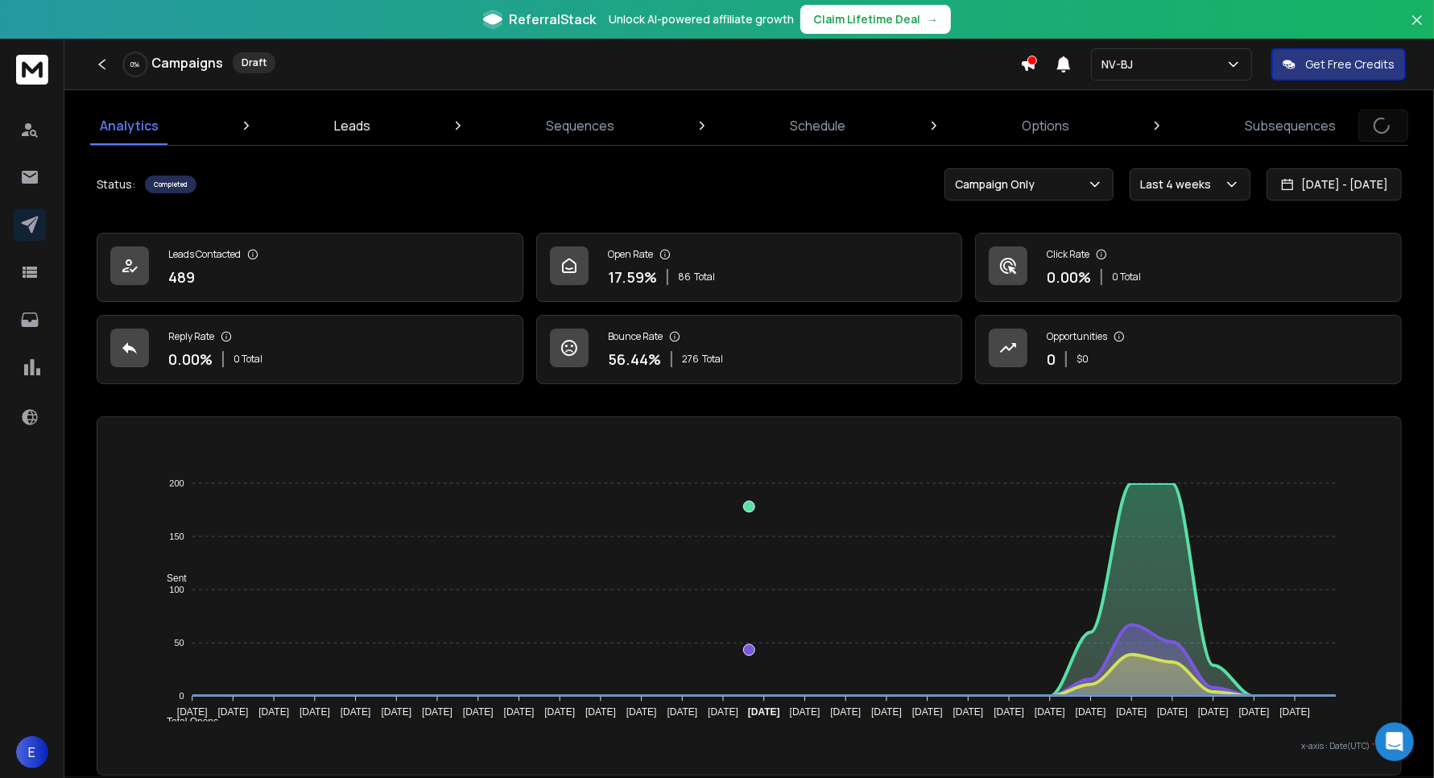
click at [344, 127] on p "Leads" at bounding box center [352, 125] width 36 height 19
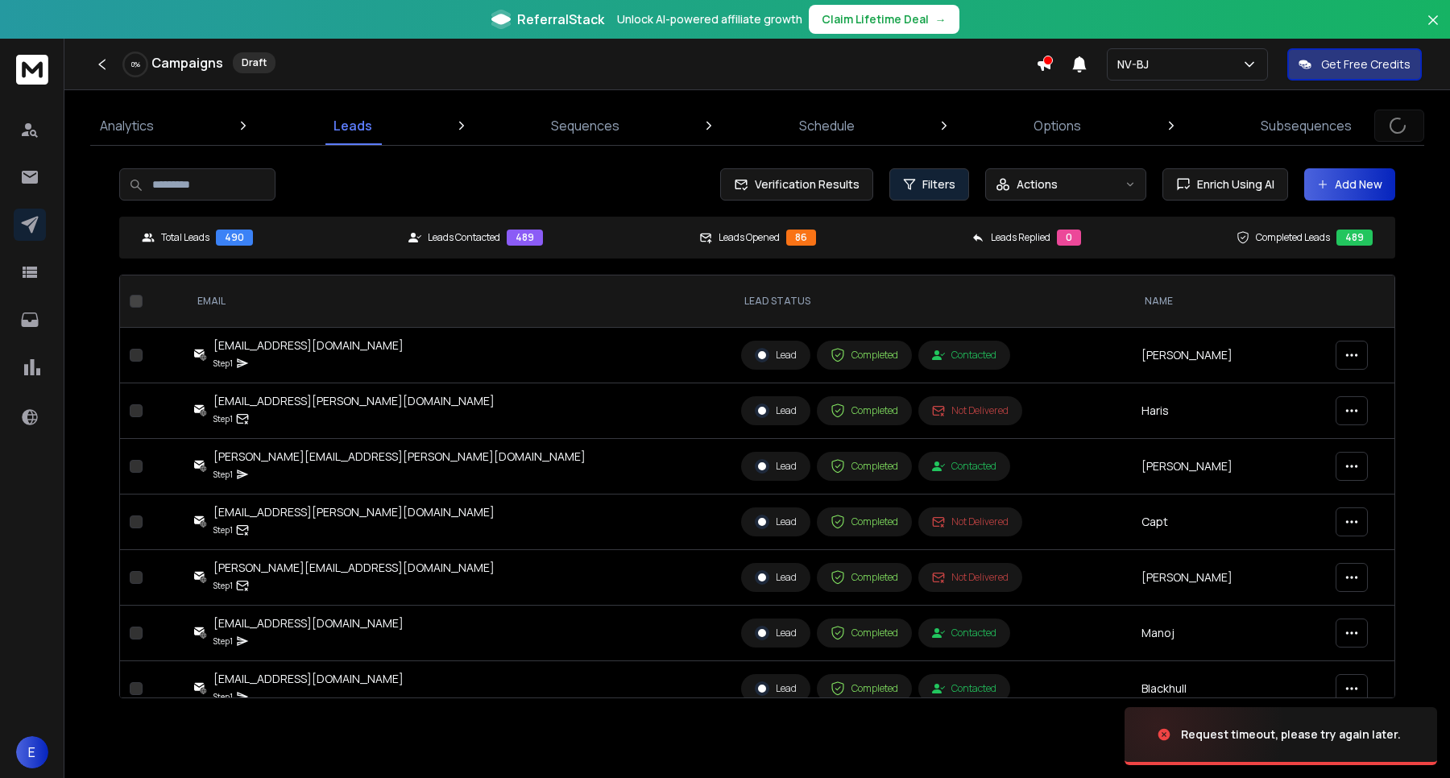
click at [935, 185] on span "Filters" at bounding box center [938, 184] width 33 height 16
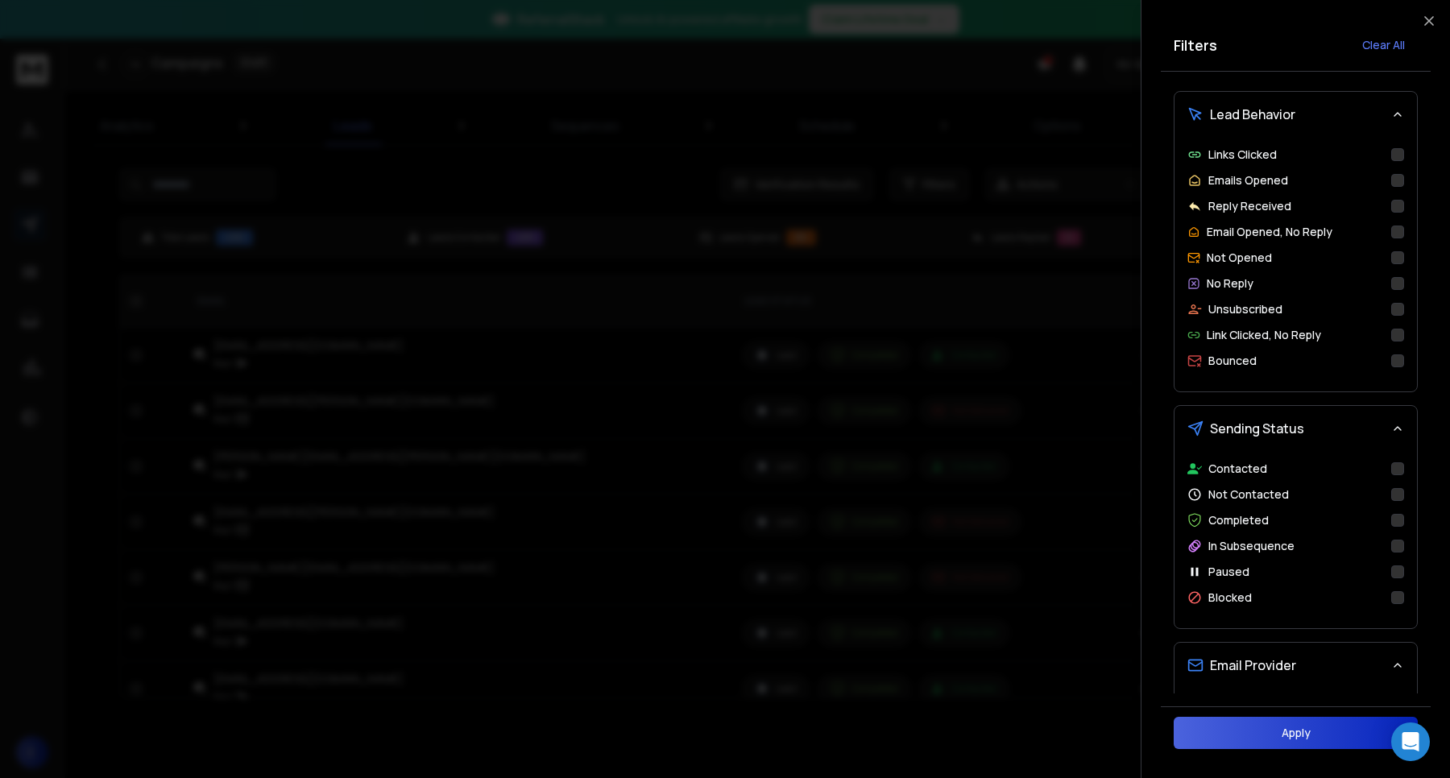
click at [1241, 361] on p "Bounced" at bounding box center [1232, 361] width 48 height 16
click at [1391, 361] on button "Bounced" at bounding box center [1397, 360] width 13 height 13
click at [1305, 735] on button "Apply" at bounding box center [1295, 733] width 244 height 32
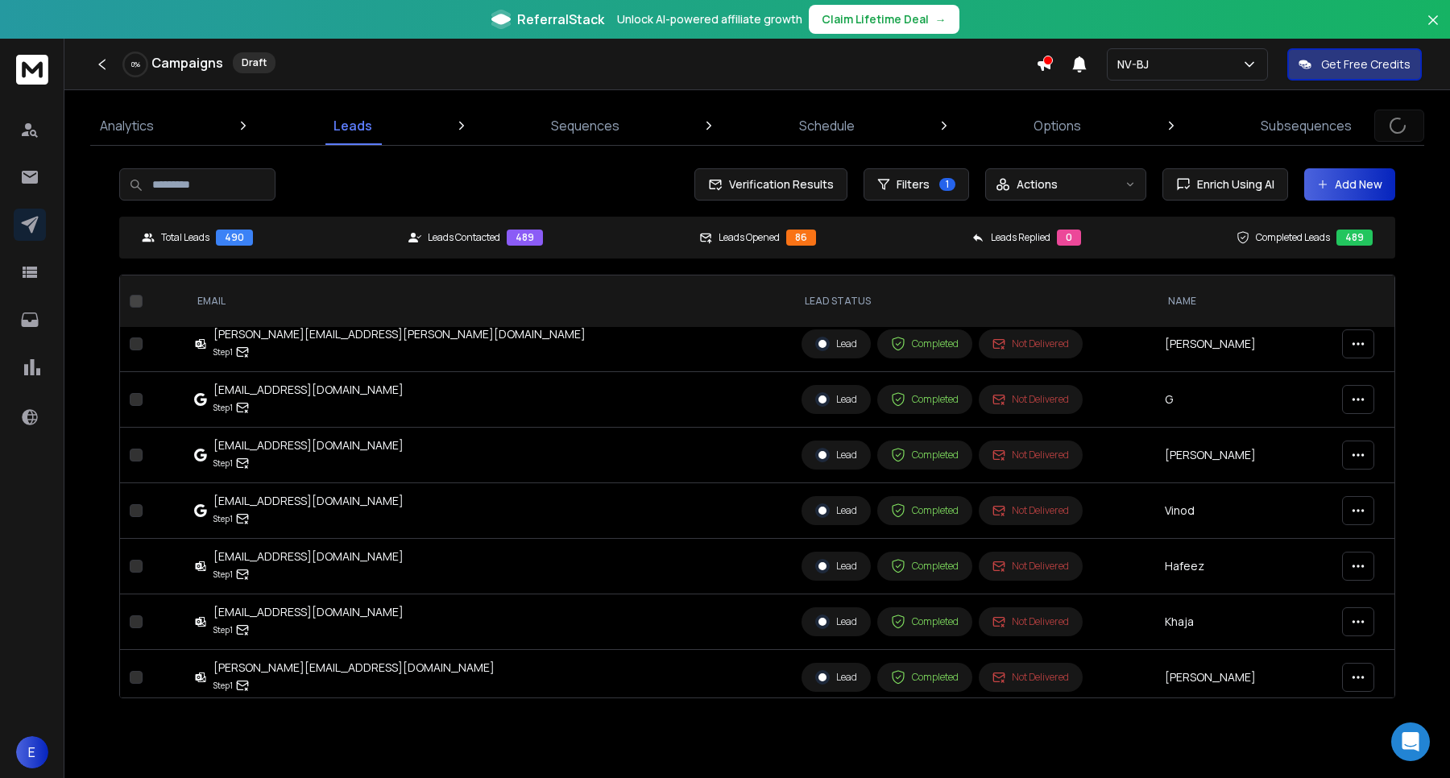
scroll to position [5216, 0]
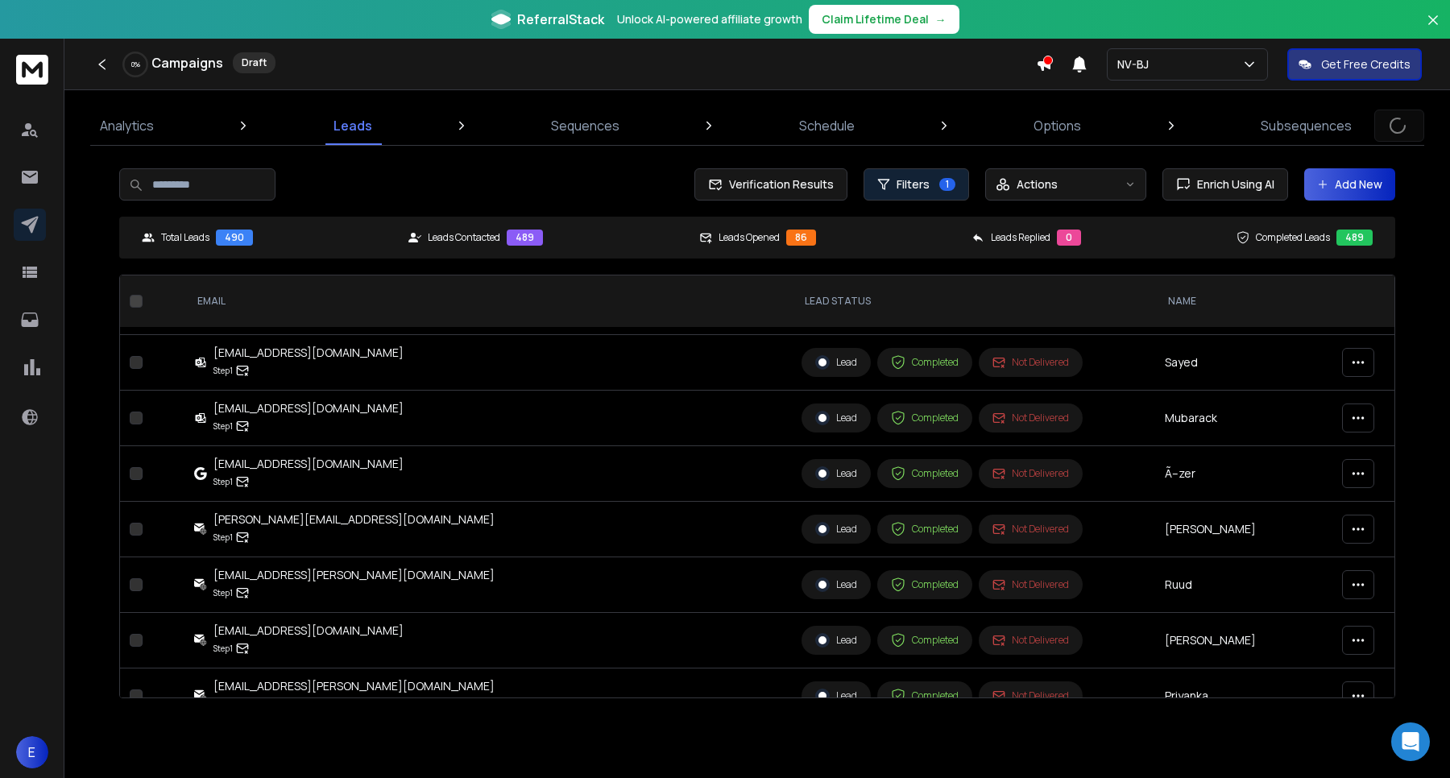
click at [928, 182] on span "Filters" at bounding box center [912, 184] width 33 height 16
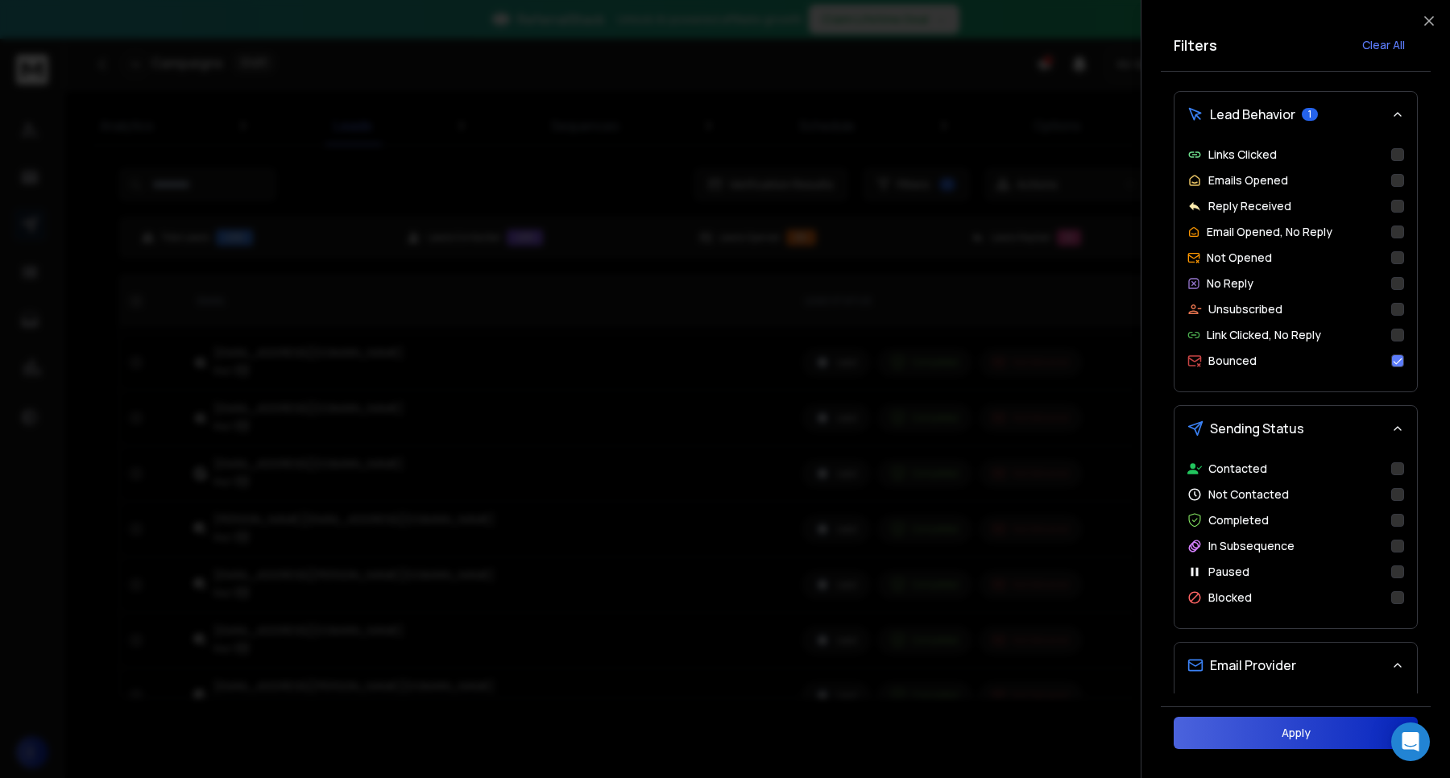
click at [948, 511] on div at bounding box center [725, 389] width 1450 height 778
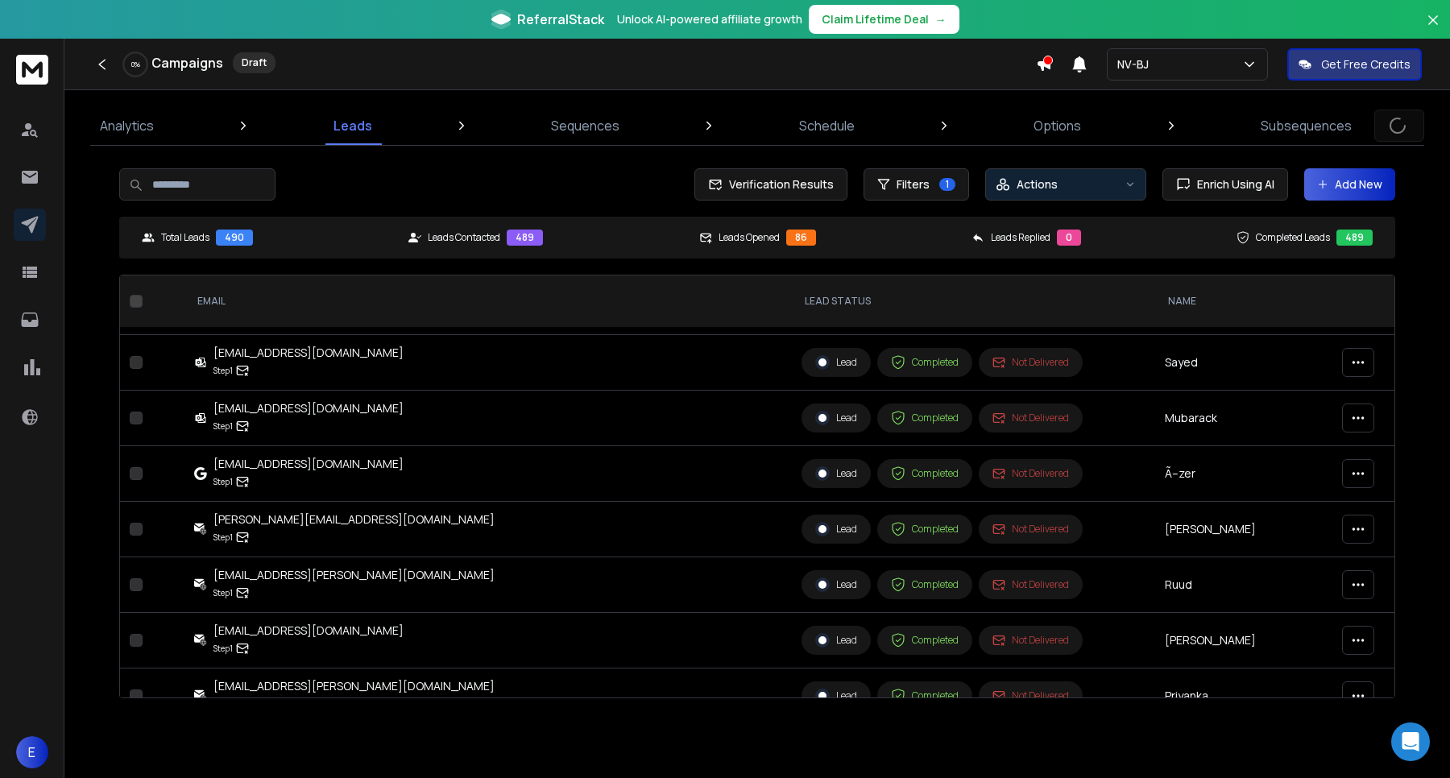
click at [1068, 171] on button "Actions" at bounding box center [1065, 184] width 161 height 32
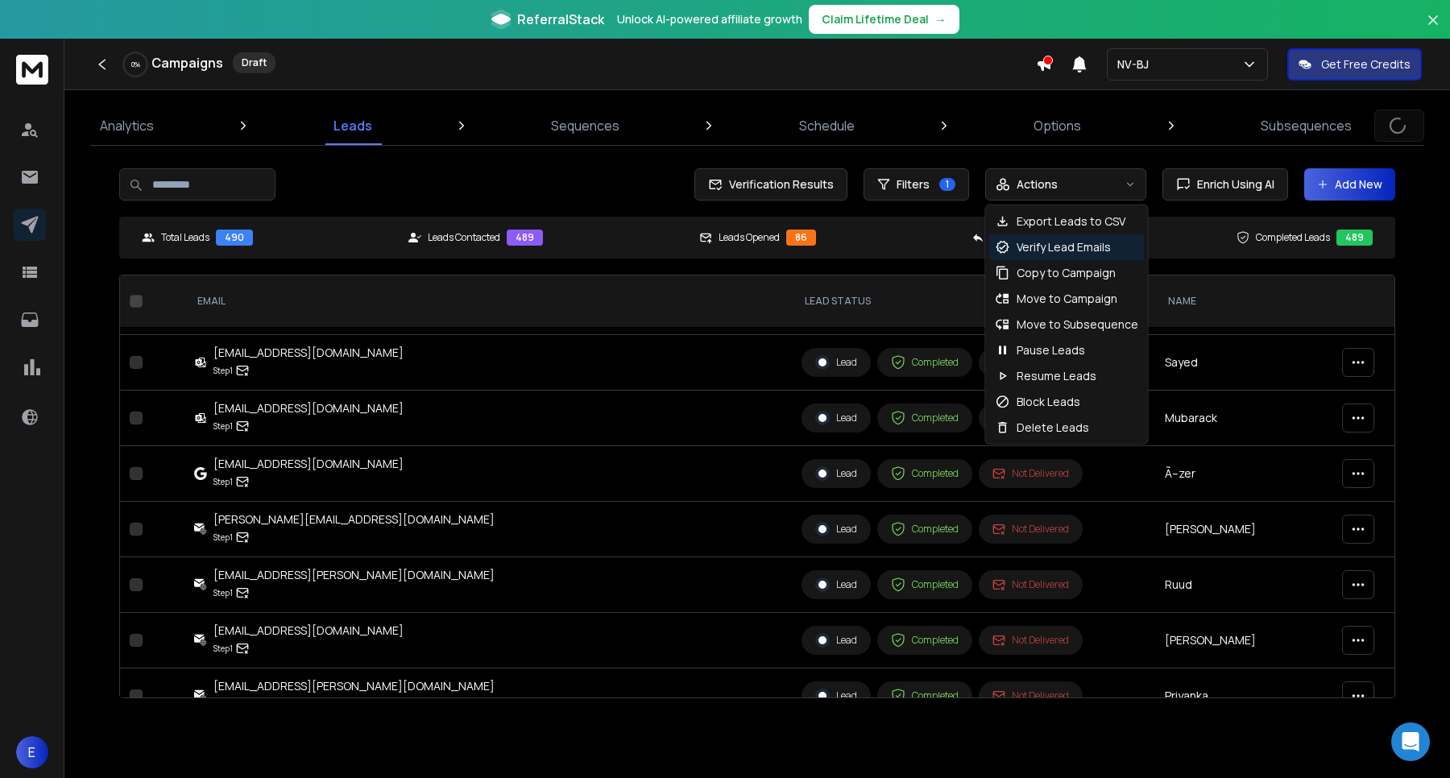
click at [622, 183] on div "Verification Results Filters 1 Actions Enrich Using AI Add New" at bounding box center [757, 184] width 1276 height 32
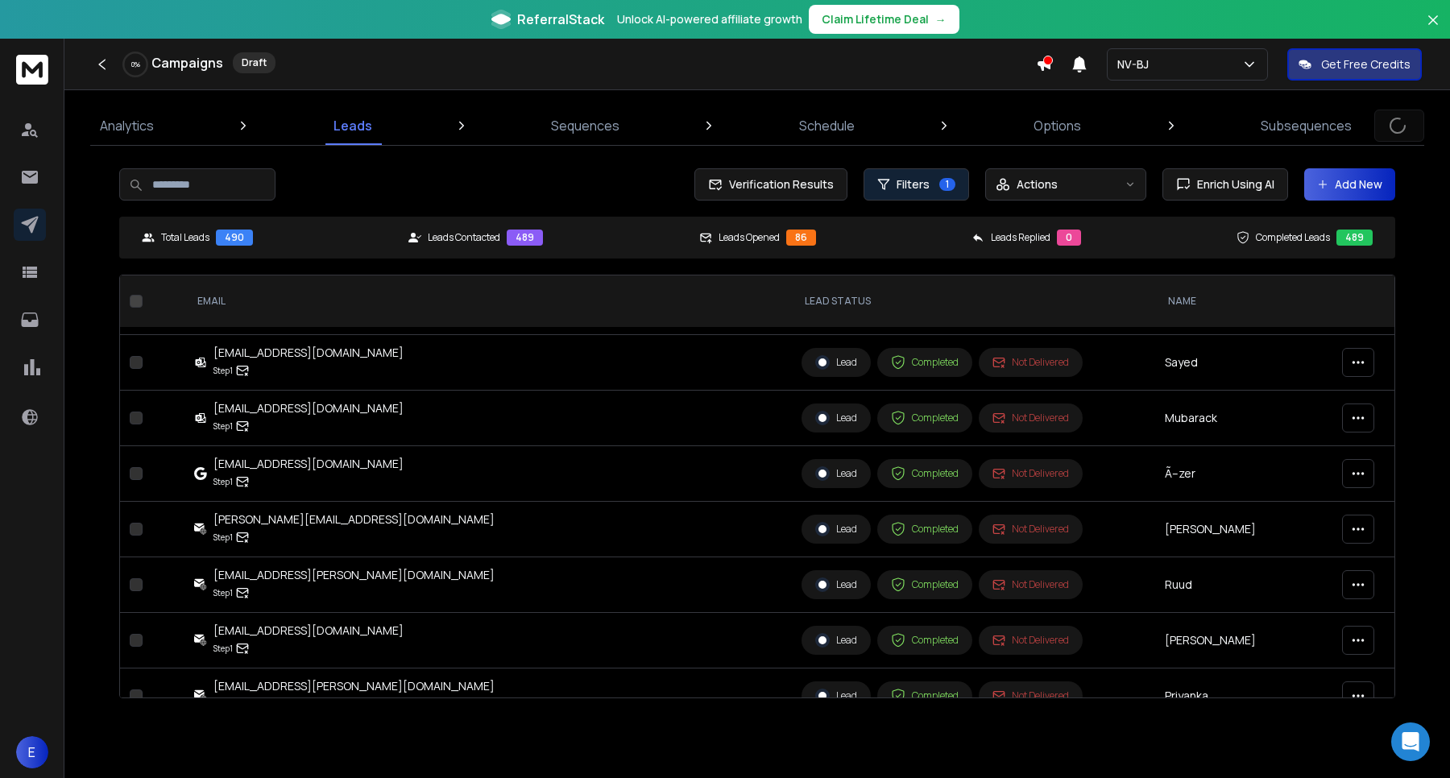
click at [916, 171] on button "Filters 1" at bounding box center [916, 184] width 106 height 32
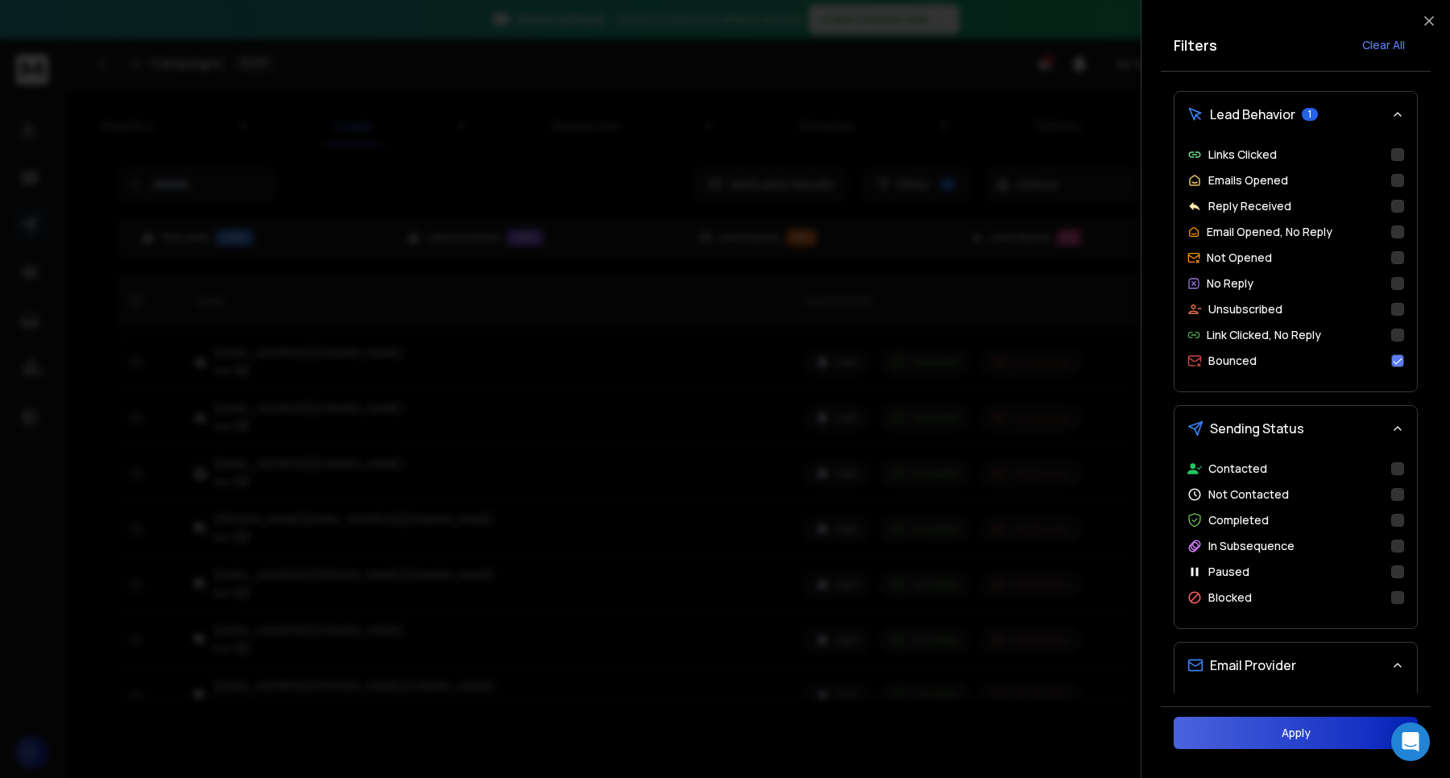
click at [487, 472] on div at bounding box center [725, 389] width 1450 height 778
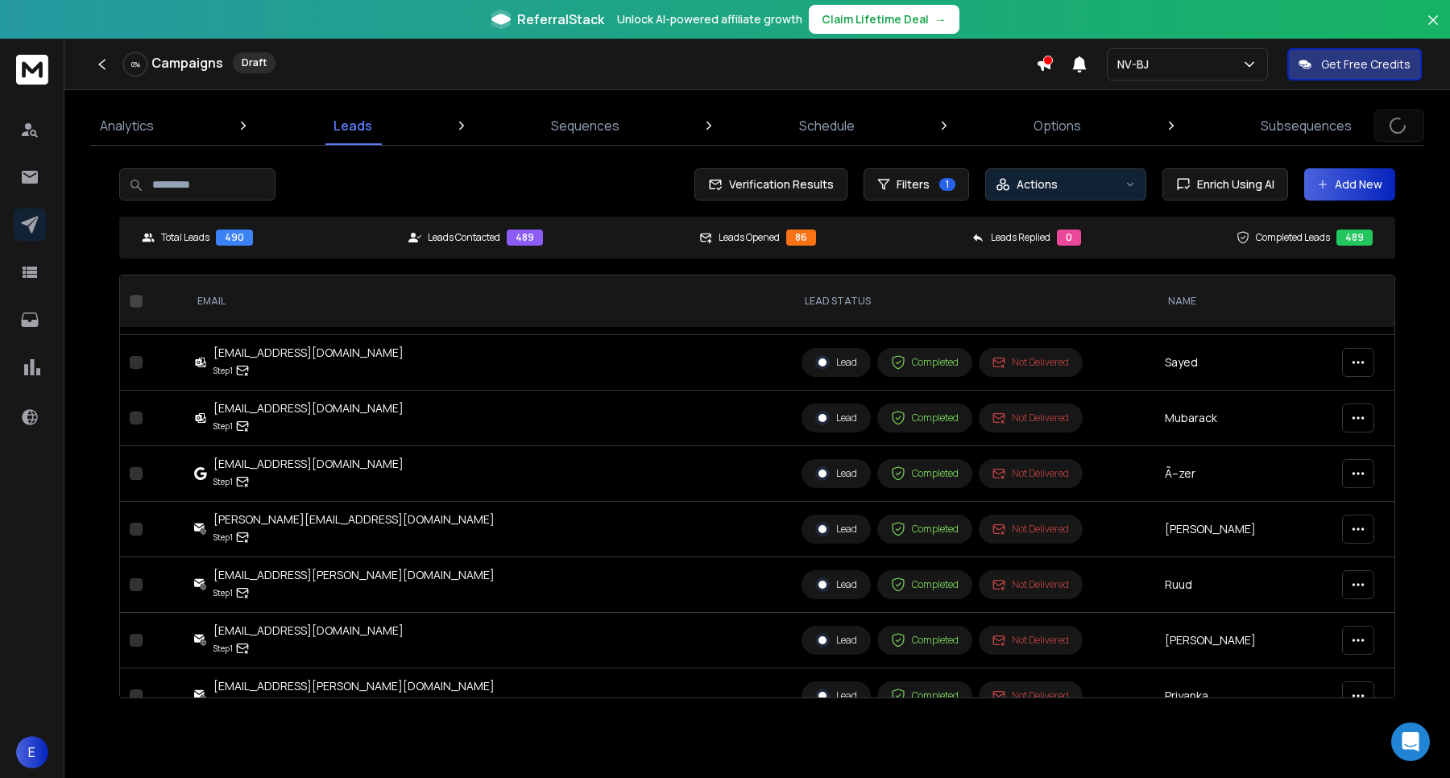
click at [1051, 189] on p "Actions" at bounding box center [1036, 184] width 41 height 16
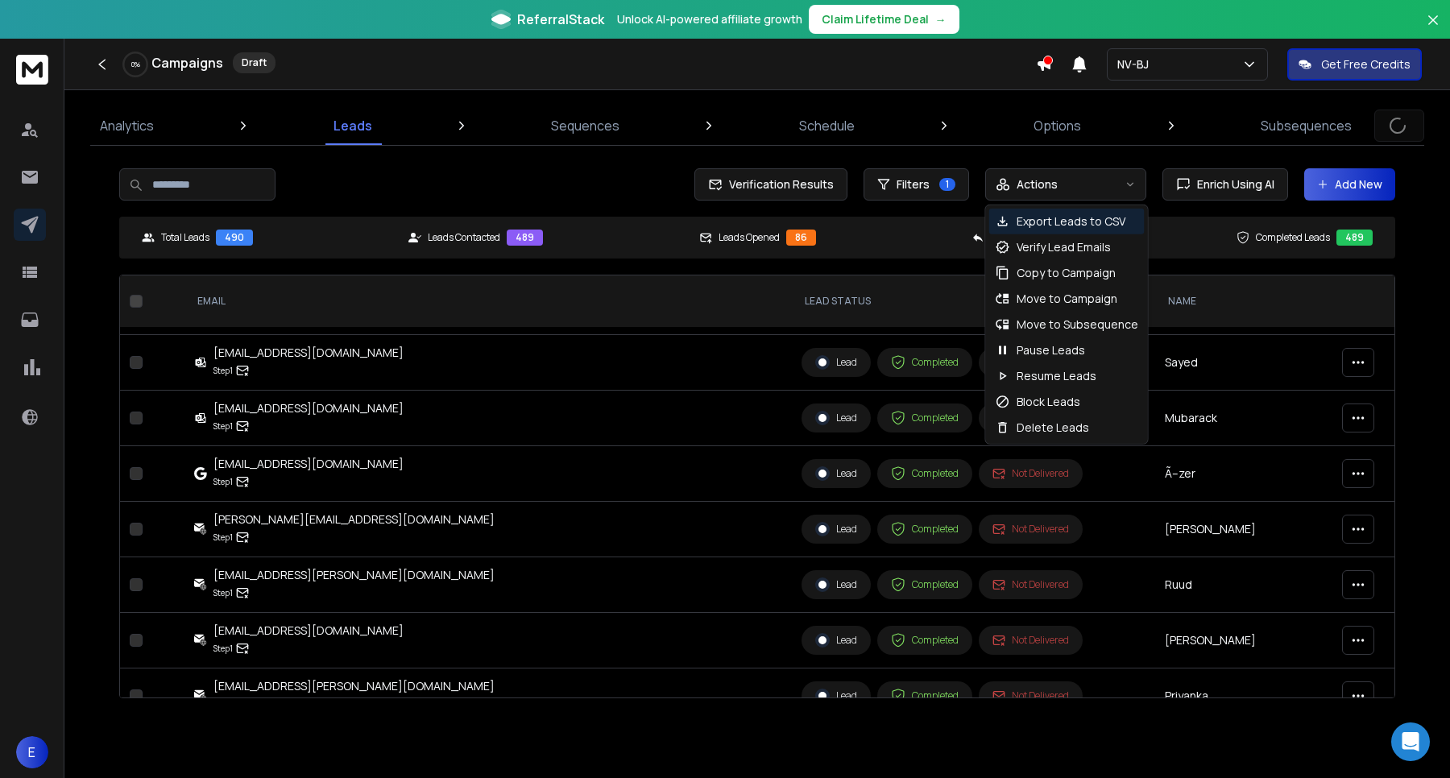
click at [1093, 224] on p "Export Leads to CSV" at bounding box center [1070, 221] width 109 height 16
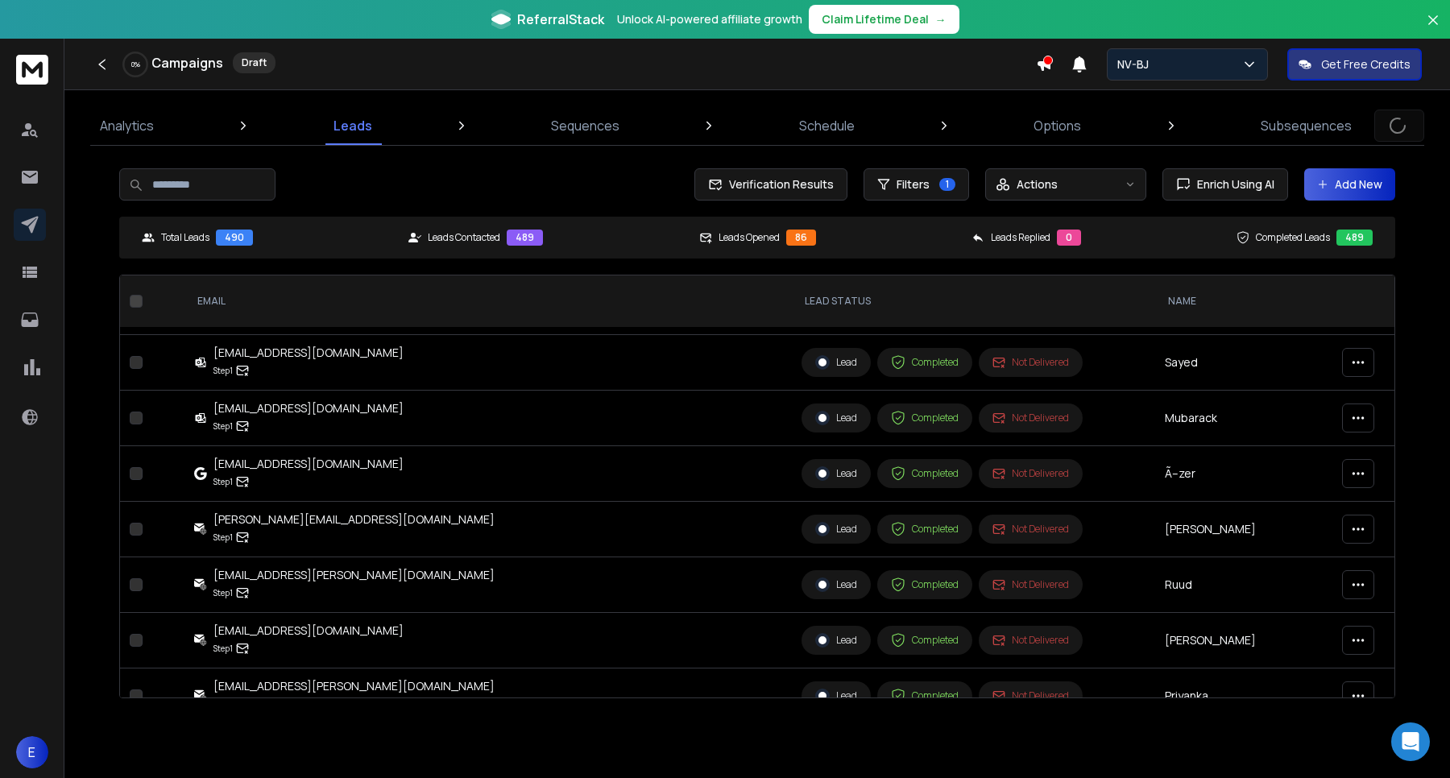
click at [1190, 67] on div "NV-BJ" at bounding box center [1187, 64] width 140 height 16
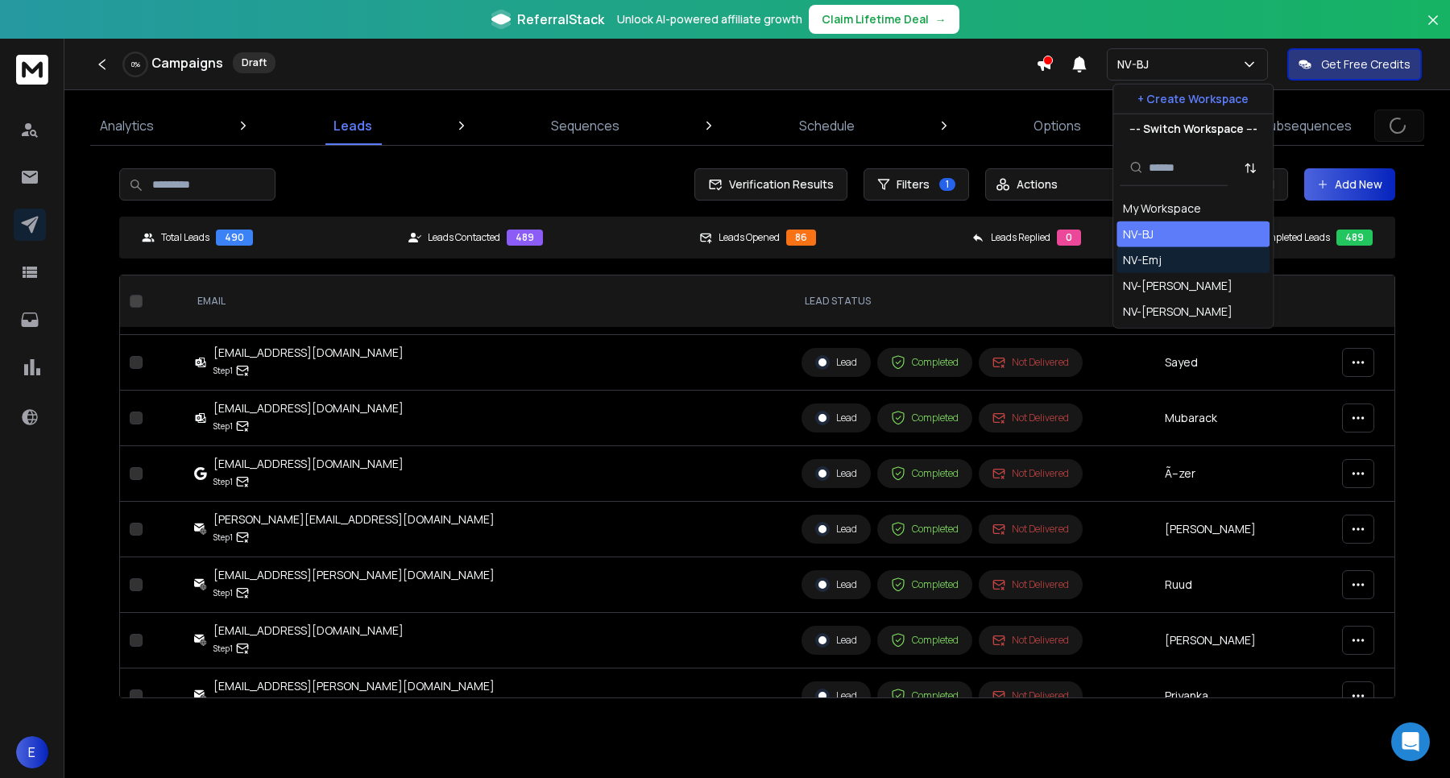
click at [1161, 267] on div "NV-Emj" at bounding box center [1142, 260] width 39 height 16
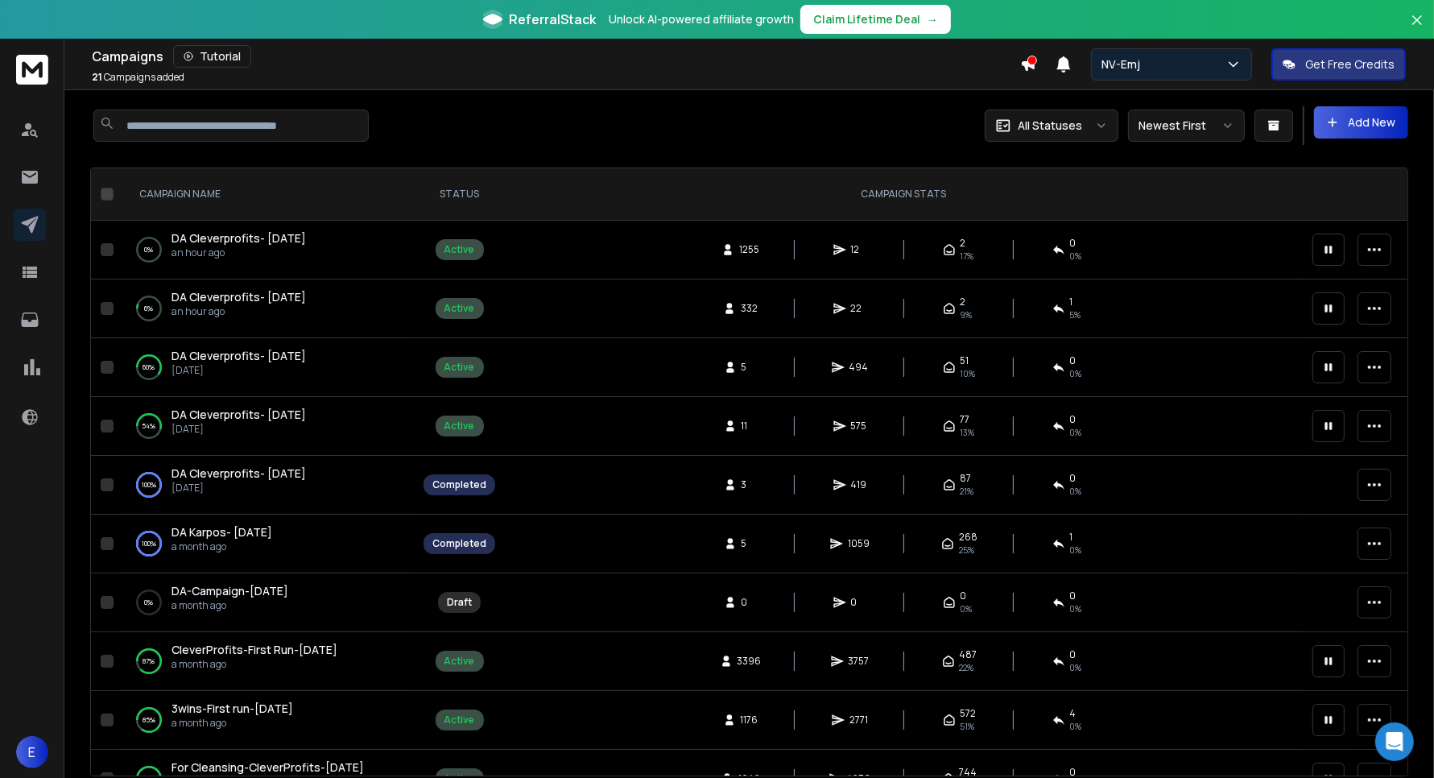
click at [1130, 56] on p "NV-Emj" at bounding box center [1124, 64] width 45 height 16
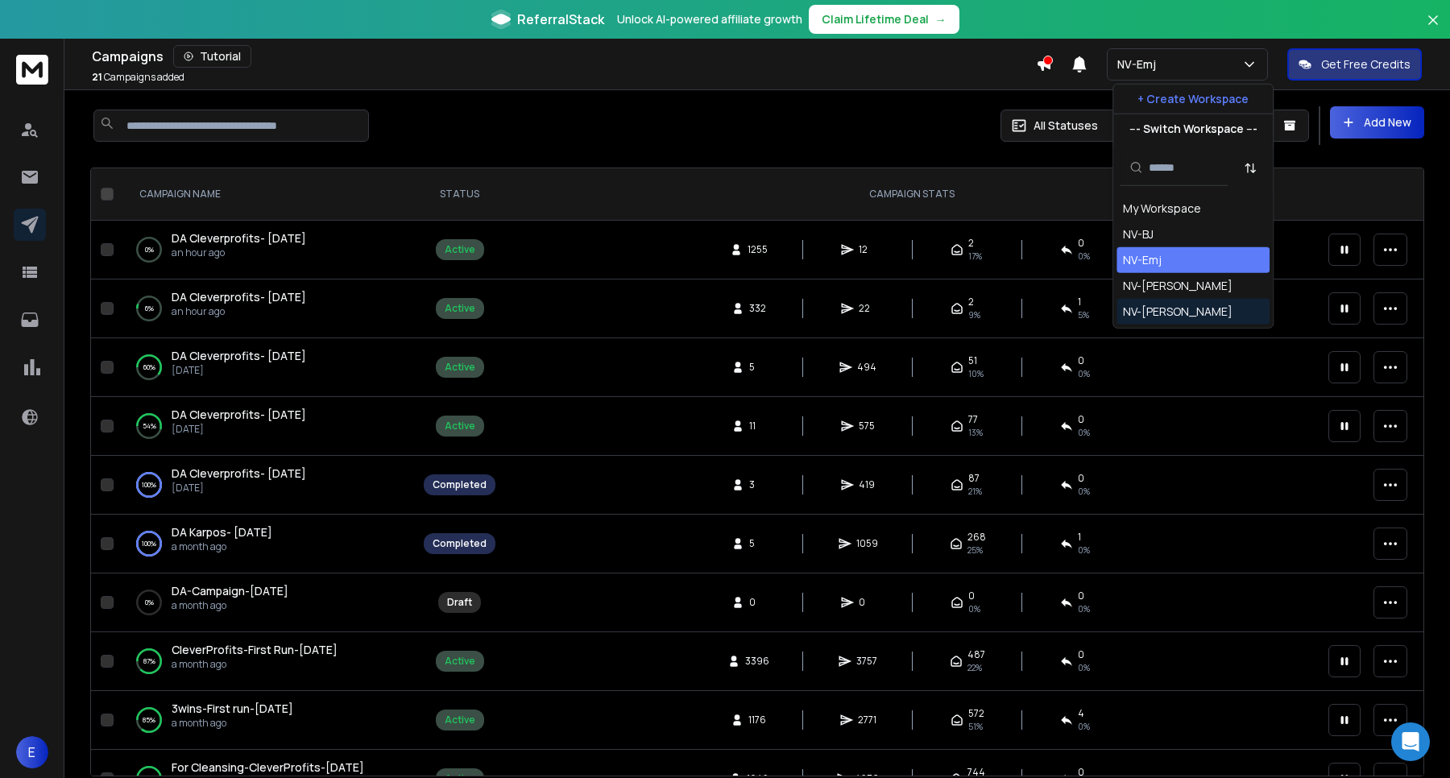
drag, startPoint x: 1173, startPoint y: 306, endPoint x: 1156, endPoint y: 300, distance: 18.1
click at [1170, 306] on div "NV-[PERSON_NAME]" at bounding box center [1192, 312] width 153 height 26
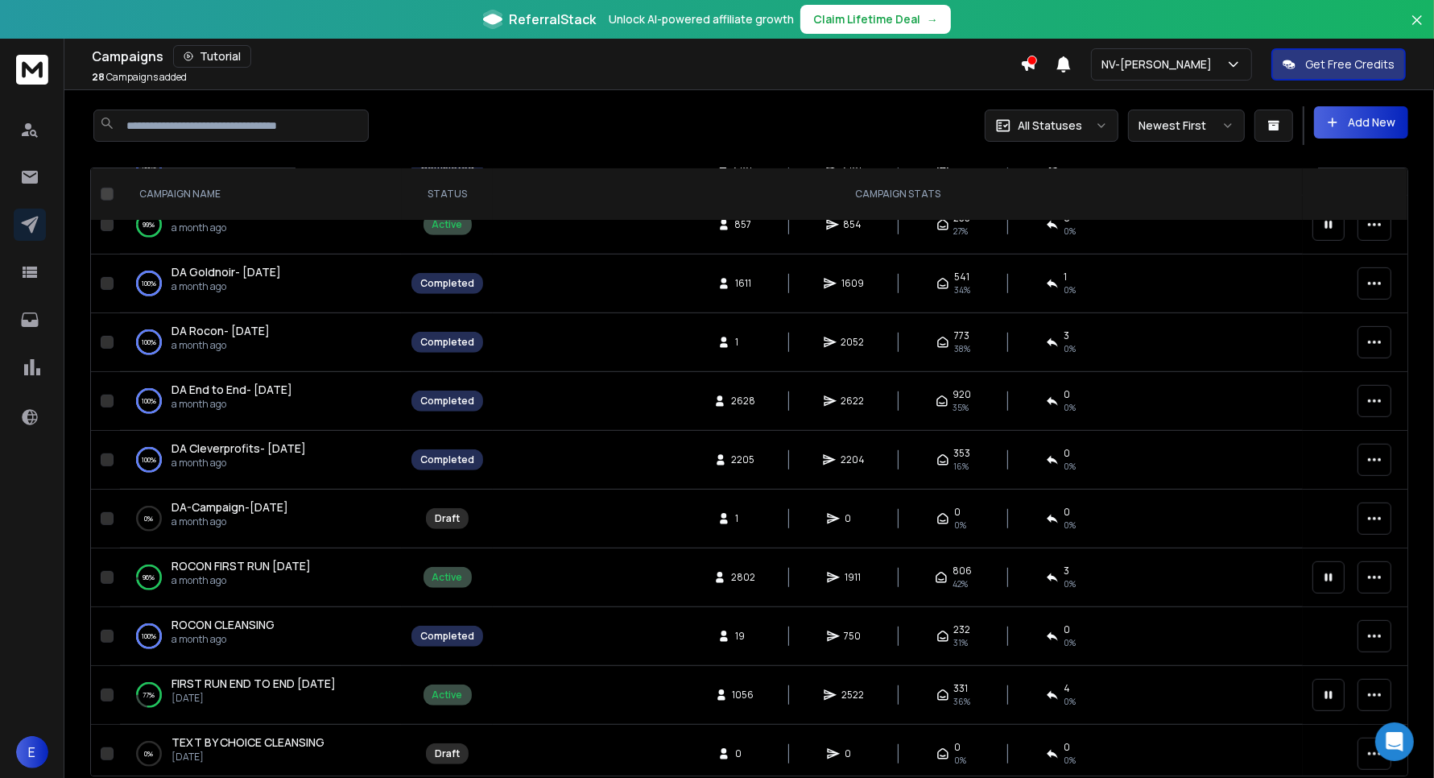
scroll to position [806, 0]
